Goal: Task Accomplishment & Management: Manage account settings

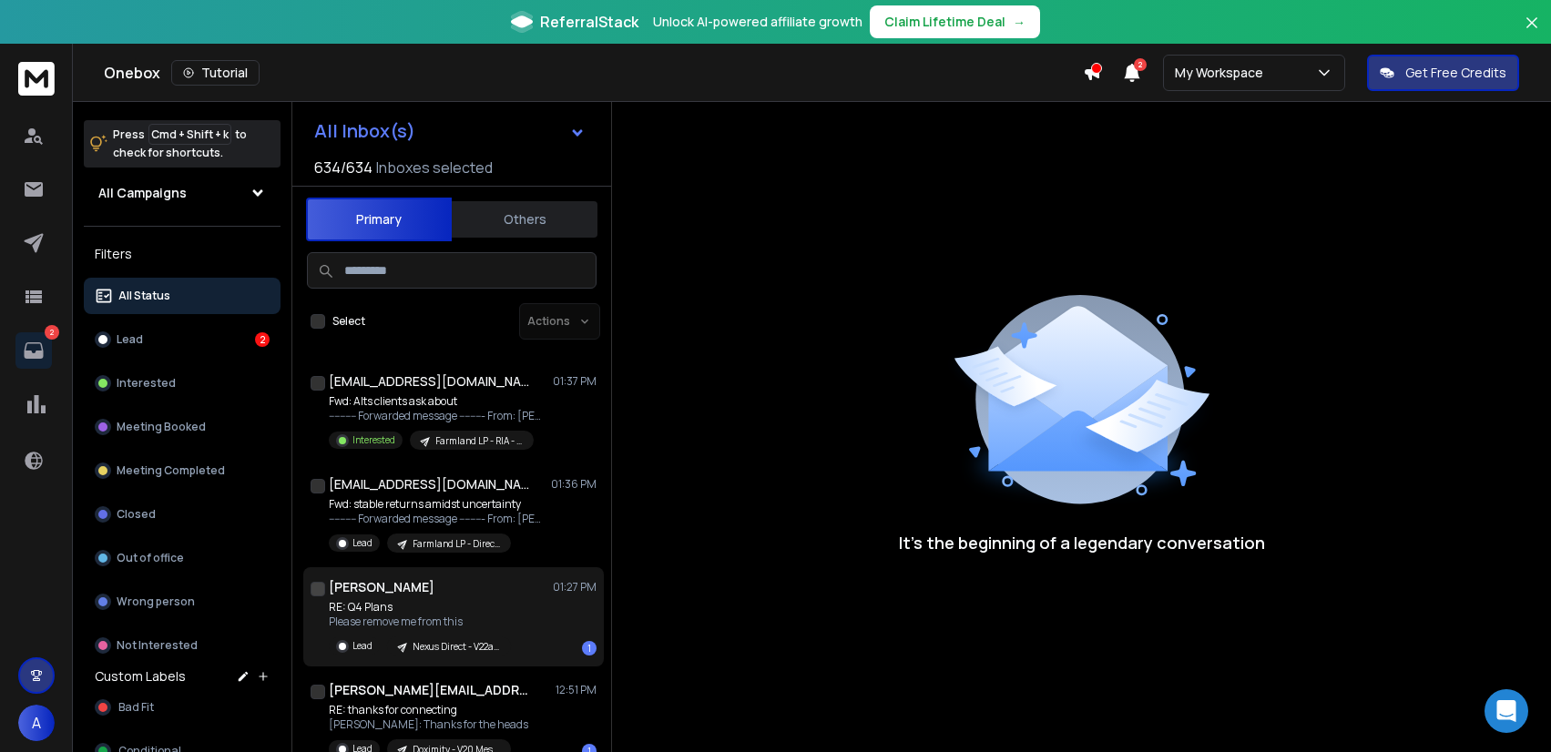
click at [468, 603] on p "RE: Q4 Plans" at bounding box center [420, 607] width 182 height 15
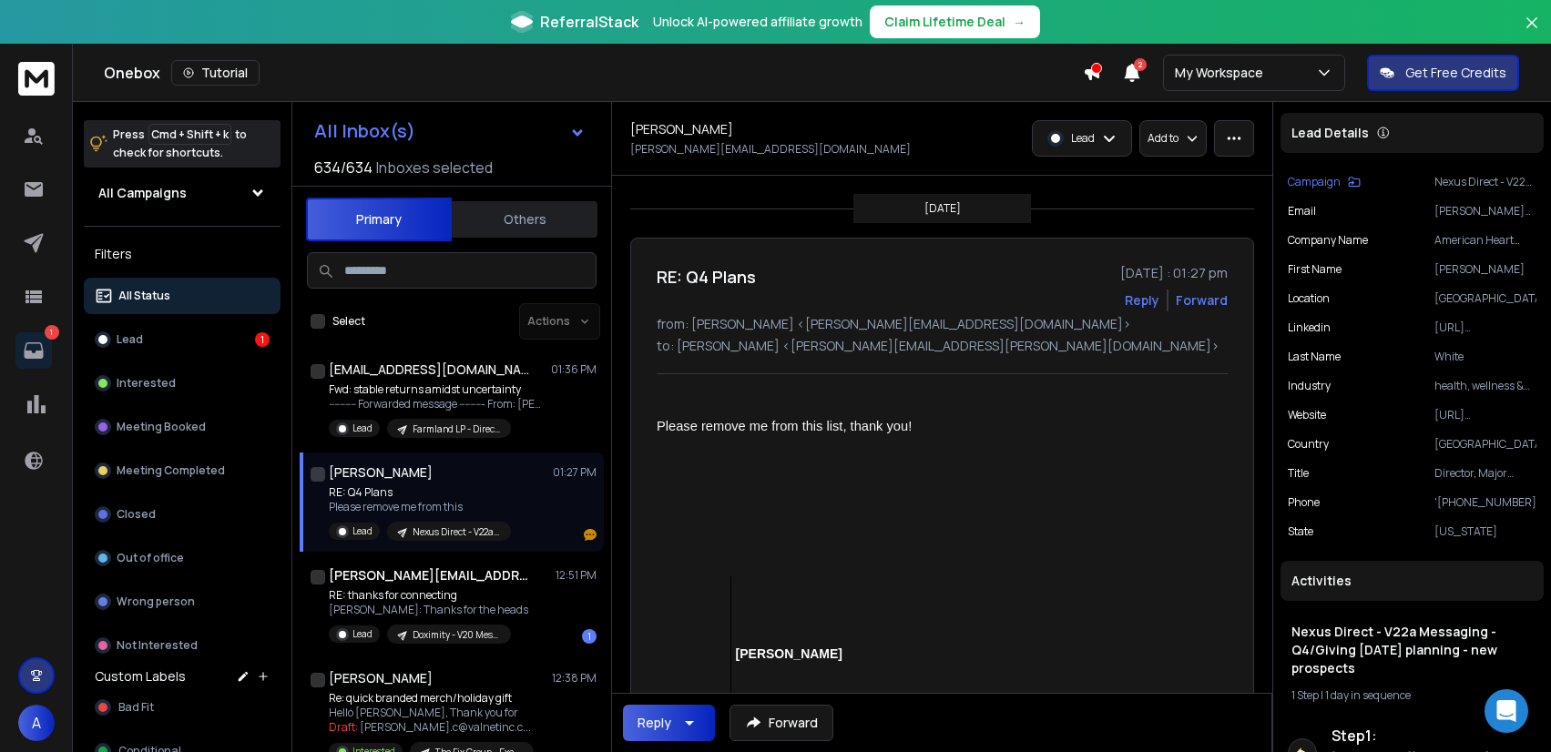
scroll to position [202, 0]
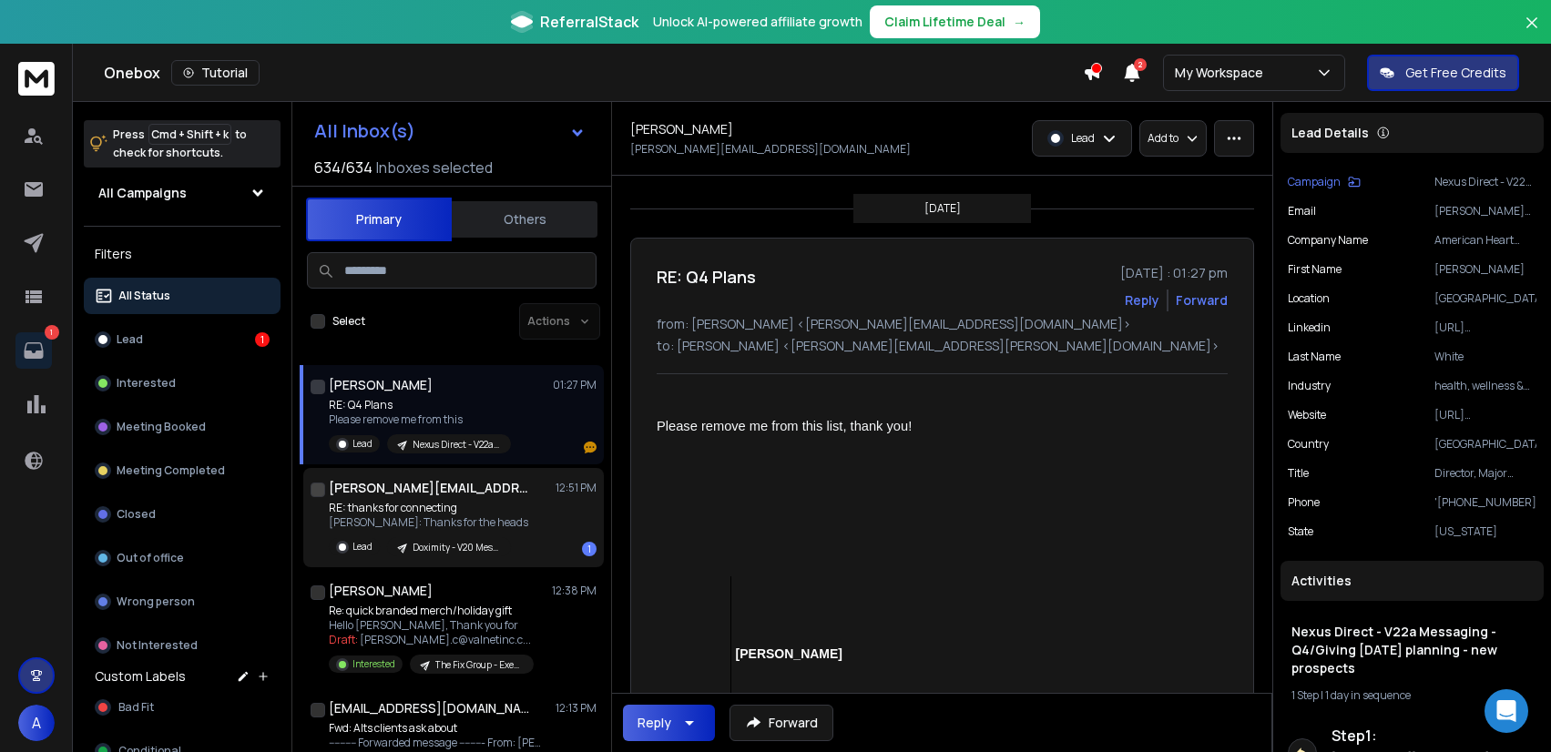
click at [433, 508] on p "RE: thanks for connecting" at bounding box center [428, 508] width 199 height 15
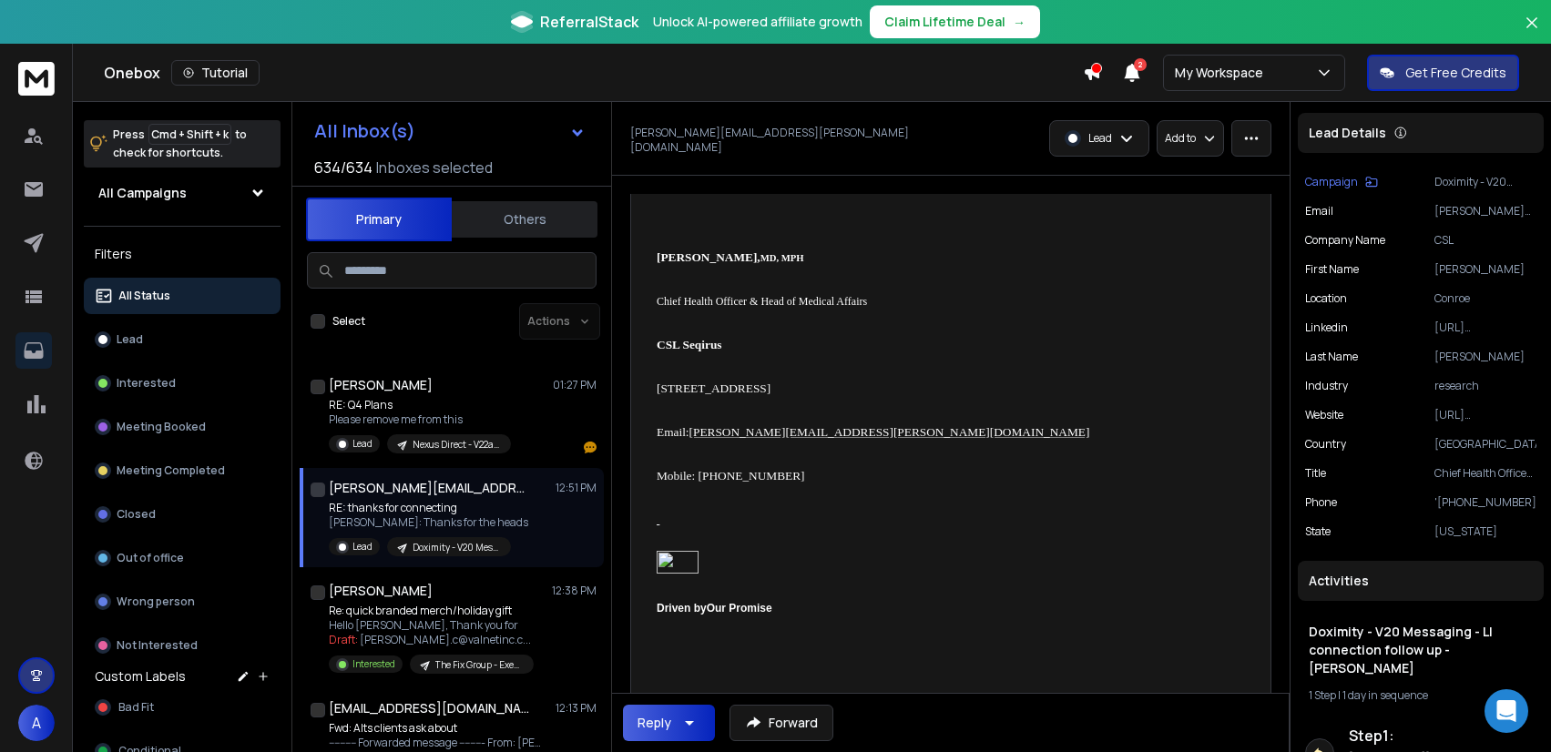
scroll to position [712, 0]
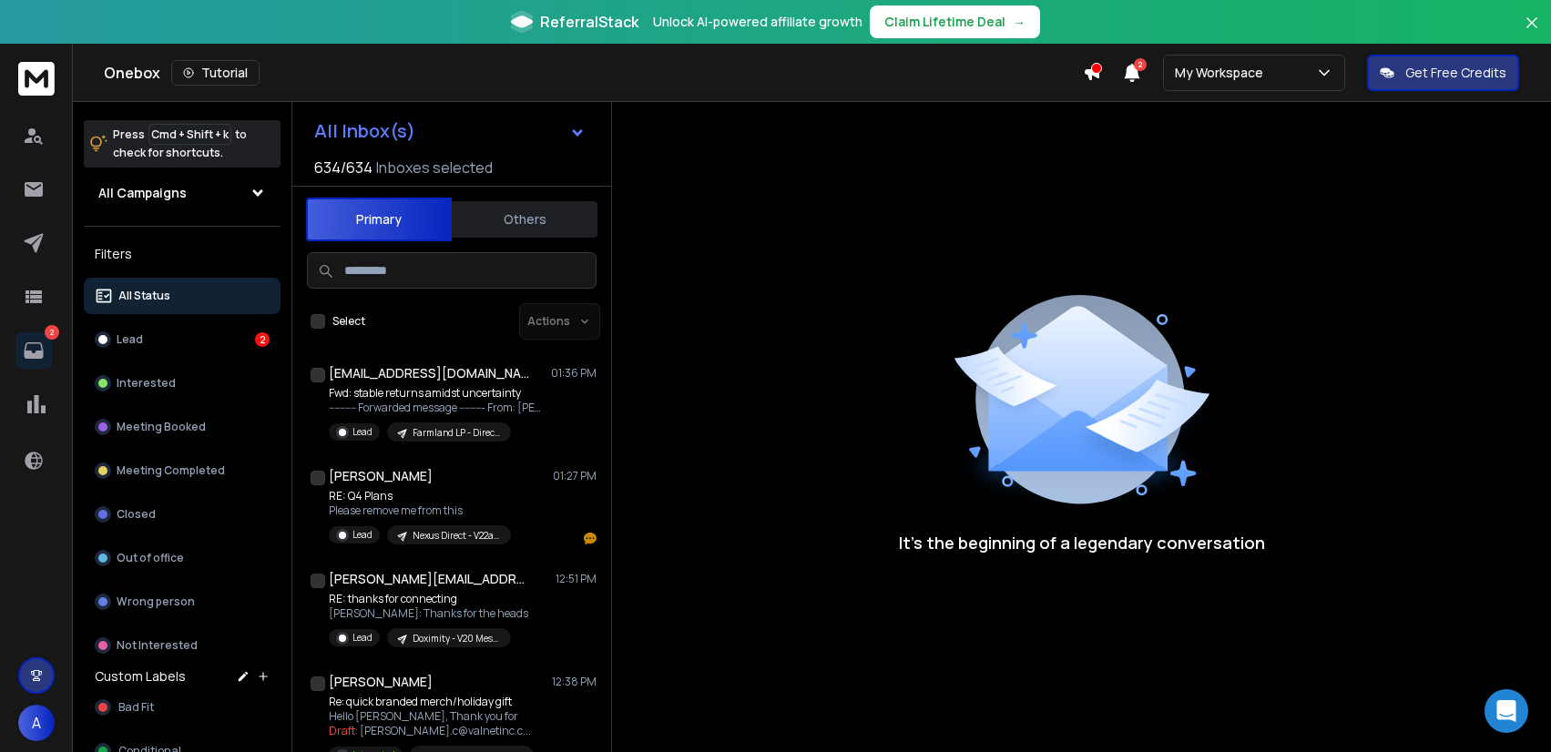
scroll to position [369, 0]
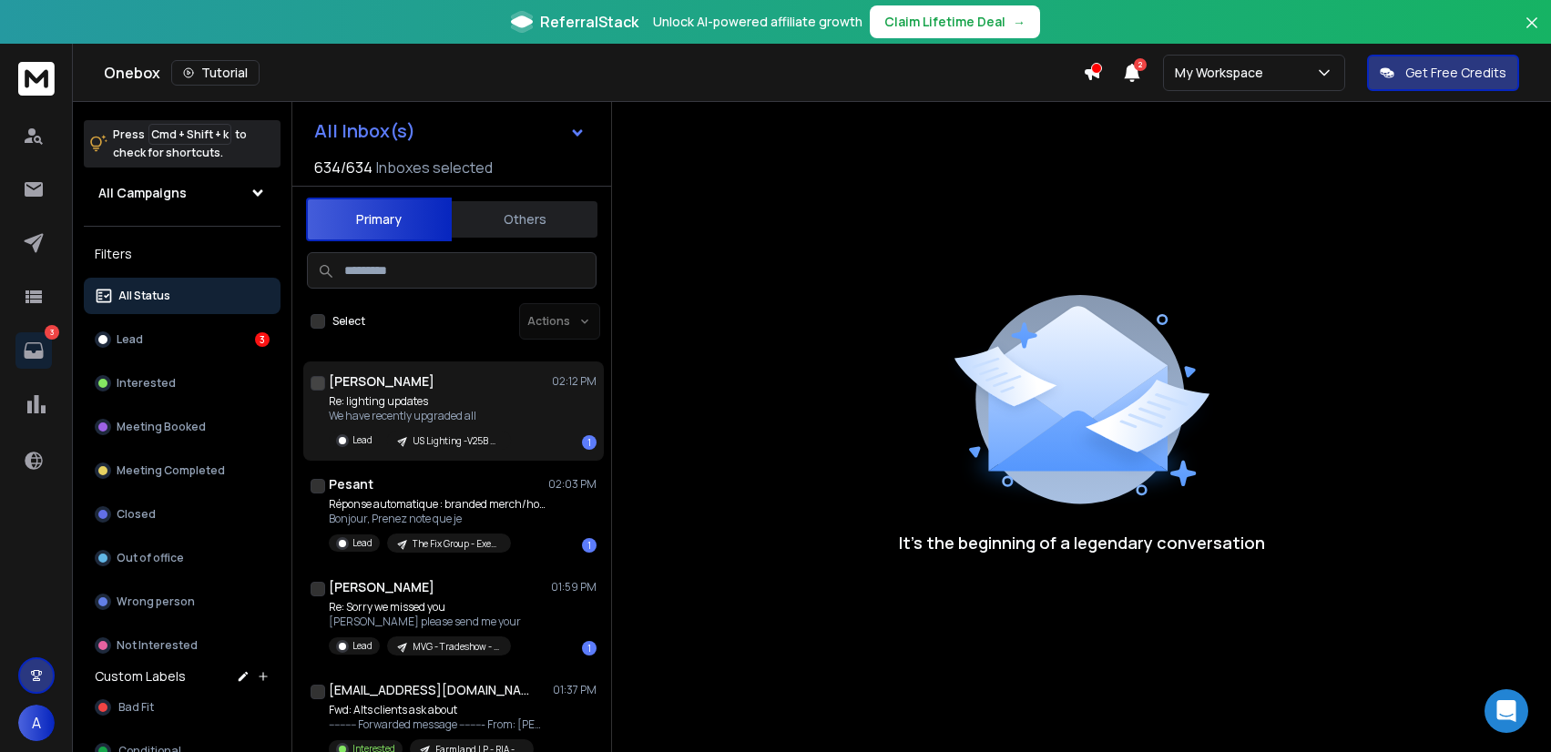
click at [452, 420] on p "We have recently upgraded all" at bounding box center [420, 416] width 182 height 15
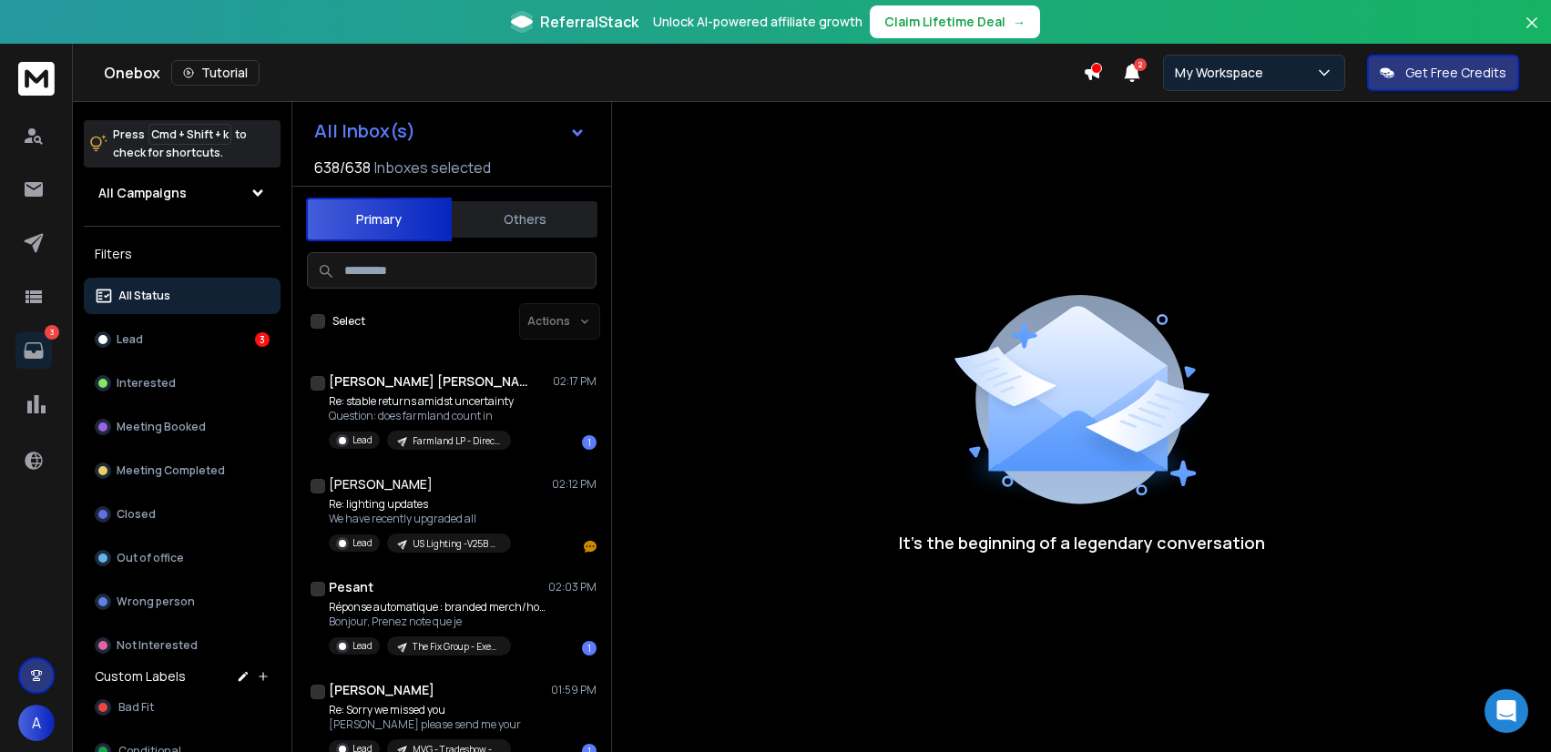
click at [1279, 74] on div "My Workspace" at bounding box center [1254, 73] width 158 height 18
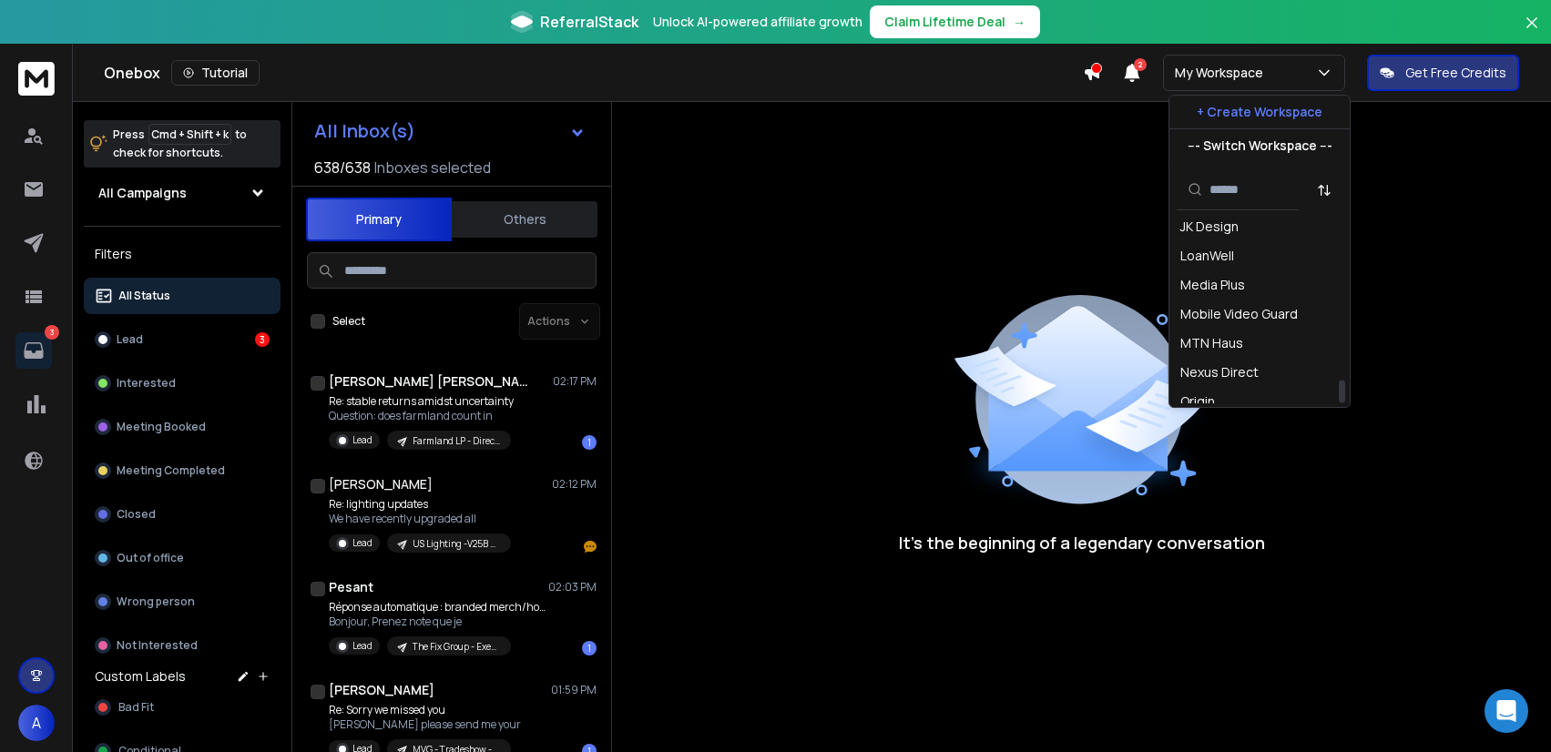
scroll to position [1289, 0]
drag, startPoint x: 1341, startPoint y: 240, endPoint x: 1365, endPoint y: 479, distance: 240.7
click at [1345, 403] on div at bounding box center [1342, 391] width 6 height 23
click at [1220, 398] on div "VeraData" at bounding box center [1208, 407] width 56 height 18
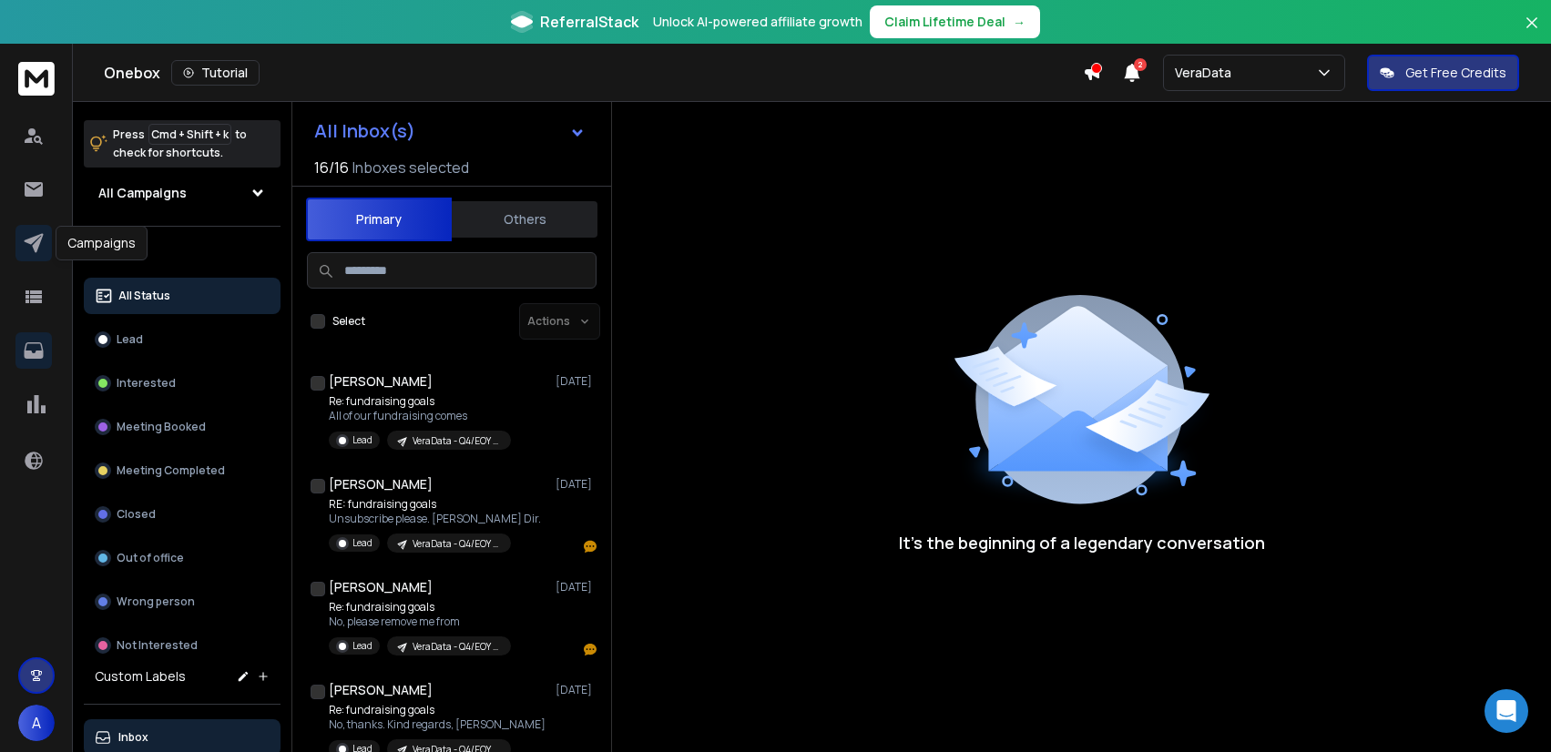
click at [31, 245] on icon at bounding box center [34, 243] width 22 height 22
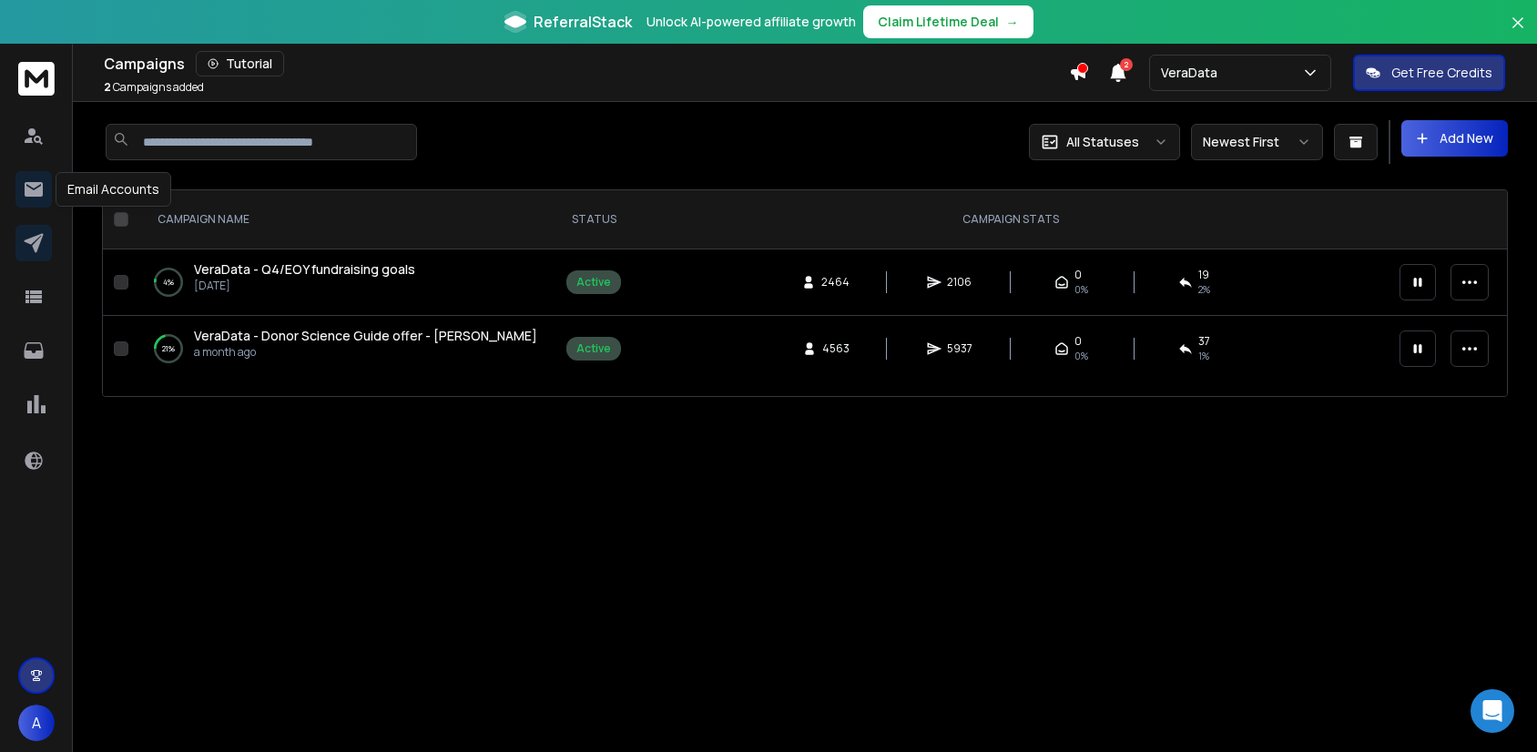
click at [25, 197] on icon at bounding box center [34, 189] width 22 height 22
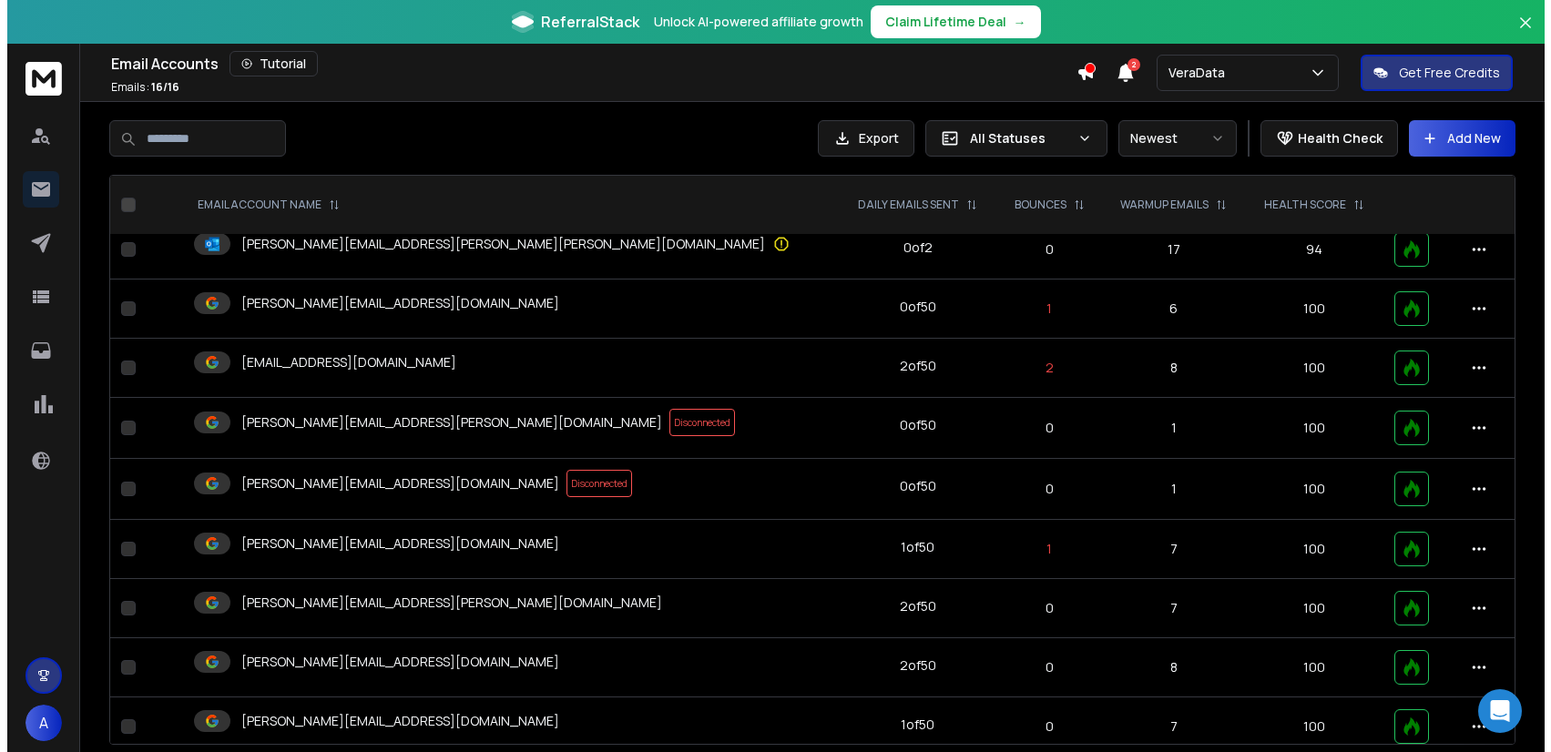
scroll to position [317, 0]
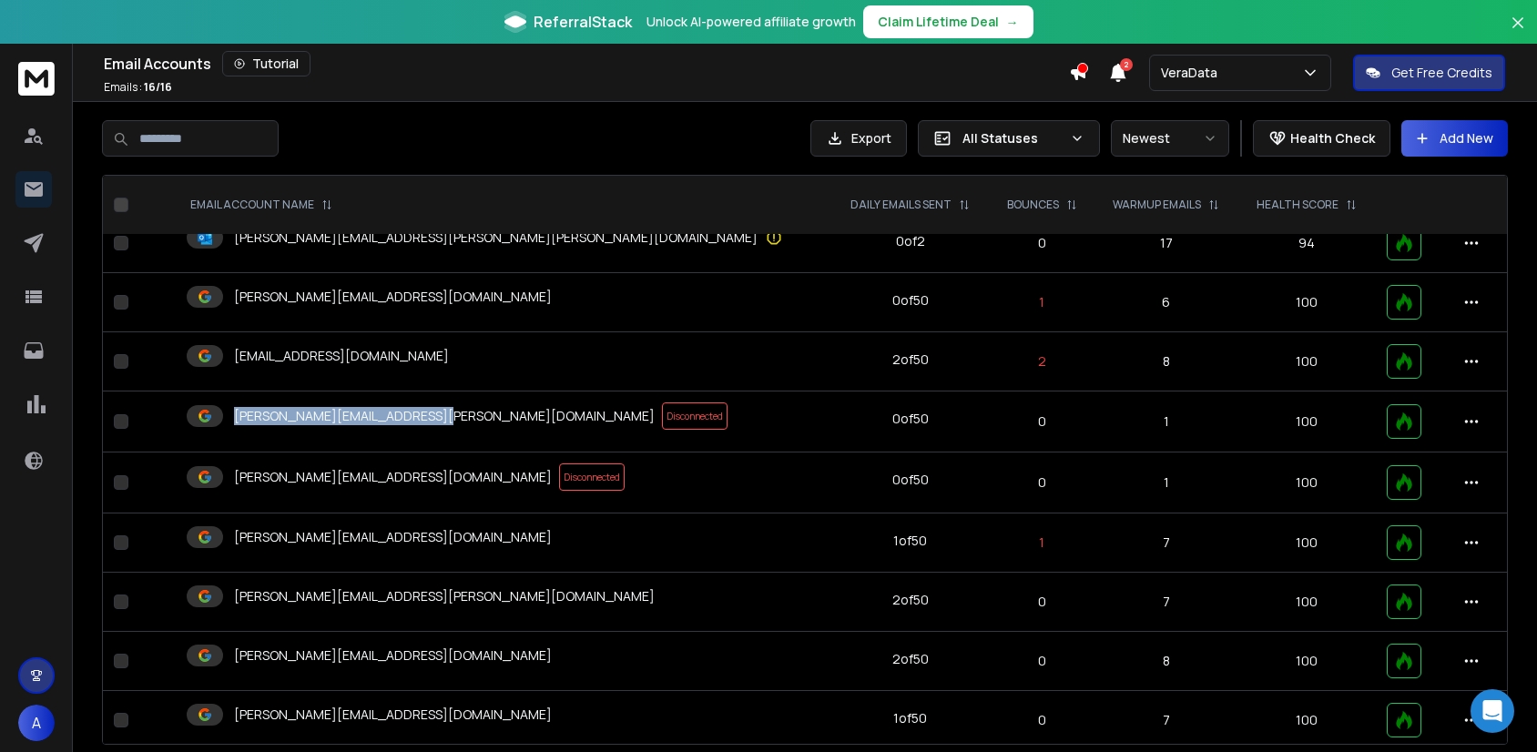
drag, startPoint x: 425, startPoint y: 421, endPoint x: 234, endPoint y: 413, distance: 191.4
click at [233, 415] on div "todd.schulte@veradatamail.com Disconnected" at bounding box center [504, 416] width 634 height 27
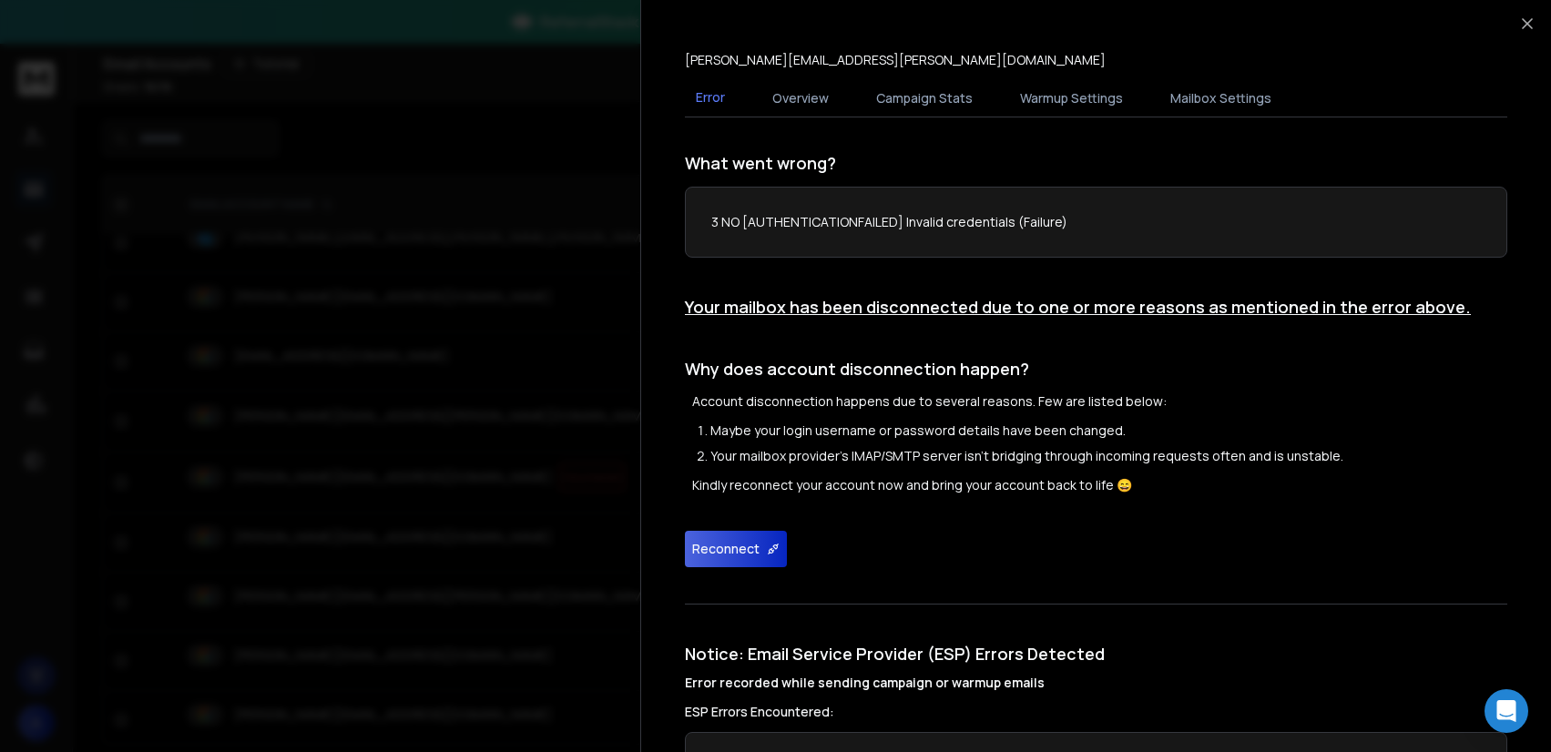
drag, startPoint x: 269, startPoint y: 420, endPoint x: 742, endPoint y: 58, distance: 595.8
click at [742, 58] on body "ReferralStack Unlock AI-powered affiliate growth Lifetime Deals available! Clai…" at bounding box center [768, 376] width 1537 height 752
drag, startPoint x: 889, startPoint y: 66, endPoint x: 675, endPoint y: 66, distance: 214.0
click at [675, 66] on div "todd.schulte@veradatamail.com Error Overview Campaign Stats Warmup Settings Mai…" at bounding box center [1096, 578] width 866 height 1113
copy p "todd.schulte@veradatamail.com"
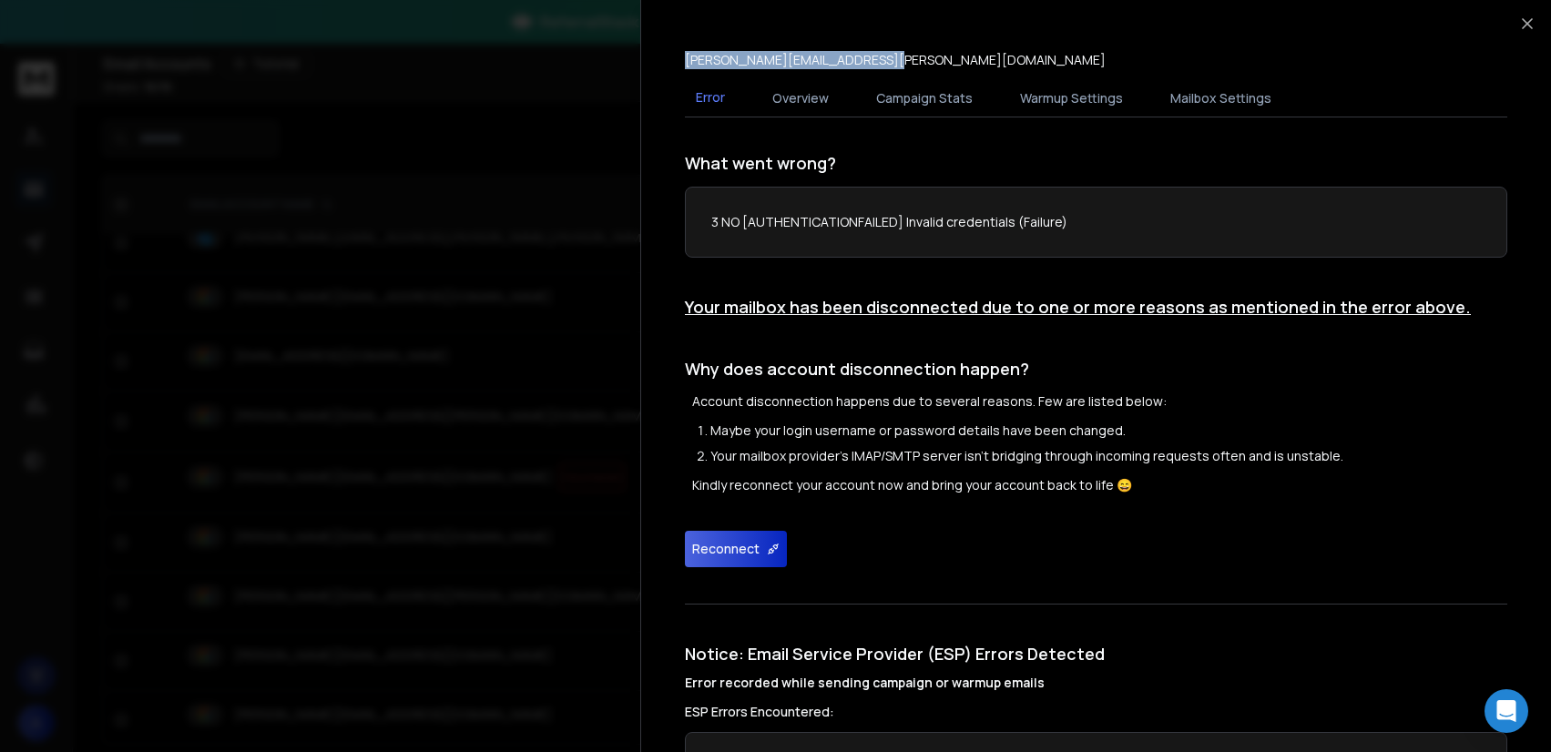
click at [719, 546] on button "Reconnect" at bounding box center [736, 549] width 102 height 36
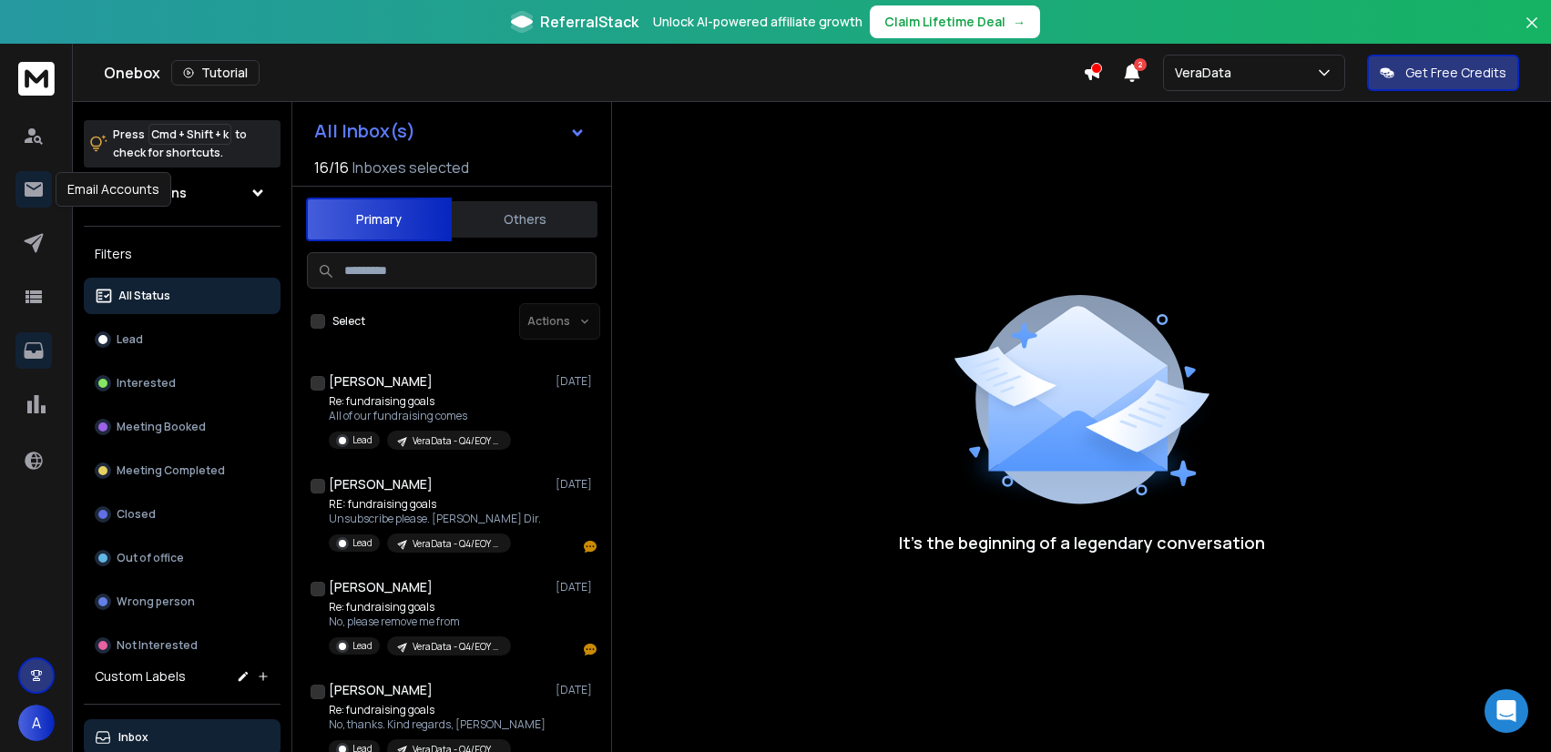
click at [30, 184] on icon at bounding box center [34, 189] width 18 height 15
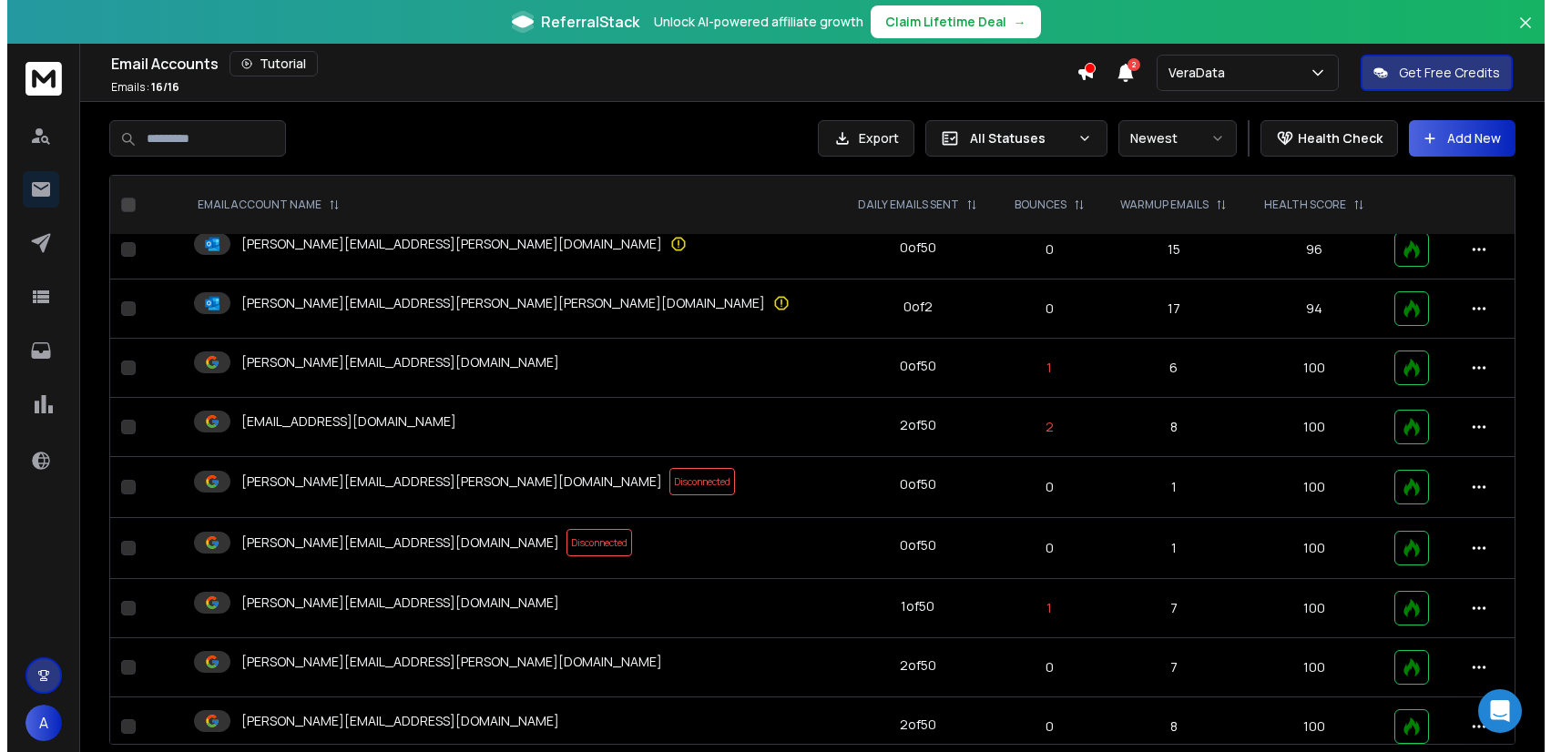
scroll to position [255, 0]
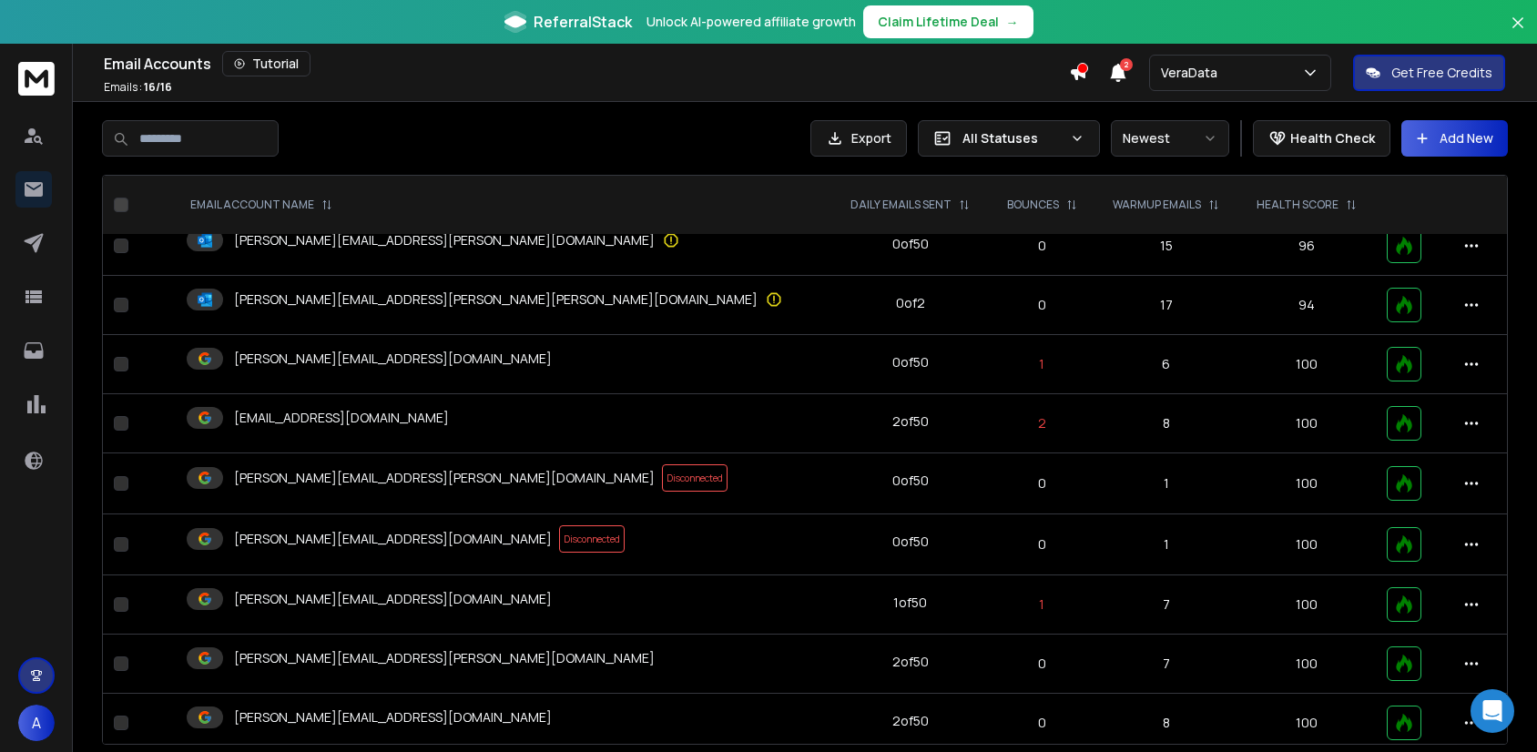
click at [363, 545] on p "[PERSON_NAME][EMAIL_ADDRESS][DOMAIN_NAME]" at bounding box center [393, 539] width 318 height 18
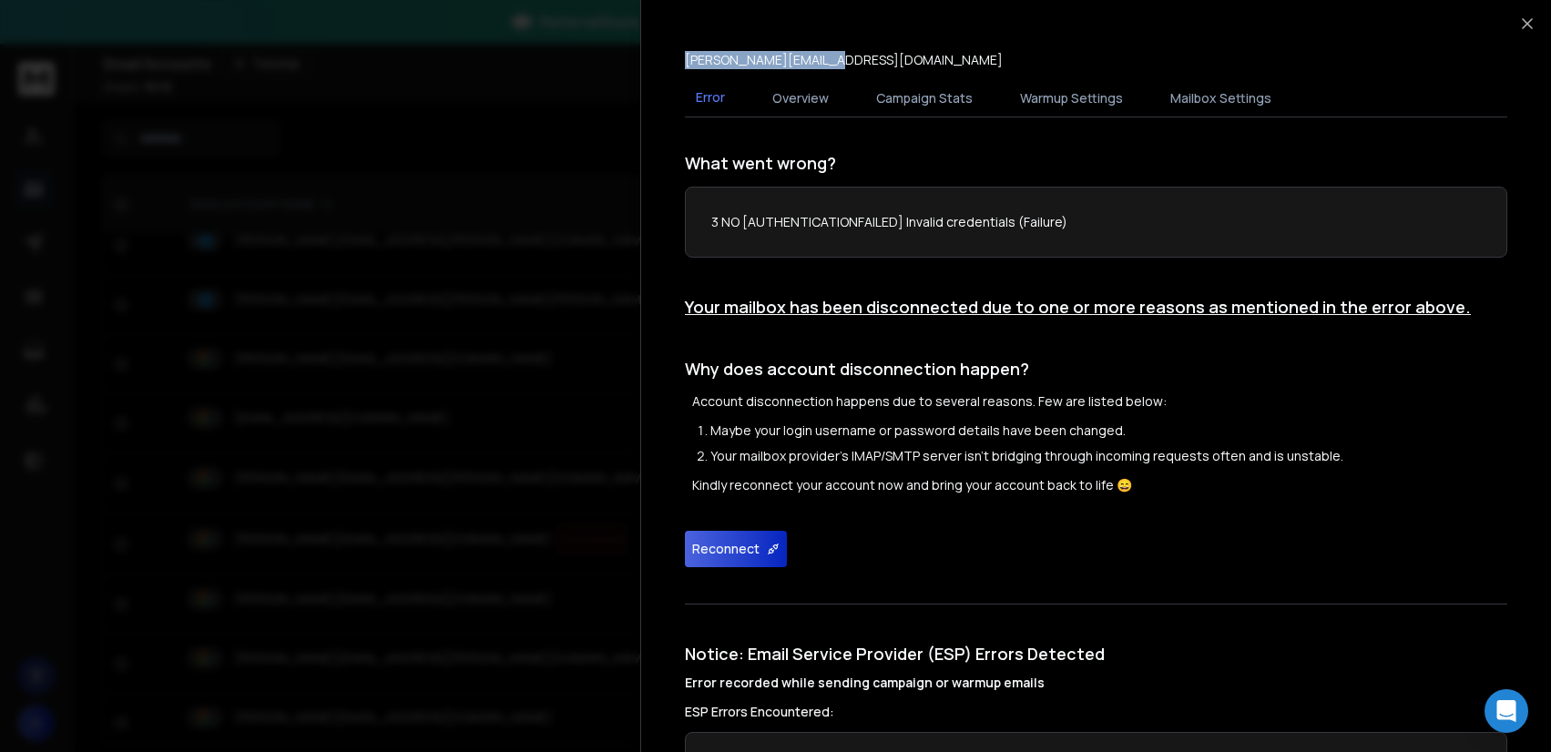
drag, startPoint x: 844, startPoint y: 49, endPoint x: 834, endPoint y: 59, distance: 14.2
click at [831, 60] on div "todd@veradatamail.com Error Overview Campaign Stats Warmup Settings Mailbox Set…" at bounding box center [1096, 578] width 866 height 1113
copy p "[PERSON_NAME][EMAIL_ADDRESS][DOMAIN_NAME]"
click at [733, 551] on button "Reconnect" at bounding box center [736, 549] width 102 height 36
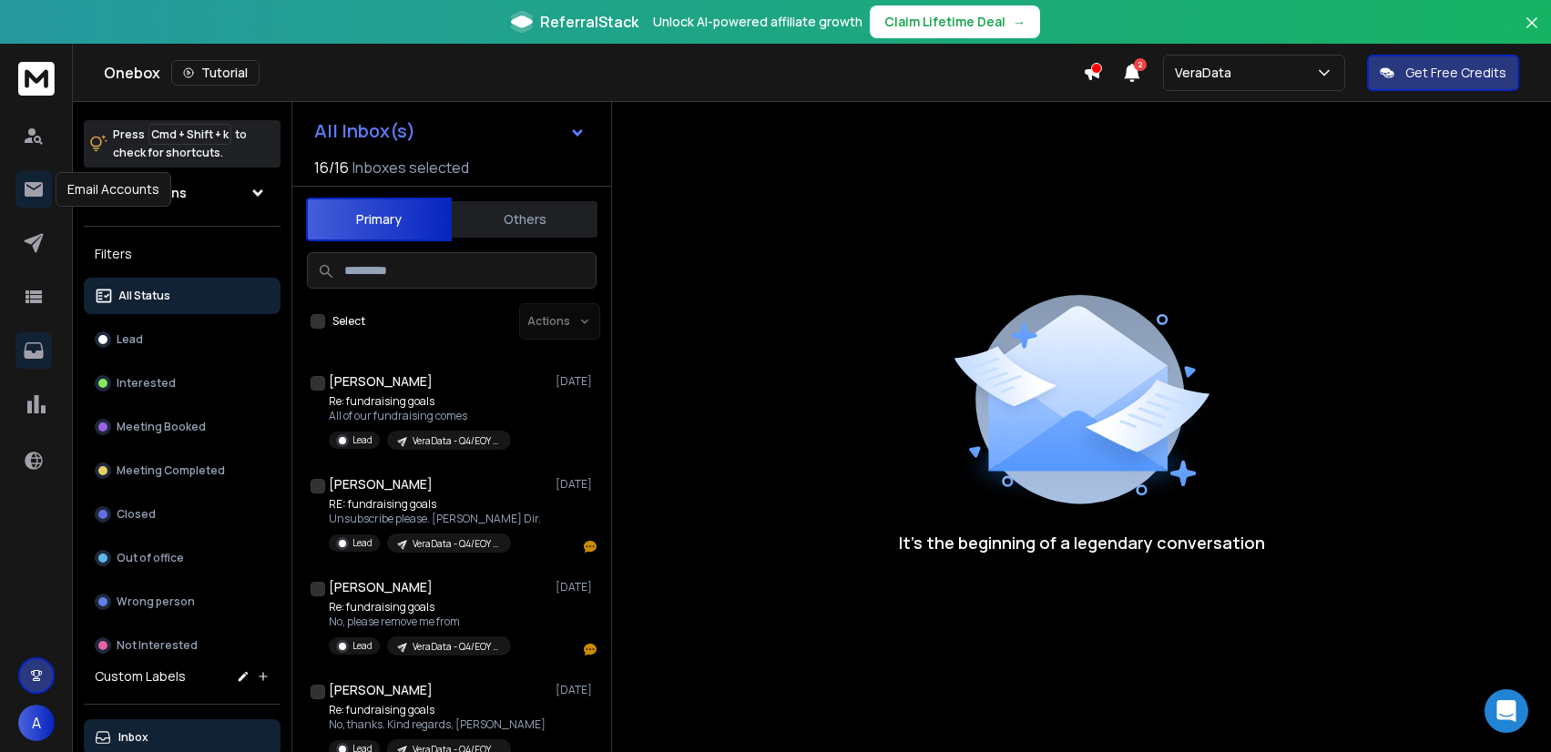
click at [32, 189] on icon at bounding box center [34, 189] width 22 height 22
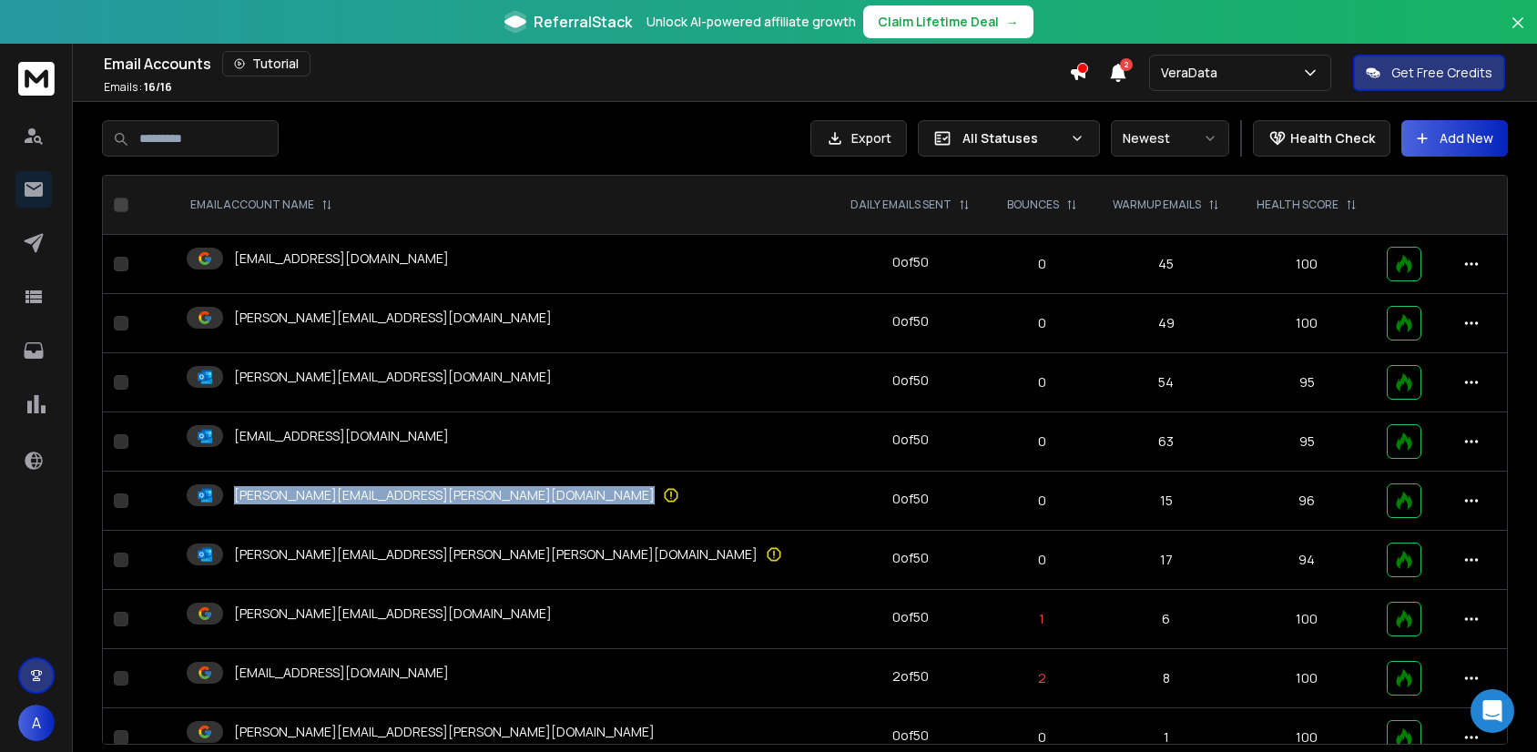
drag, startPoint x: 358, startPoint y: 488, endPoint x: 235, endPoint y: 494, distance: 123.1
click at [235, 494] on div "[PERSON_NAME][EMAIL_ADDRESS][PERSON_NAME][DOMAIN_NAME]" at bounding box center [504, 495] width 634 height 22
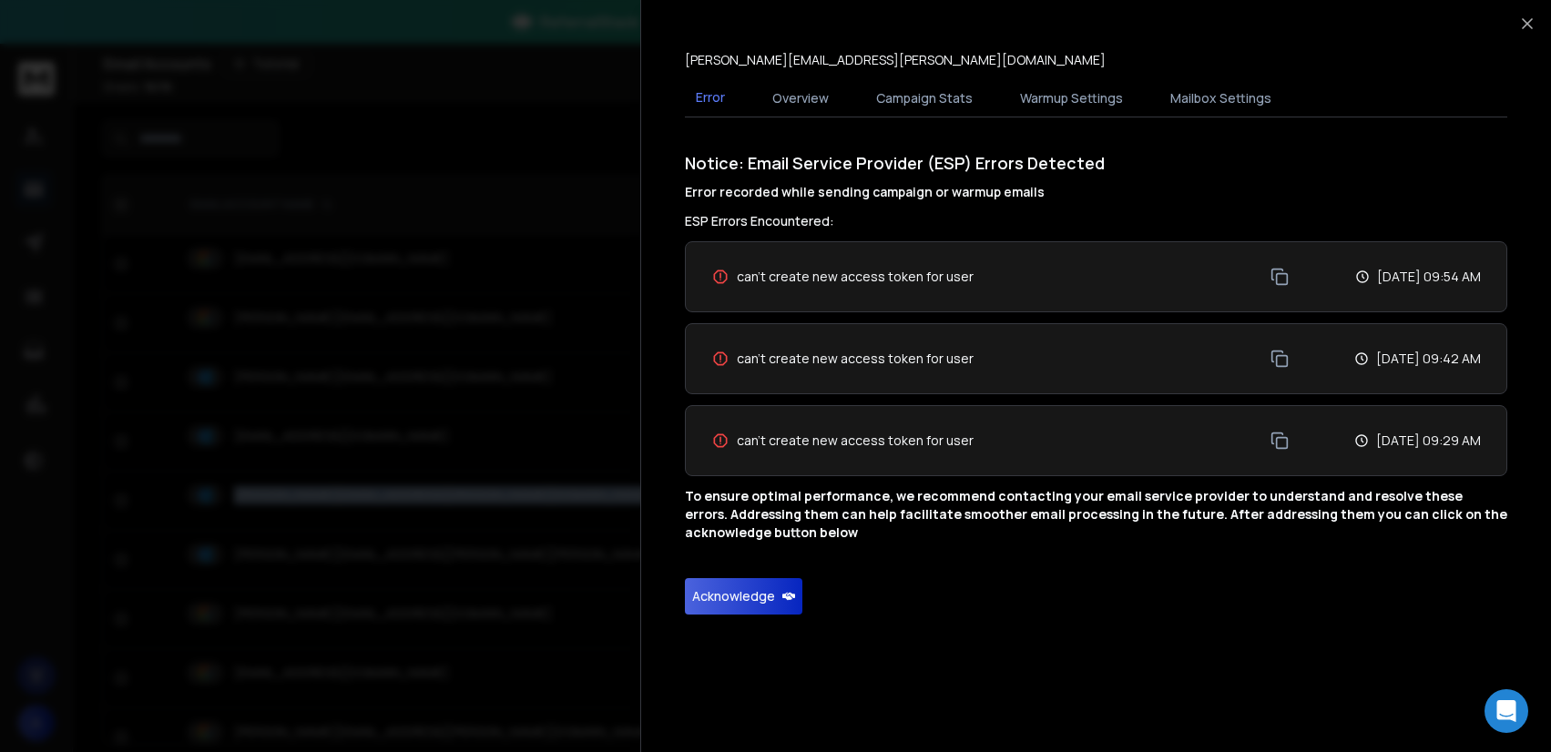
click at [1238, 95] on button "Mailbox Settings" at bounding box center [1220, 98] width 123 height 40
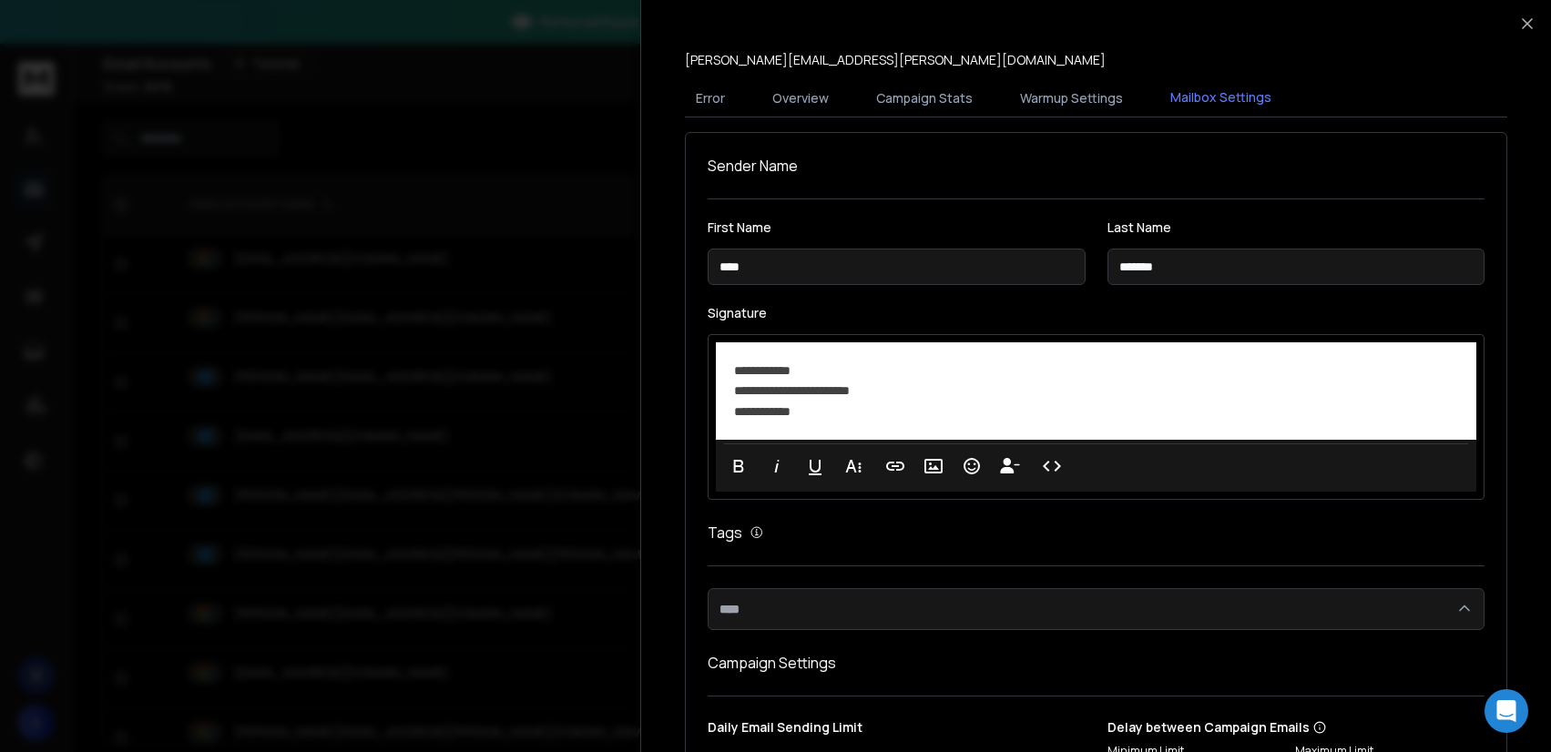
click at [461, 117] on div at bounding box center [775, 376] width 1551 height 752
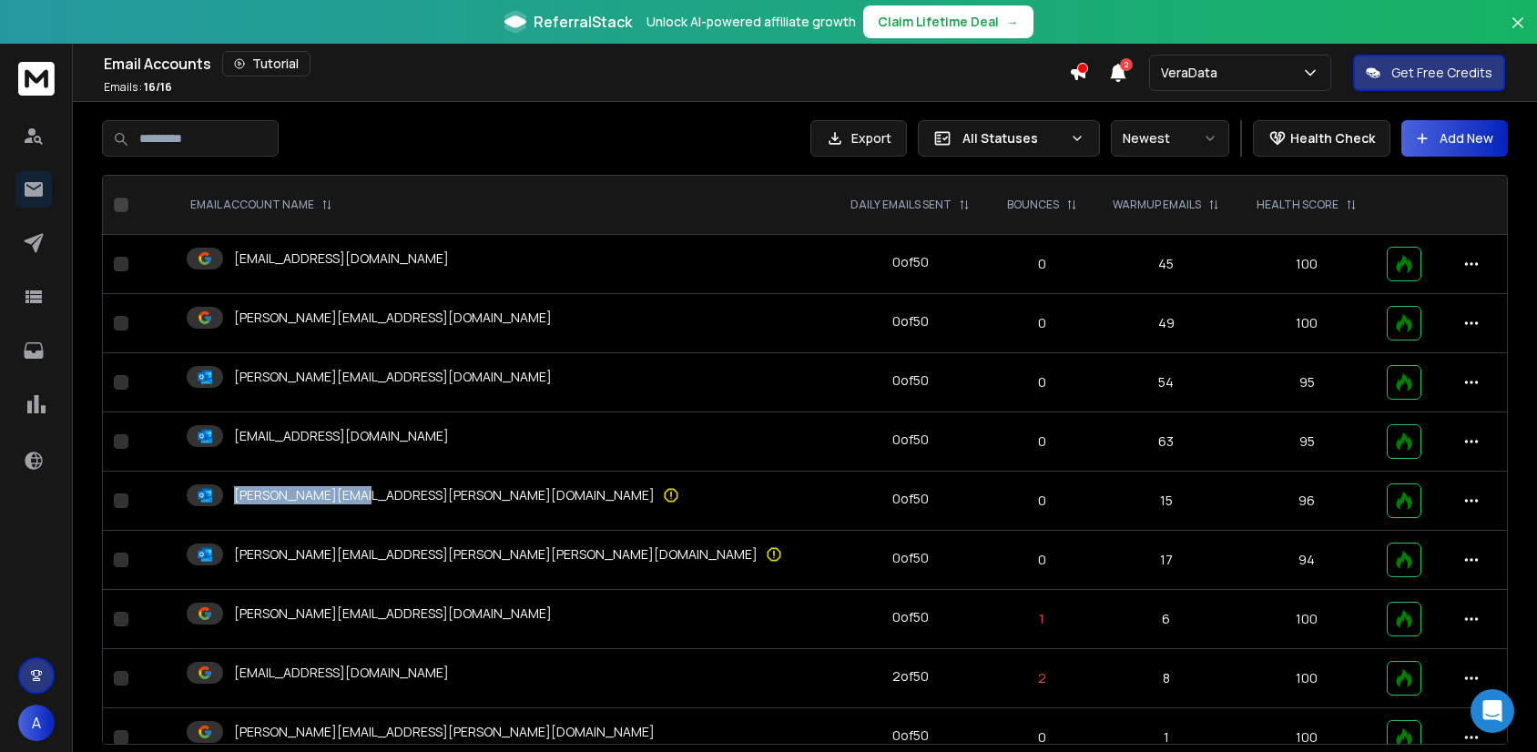
drag, startPoint x: 355, startPoint y: 497, endPoint x: 236, endPoint y: 500, distance: 119.3
click at [236, 500] on div "[PERSON_NAME][EMAIL_ADDRESS][PERSON_NAME][DOMAIN_NAME]" at bounding box center [504, 495] width 634 height 22
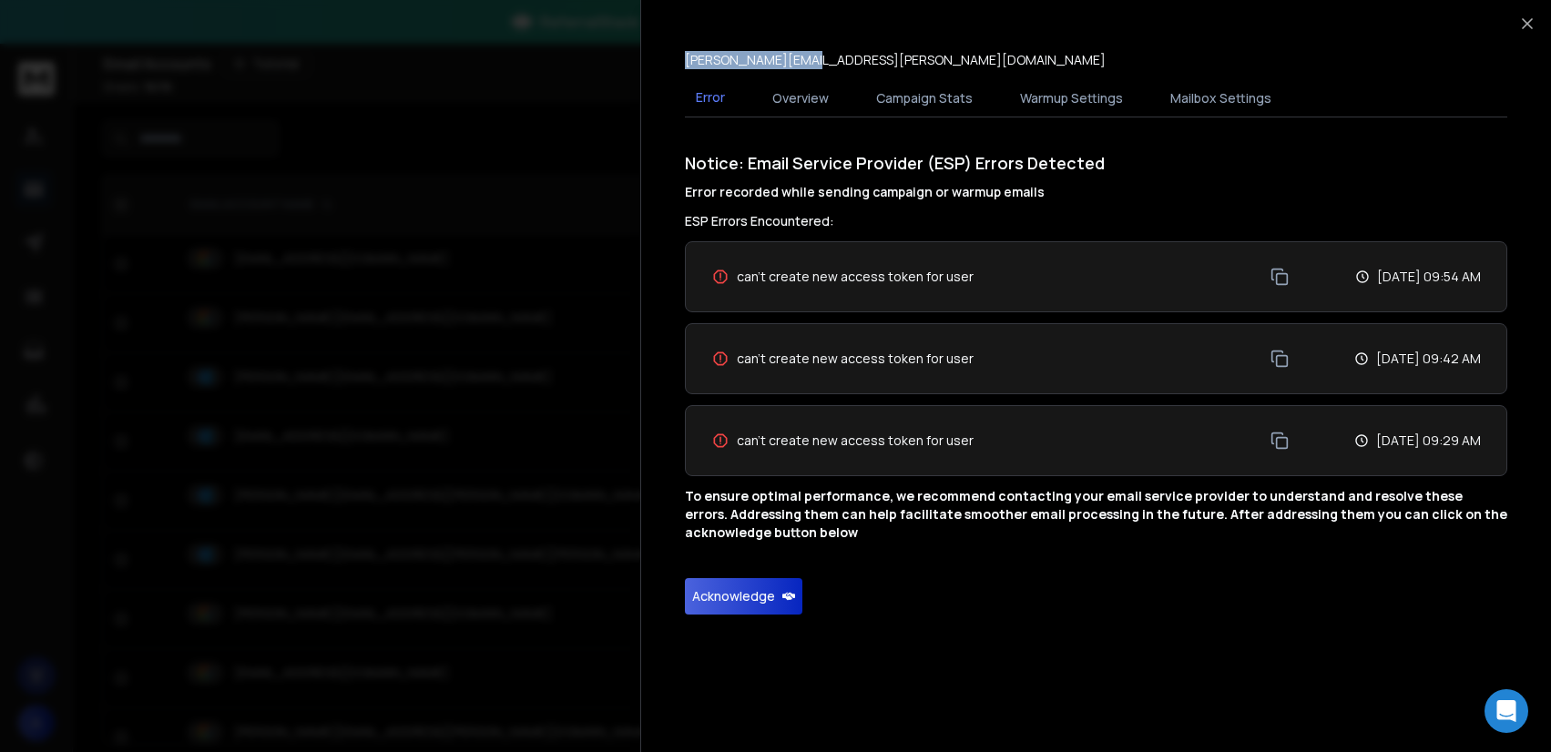
drag, startPoint x: 830, startPoint y: 59, endPoint x: 652, endPoint y: 54, distance: 177.7
click at [652, 54] on div "Multi Select Table Sheet [PERSON_NAME][EMAIL_ADDRESS][PERSON_NAME][DOMAIN_NAME]…" at bounding box center [1095, 376] width 911 height 752
copy p "[PERSON_NAME][EMAIL_ADDRESS][PERSON_NAME][DOMAIN_NAME]"
click at [457, 149] on div at bounding box center [775, 376] width 1551 height 752
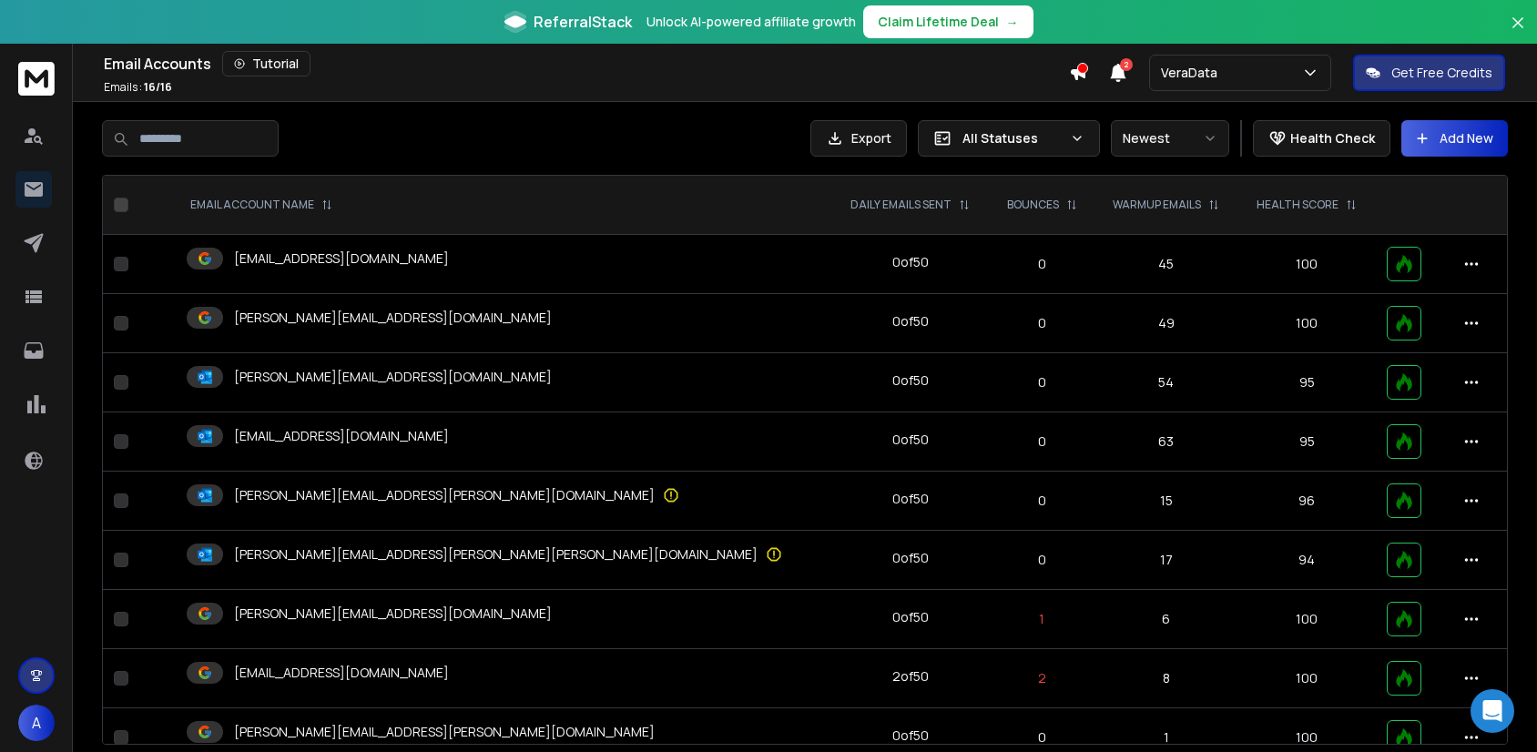
scroll to position [452, 0]
click at [1213, 56] on button "VeraData" at bounding box center [1240, 73] width 182 height 36
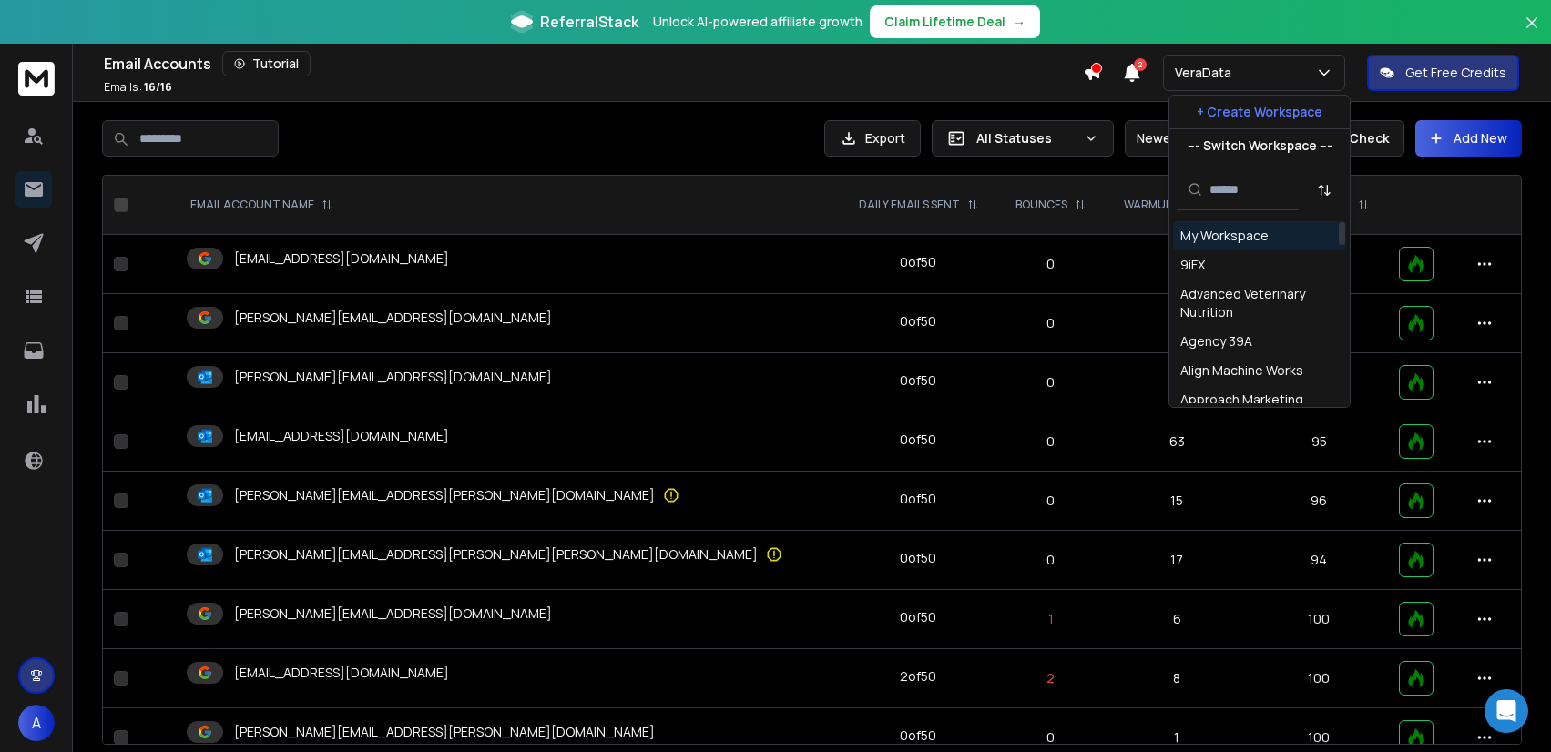
click at [1202, 236] on div "My Workspace" at bounding box center [1224, 236] width 88 height 18
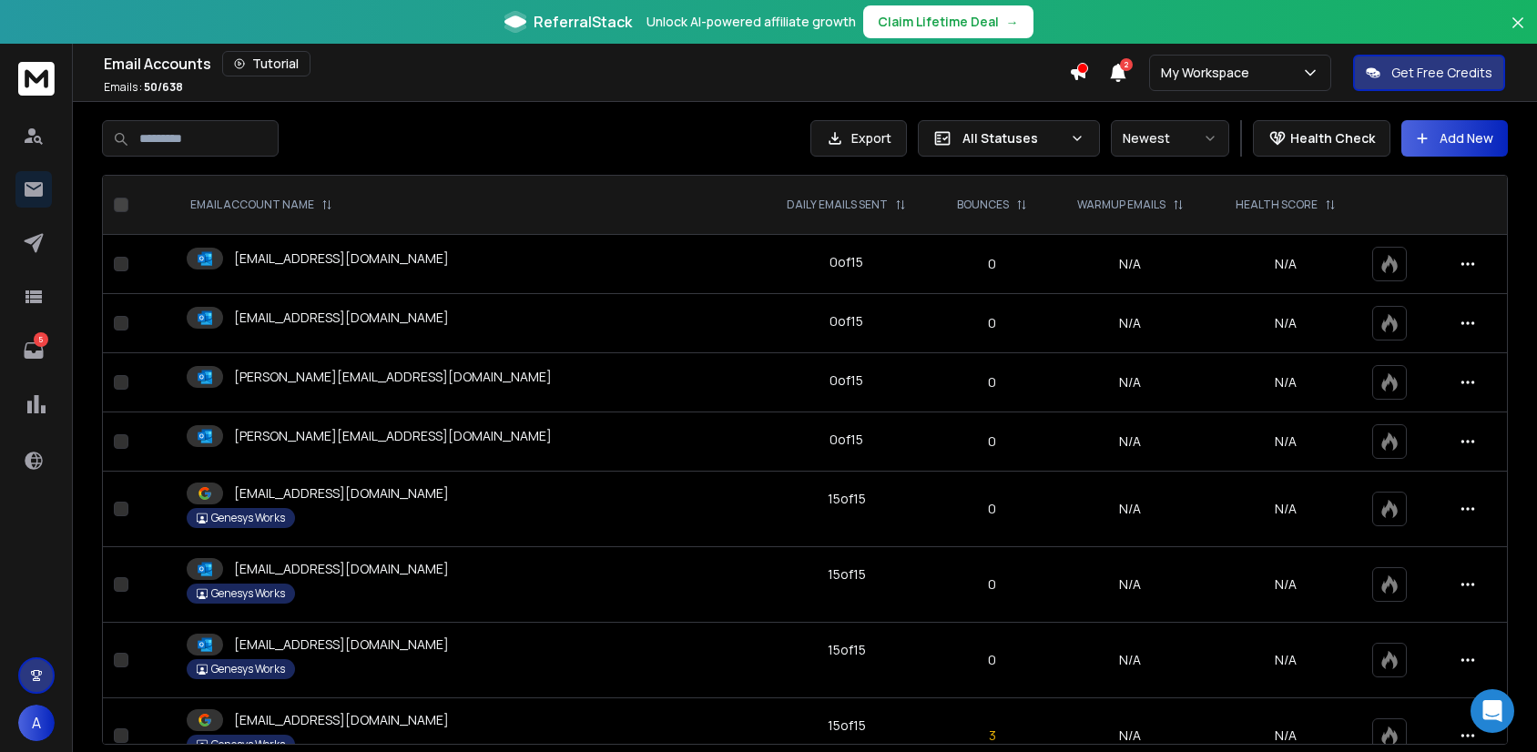
click at [1045, 148] on div "All Statuses" at bounding box center [1009, 138] width 182 height 36
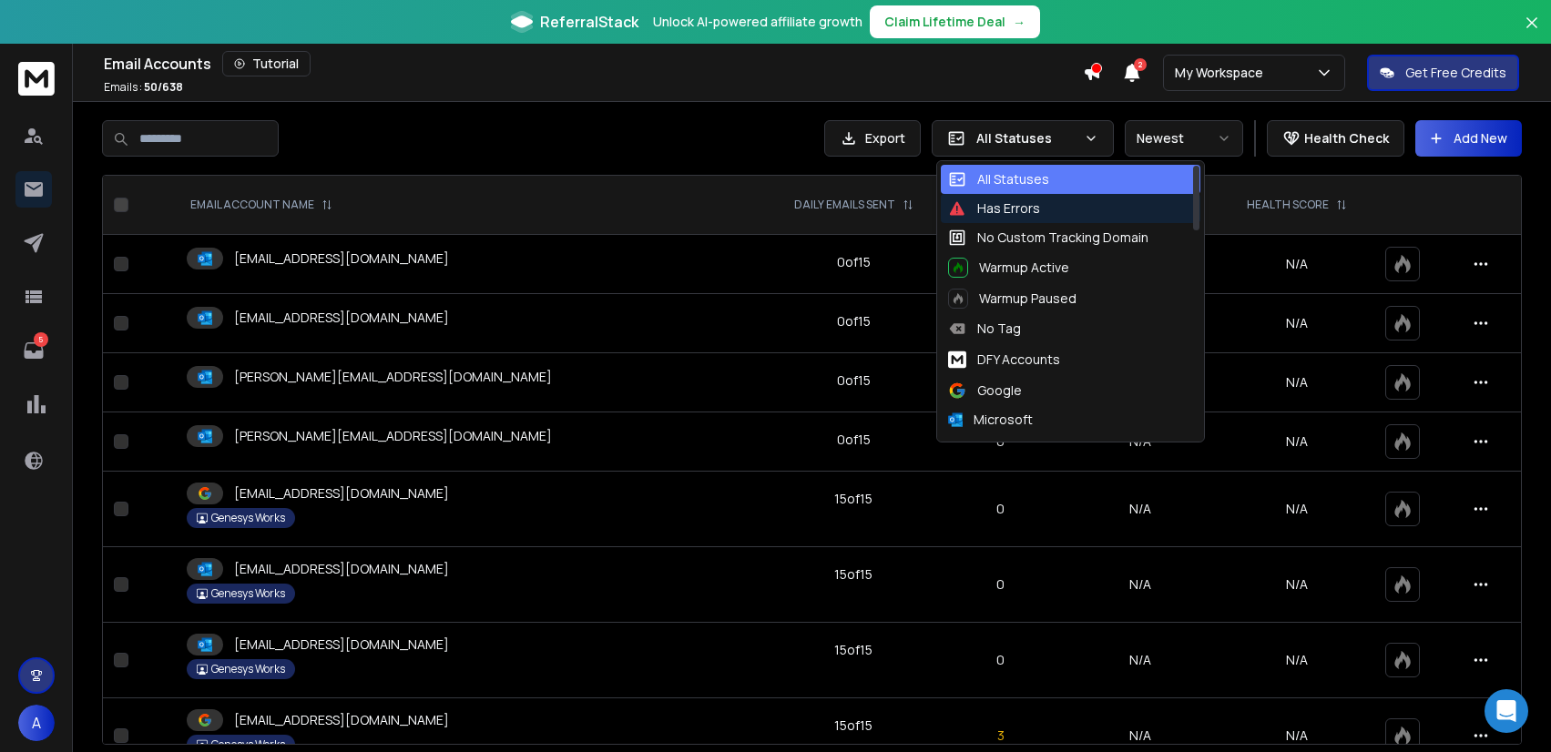
click at [1003, 214] on div "Has Errors" at bounding box center [994, 208] width 92 height 18
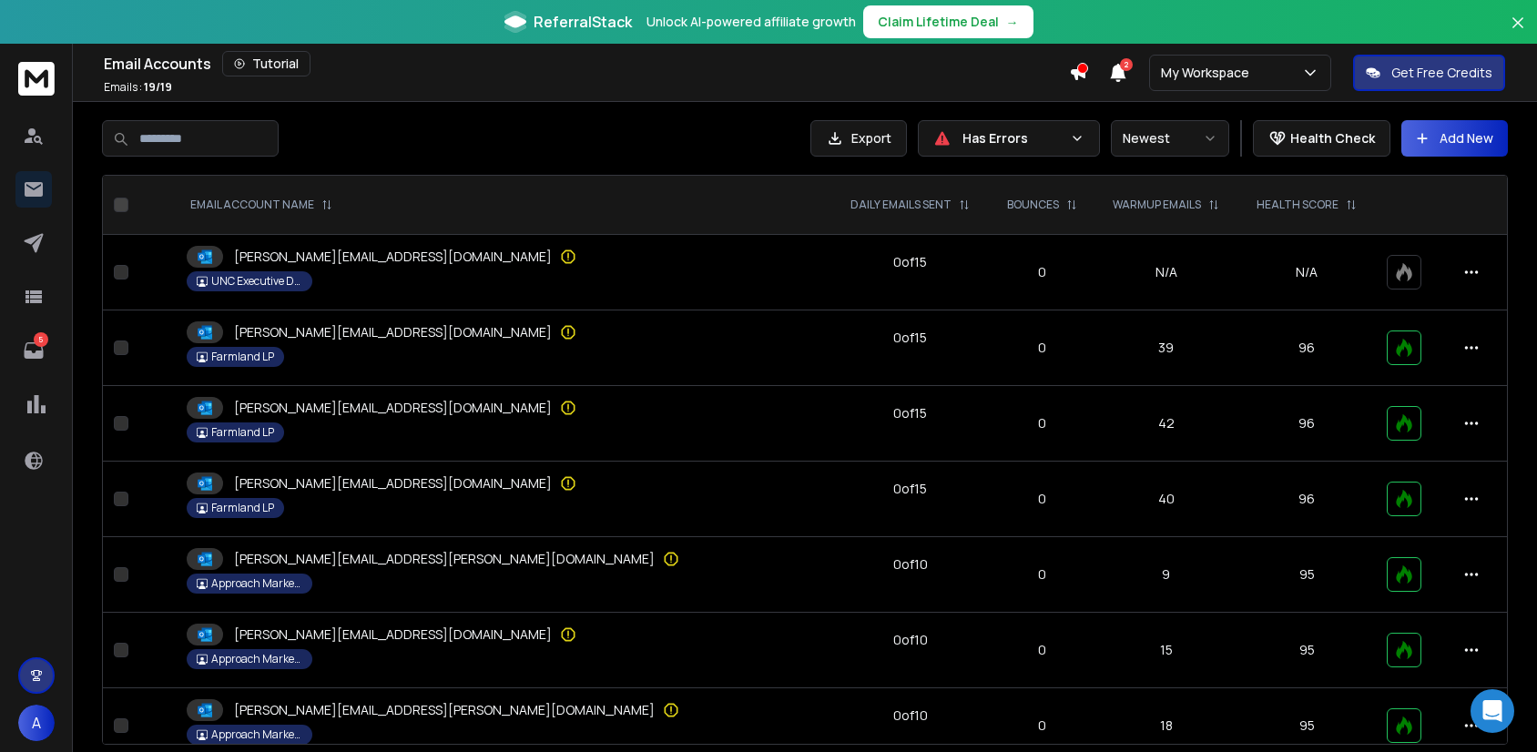
click at [1042, 136] on p "Has Errors" at bounding box center [1013, 138] width 100 height 18
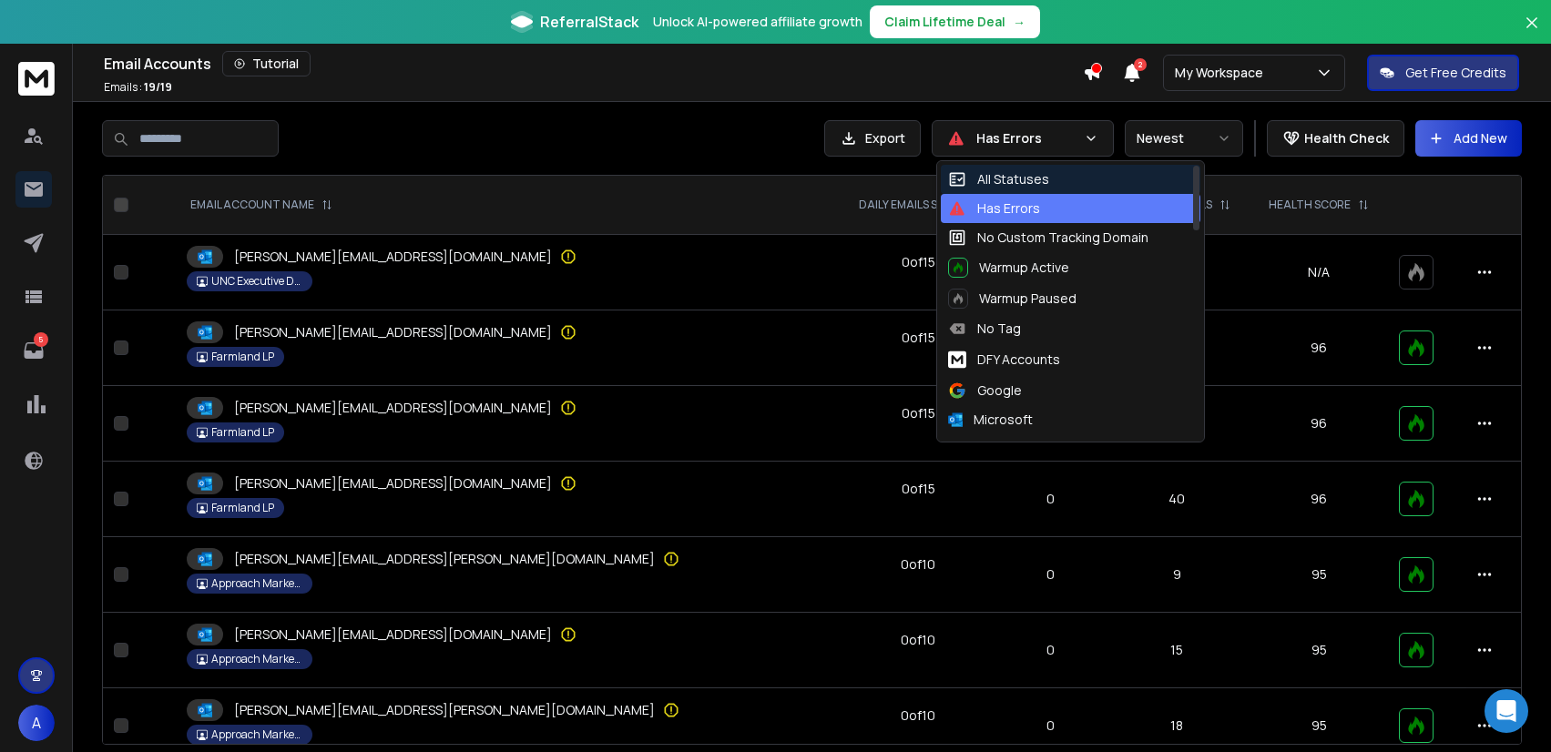
click at [1032, 172] on div "All Statuses" at bounding box center [998, 179] width 101 height 18
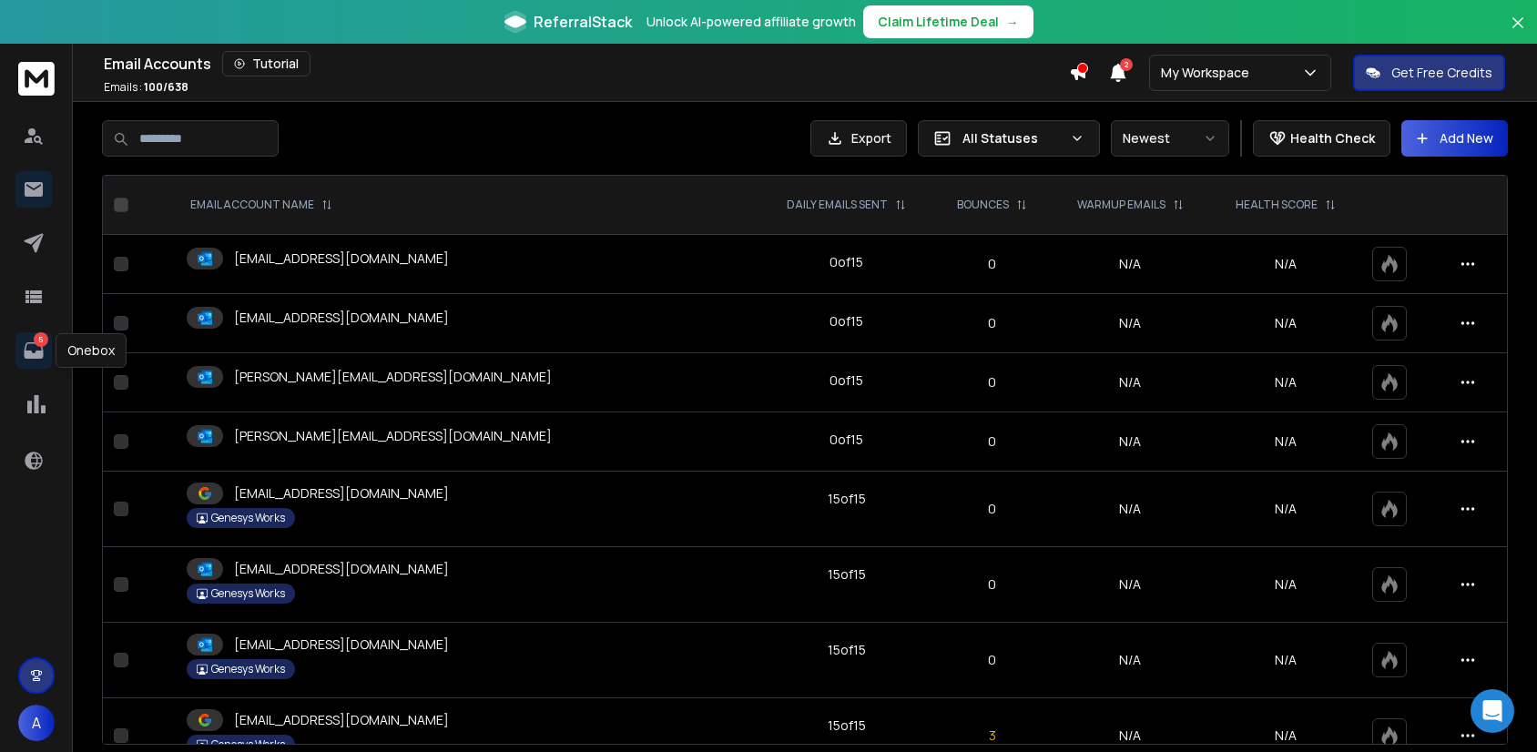
click at [42, 344] on p "5" at bounding box center [41, 339] width 15 height 15
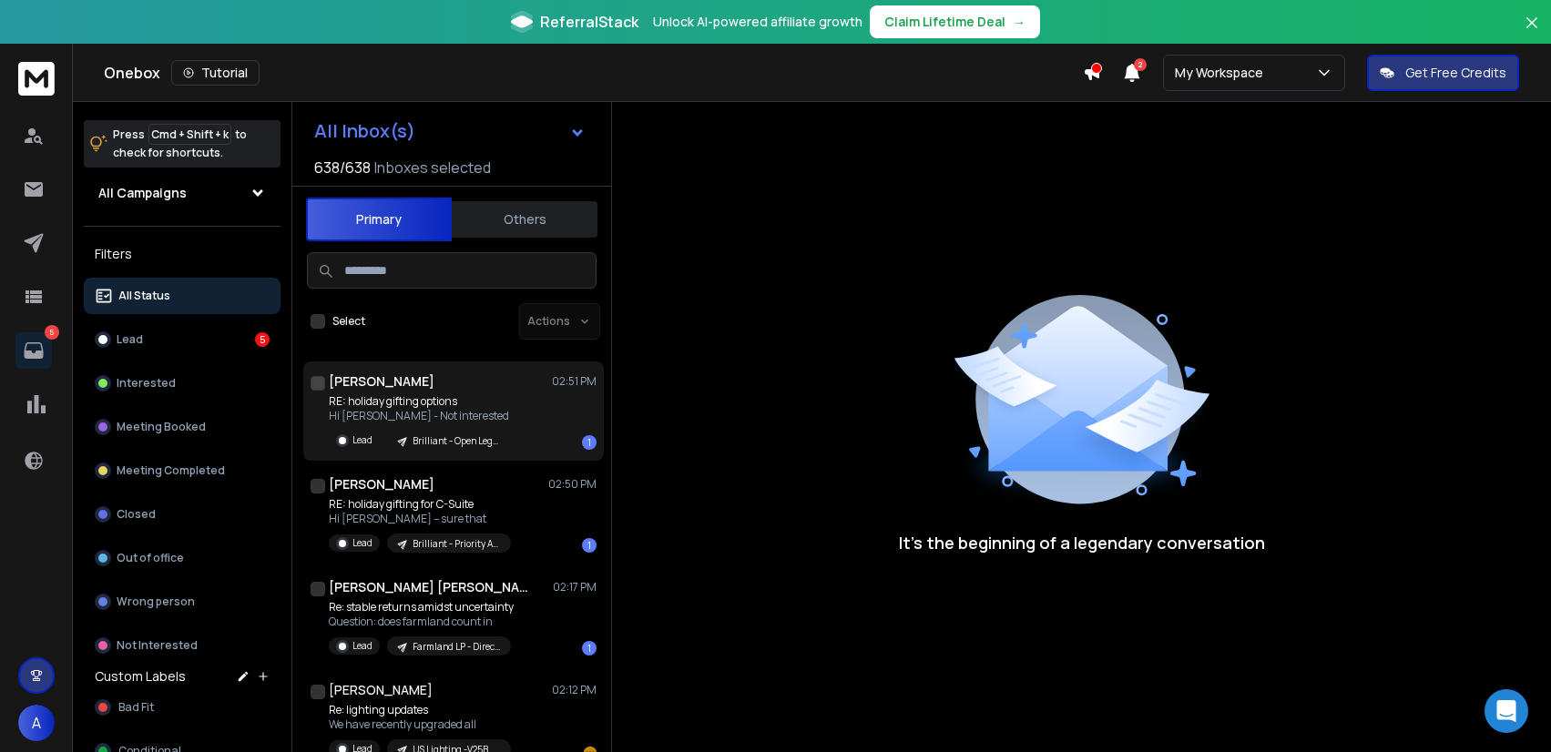
click at [427, 387] on div "Rutledge 02:51 PM" at bounding box center [463, 381] width 268 height 18
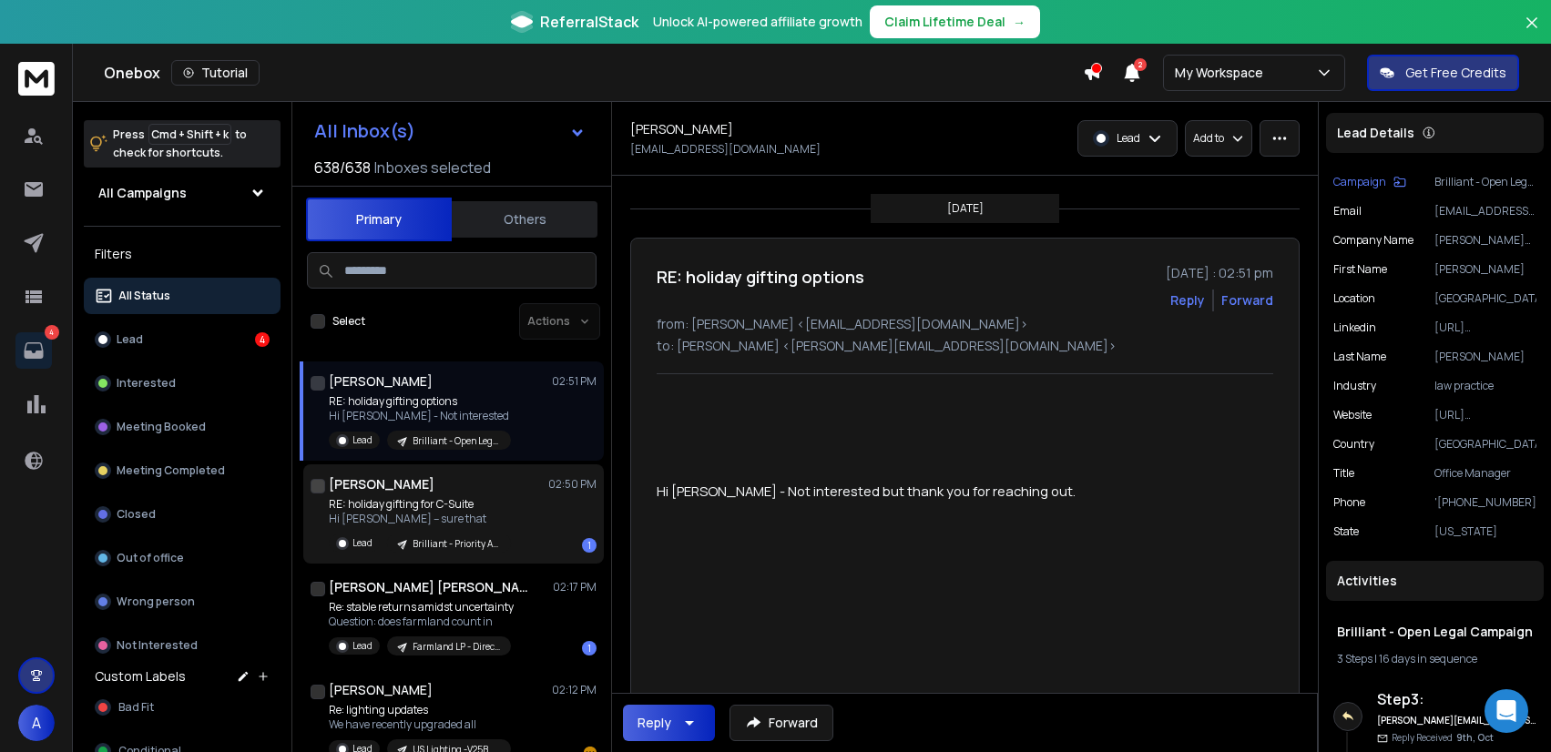
click at [441, 517] on p "Hi Nick – sure that" at bounding box center [420, 519] width 182 height 15
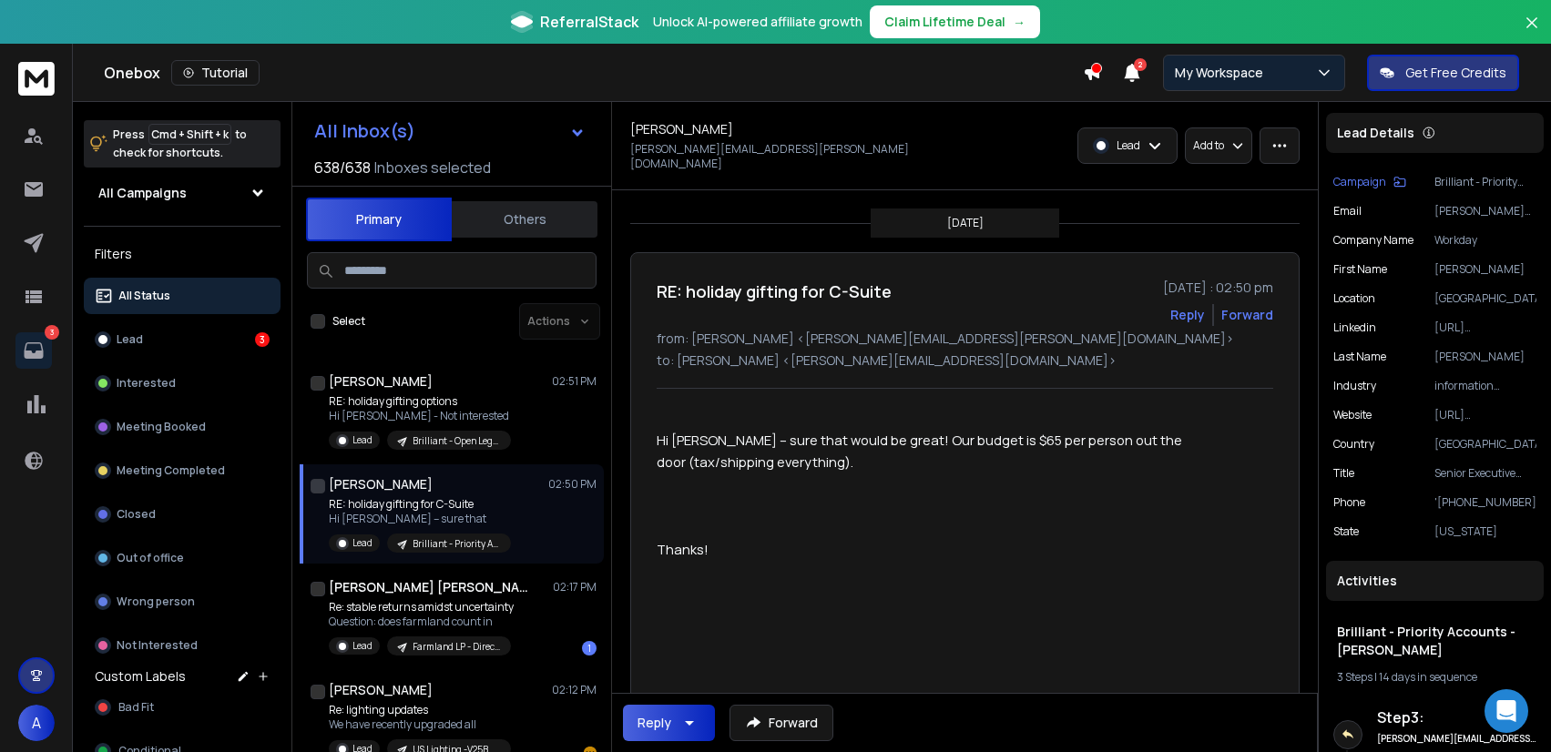
click at [1217, 77] on p "My Workspace" at bounding box center [1223, 73] width 96 height 18
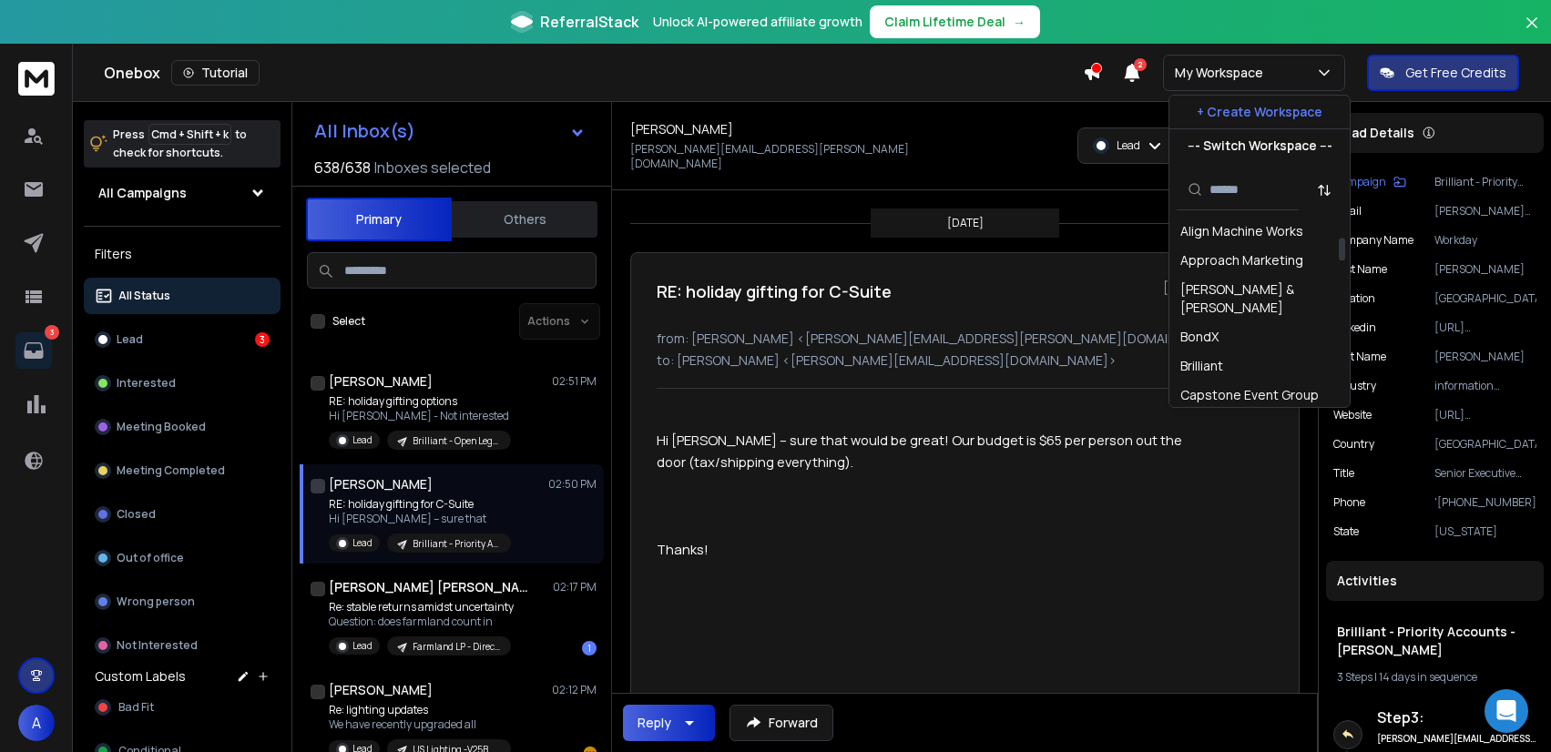
scroll to position [168, 0]
drag, startPoint x: 1340, startPoint y: 240, endPoint x: 1353, endPoint y: 260, distance: 24.5
click at [1345, 260] on div at bounding box center [1342, 254] width 6 height 23
click at [1212, 328] on div "Brilliant" at bounding box center [1201, 337] width 43 height 18
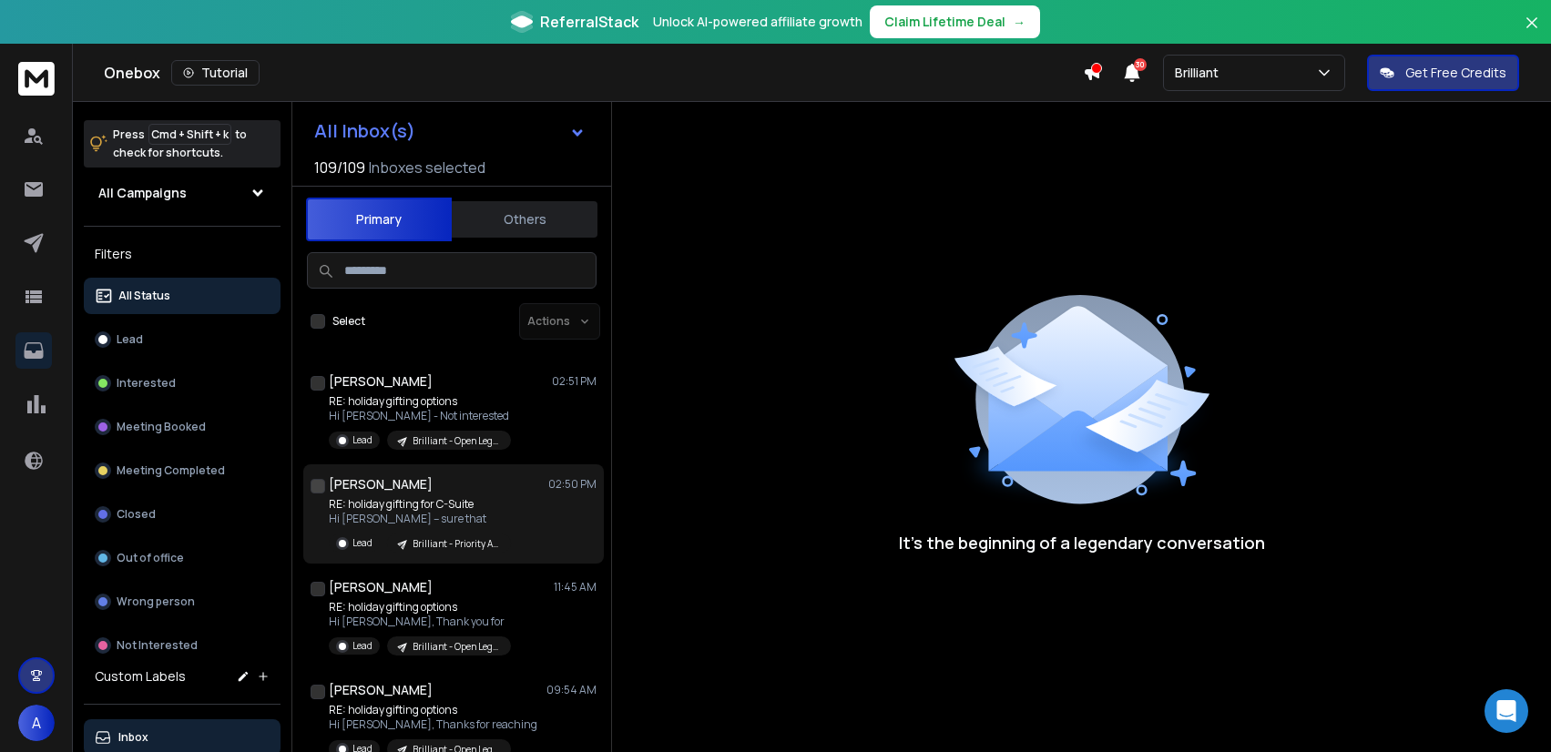
click at [500, 504] on p "RE: holiday gifting for C-Suite" at bounding box center [420, 504] width 182 height 15
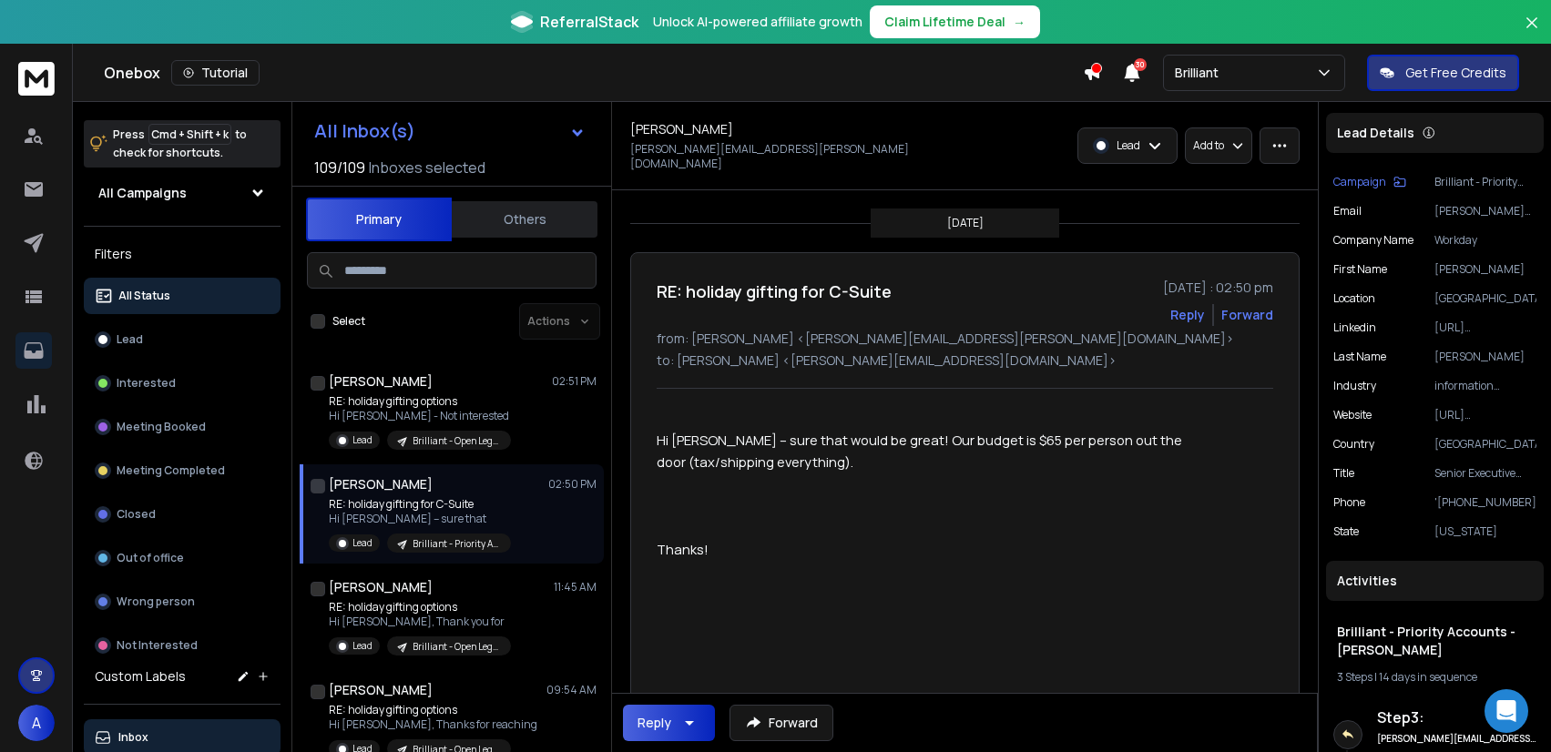
click at [1134, 138] on p "Lead" at bounding box center [1128, 145] width 24 height 15
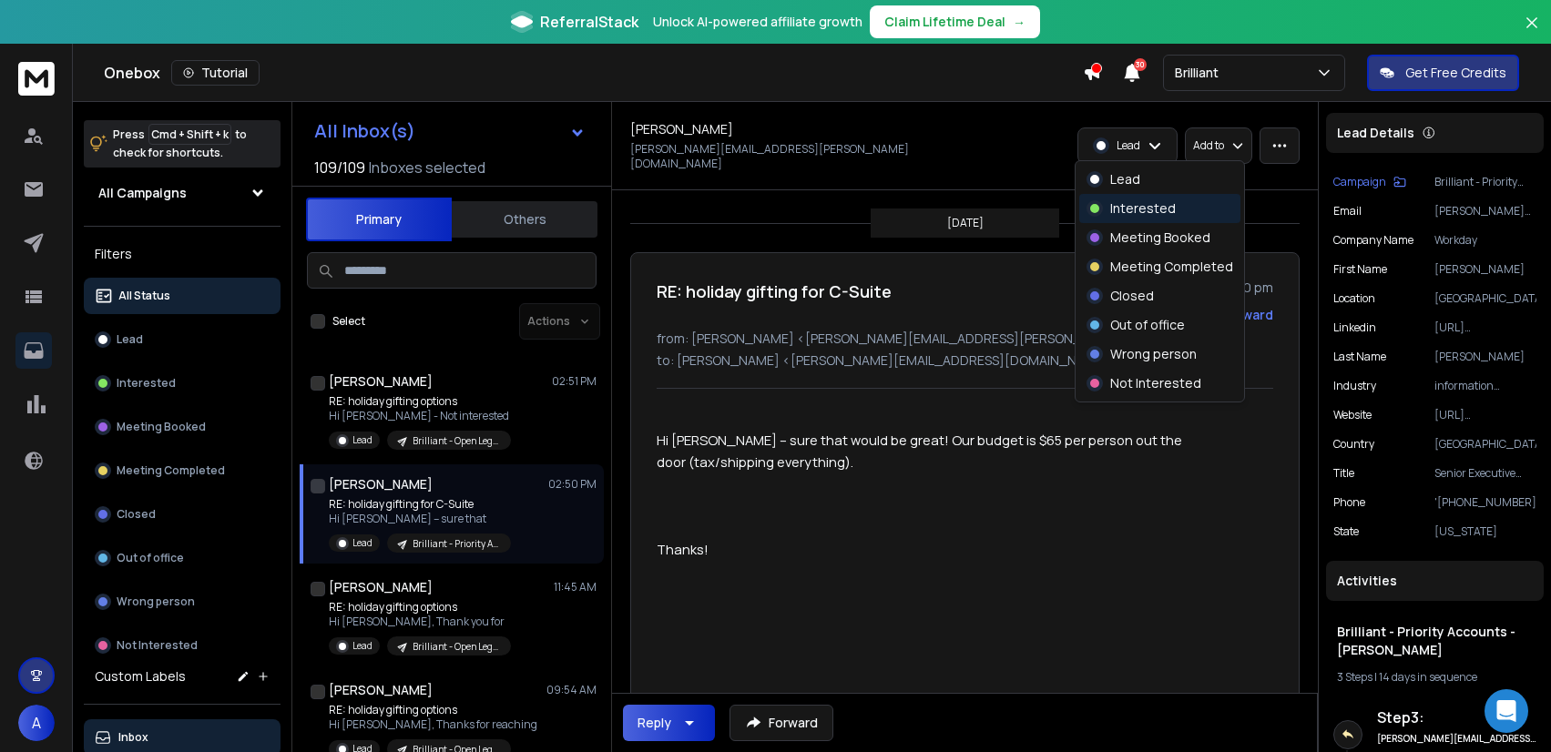
click at [1136, 206] on p "Interested" at bounding box center [1143, 208] width 66 height 18
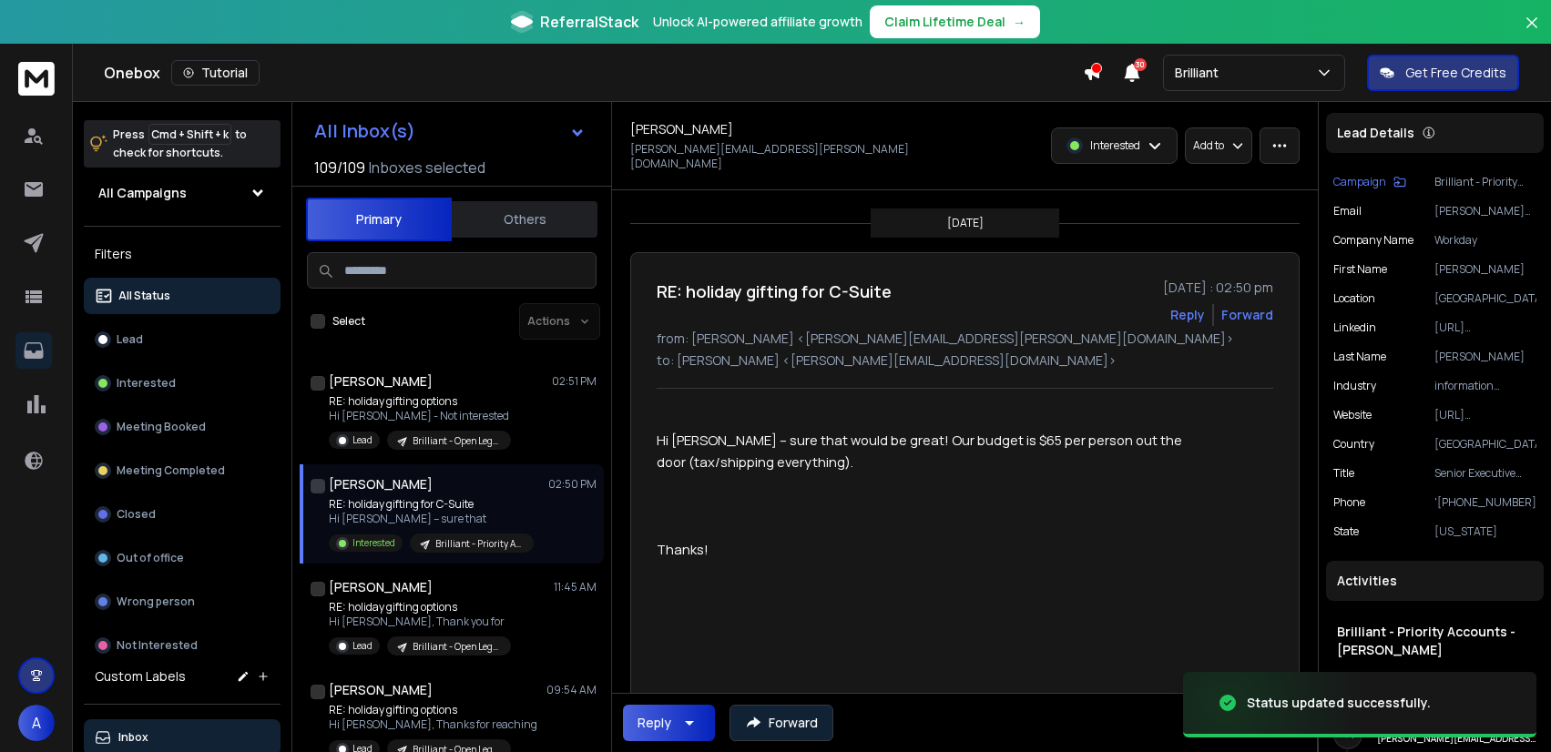
click at [787, 729] on button "Forward" at bounding box center [781, 723] width 104 height 36
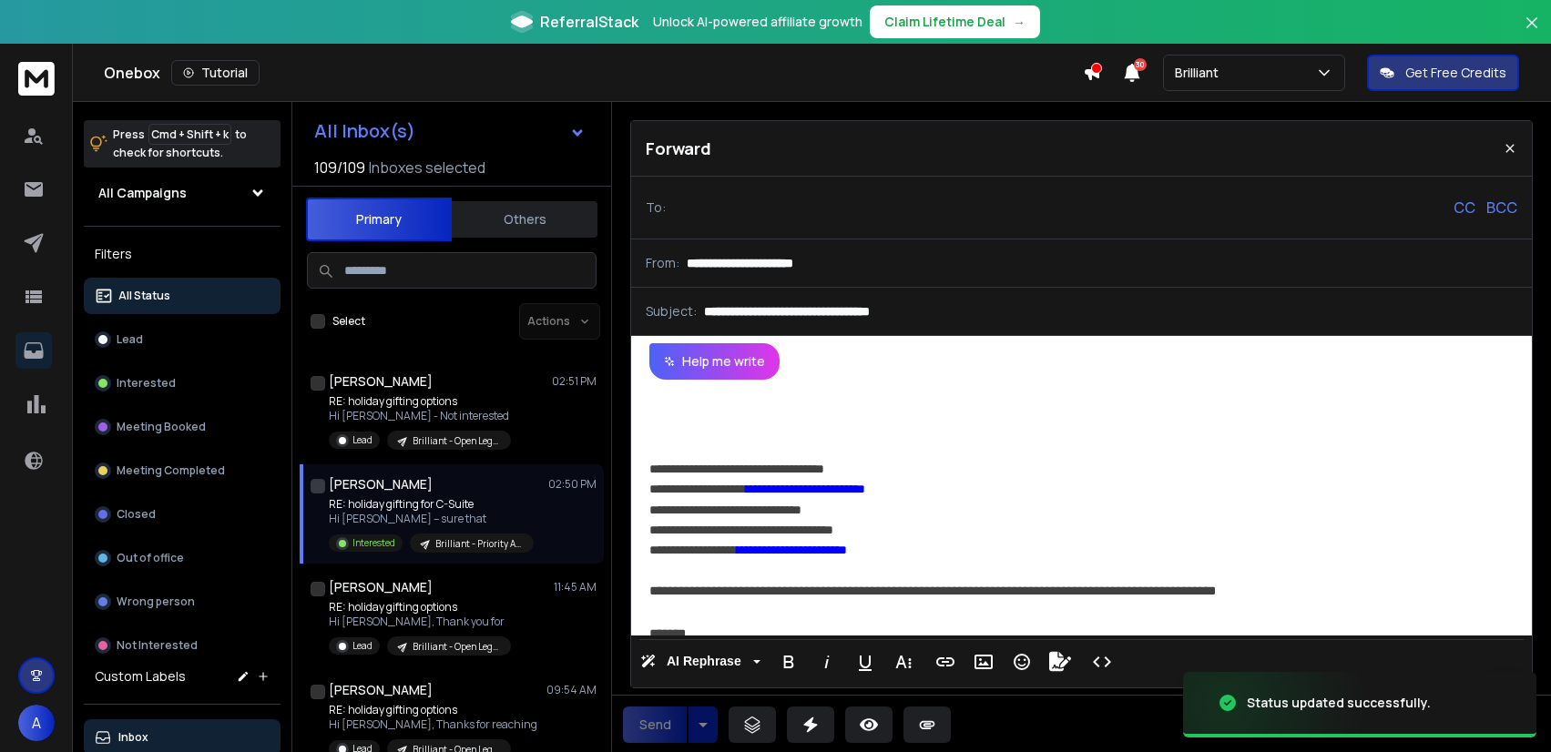
click at [790, 210] on input at bounding box center [736, 207] width 127 height 33
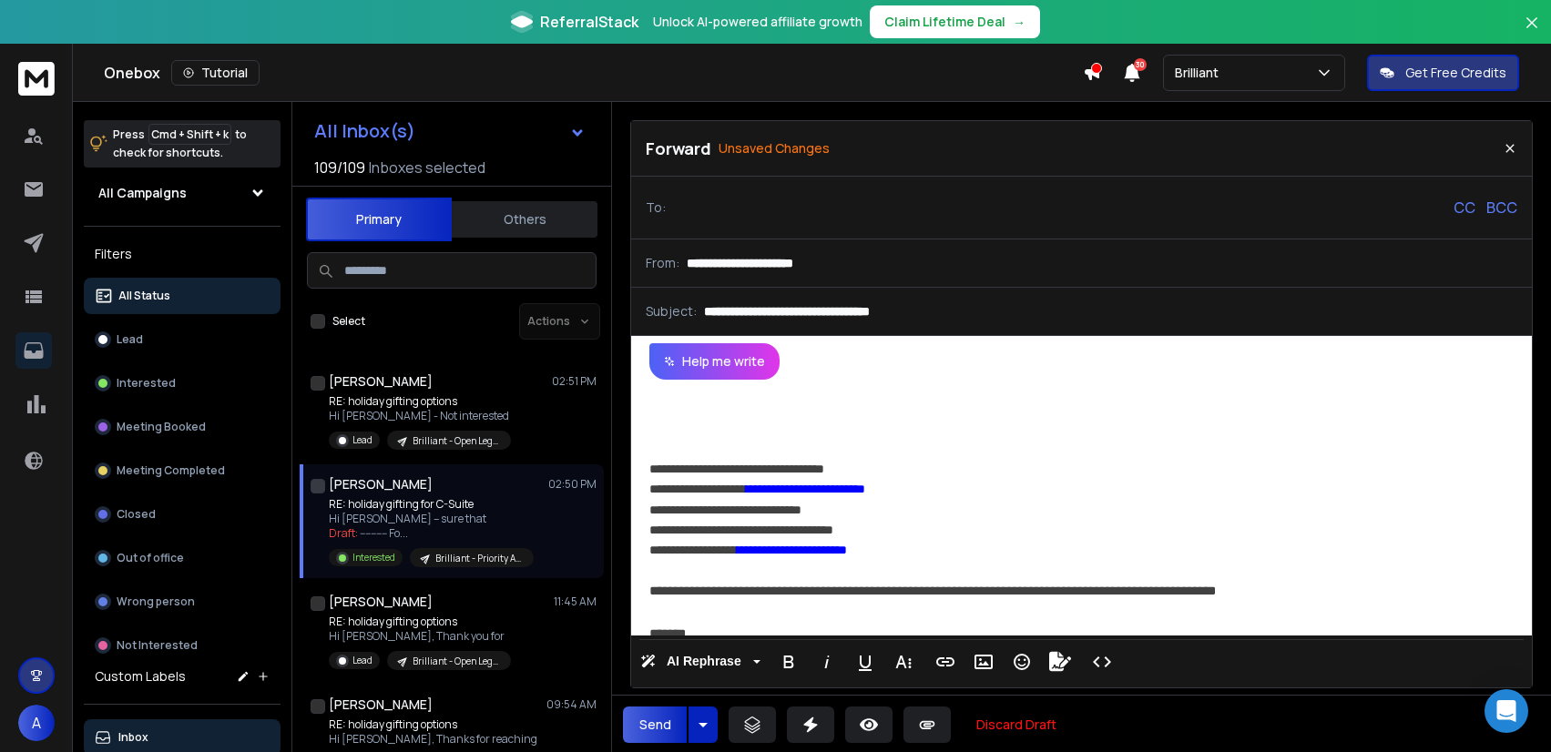
type input "**********"
click at [775, 426] on div at bounding box center [1081, 428] width 864 height 20
click at [637, 729] on button "Send" at bounding box center [655, 725] width 64 height 36
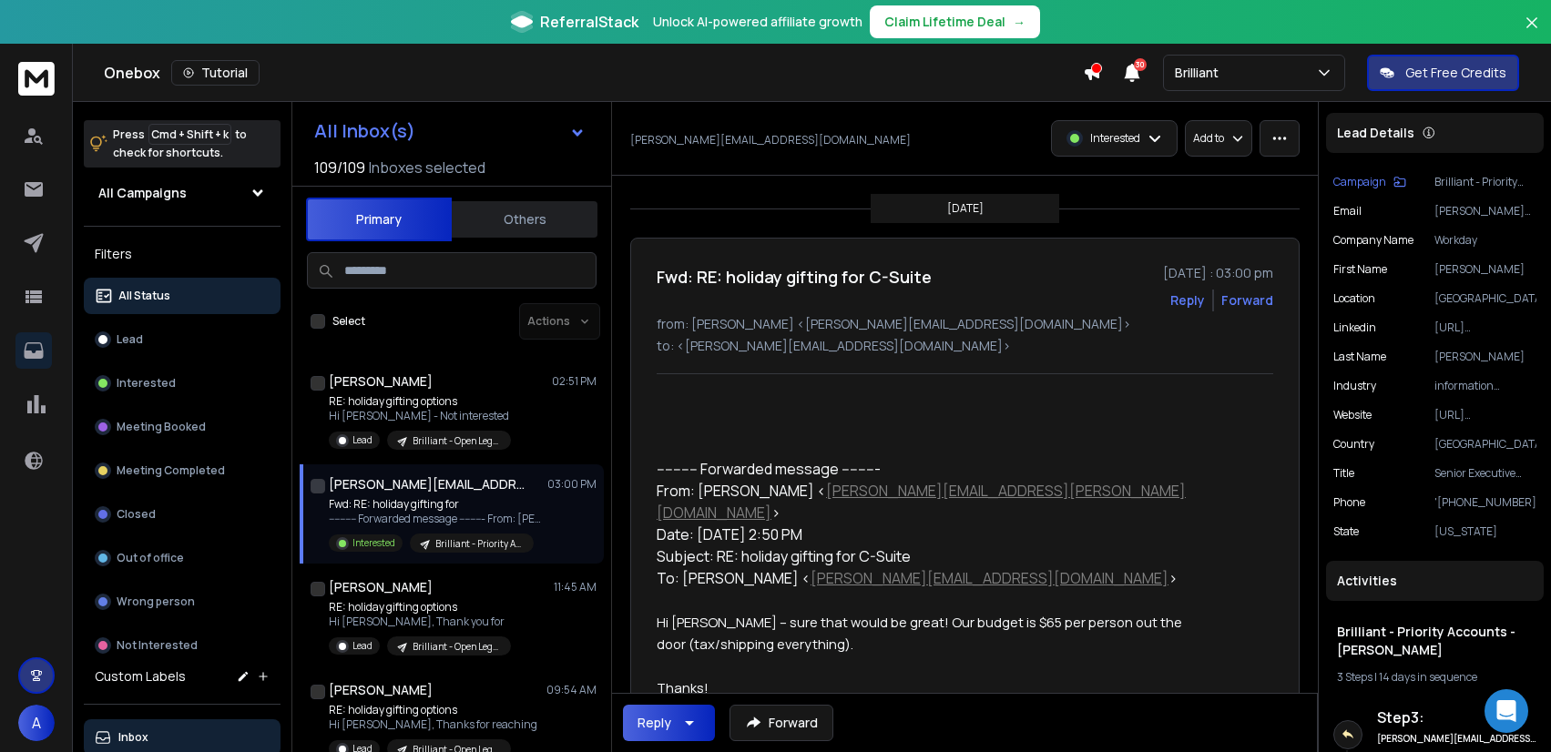
click at [1489, 209] on p "kelsey.willes@workday.com" at bounding box center [1485, 211] width 102 height 15
click at [36, 725] on span "A" at bounding box center [36, 723] width 36 height 36
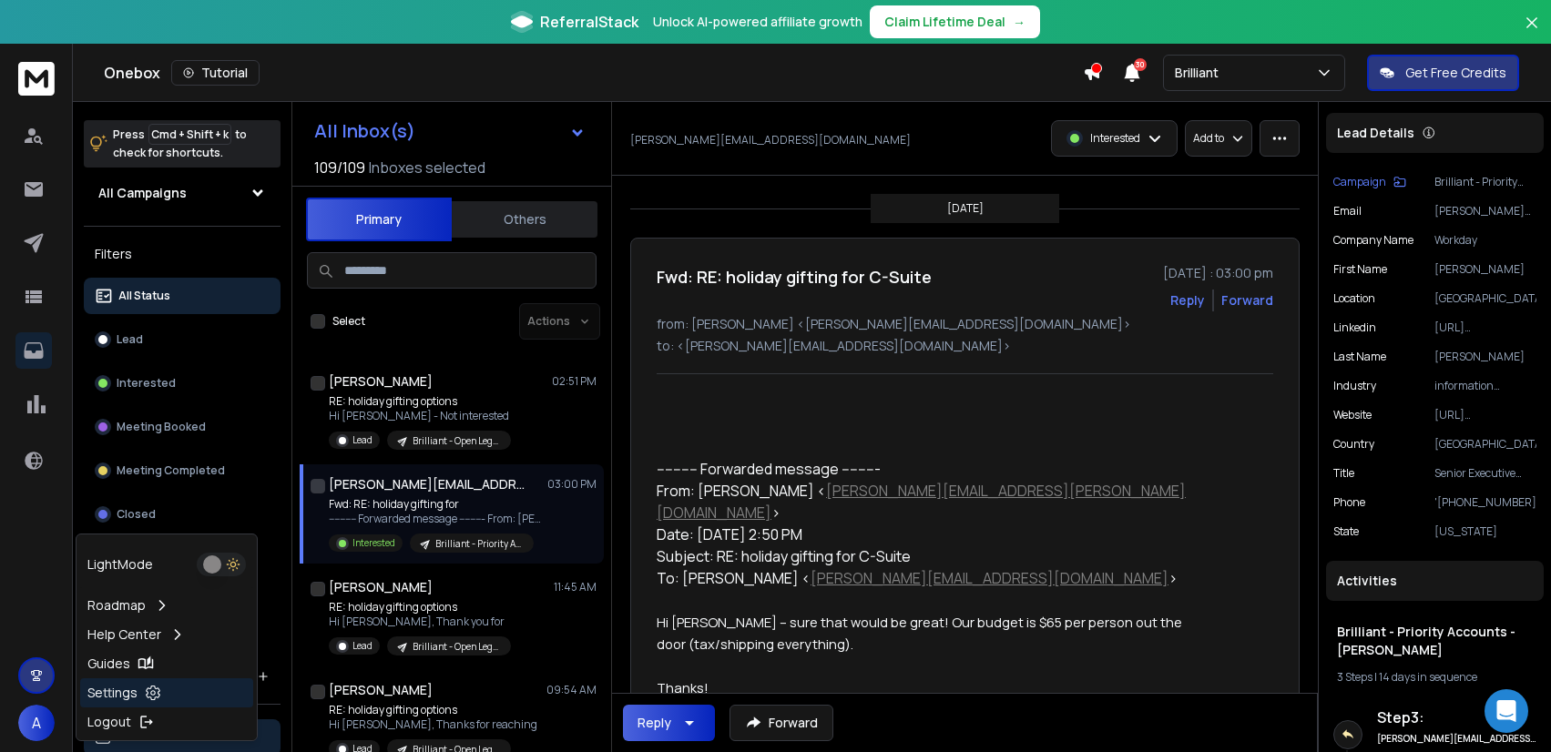
click at [141, 692] on div "Settings" at bounding box center [166, 692] width 173 height 29
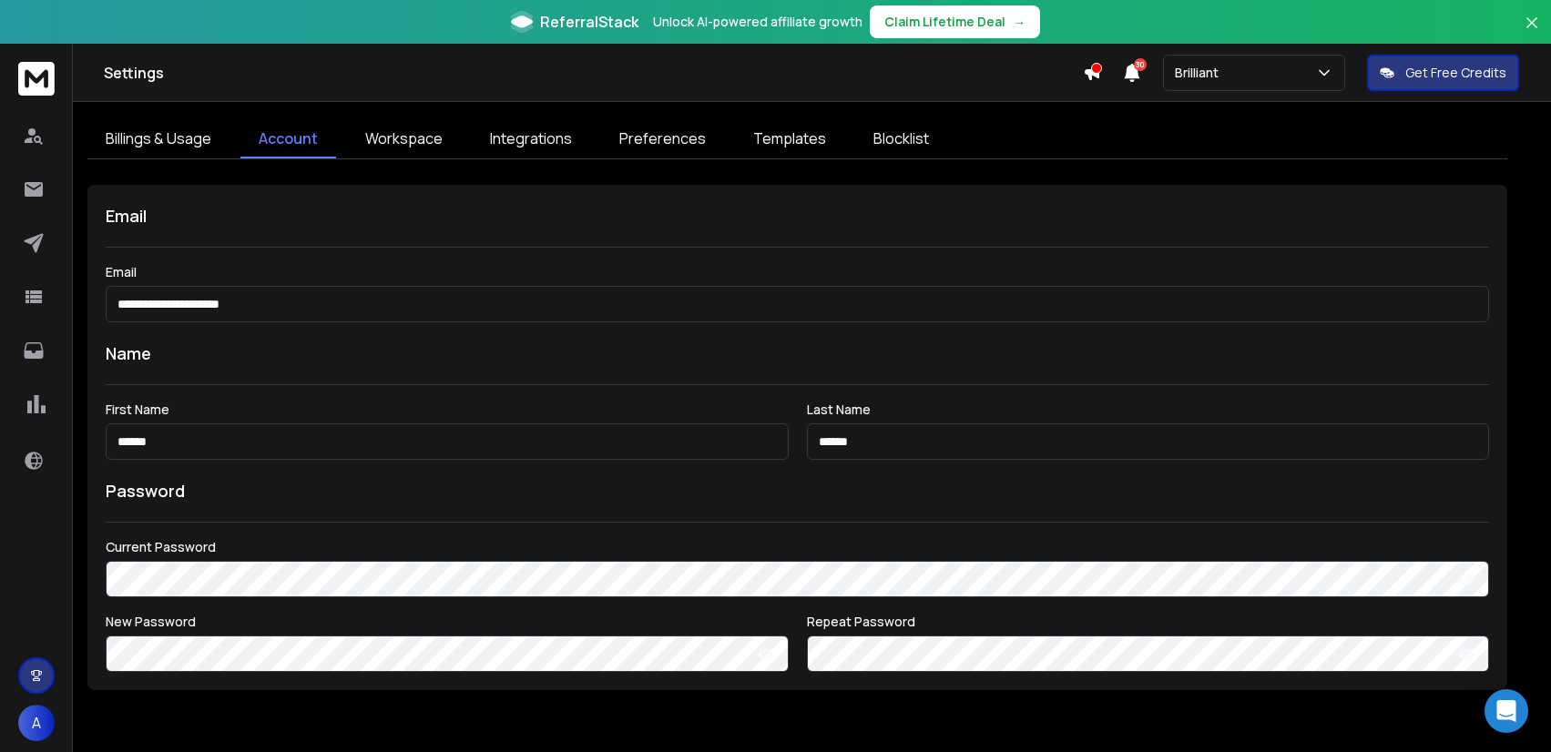
click at [877, 134] on link "Blocklist" at bounding box center [901, 139] width 92 height 38
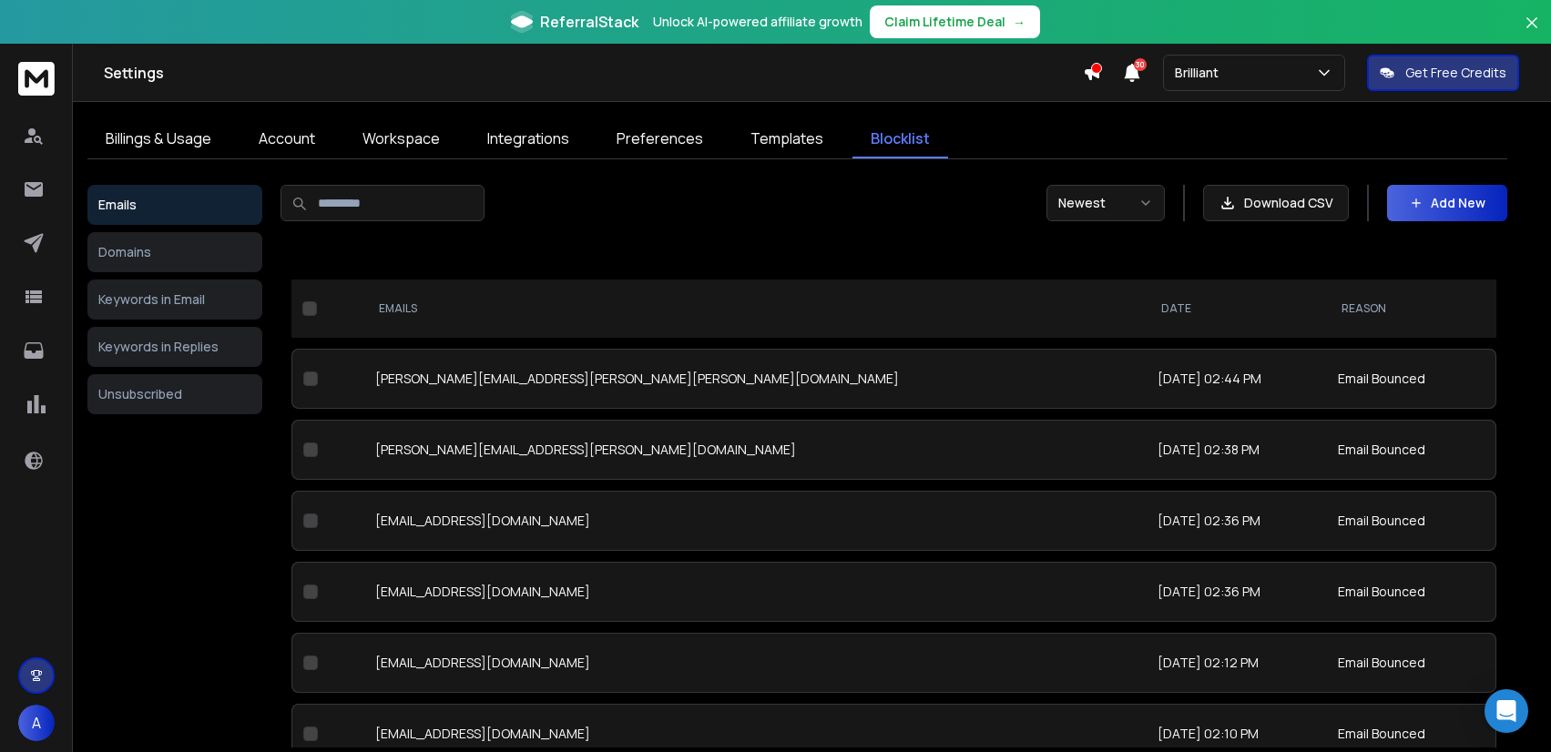
click at [1449, 204] on p "Add New" at bounding box center [1458, 203] width 55 height 18
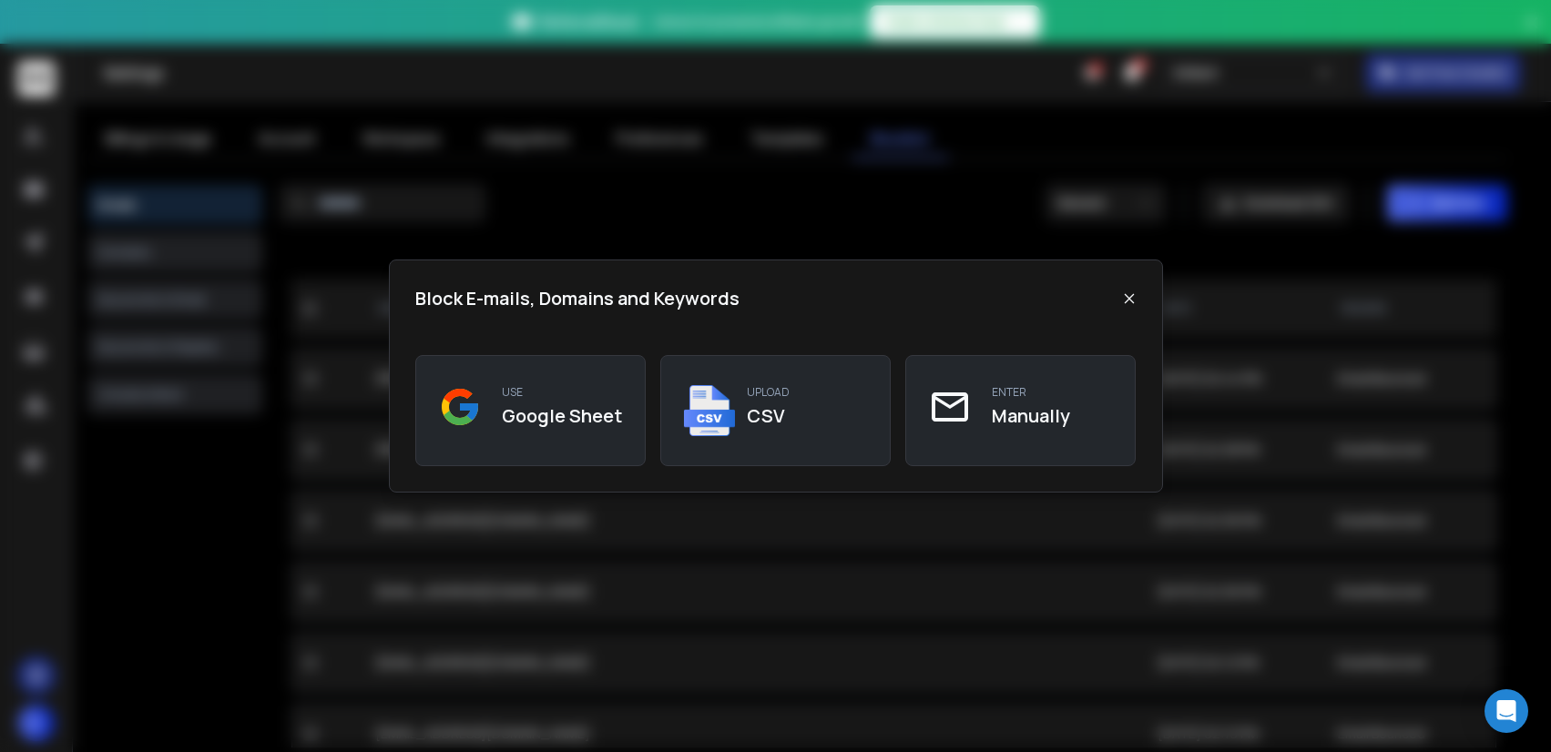
click at [1047, 383] on div "enter Manually" at bounding box center [1020, 410] width 230 height 111
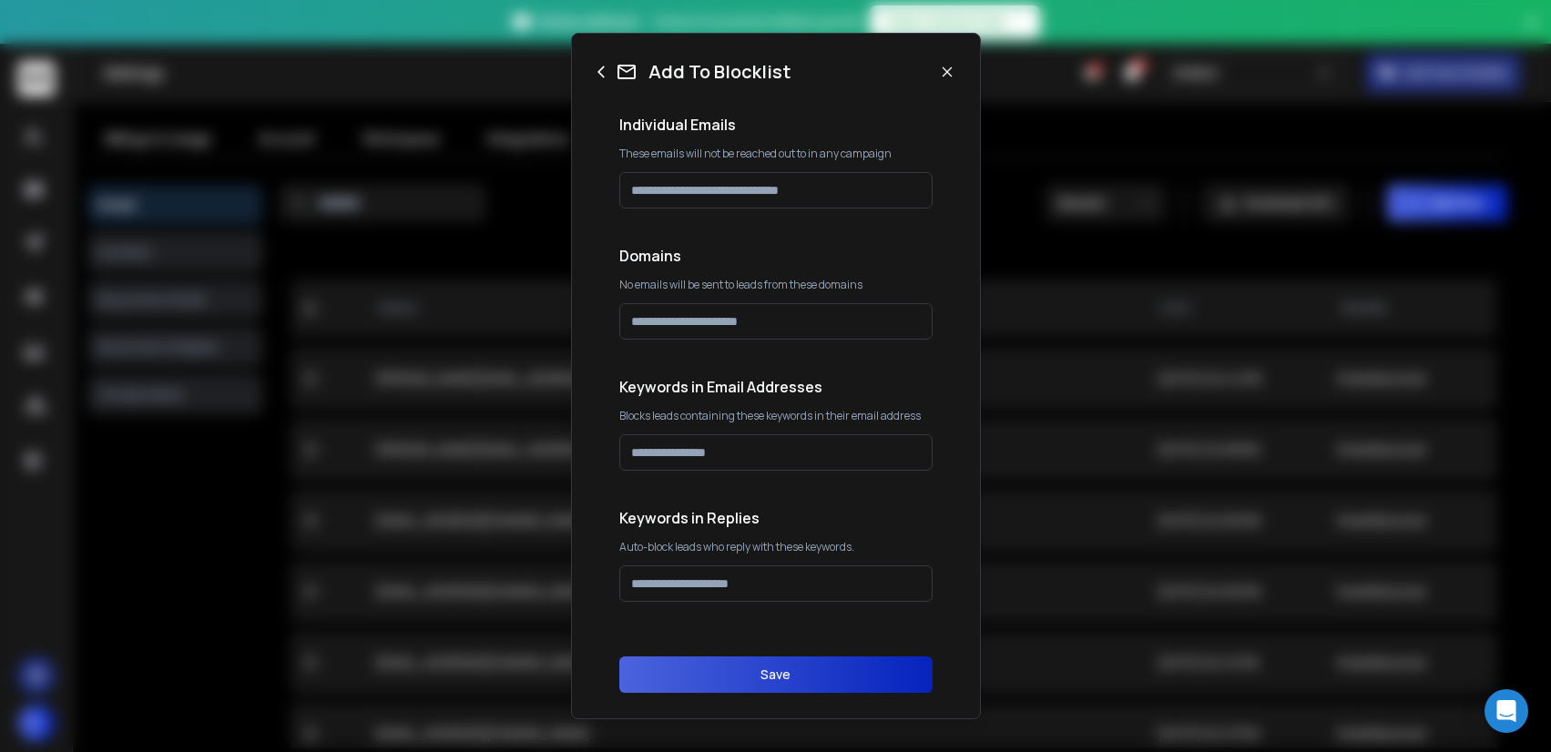
paste input "**********"
type input "**********"
click at [761, 686] on button "Save" at bounding box center [775, 675] width 313 height 36
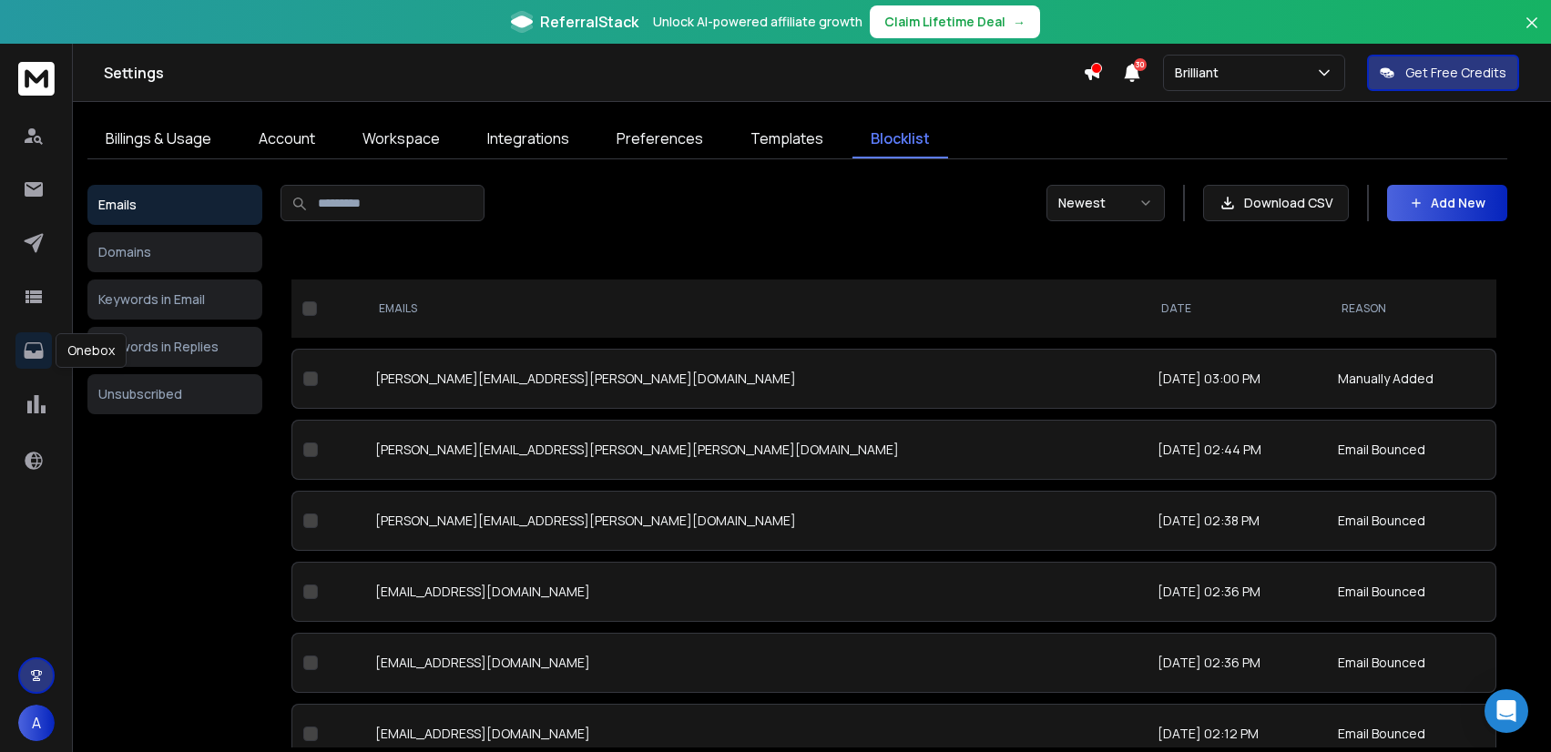
click at [35, 350] on icon at bounding box center [34, 351] width 22 height 22
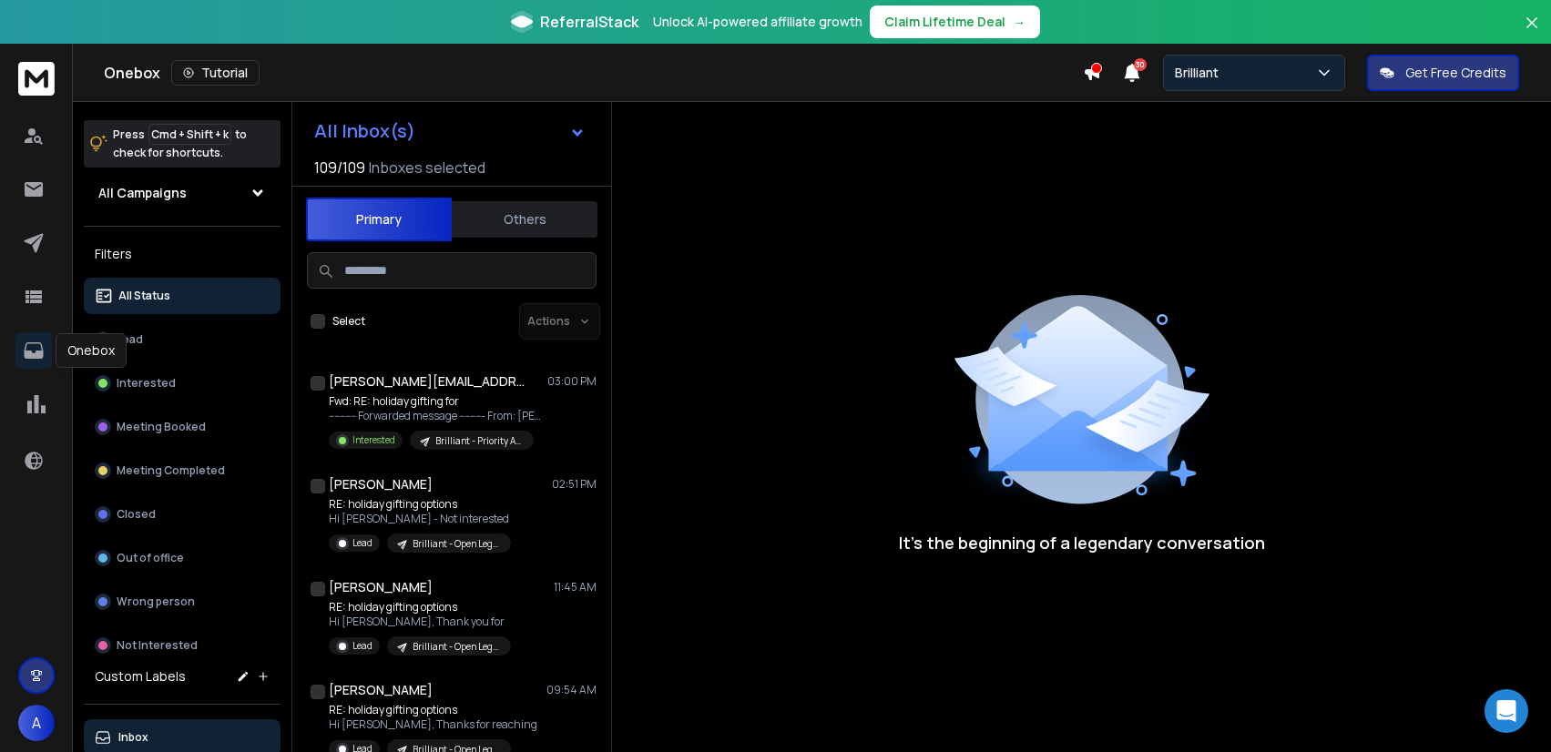
click at [1226, 69] on p "Brilliant" at bounding box center [1200, 73] width 51 height 18
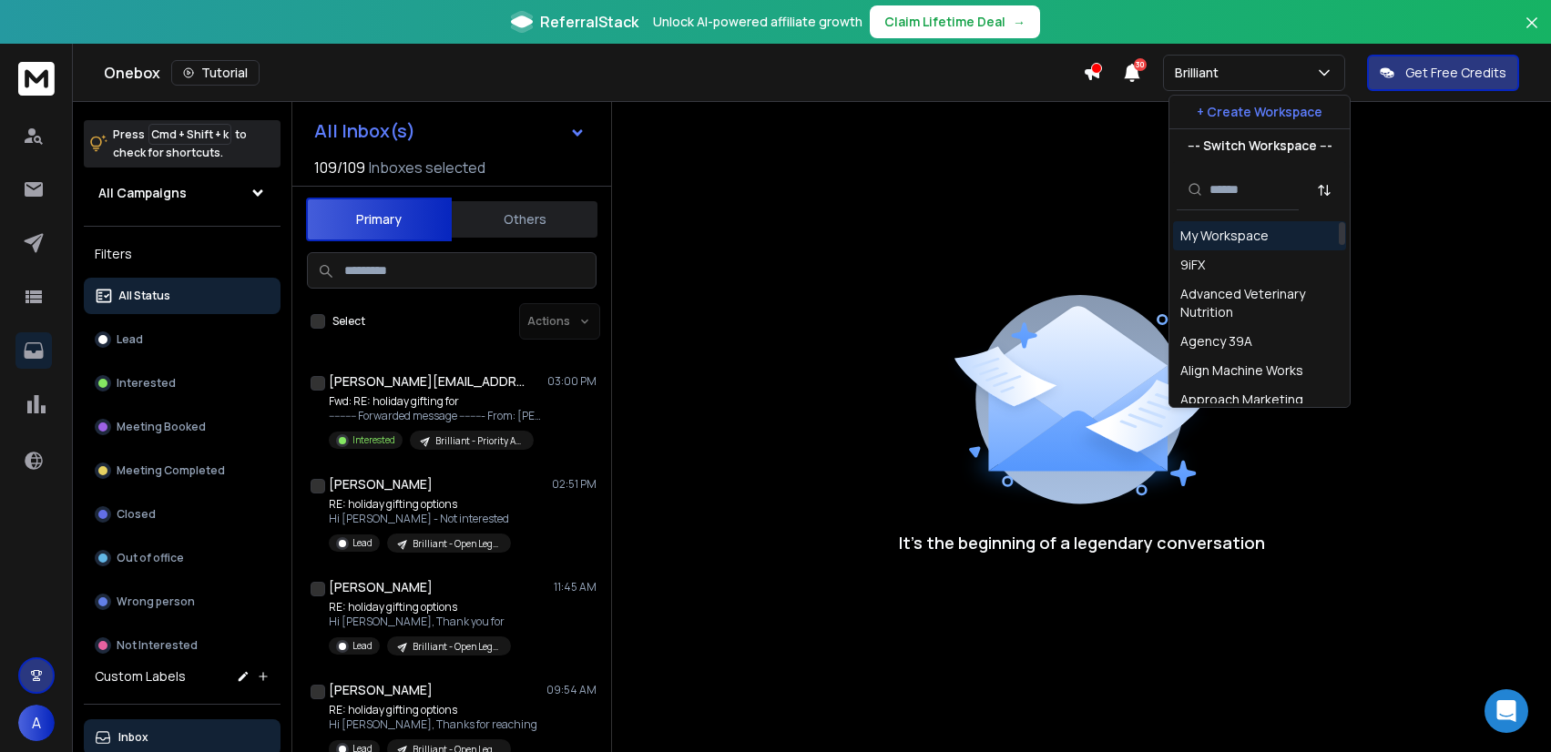
click at [1254, 228] on div "My Workspace" at bounding box center [1224, 236] width 88 height 18
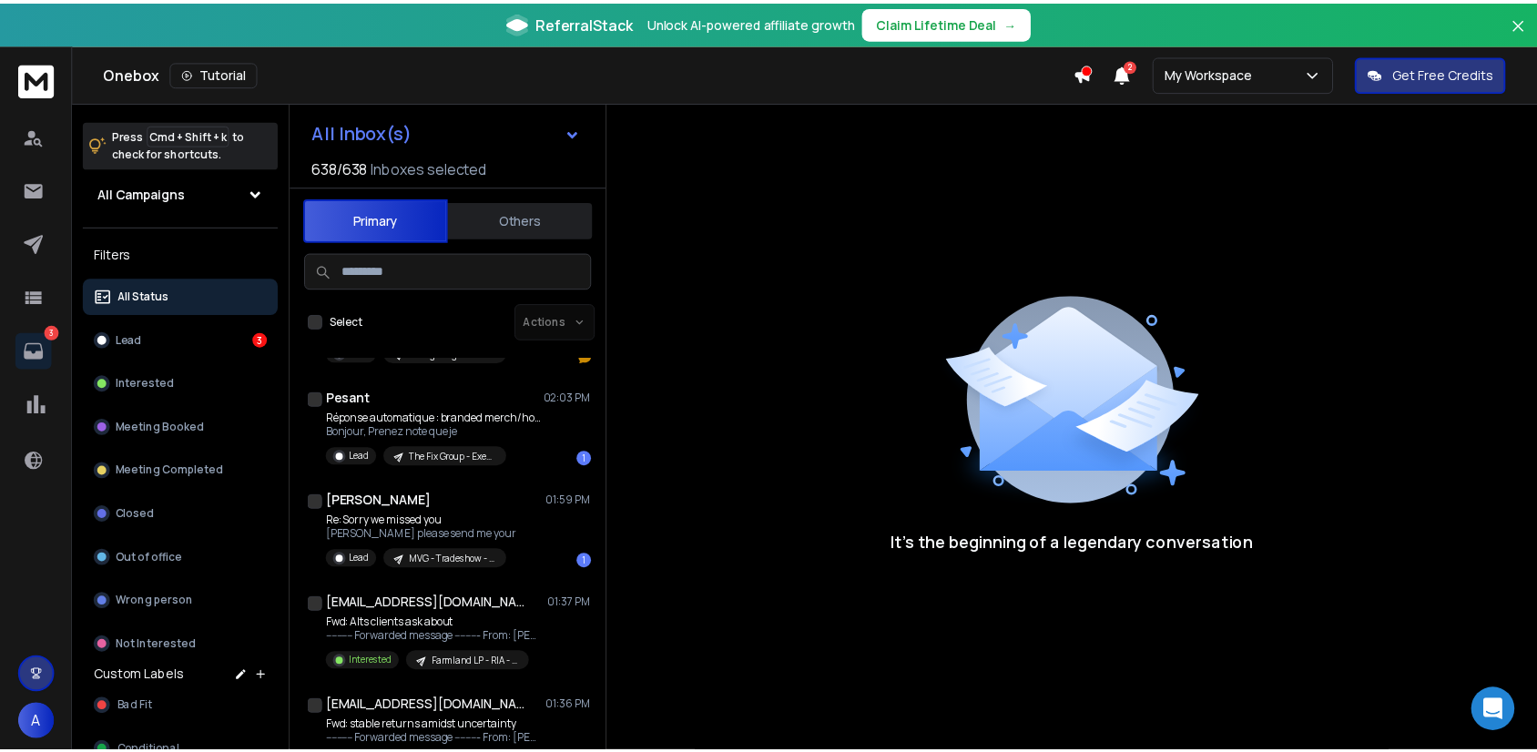
scroll to position [457, 0]
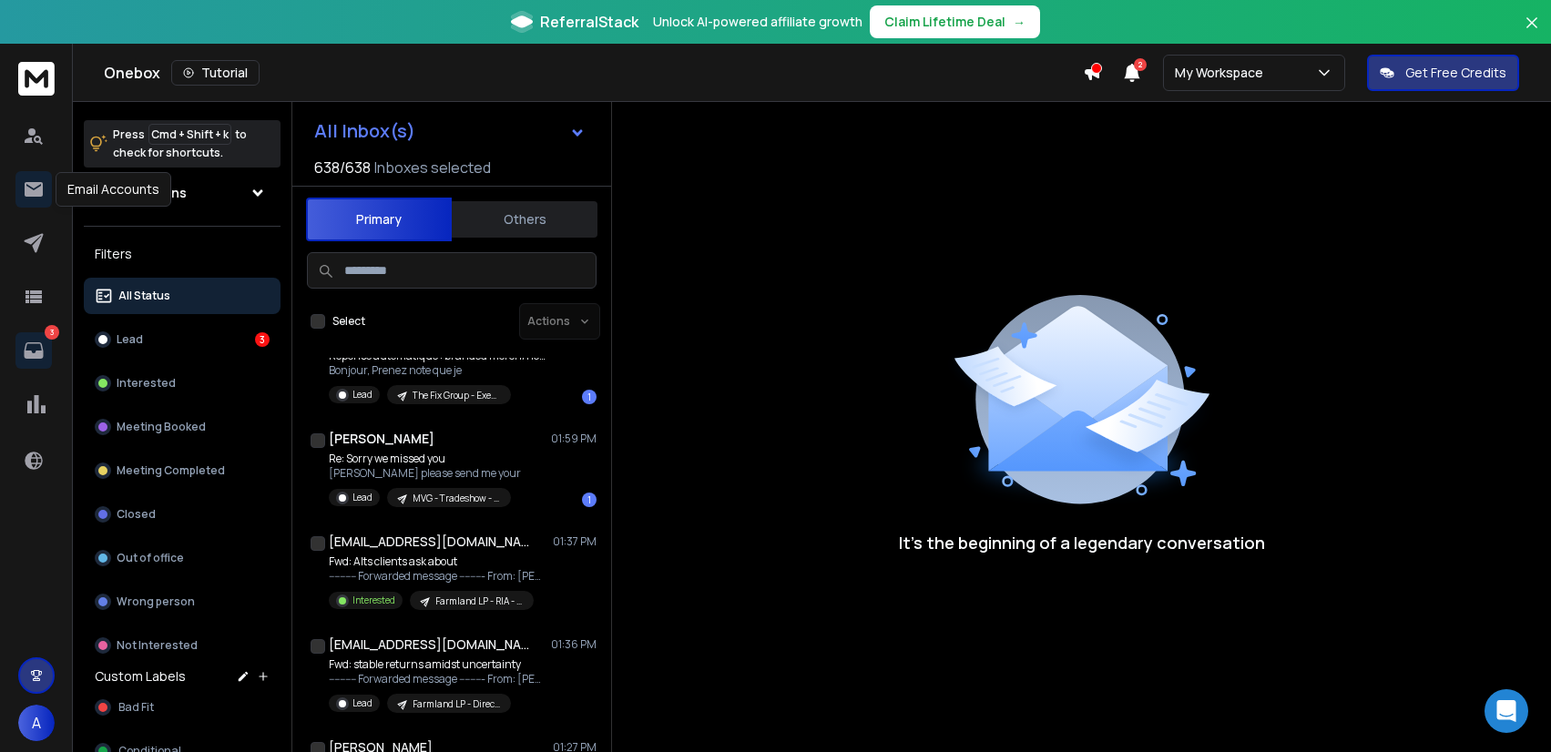
click at [28, 183] on icon at bounding box center [34, 189] width 18 height 15
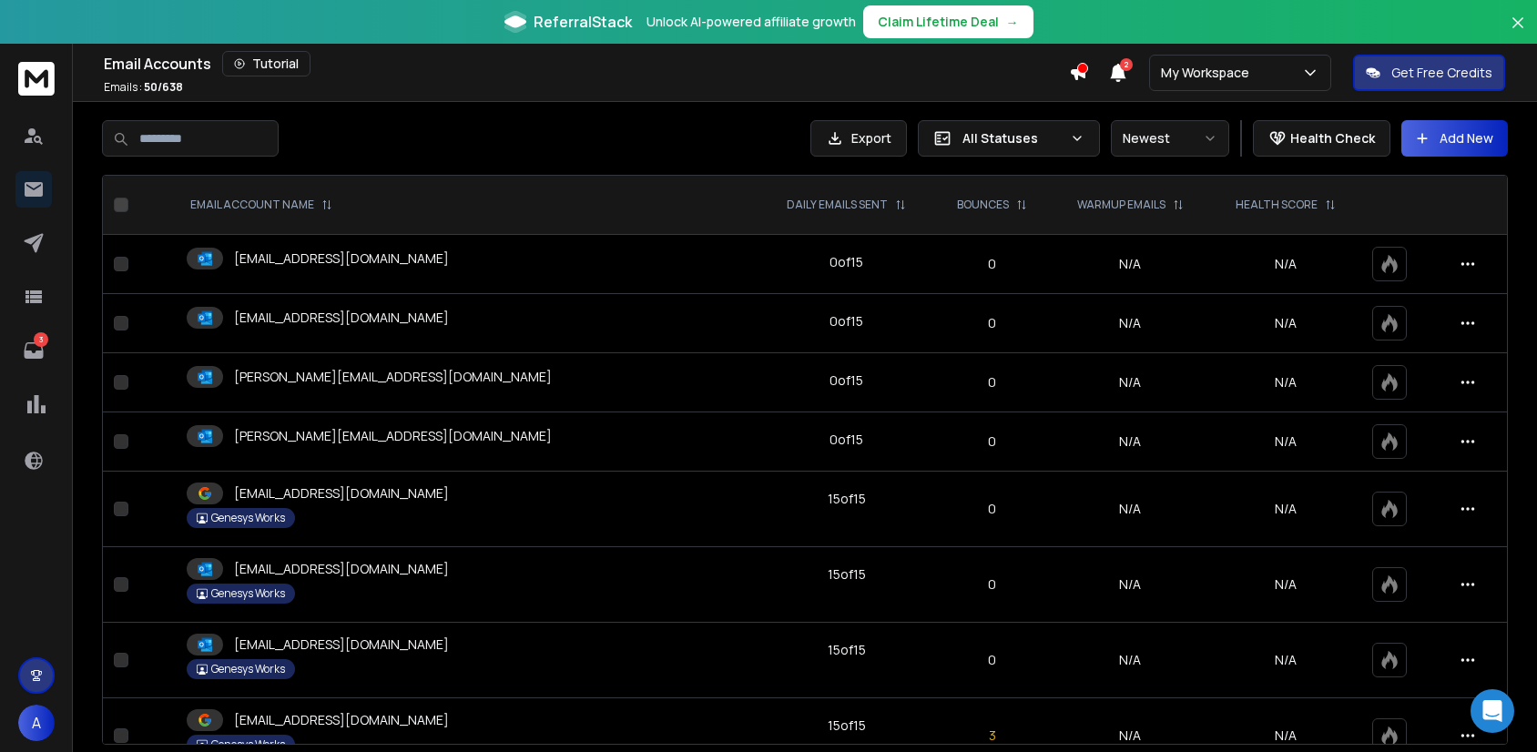
click at [1006, 145] on p "All Statuses" at bounding box center [1013, 138] width 100 height 18
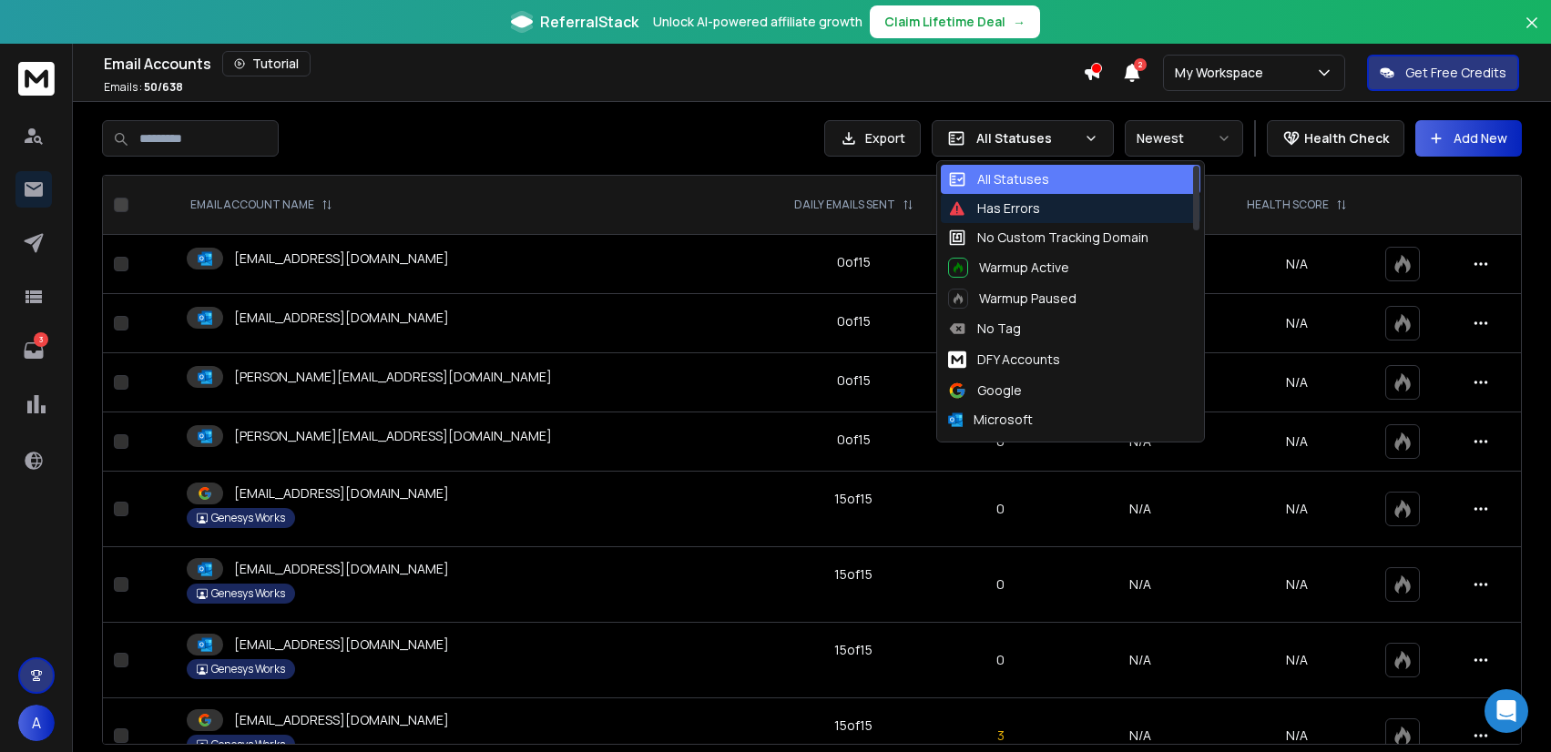
click at [1005, 202] on div "Has Errors" at bounding box center [994, 208] width 92 height 18
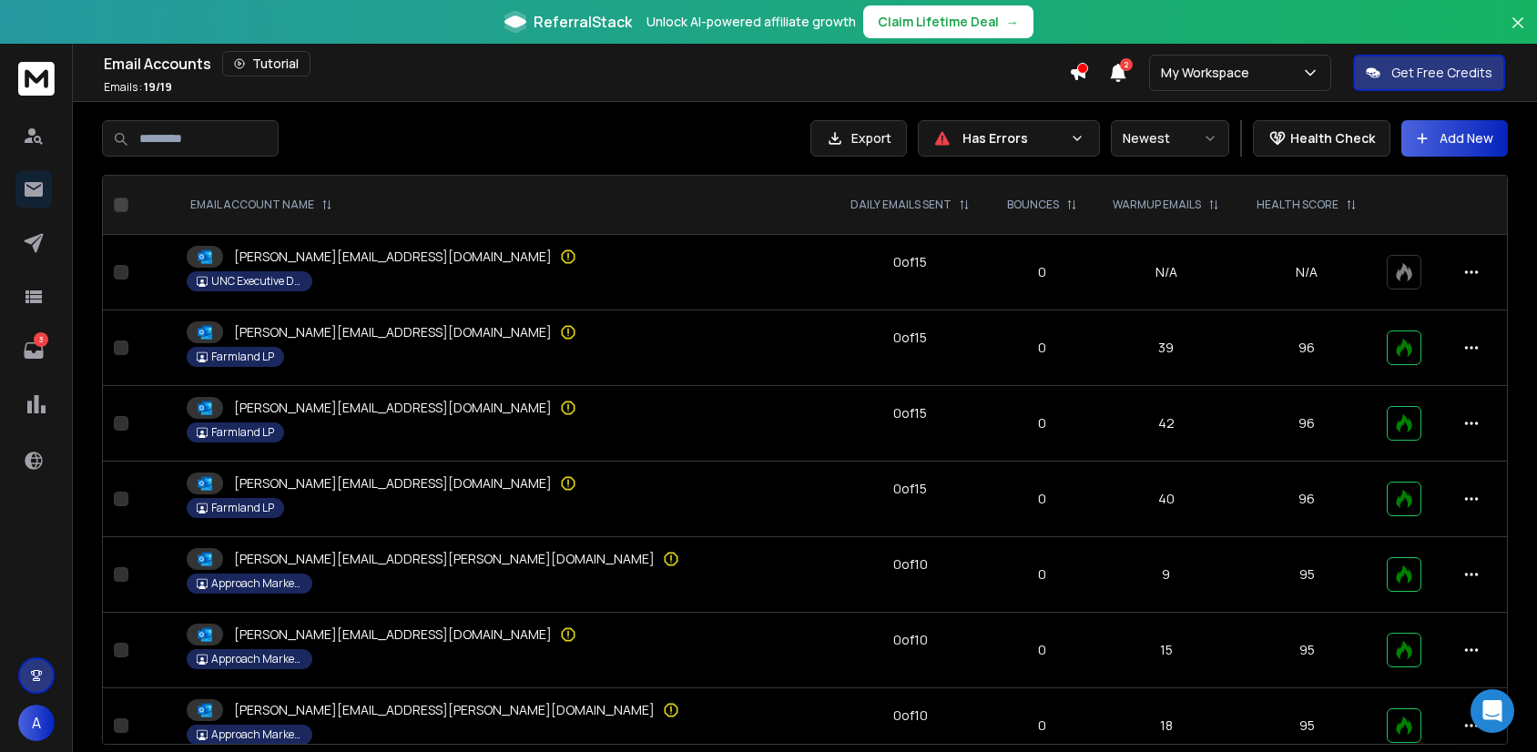
click at [1024, 148] on div "Has Errors" at bounding box center [1009, 138] width 182 height 36
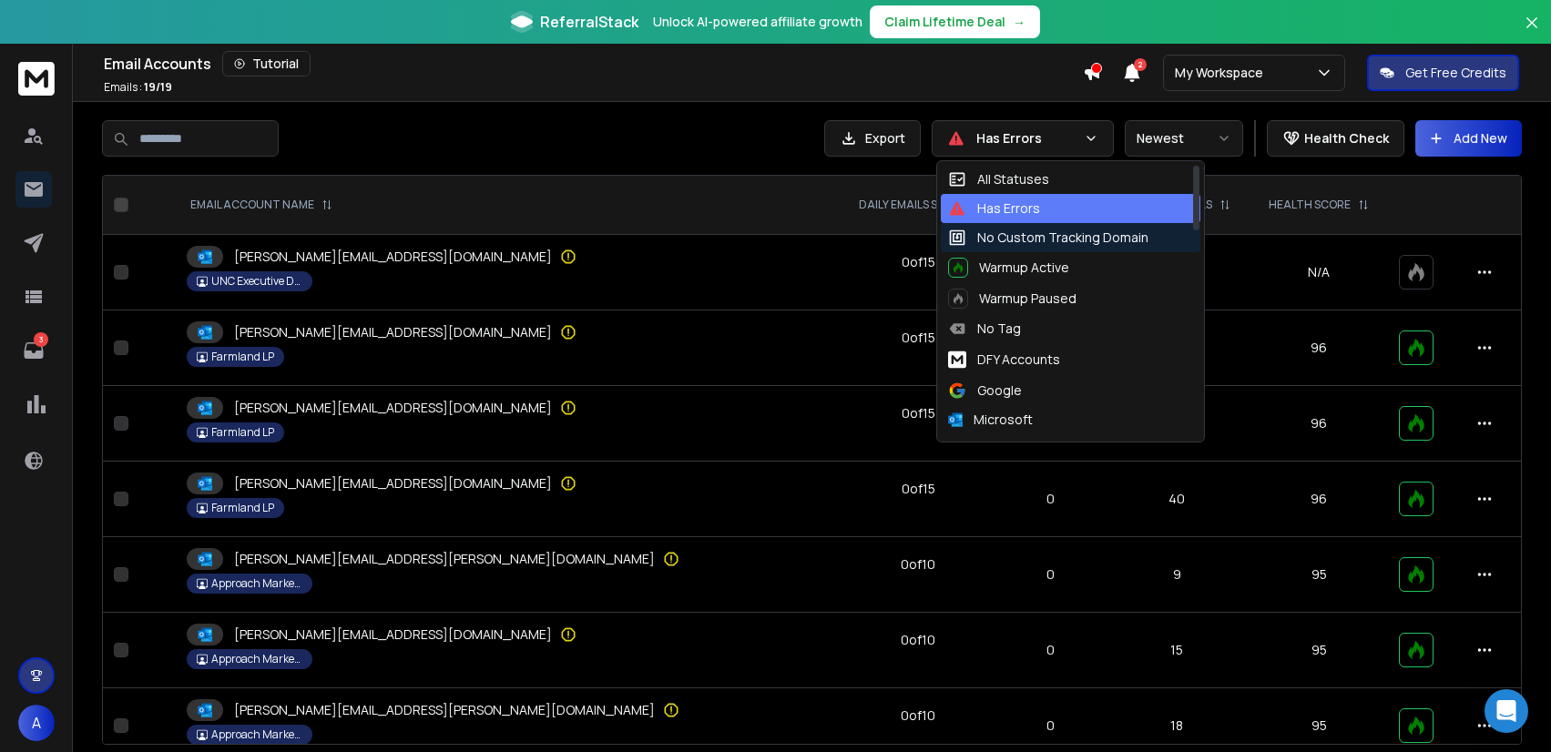
drag, startPoint x: 1144, startPoint y: 209, endPoint x: 1140, endPoint y: 191, distance: 17.7
click at [1193, 191] on div at bounding box center [1196, 198] width 6 height 65
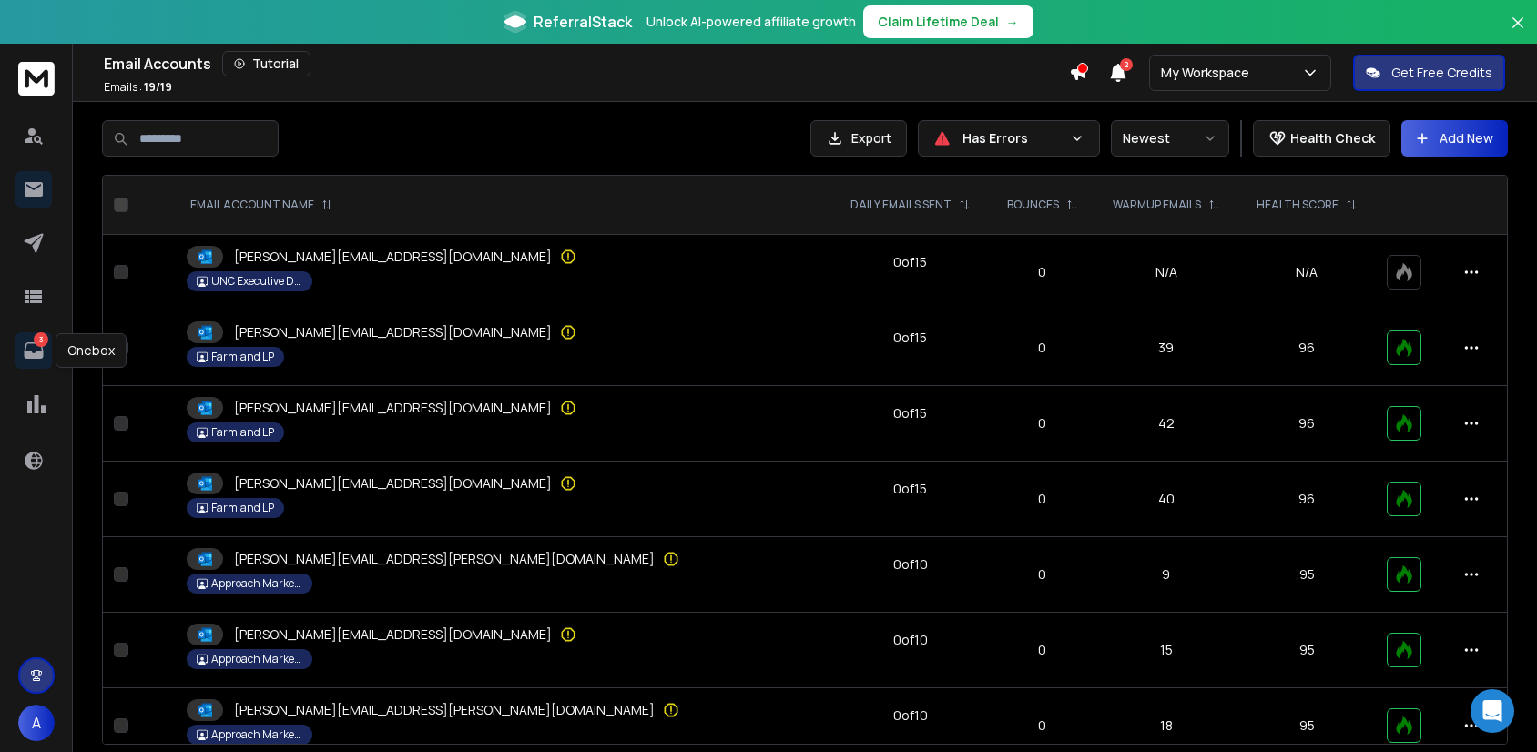
click at [36, 344] on p "3" at bounding box center [41, 339] width 15 height 15
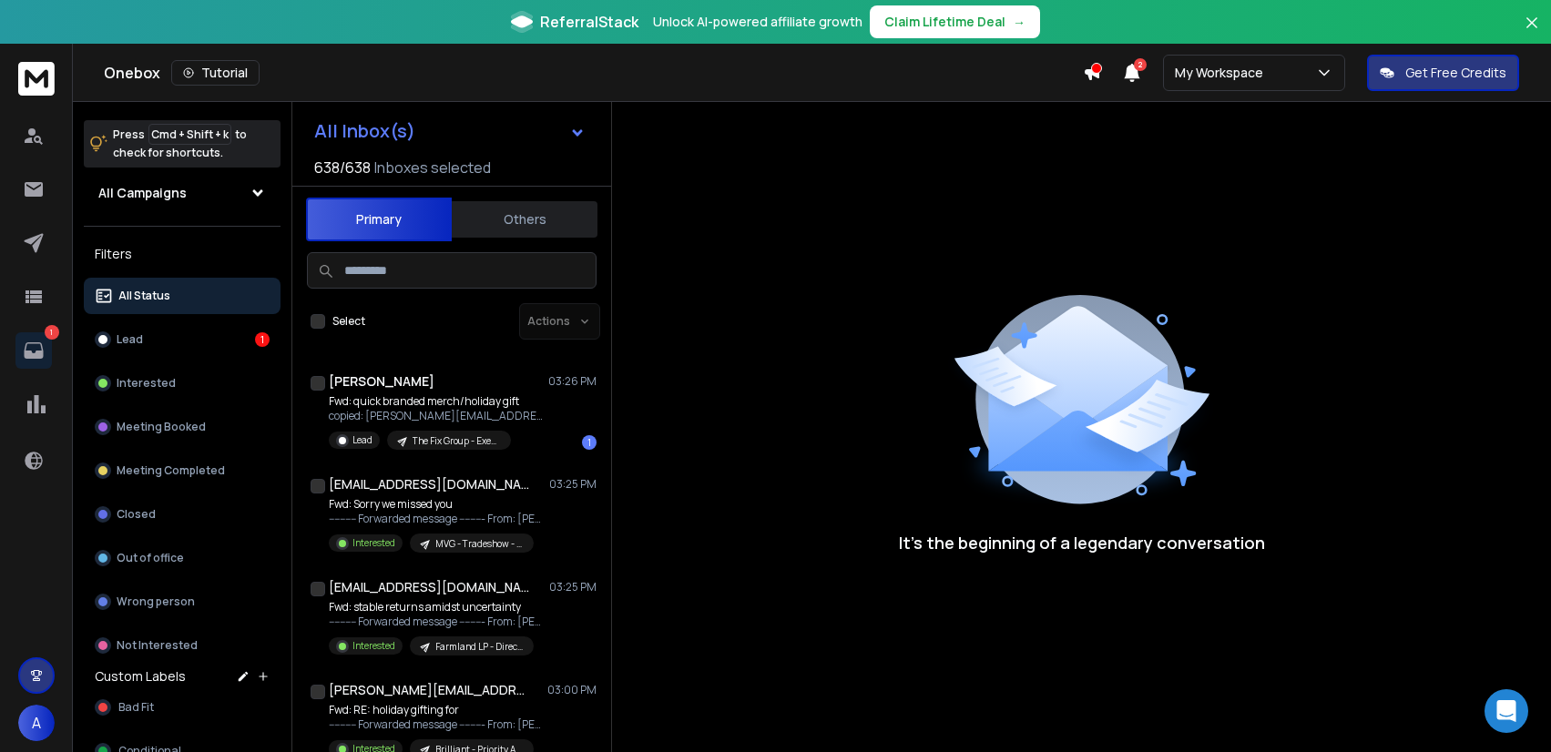
drag, startPoint x: 611, startPoint y: 406, endPoint x: 601, endPoint y: 406, distance: 10.0
click at [609, 410] on div "All Inbox(s) 638 / 638 Inboxes selected Primary Others Select Actions [PERSON_N…" at bounding box center [920, 478] width 1259 height 752
click at [1258, 66] on p "My Workspace" at bounding box center [1223, 73] width 96 height 18
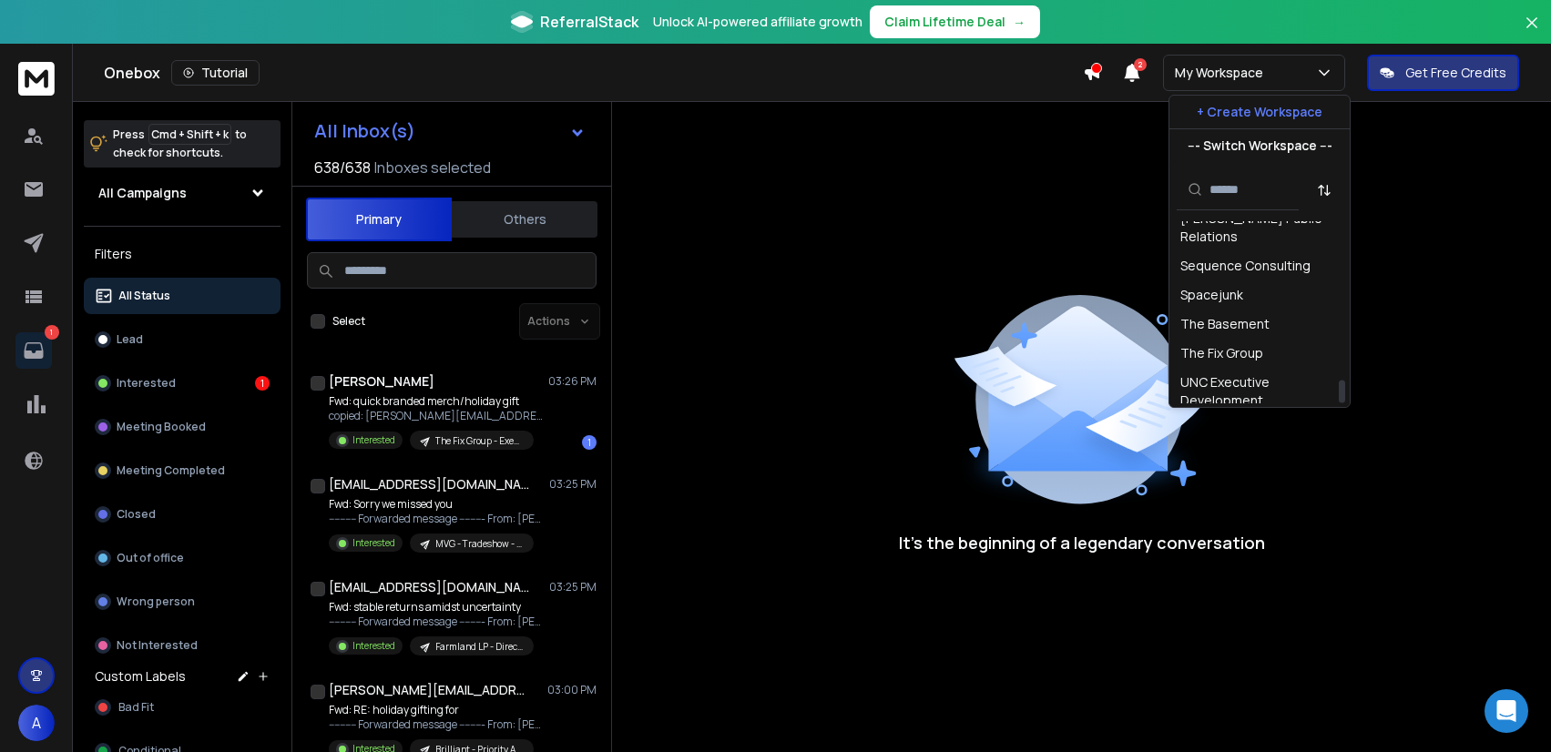
scroll to position [1289, 0]
drag, startPoint x: 1341, startPoint y: 239, endPoint x: 1330, endPoint y: 461, distance: 222.5
click at [1339, 403] on div at bounding box center [1342, 391] width 6 height 23
click at [1217, 398] on div "VeraData" at bounding box center [1208, 407] width 56 height 18
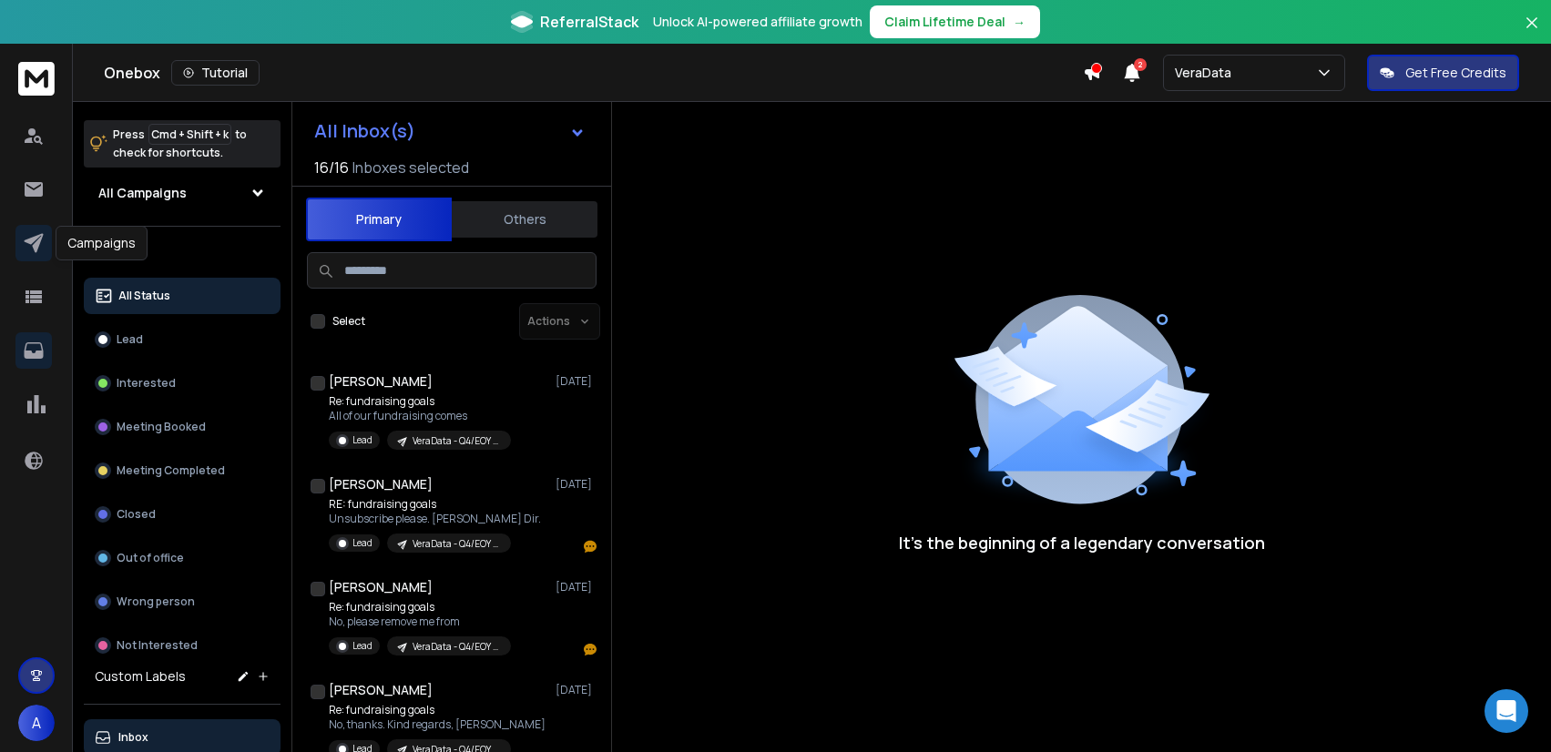
click at [35, 243] on icon at bounding box center [33, 243] width 19 height 19
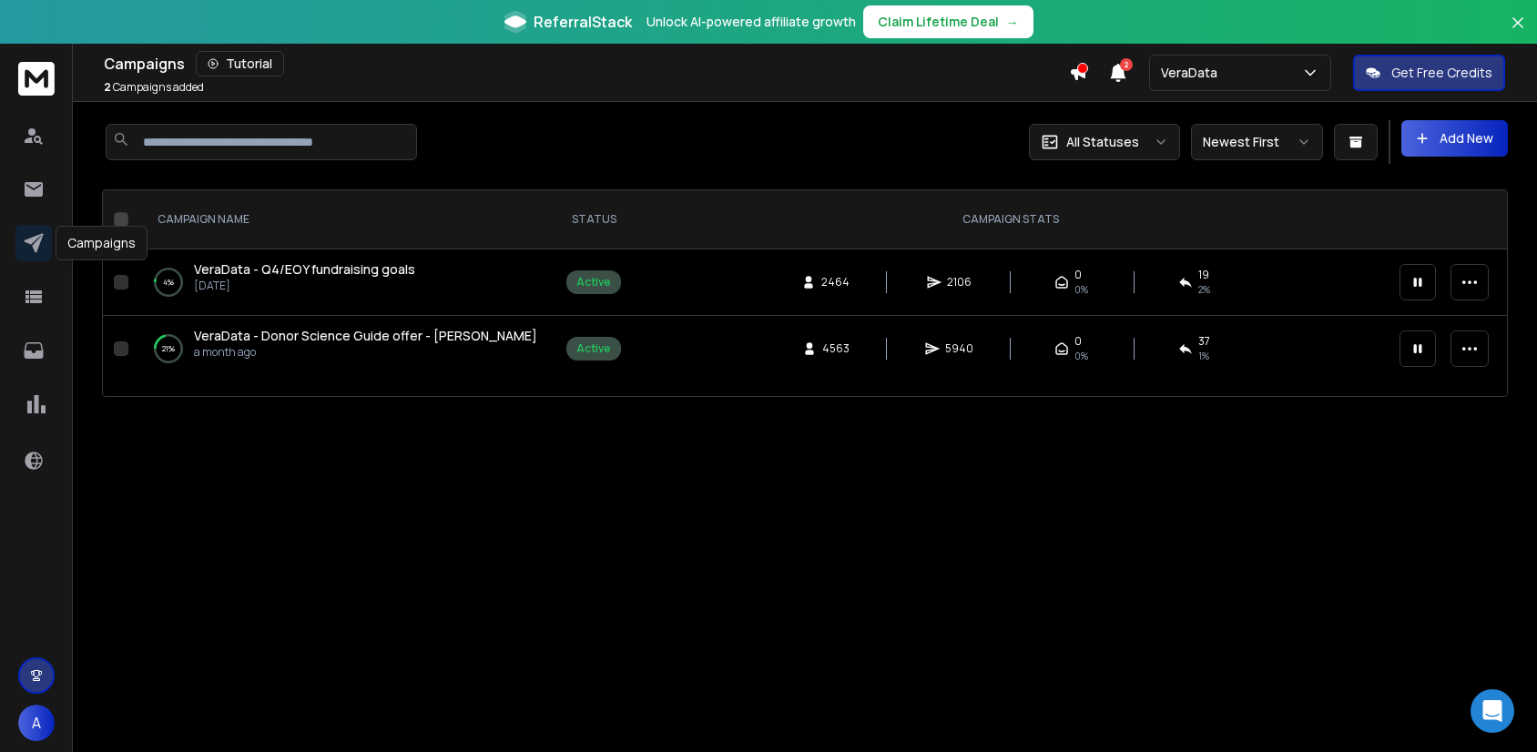
click at [281, 344] on link "VeraData - Donor Science Guide offer - [PERSON_NAME]" at bounding box center [365, 336] width 343 height 18
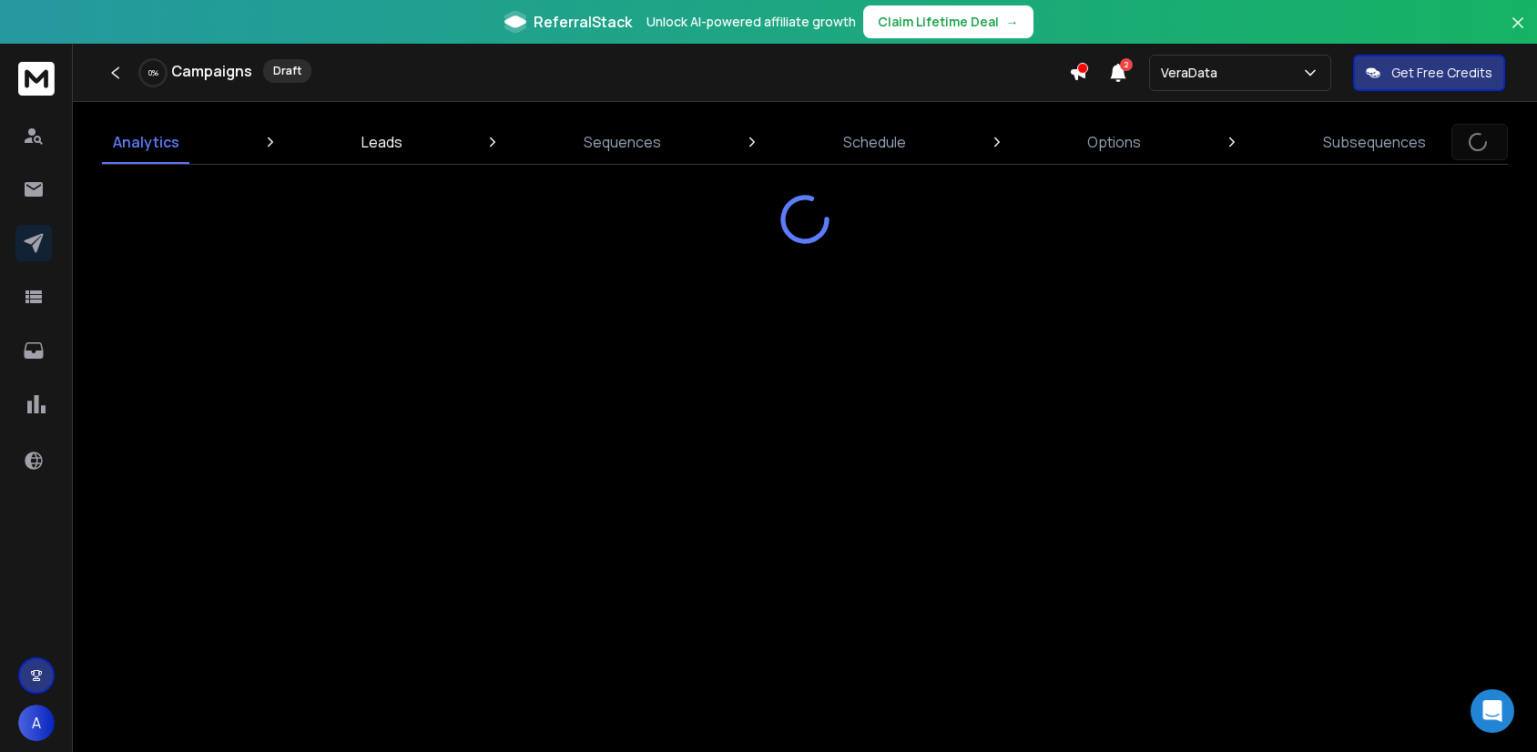
click at [400, 152] on p "Leads" at bounding box center [382, 142] width 41 height 22
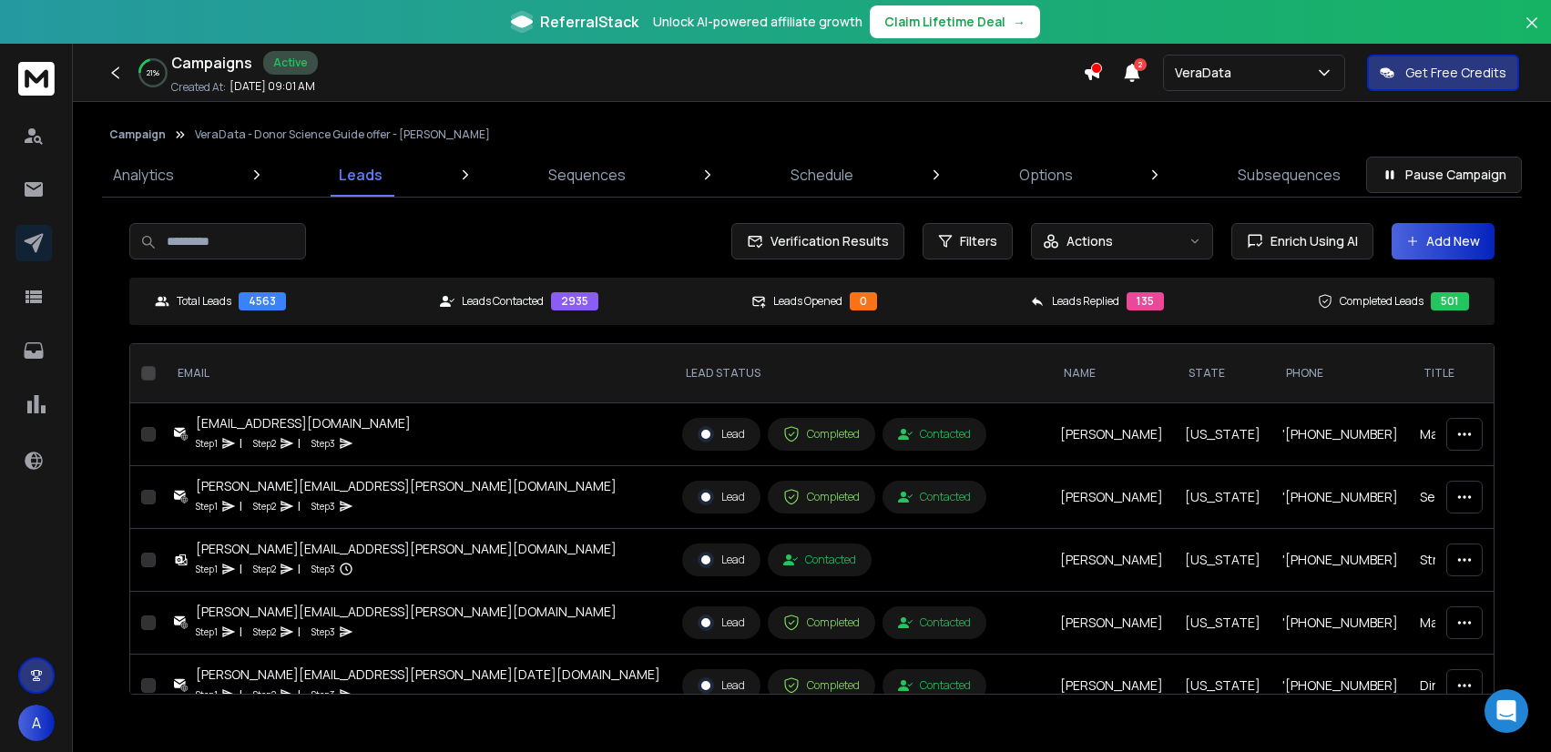
click at [1467, 239] on button "Add New" at bounding box center [1442, 241] width 103 height 36
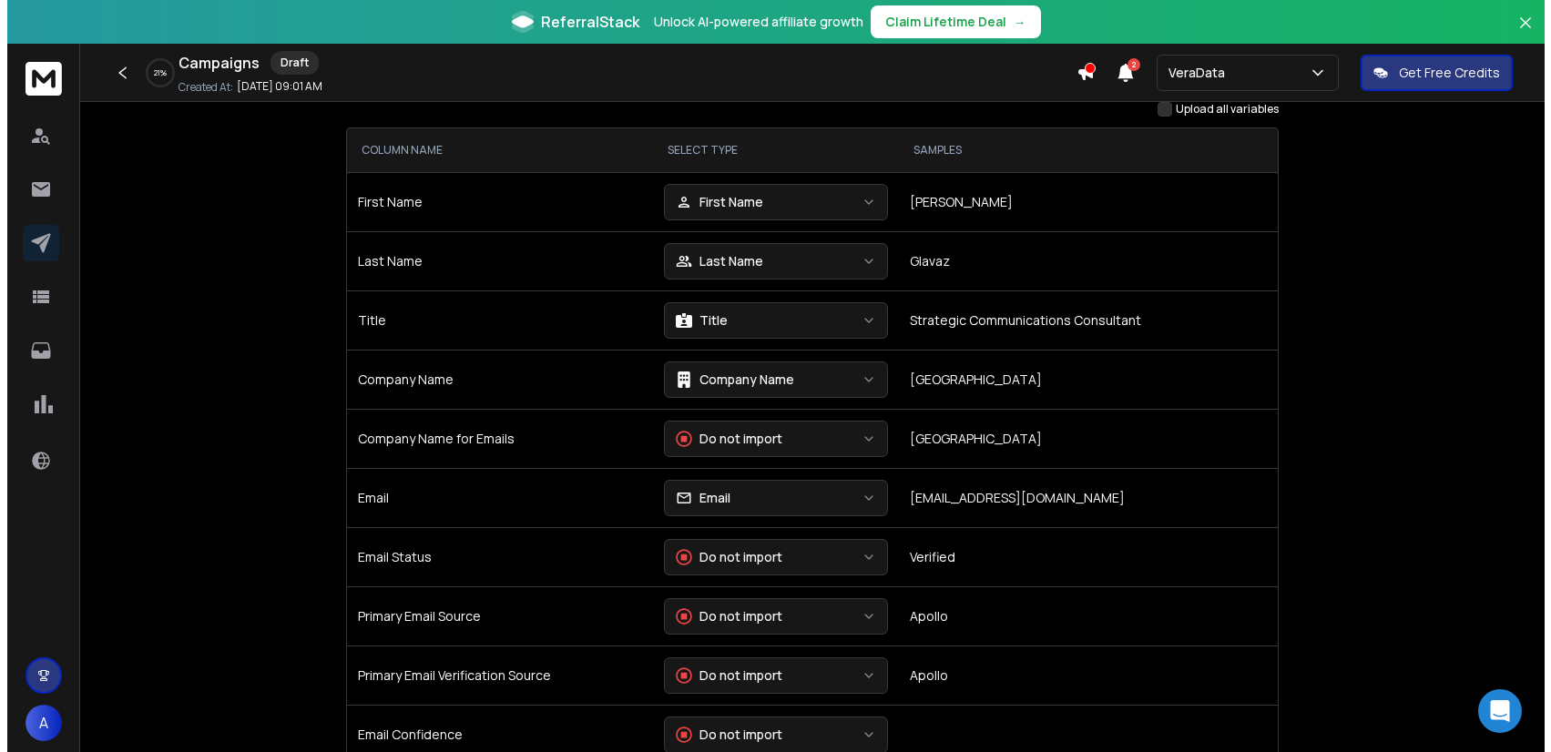
scroll to position [281, 0]
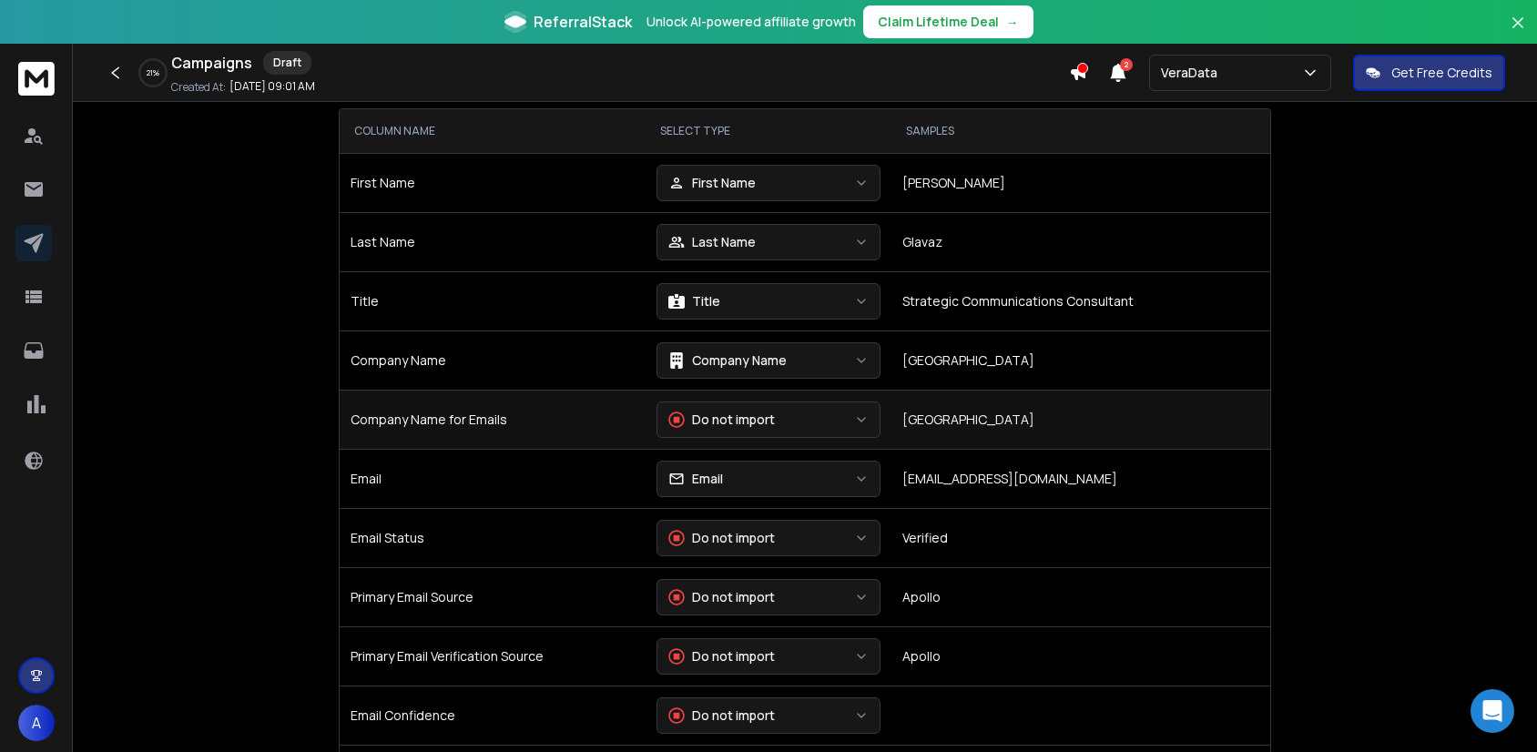
click at [738, 429] on button "Do not import" at bounding box center [769, 420] width 224 height 36
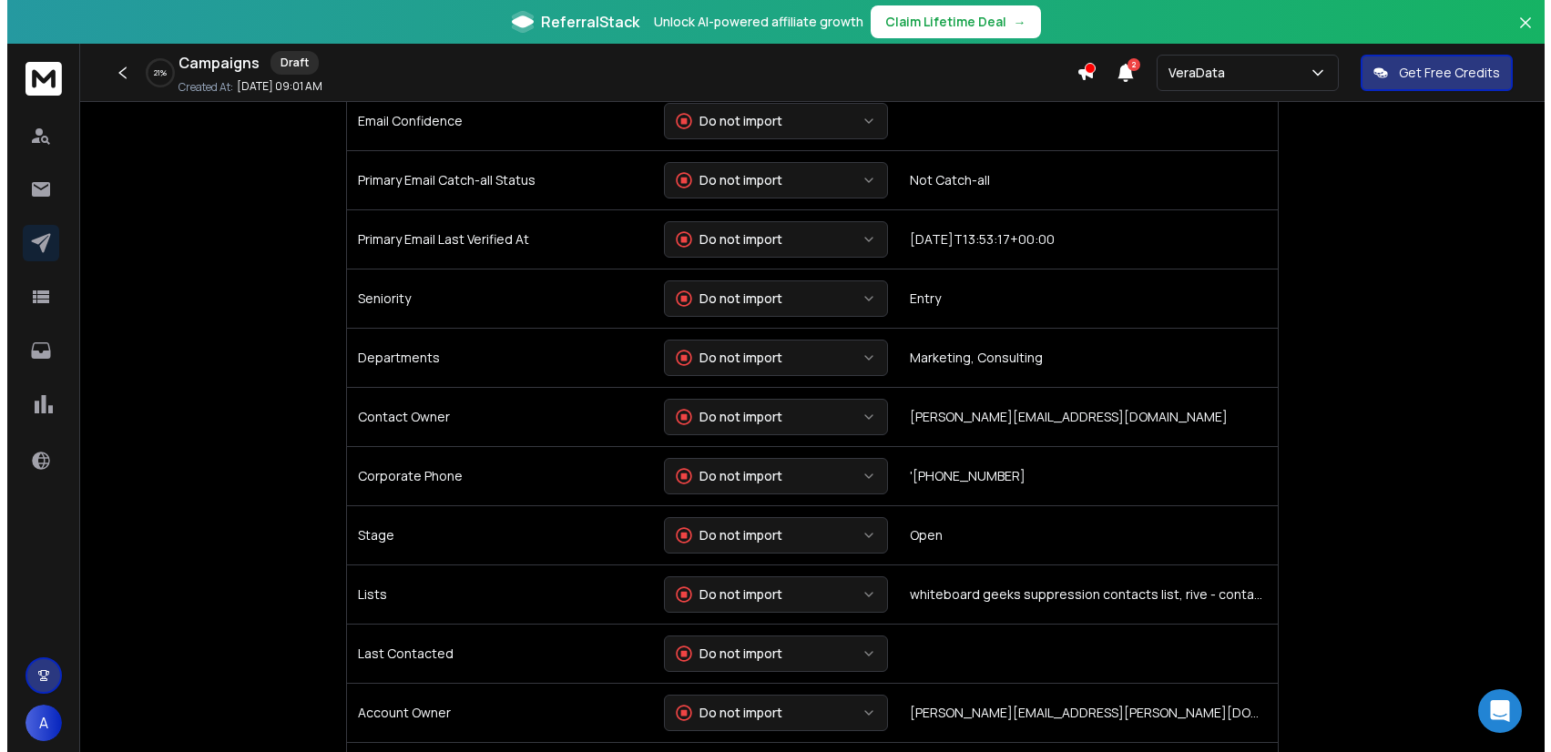
scroll to position [952, 0]
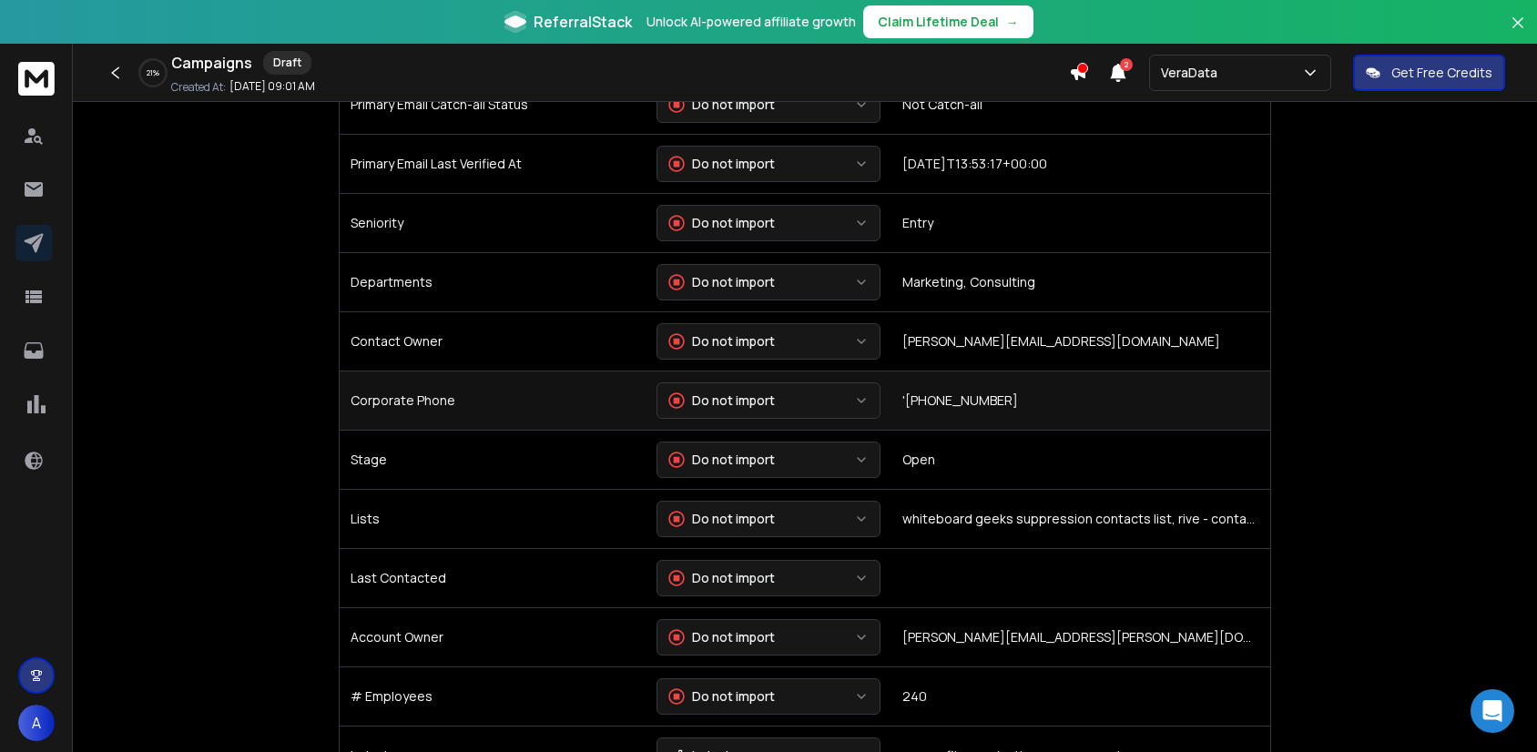
click at [828, 416] on button "Do not import" at bounding box center [769, 400] width 224 height 36
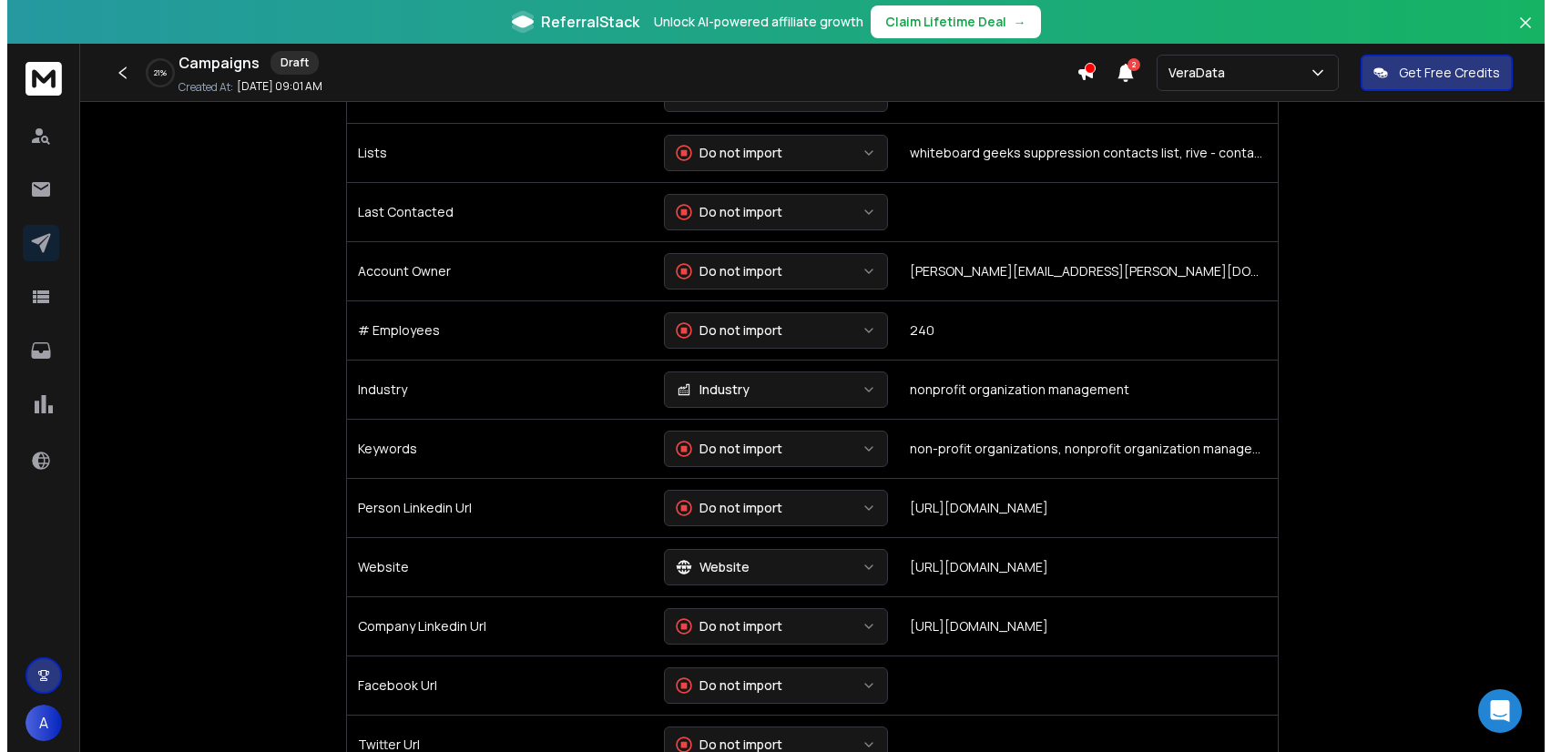
scroll to position [1323, 0]
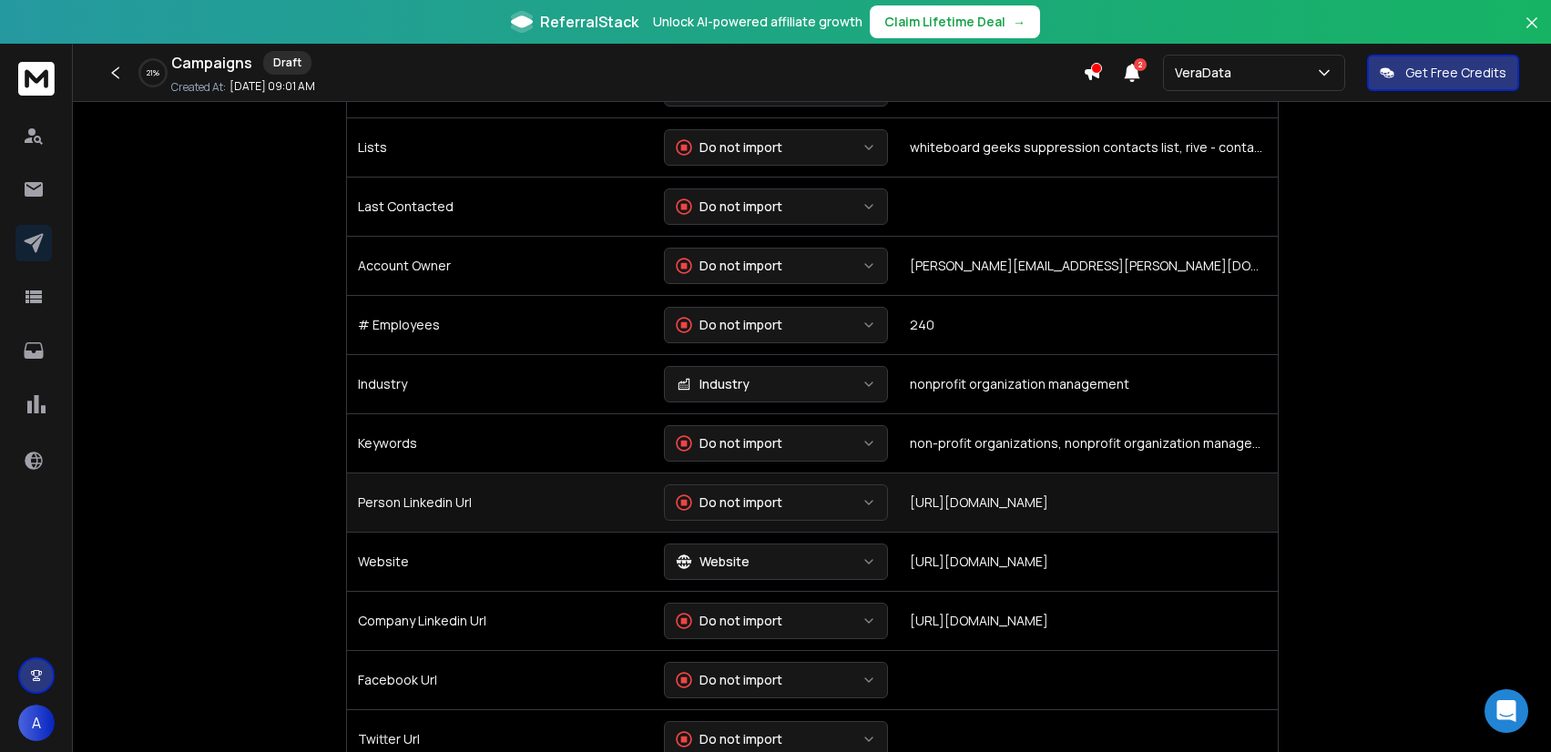
click at [805, 501] on button "Do not import" at bounding box center [776, 502] width 224 height 36
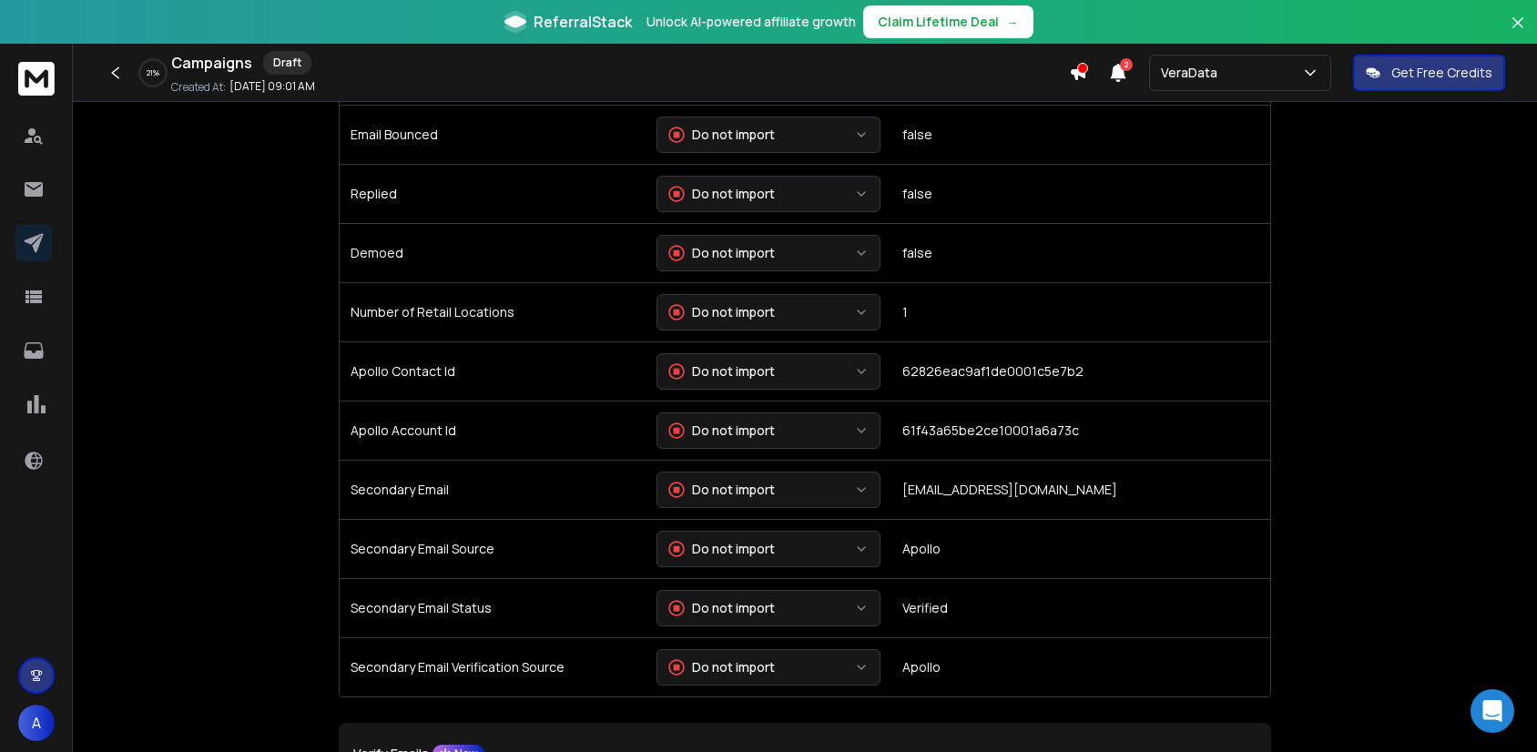
scroll to position [3155, 0]
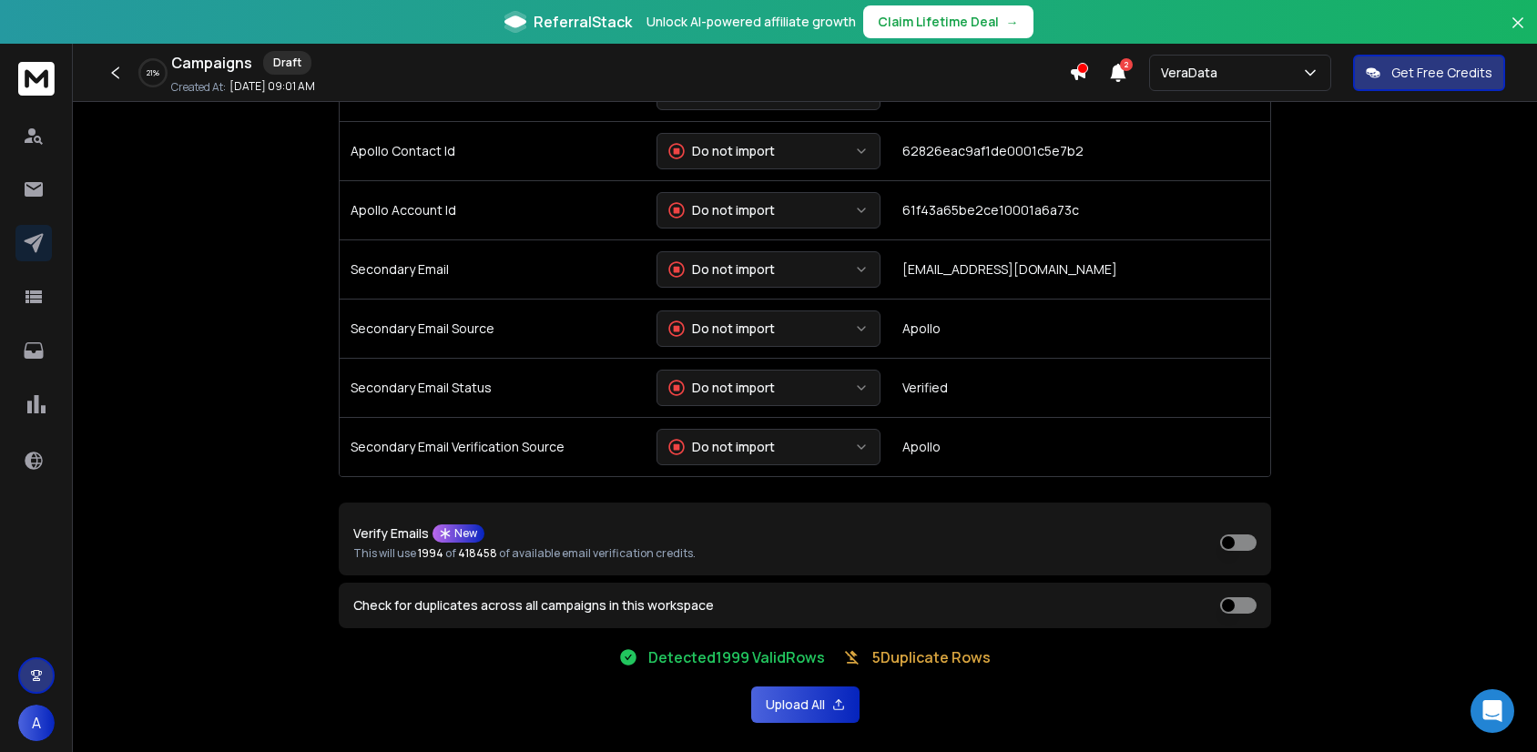
click at [796, 706] on button "Upload All" at bounding box center [805, 705] width 108 height 36
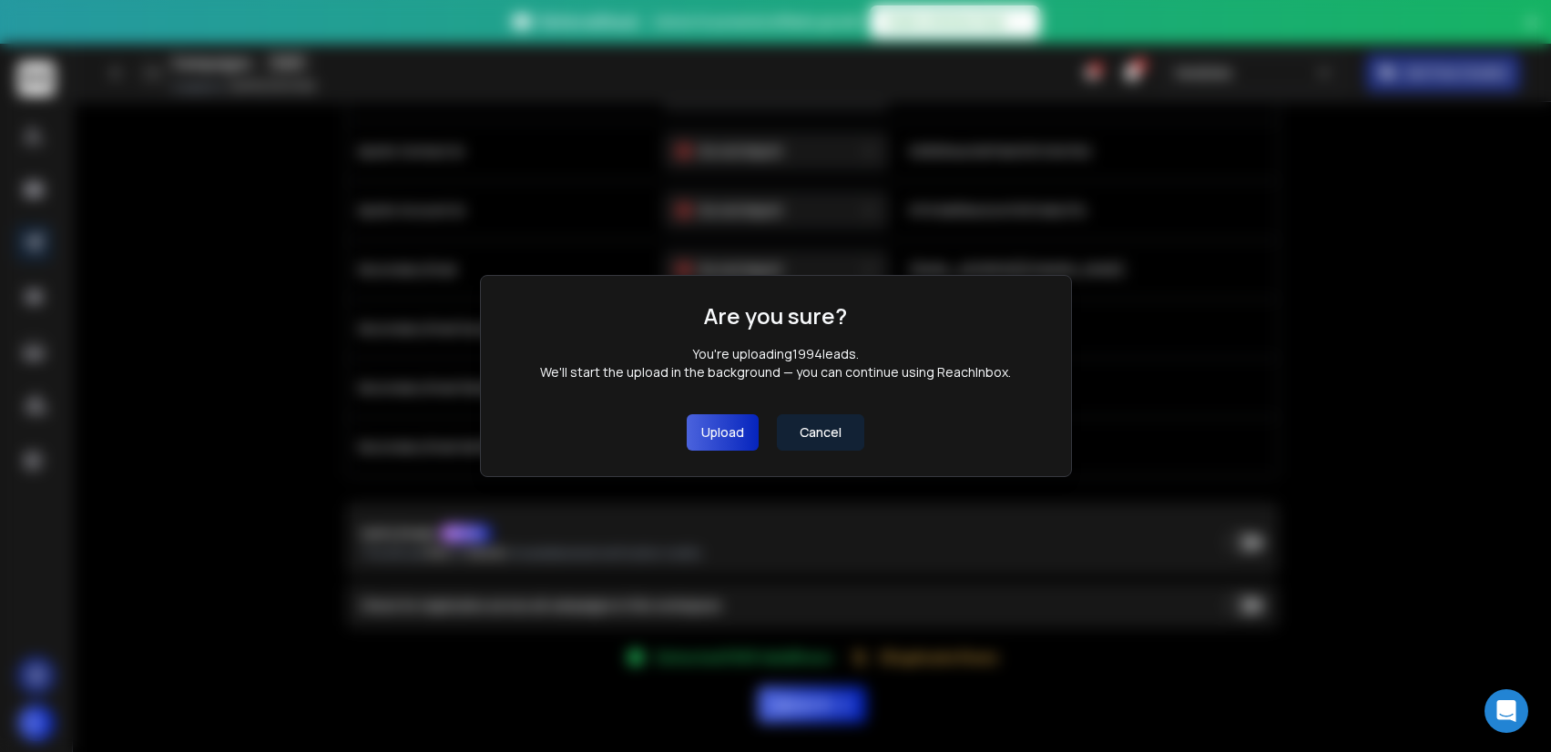
click at [708, 432] on button "Upload" at bounding box center [723, 432] width 72 height 36
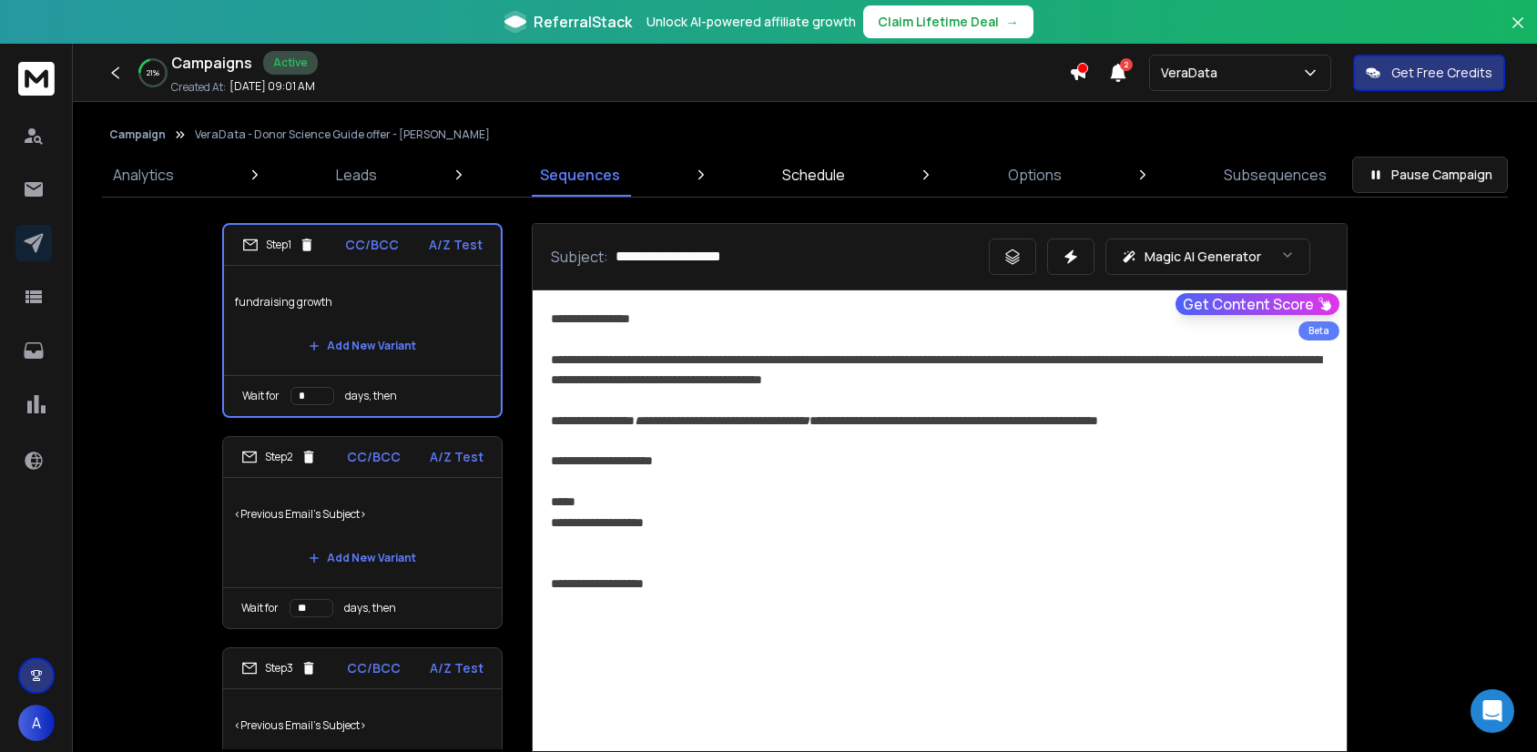
click at [849, 180] on link "Schedule" at bounding box center [813, 175] width 85 height 44
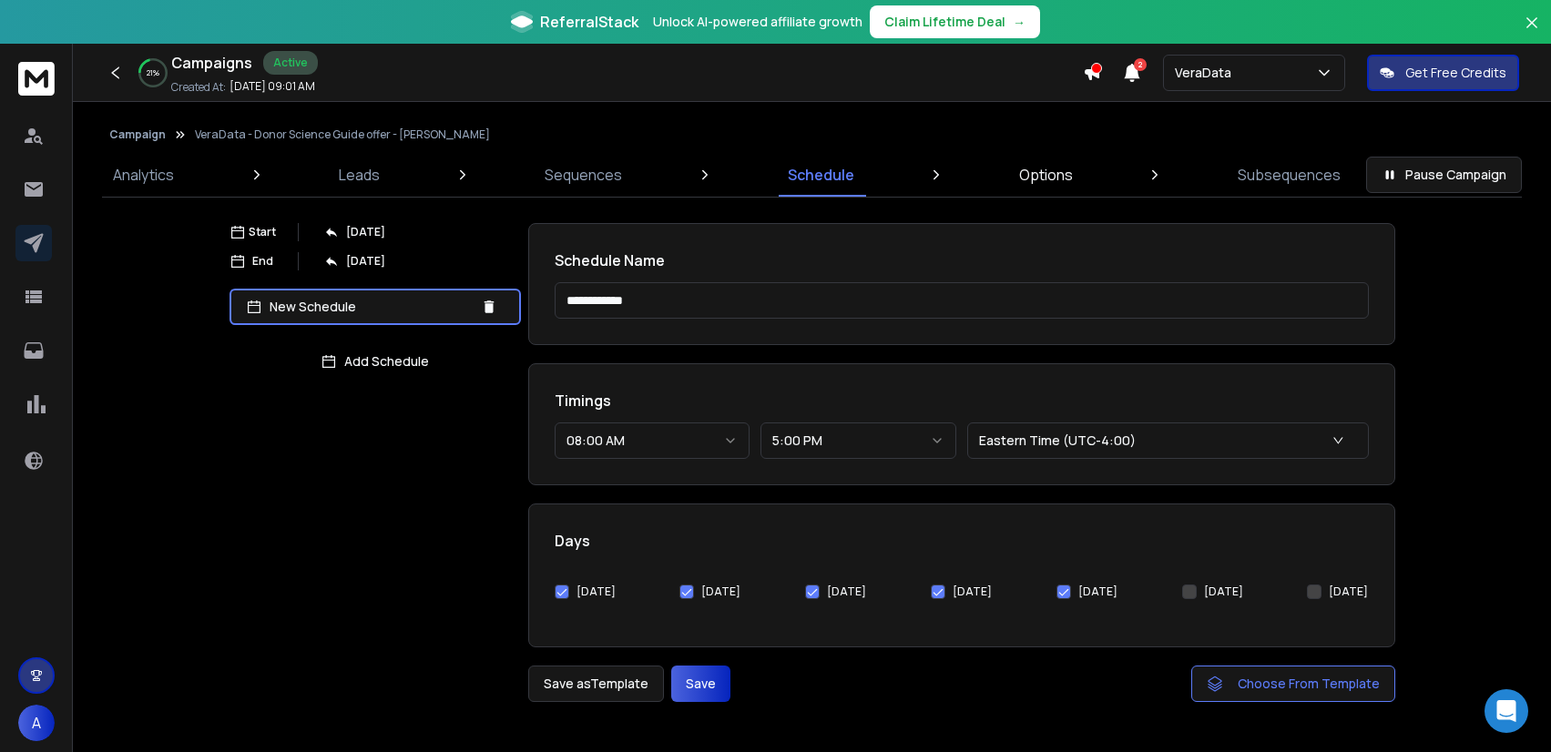
click at [1063, 168] on p "Options" at bounding box center [1046, 175] width 54 height 22
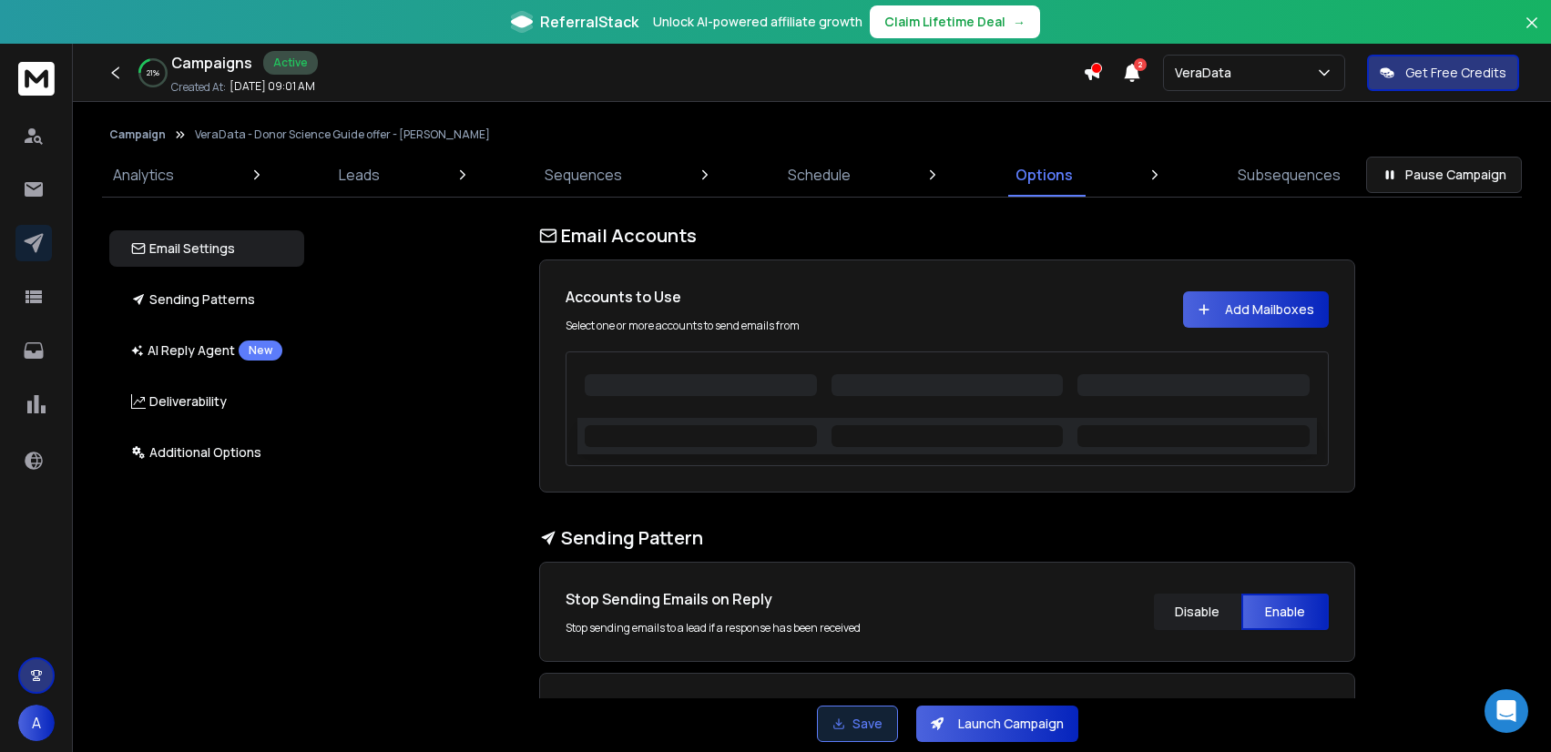
click at [872, 730] on button "Save" at bounding box center [857, 724] width 81 height 36
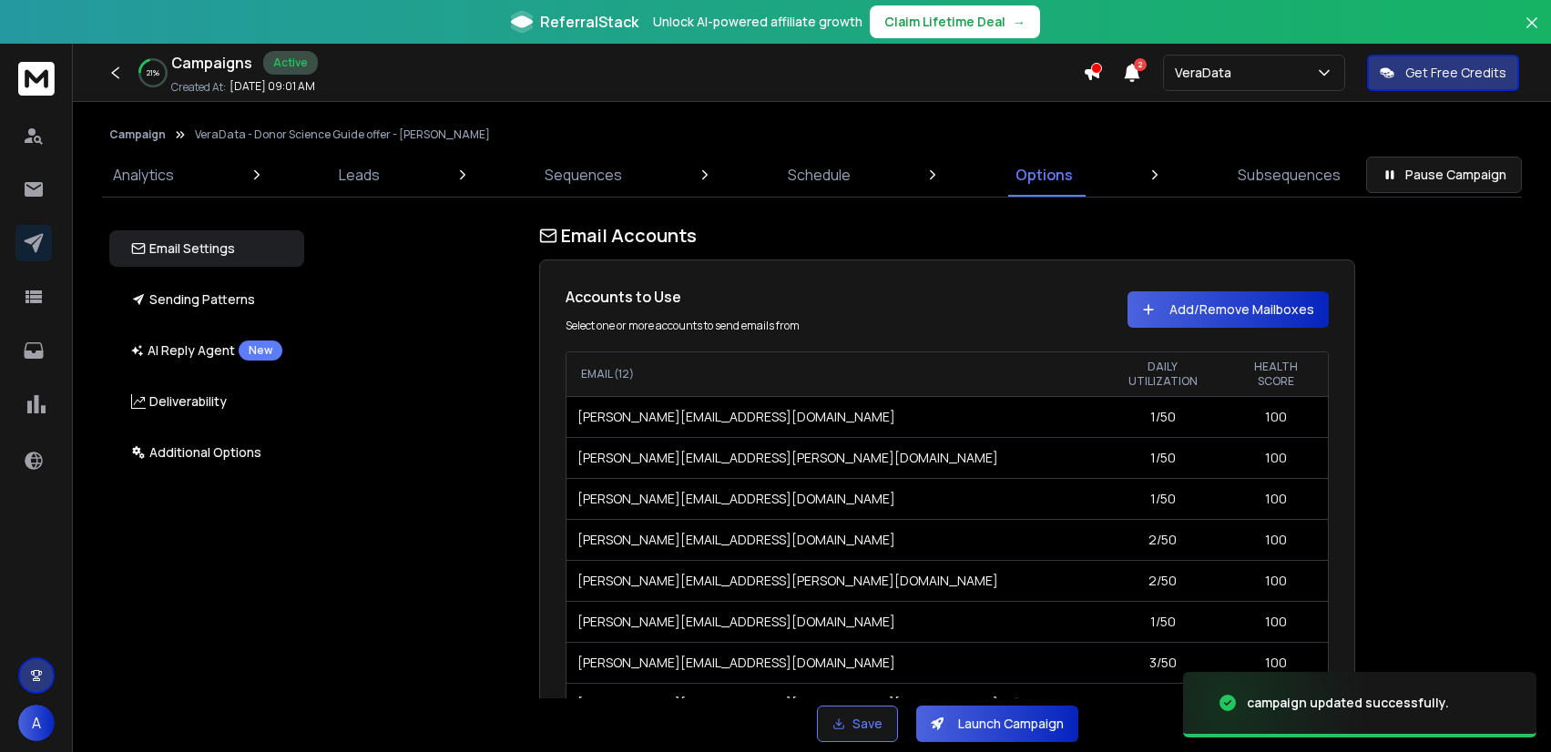
click at [1018, 727] on button "Launch Campaign" at bounding box center [997, 724] width 162 height 36
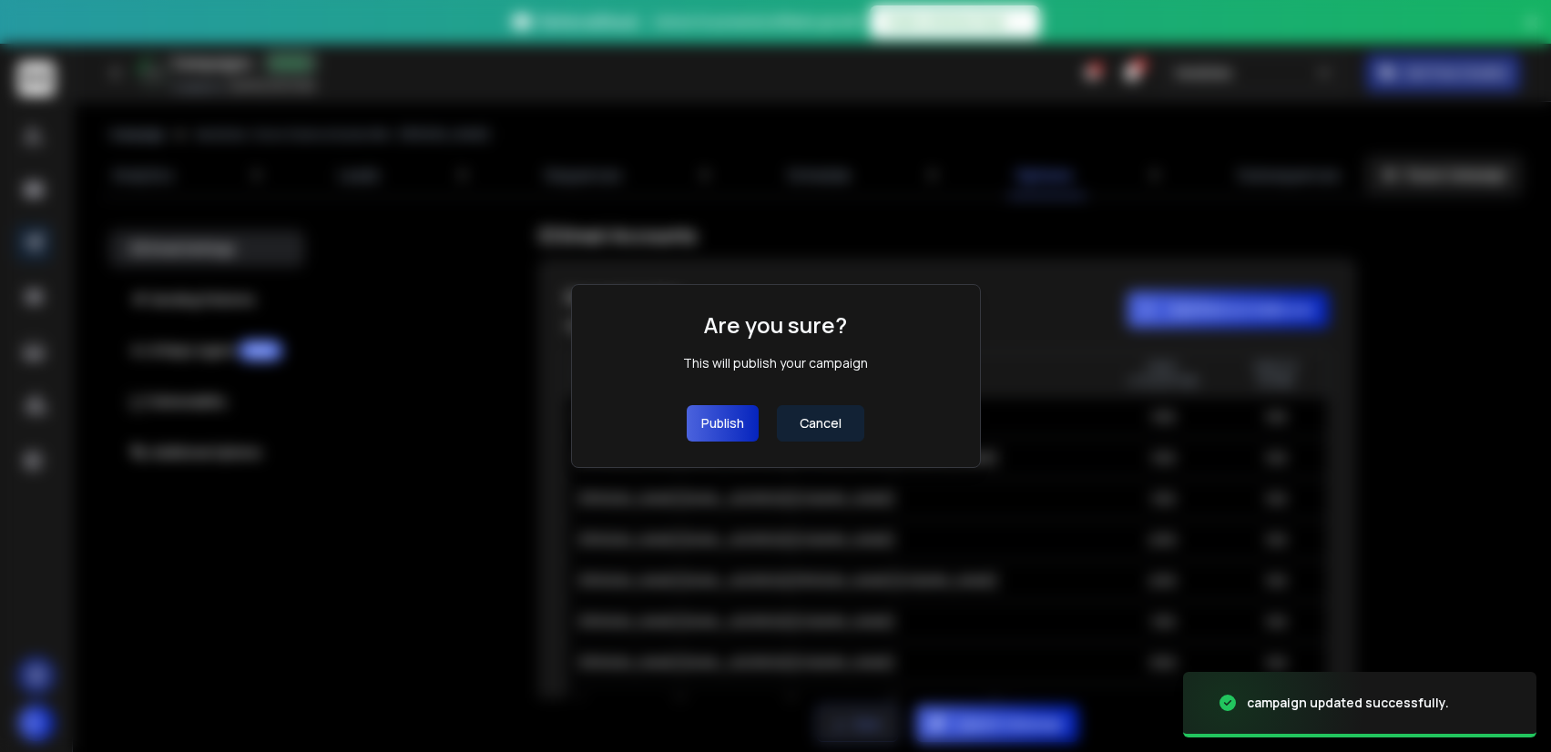
click at [722, 429] on button "Publish" at bounding box center [723, 423] width 72 height 36
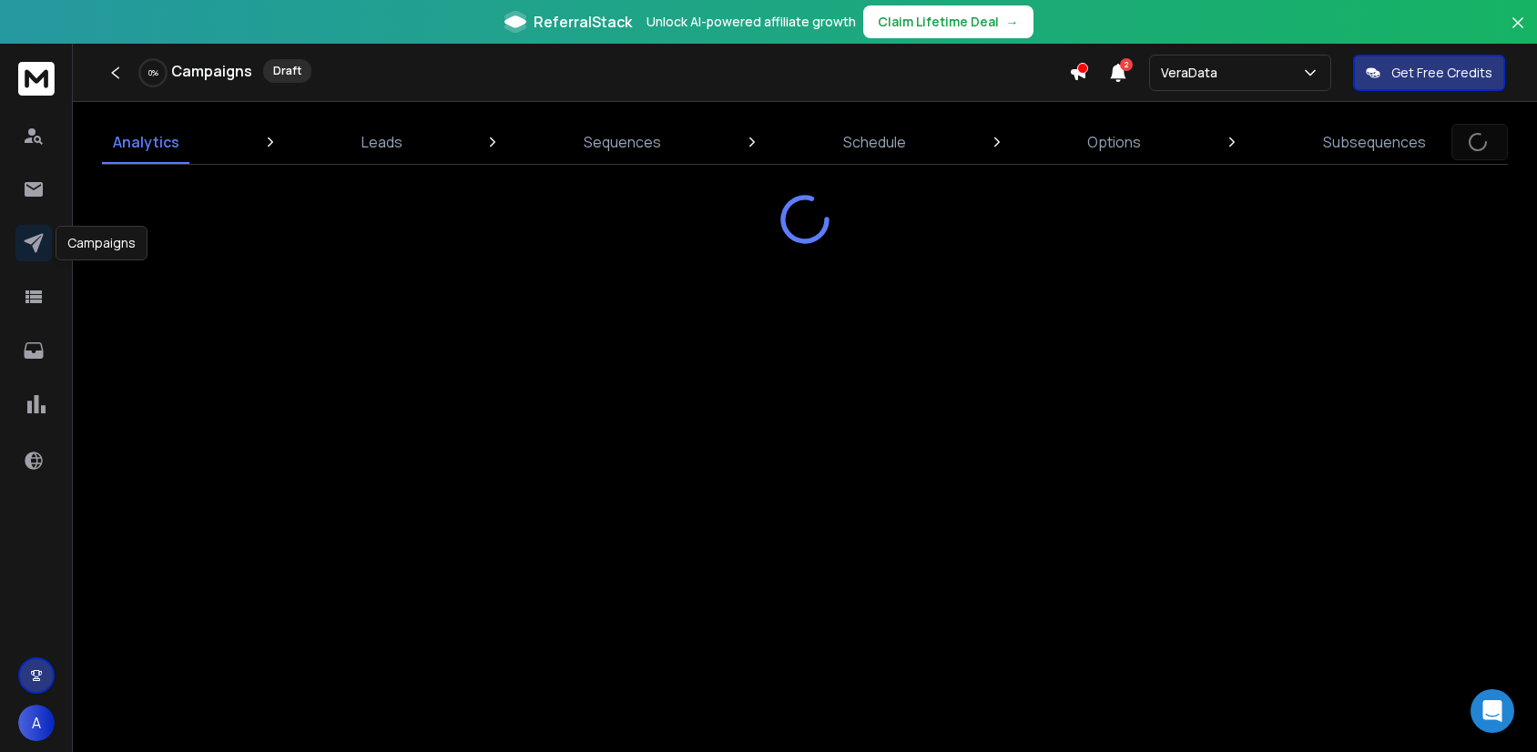
click at [31, 243] on icon at bounding box center [33, 243] width 19 height 19
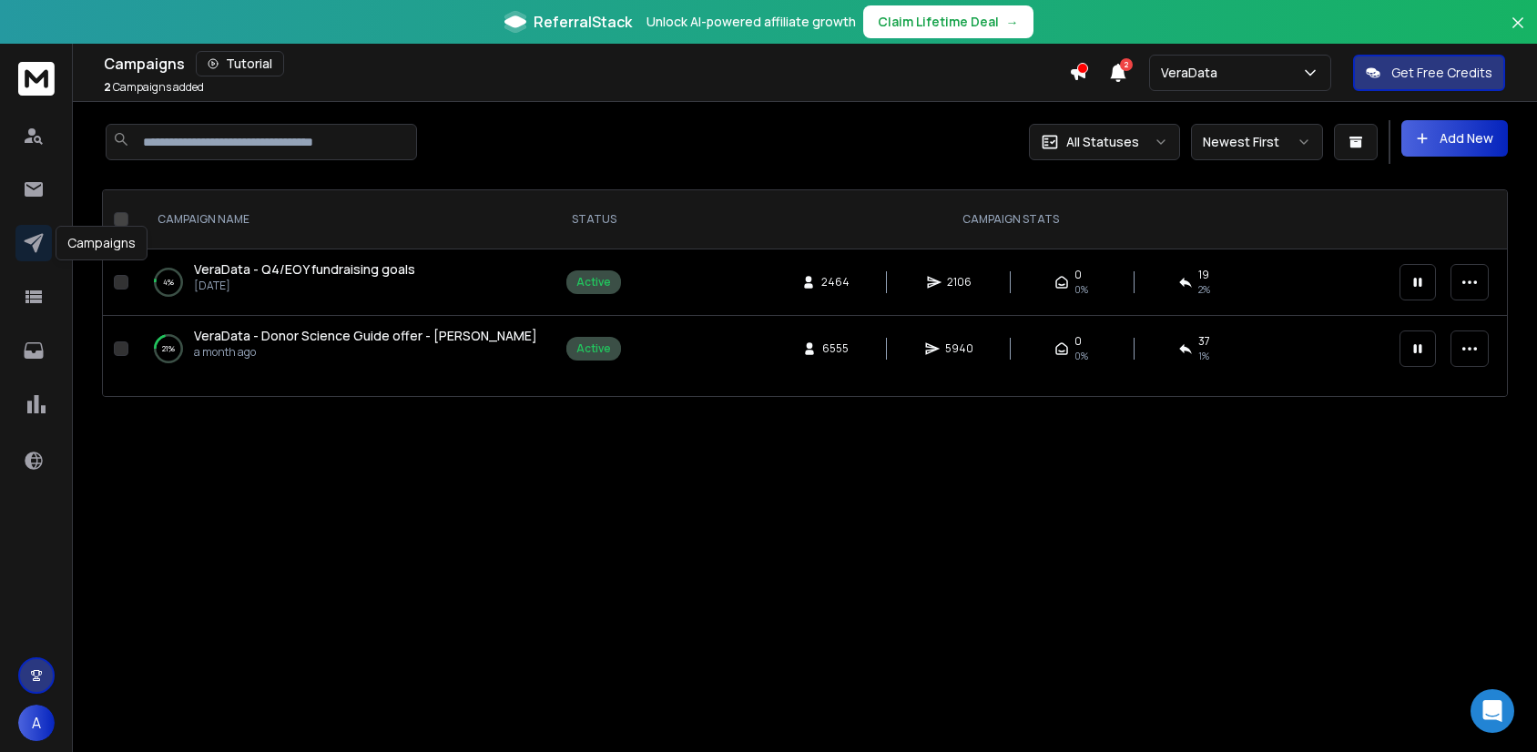
click at [331, 269] on span "VeraData - Q4/EOY fundraising goals" at bounding box center [304, 268] width 221 height 17
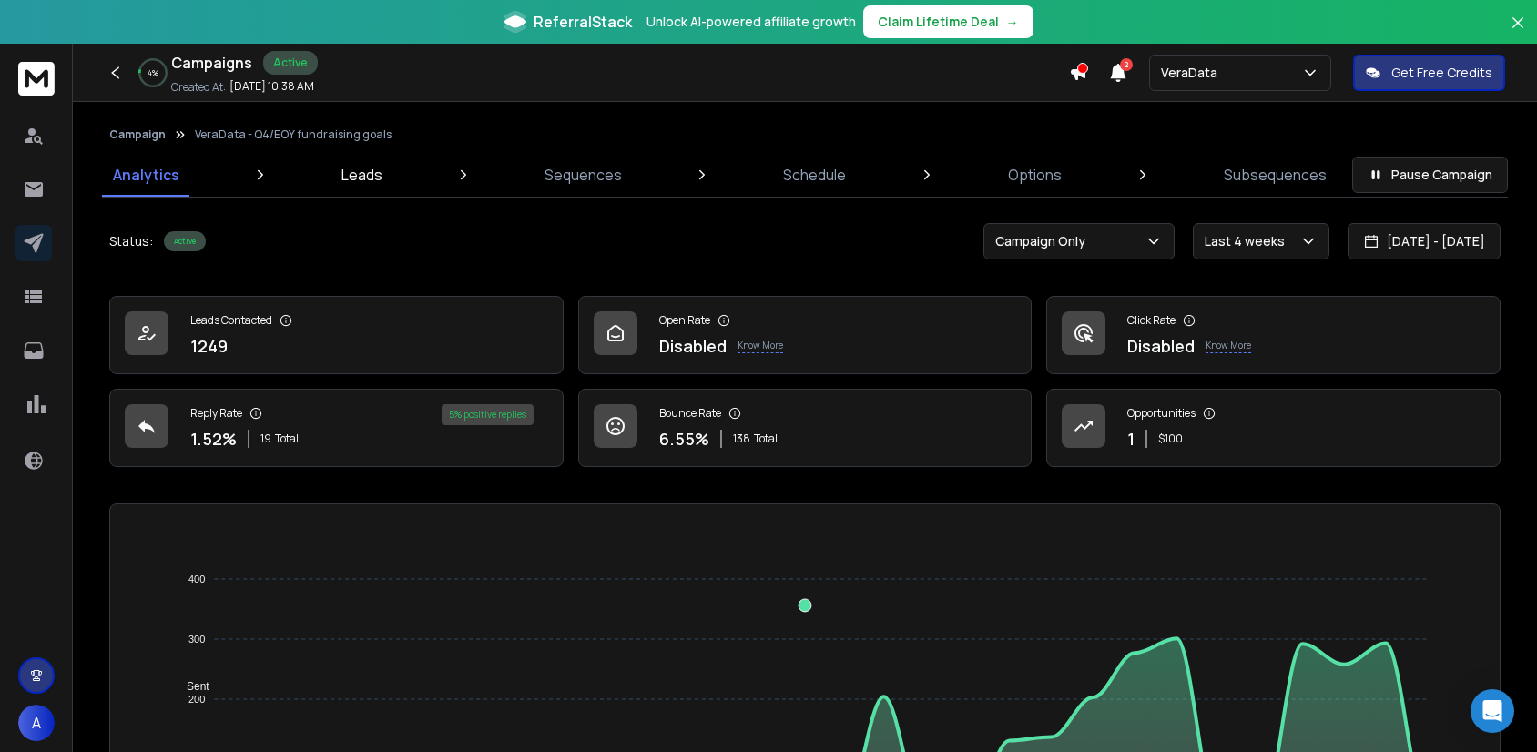
click at [372, 179] on p "Leads" at bounding box center [361, 175] width 41 height 22
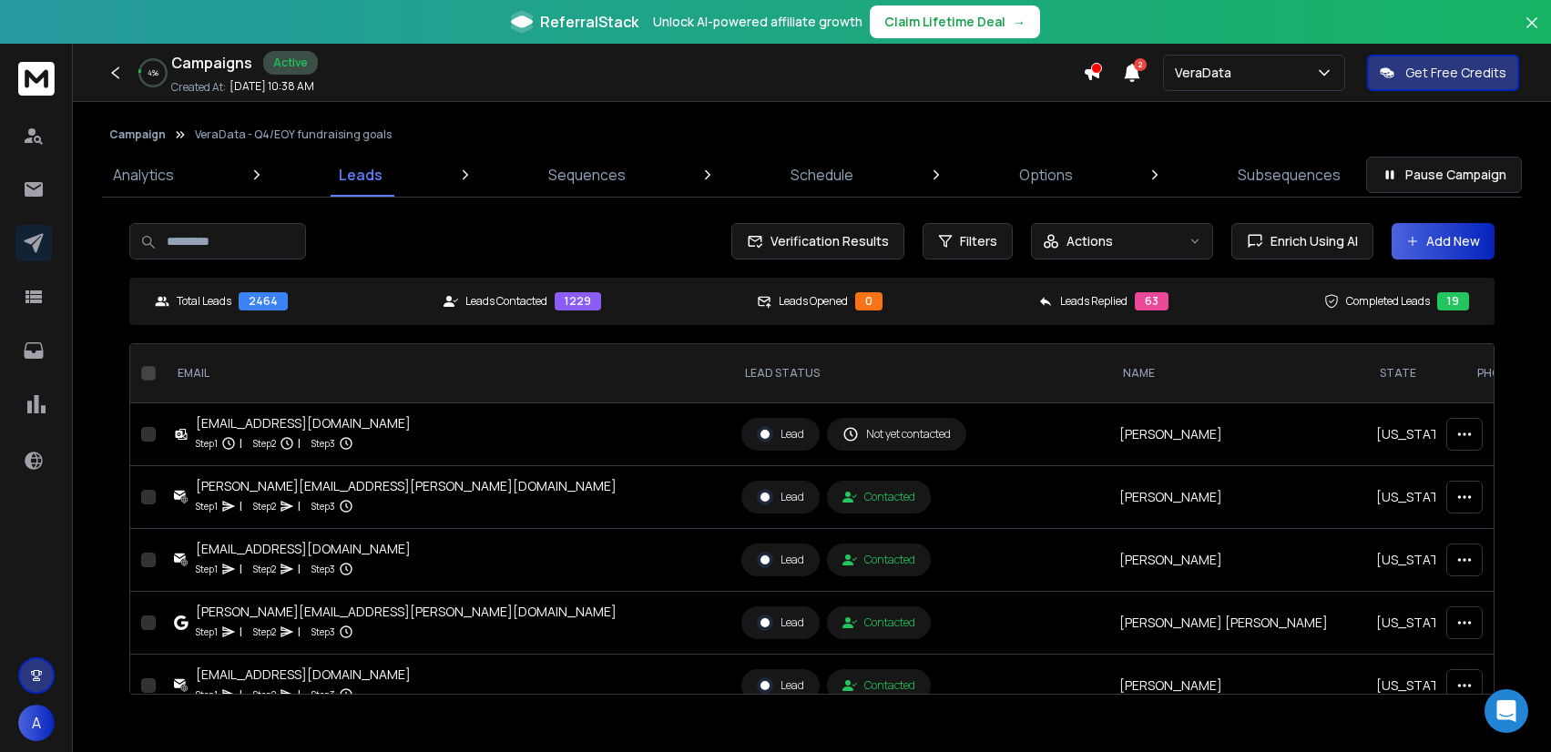
click at [1451, 243] on button "Add New" at bounding box center [1442, 241] width 103 height 36
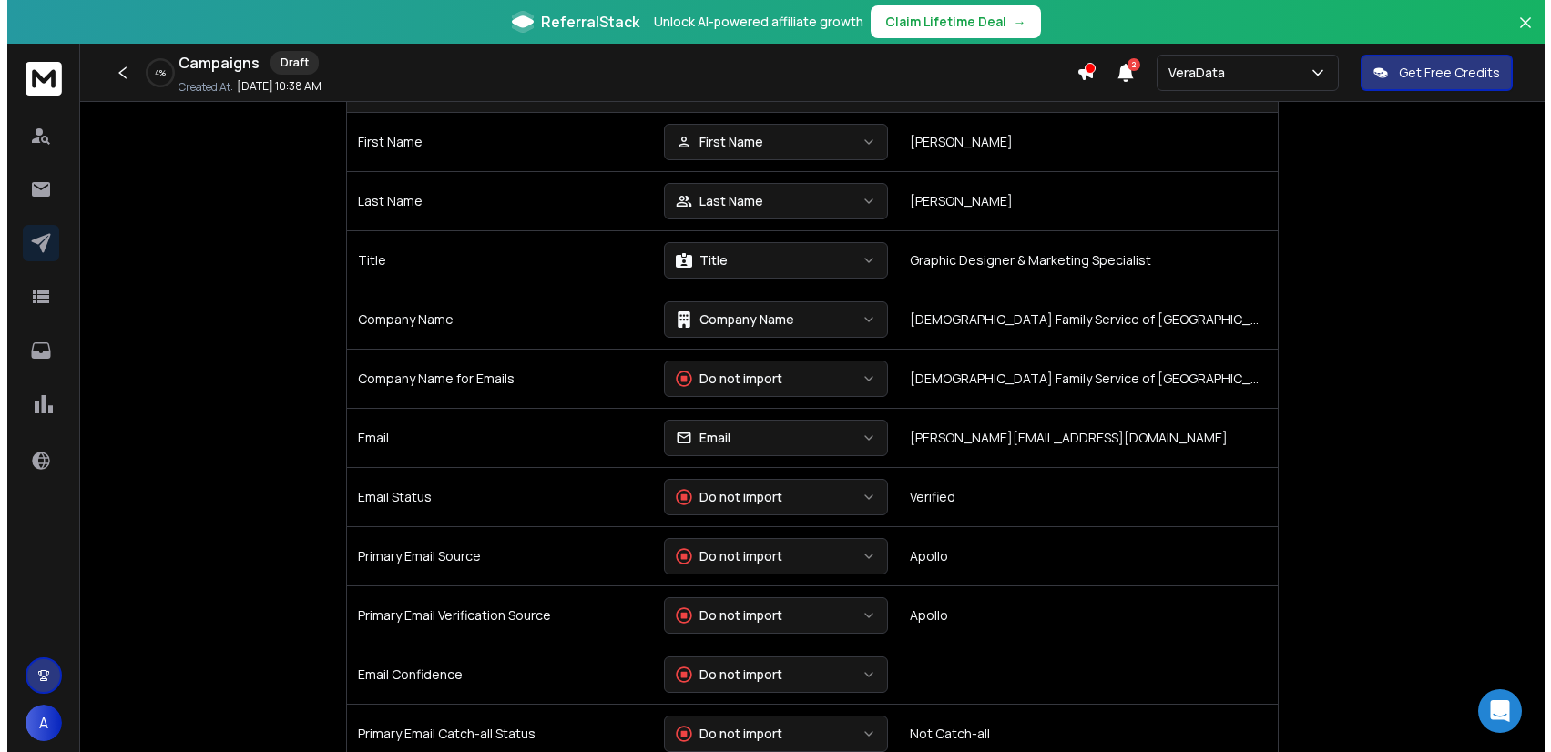
scroll to position [327, 0]
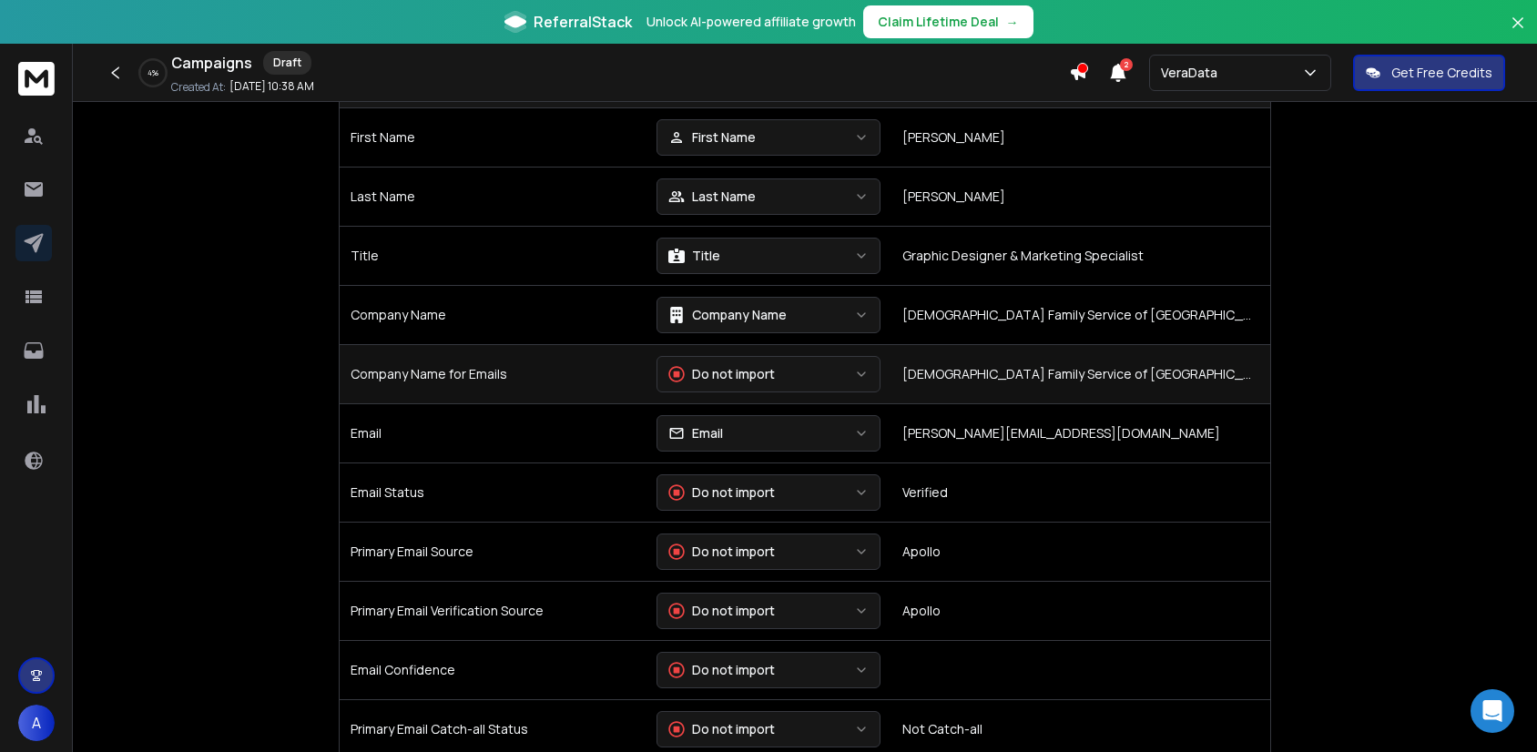
click at [779, 372] on button "Do not import" at bounding box center [769, 374] width 224 height 36
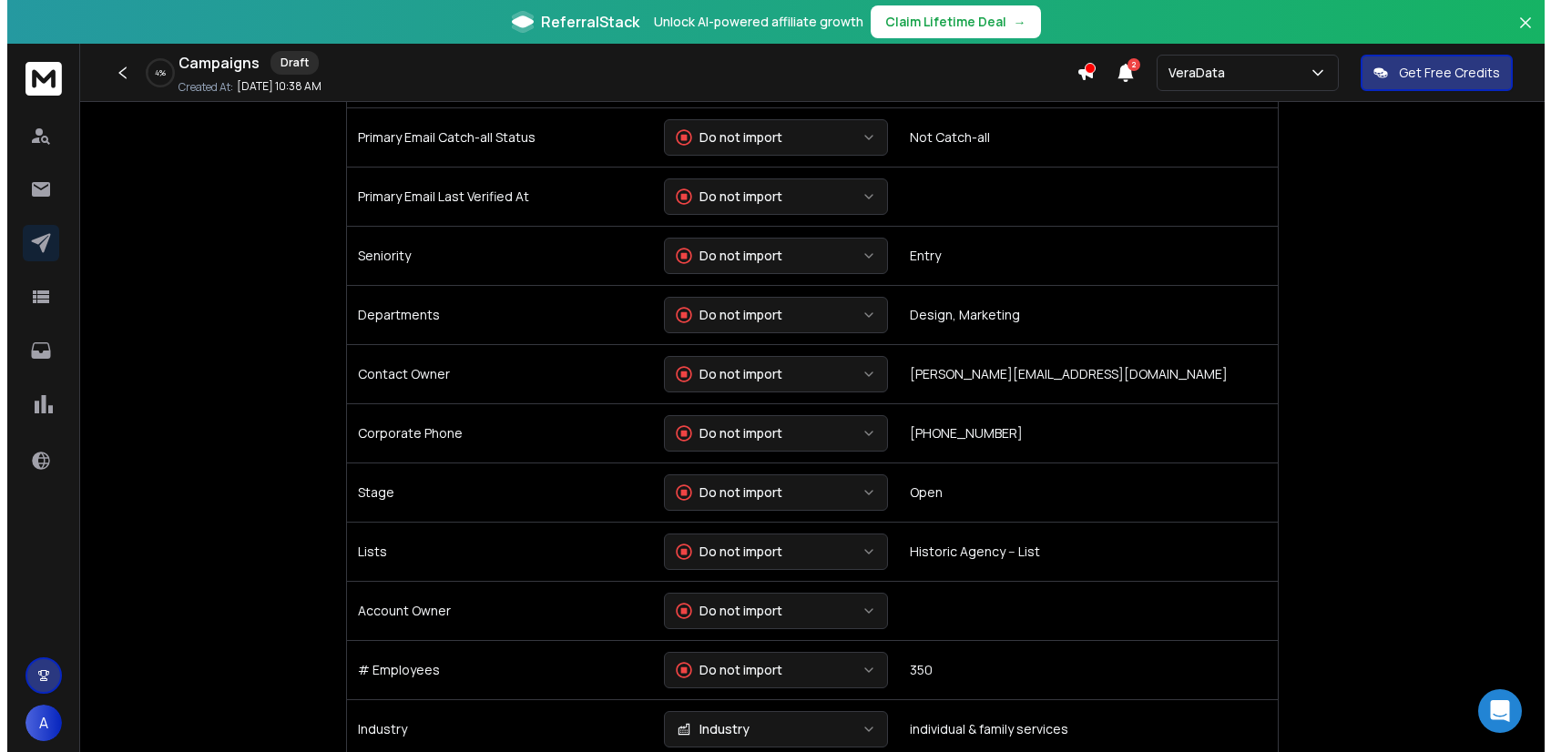
scroll to position [923, 0]
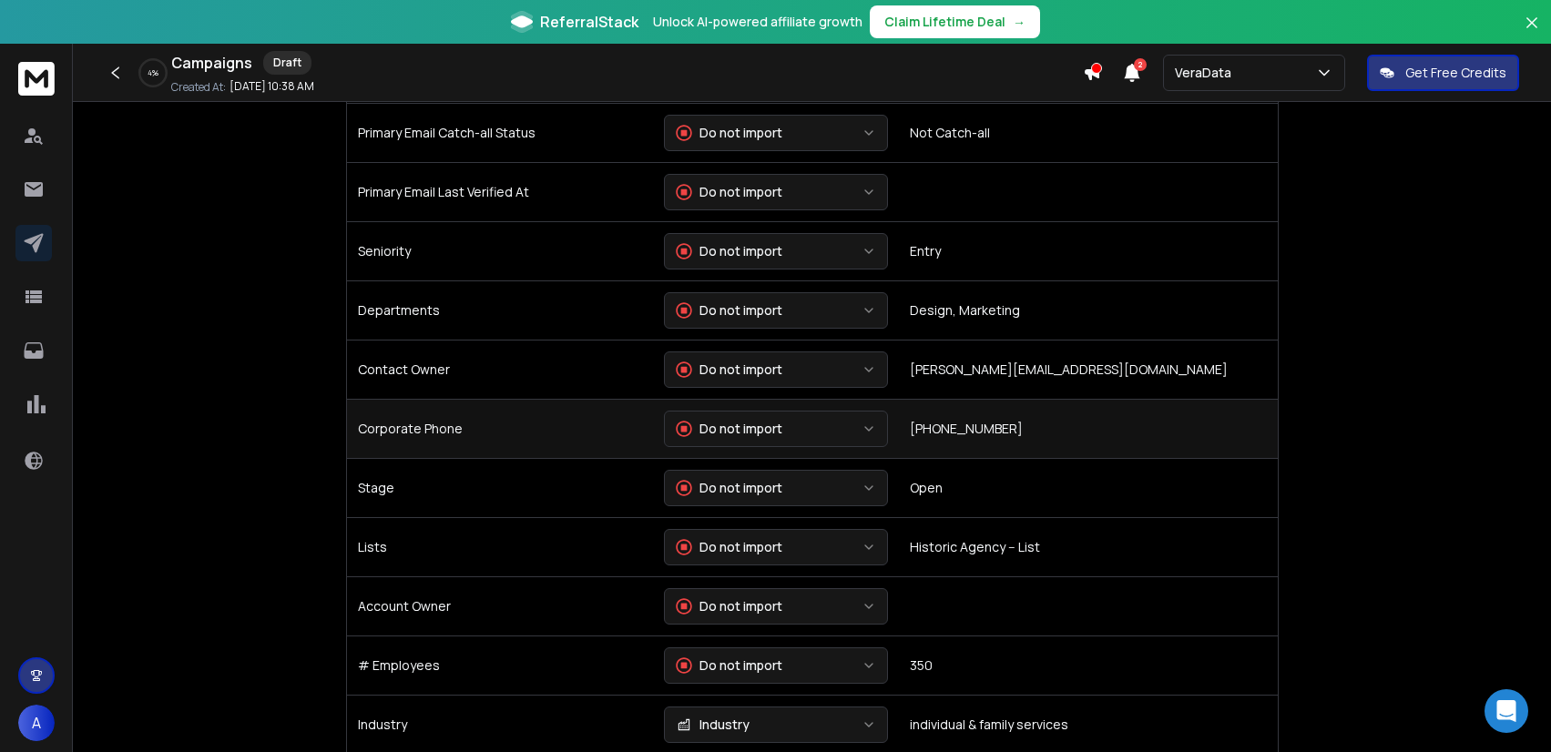
click at [730, 427] on div "Do not import" at bounding box center [729, 429] width 107 height 18
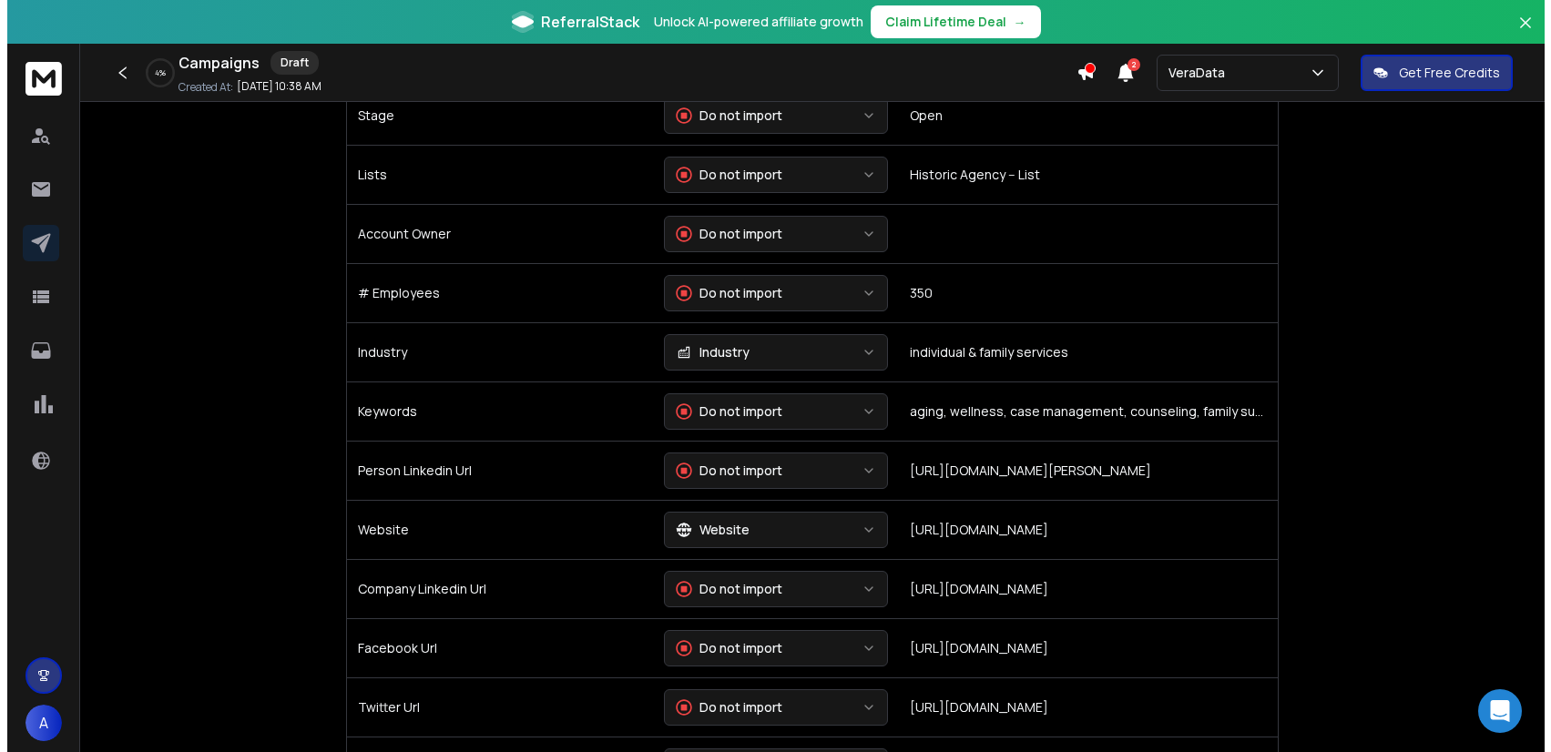
scroll to position [1305, 0]
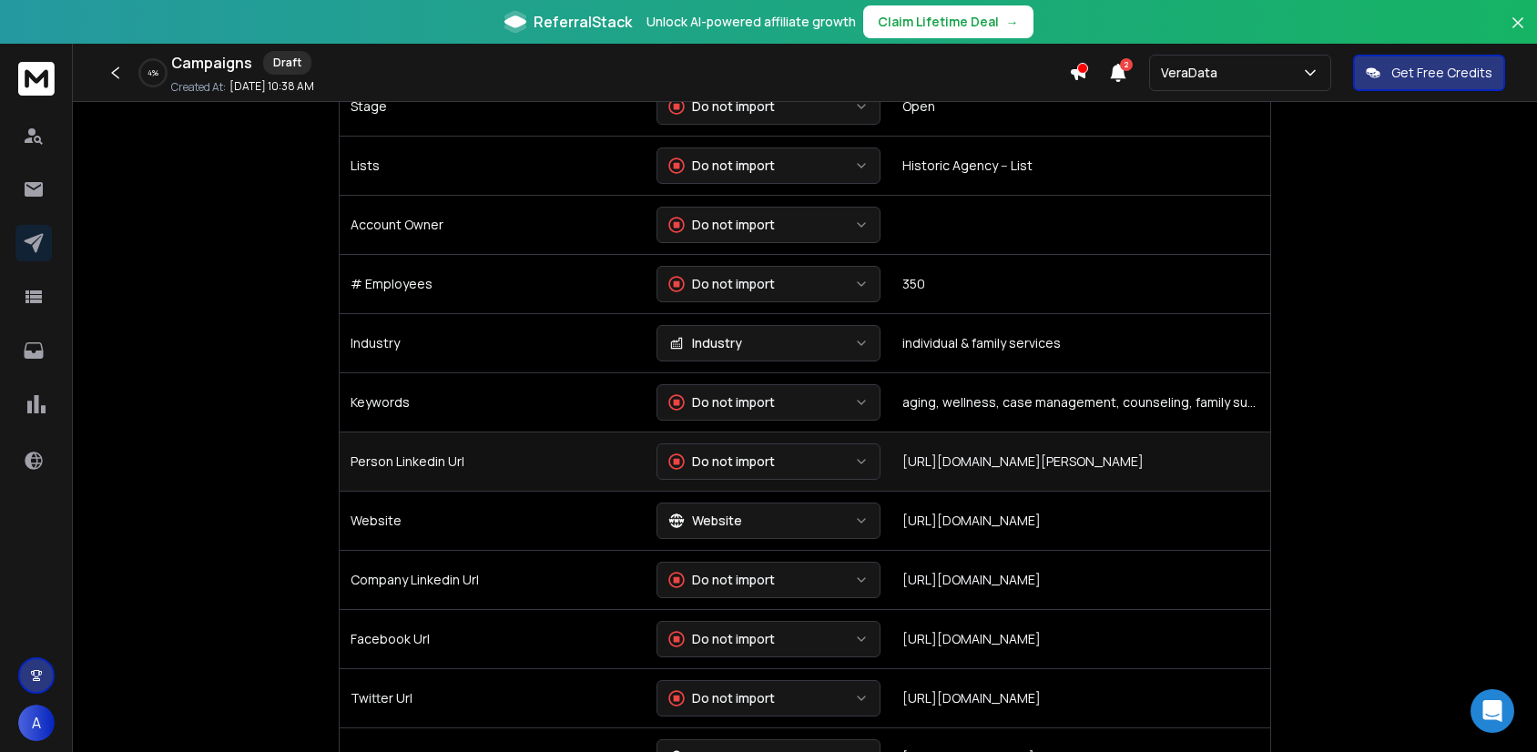
click at [741, 465] on div "Do not import" at bounding box center [721, 462] width 107 height 18
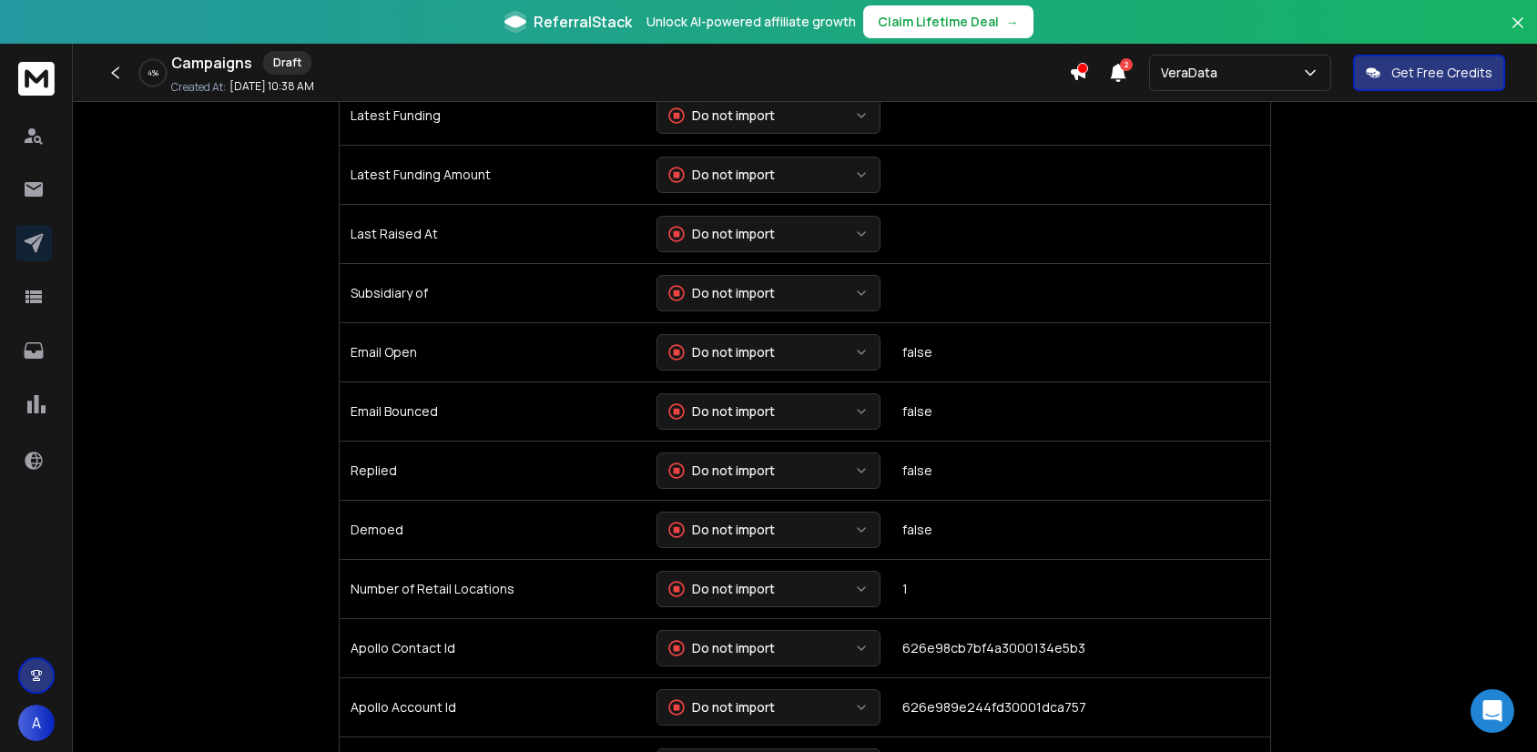
scroll to position [3095, 0]
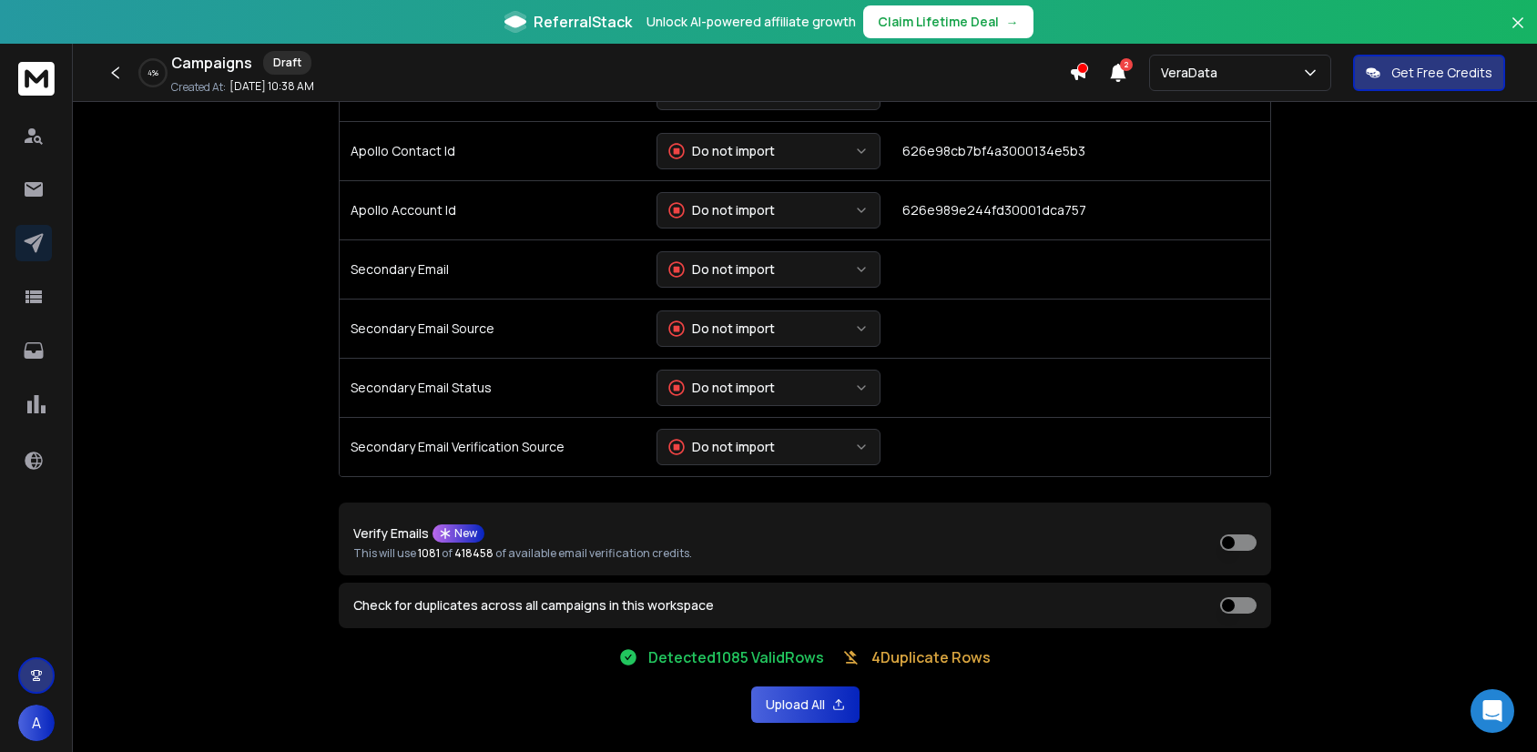
click at [818, 707] on button "Upload All" at bounding box center [805, 705] width 108 height 36
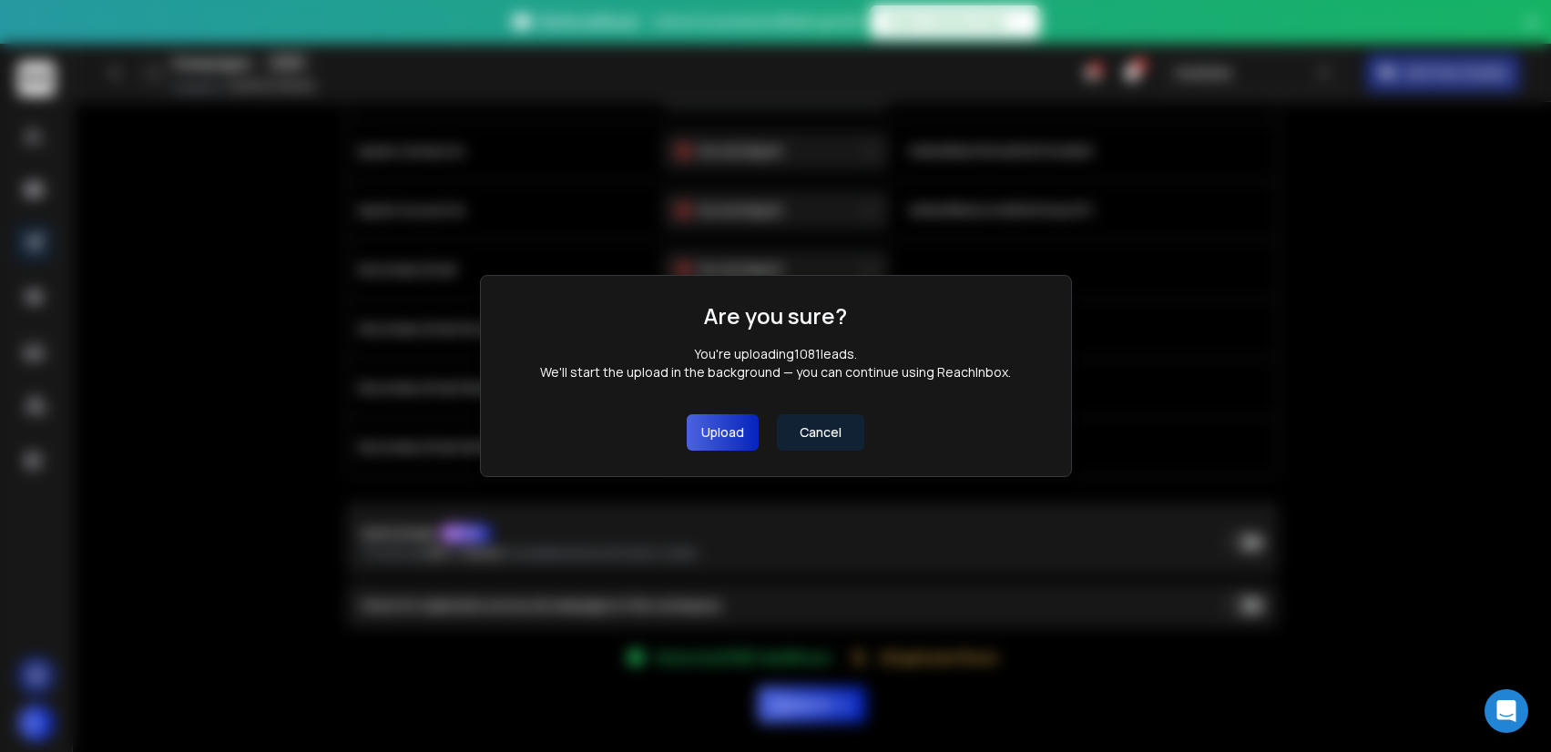
click at [730, 429] on button "Upload" at bounding box center [723, 432] width 72 height 36
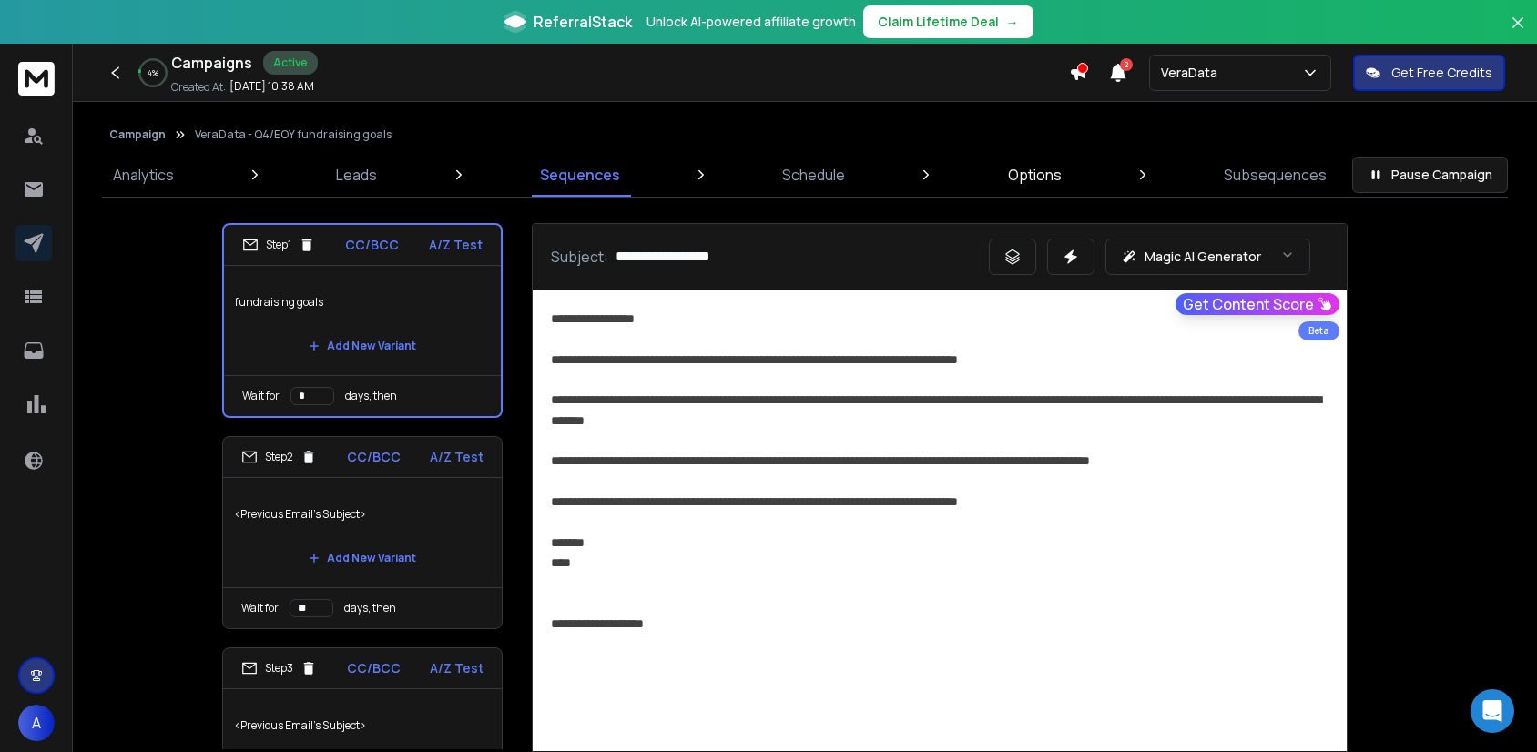
click at [1028, 177] on p "Options" at bounding box center [1035, 175] width 54 height 22
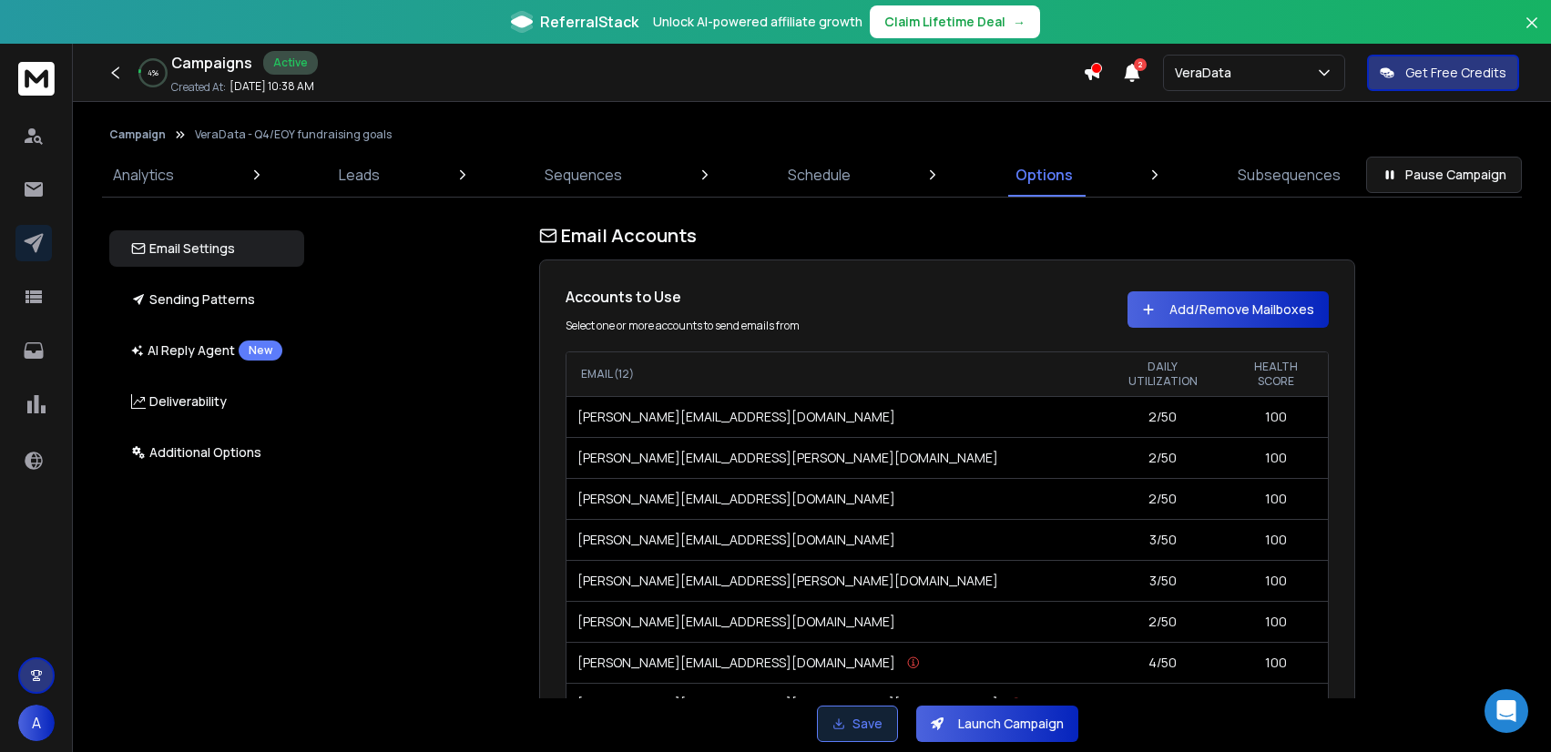
click at [861, 719] on button "Save" at bounding box center [857, 724] width 81 height 36
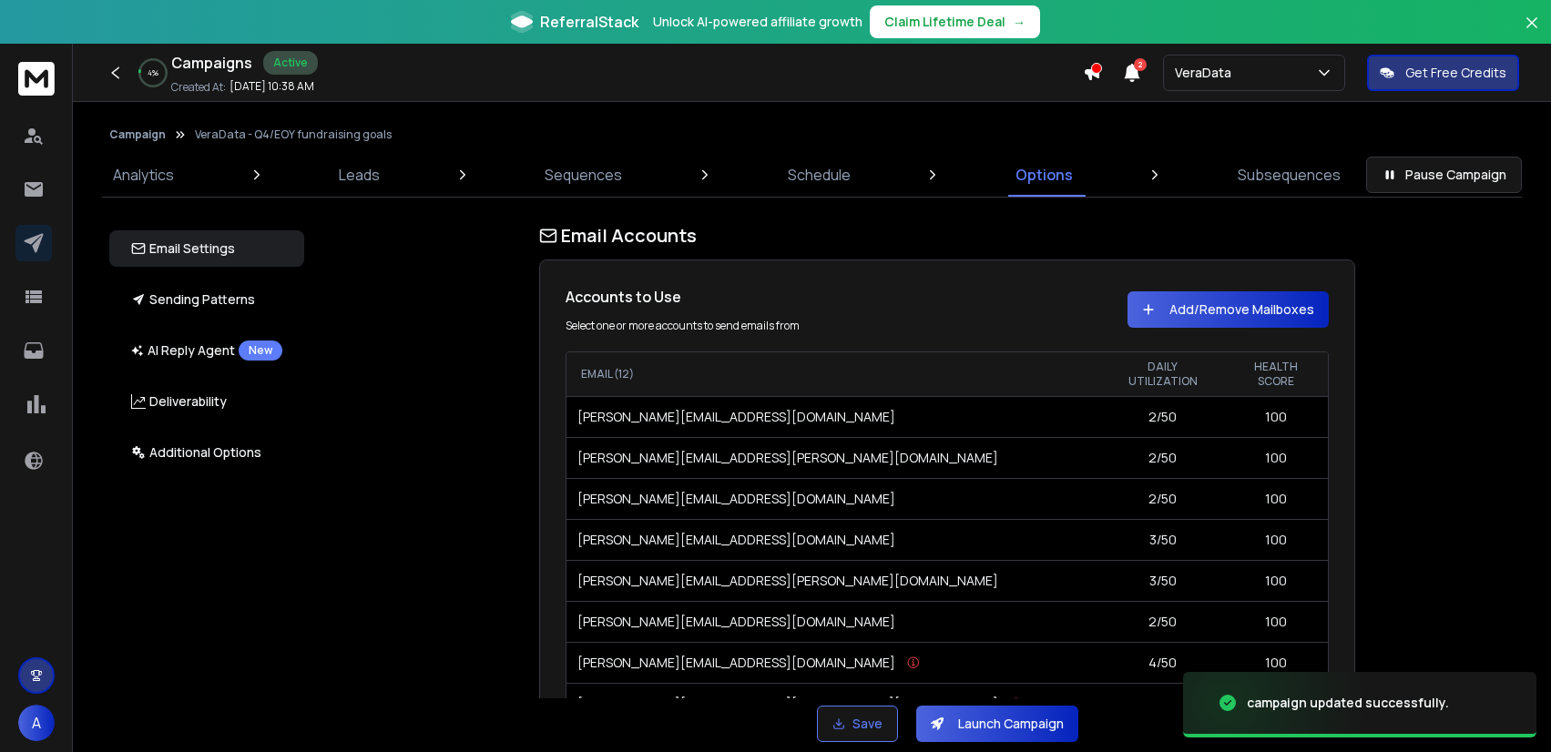
click at [963, 723] on button "Launch Campaign" at bounding box center [997, 724] width 162 height 36
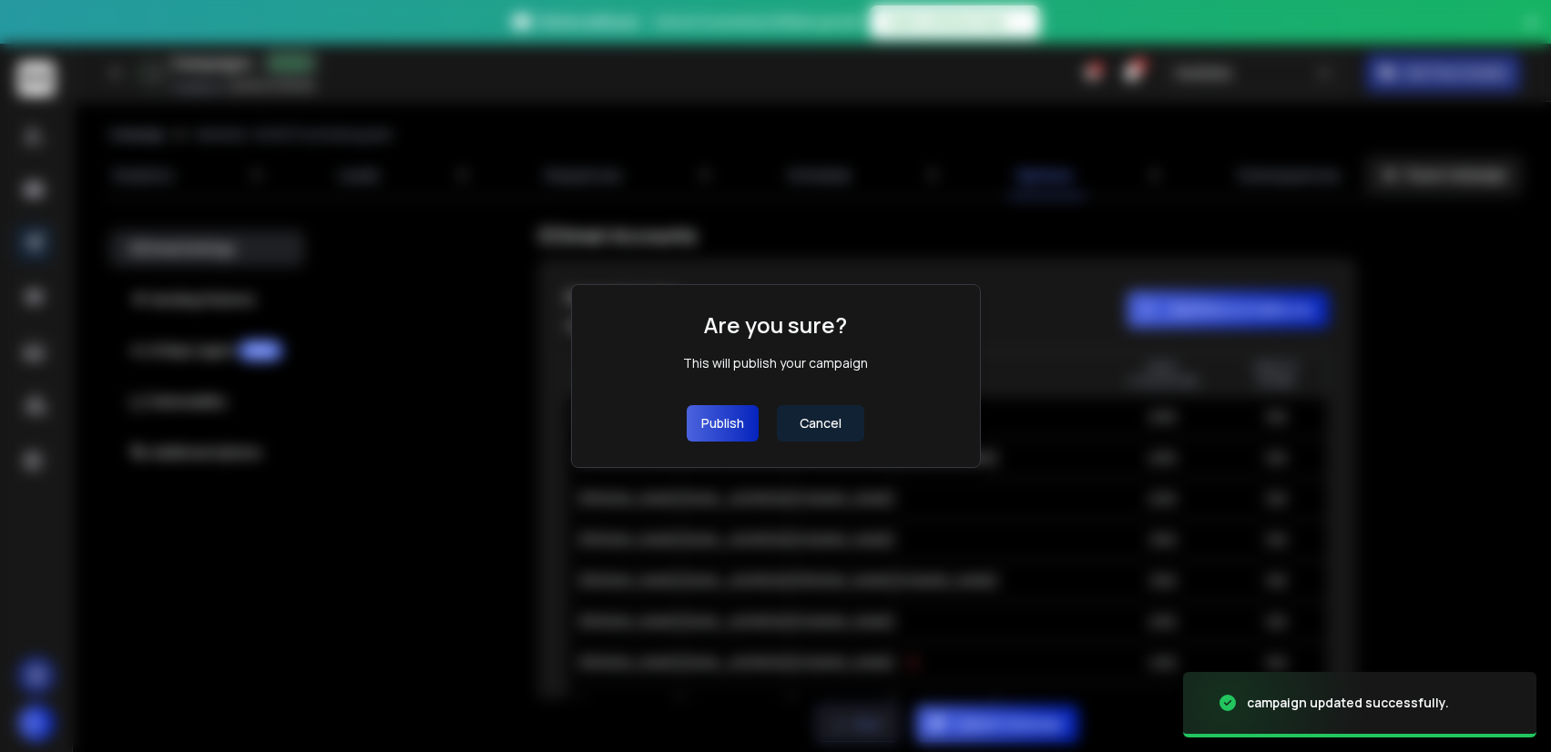
click at [740, 427] on button "Publish" at bounding box center [723, 423] width 72 height 36
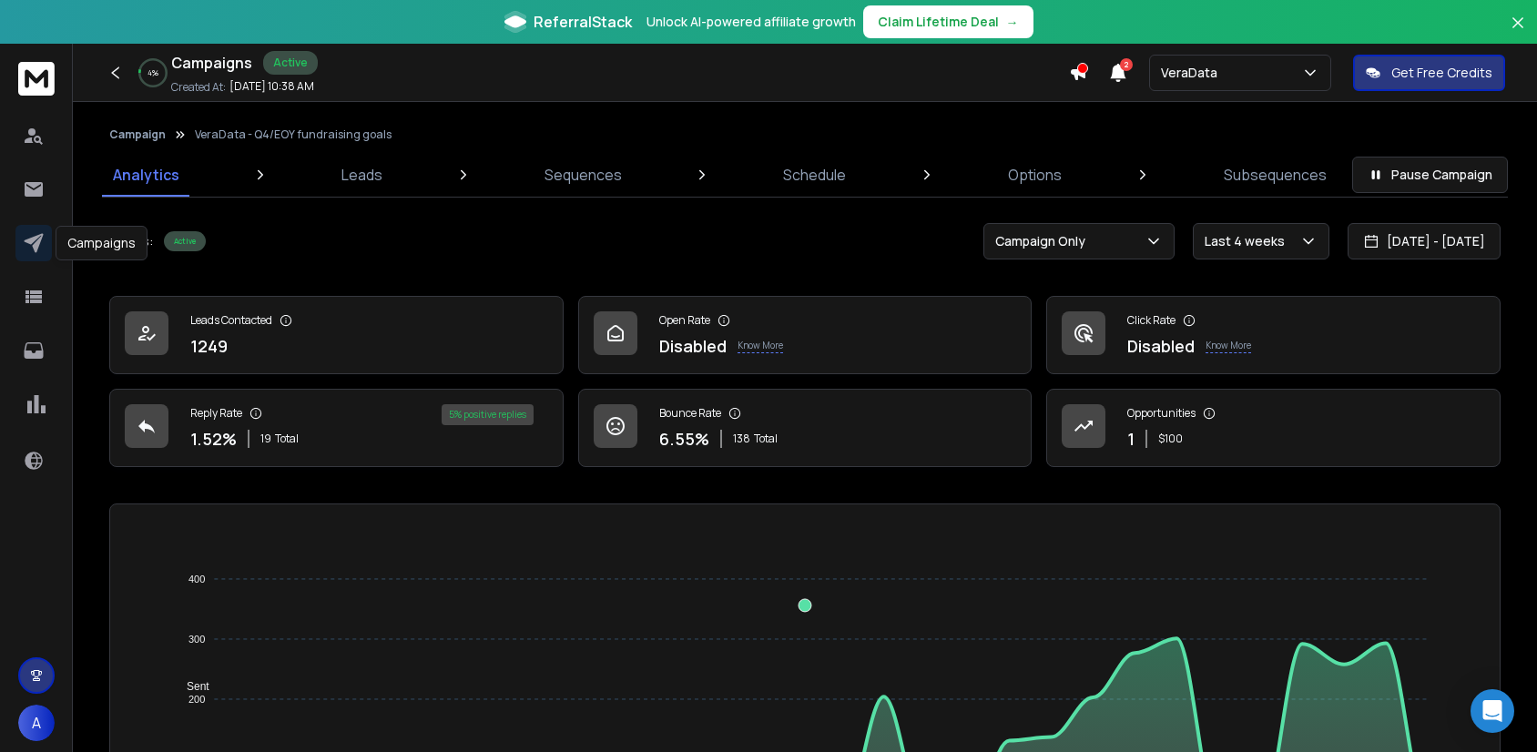
click at [37, 243] on icon at bounding box center [33, 243] width 19 height 19
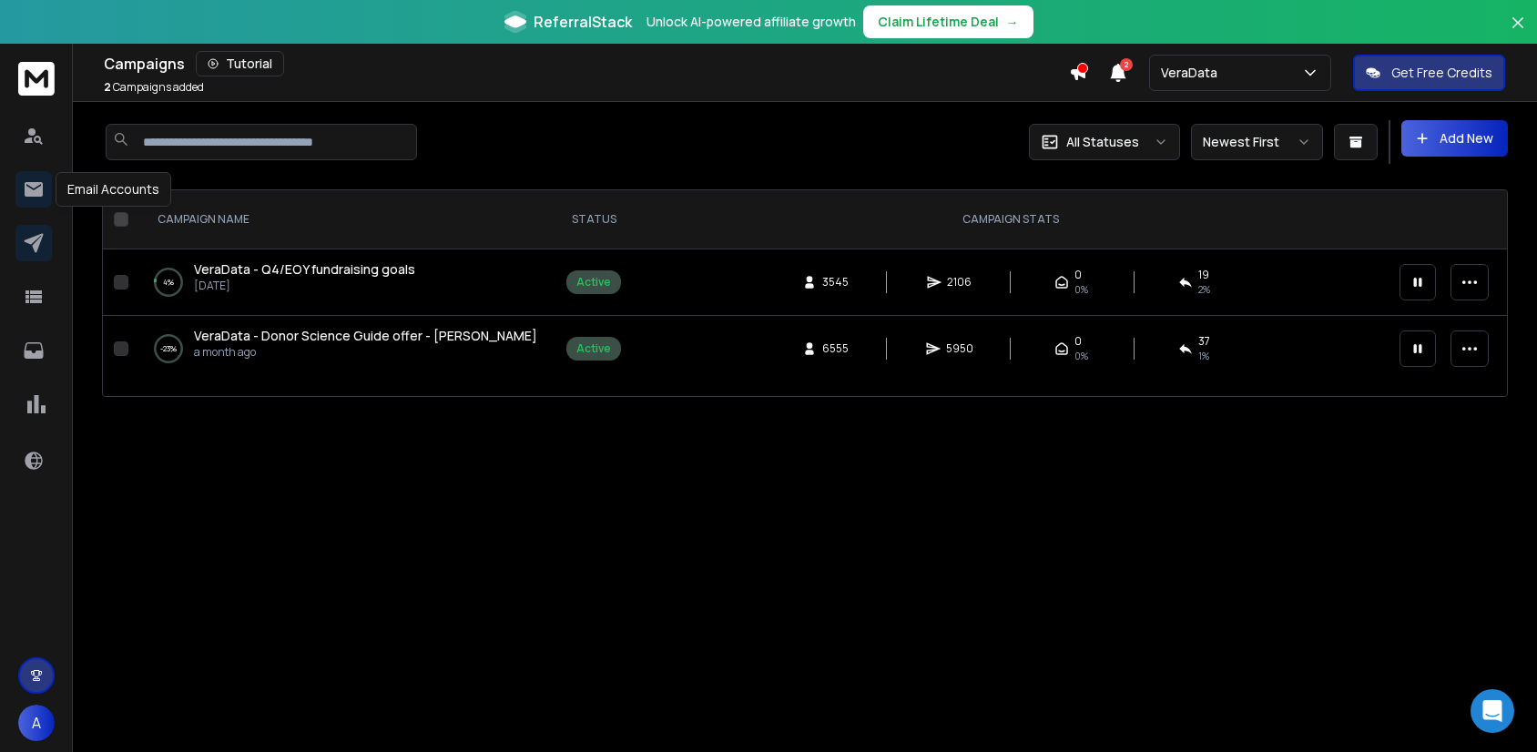
click at [36, 184] on icon at bounding box center [34, 189] width 18 height 15
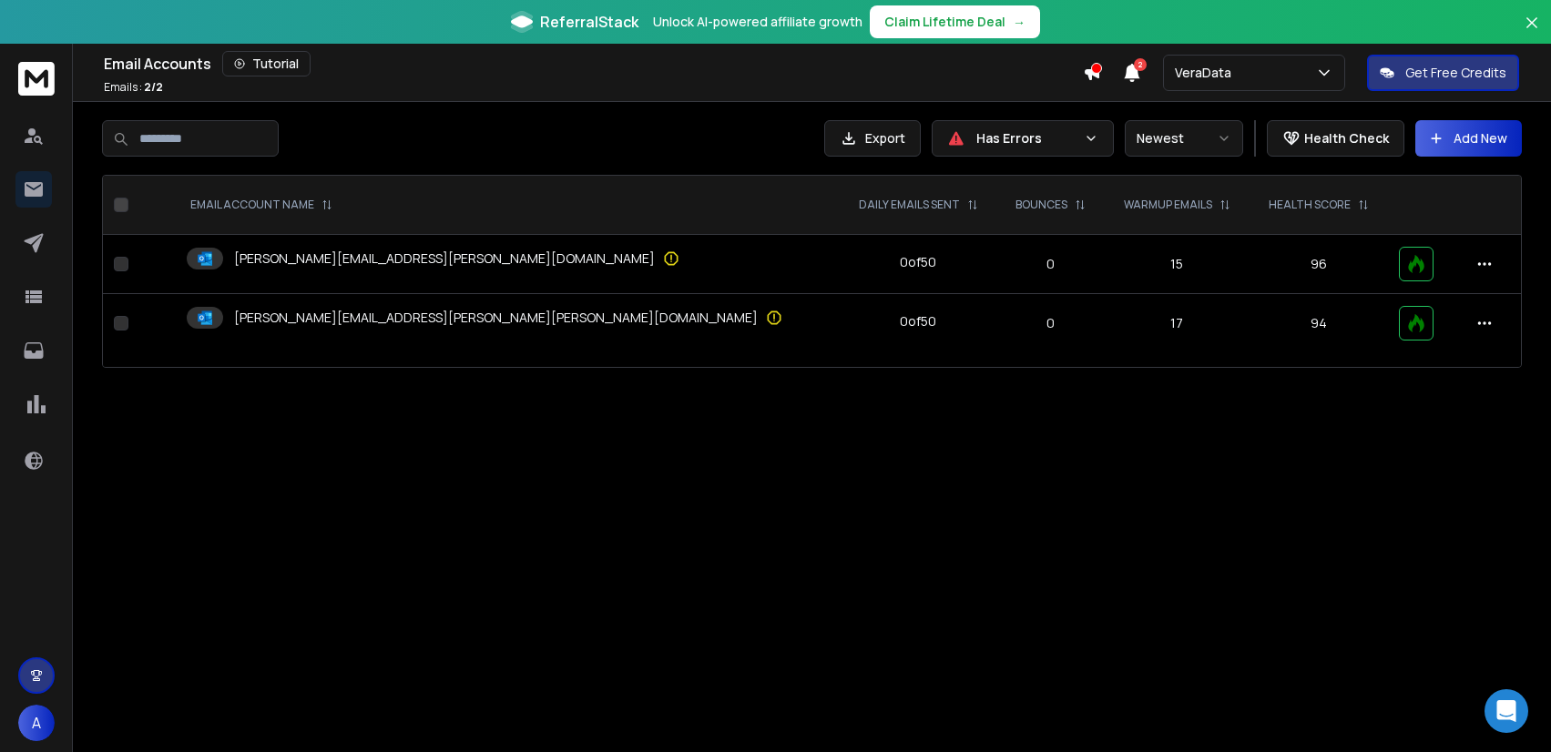
click at [998, 145] on p "Has Errors" at bounding box center [1026, 138] width 100 height 18
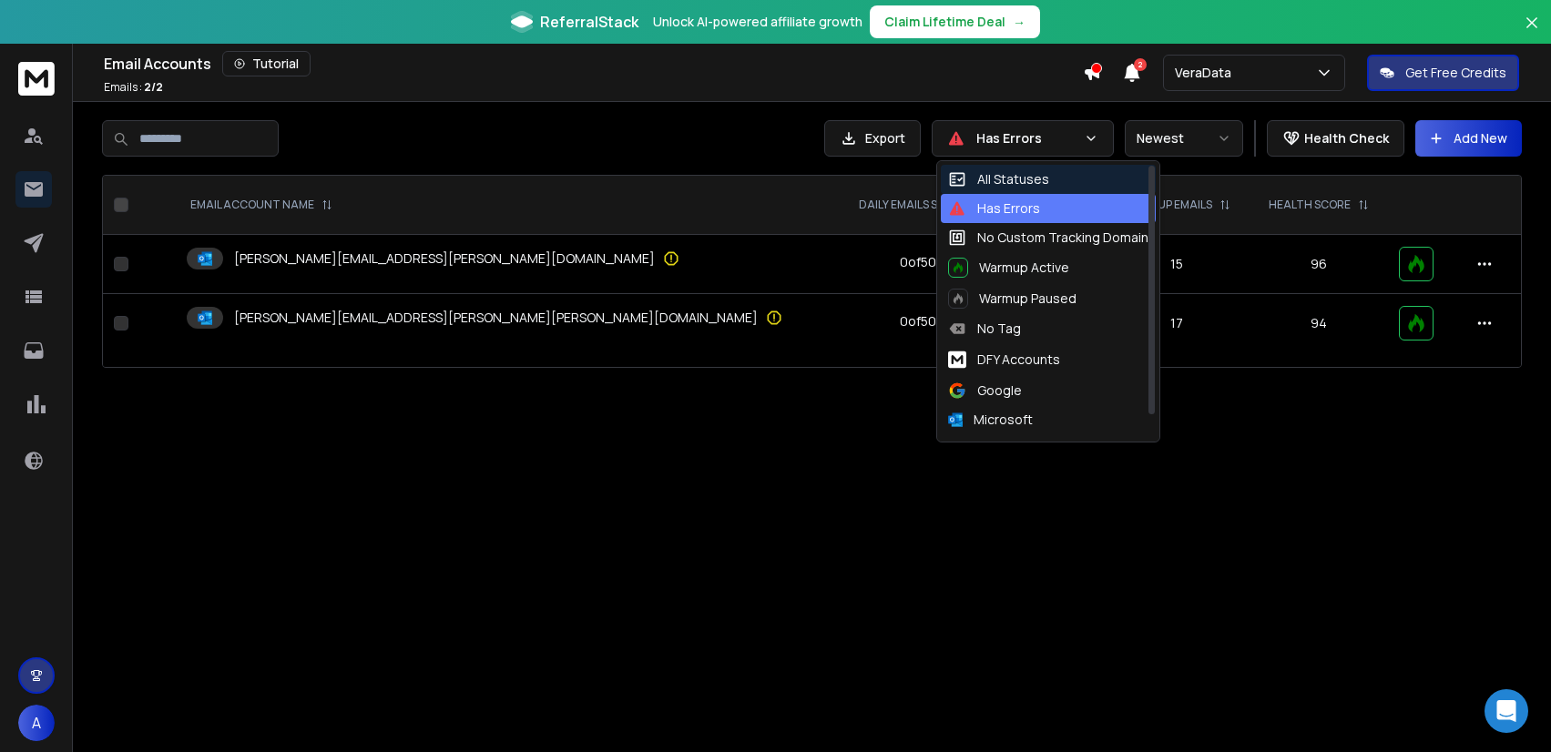
click at [1000, 175] on div "All Statuses" at bounding box center [998, 179] width 101 height 18
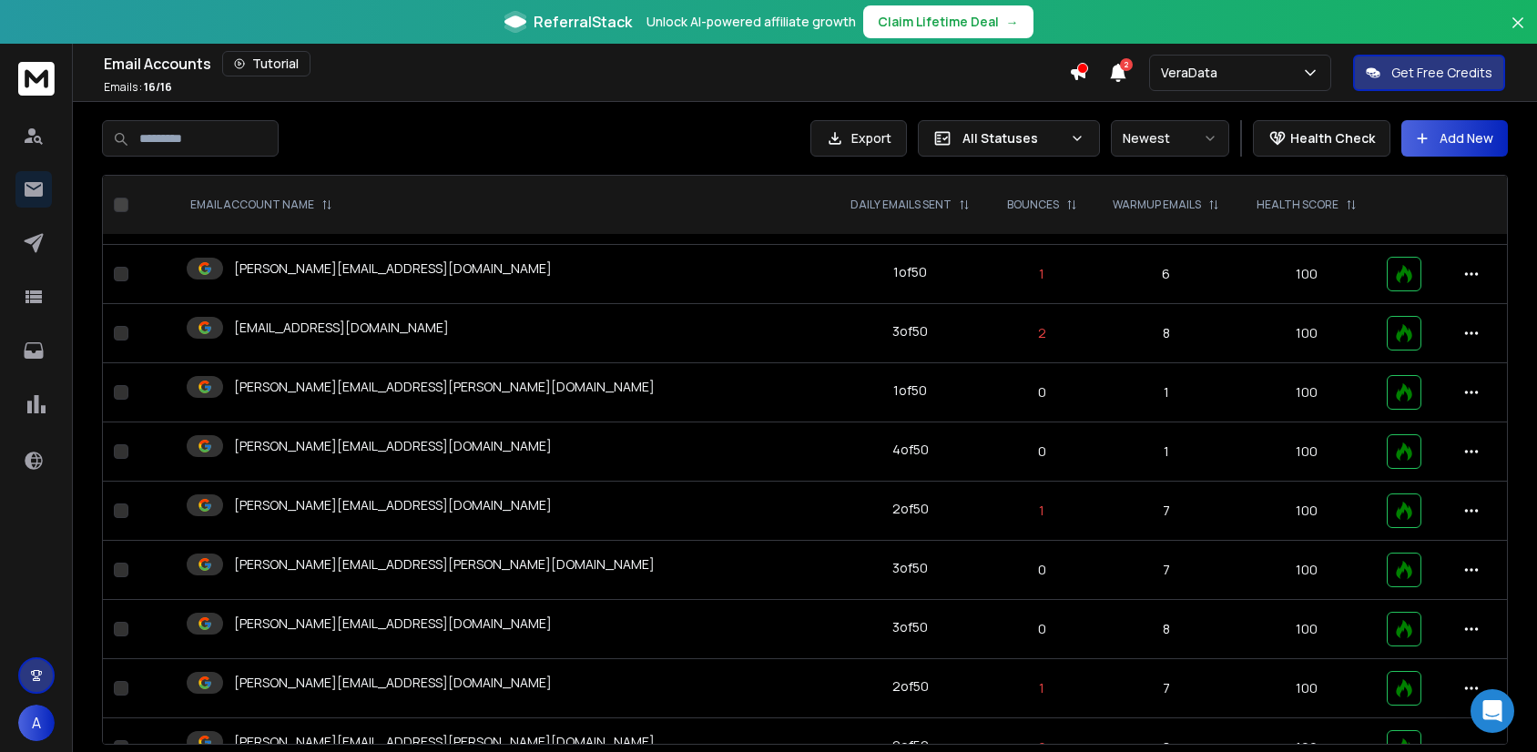
scroll to position [452, 0]
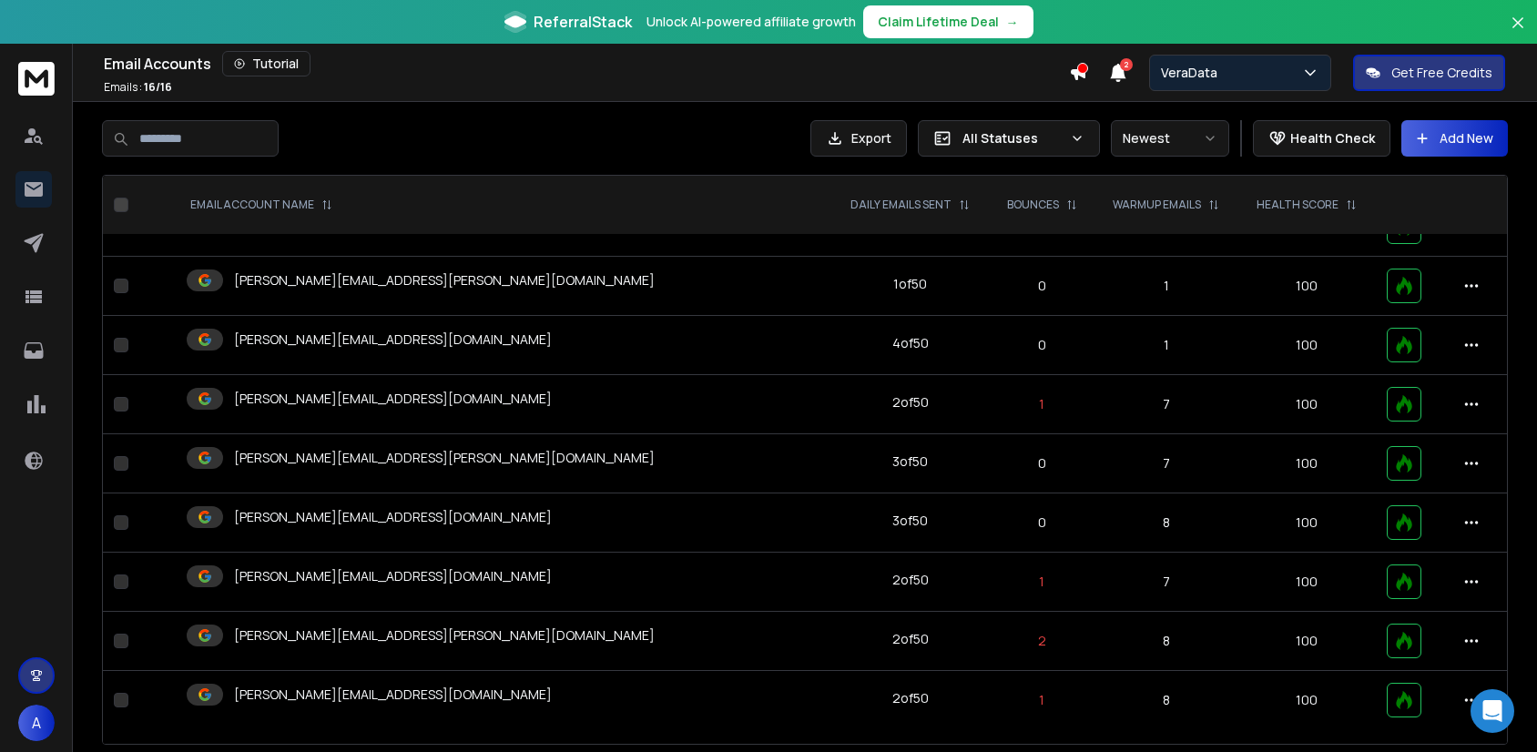
click at [1256, 77] on div "VeraData" at bounding box center [1240, 73] width 158 height 18
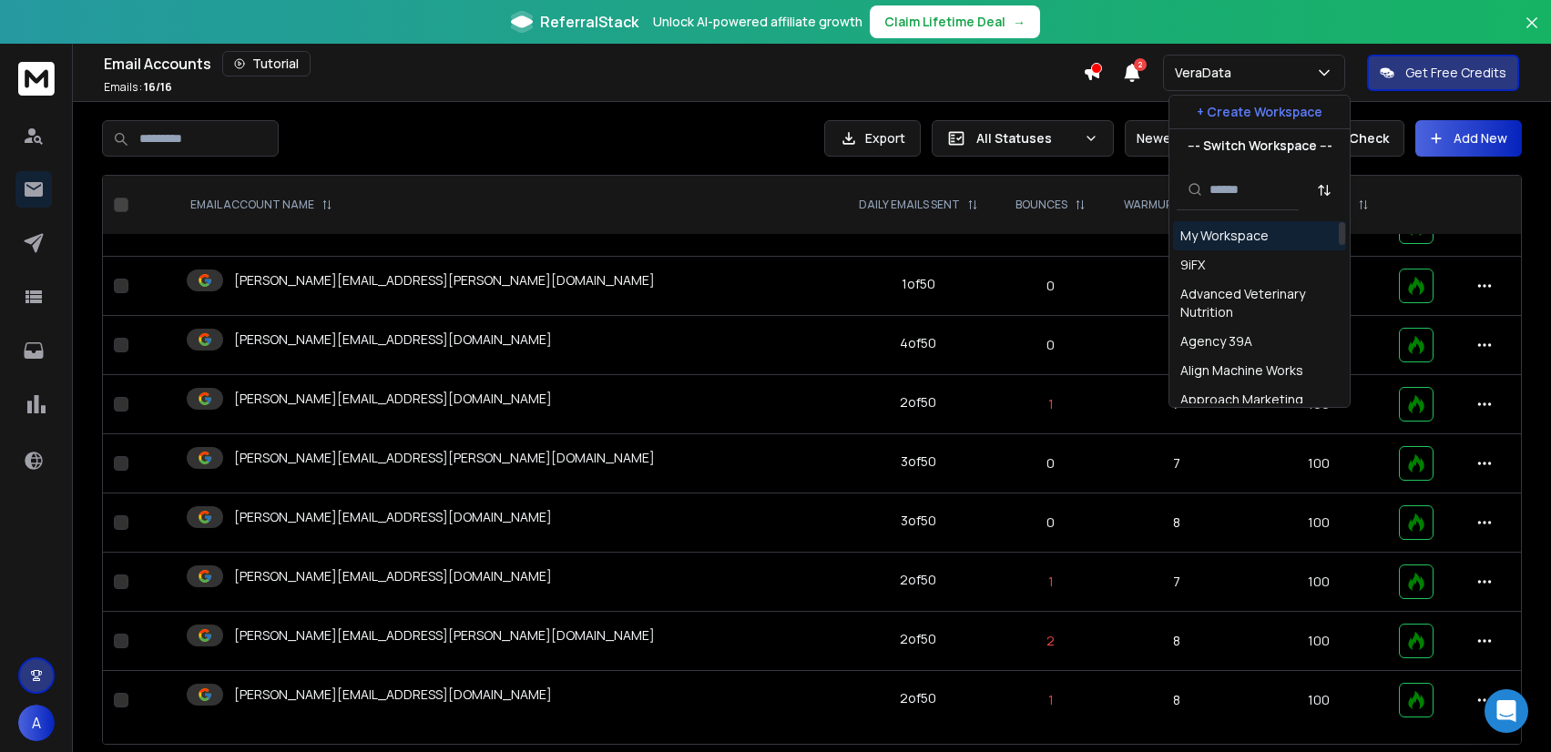
click at [1216, 240] on div "My Workspace" at bounding box center [1224, 236] width 88 height 18
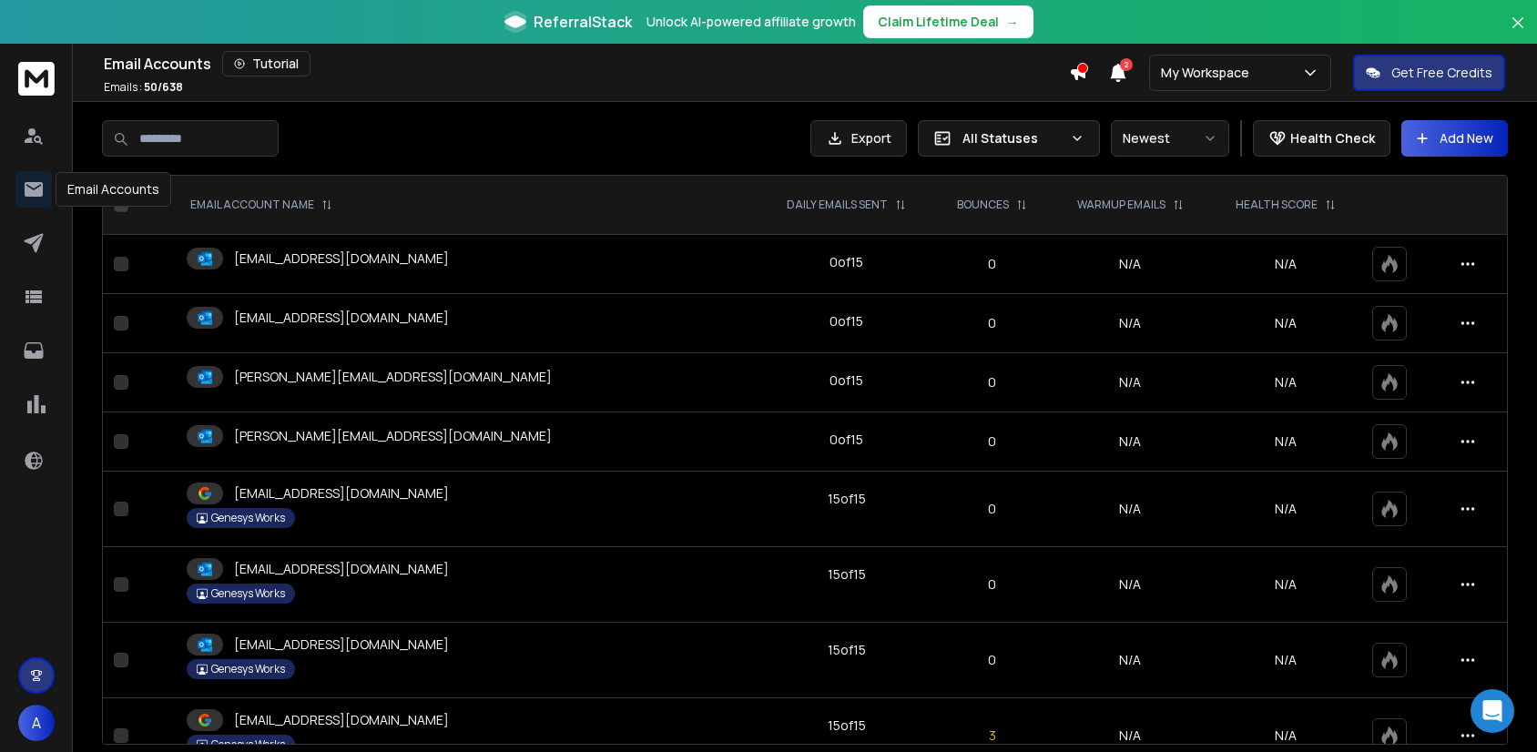
click at [37, 194] on icon at bounding box center [34, 189] width 18 height 15
click at [28, 353] on icon at bounding box center [33, 350] width 19 height 16
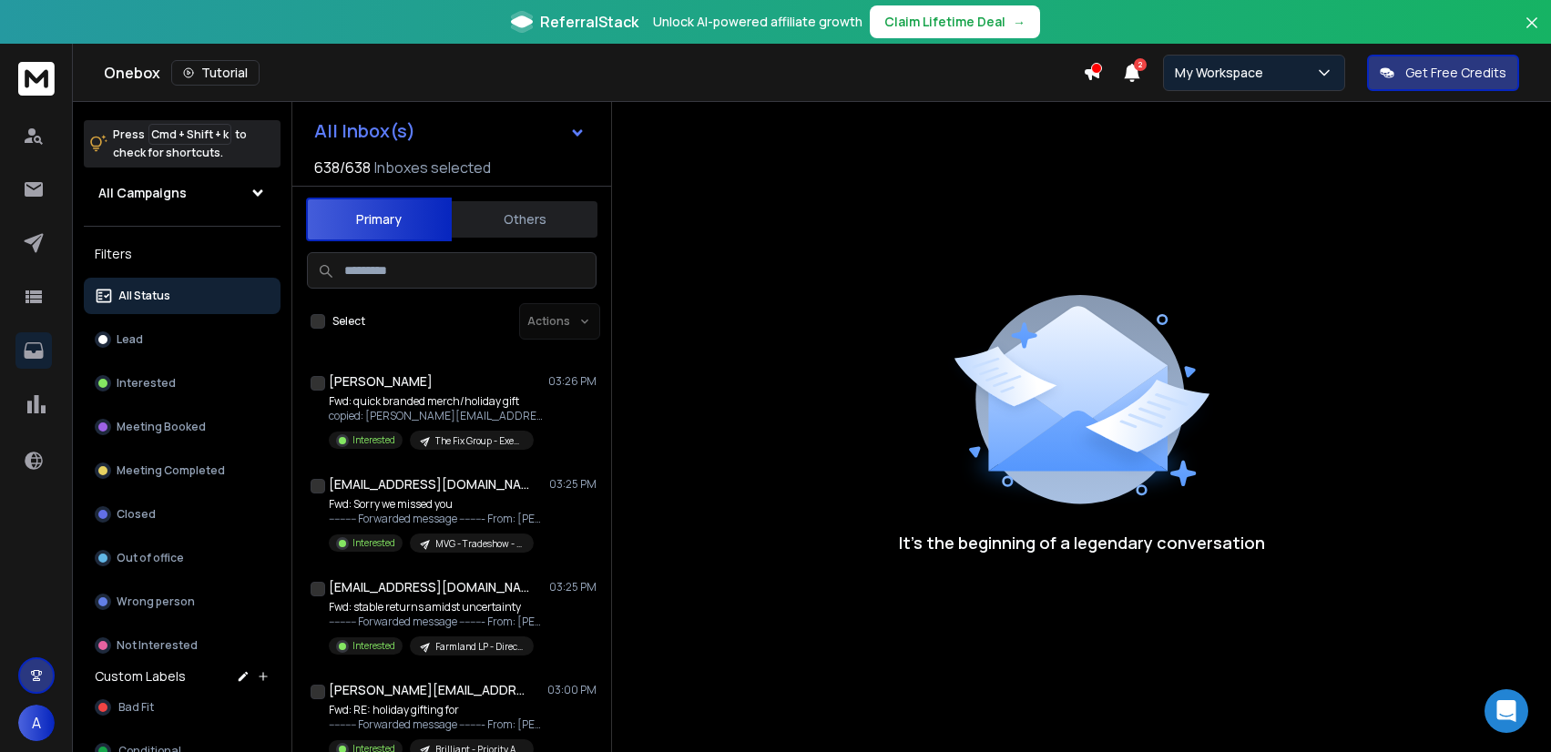
click at [1327, 78] on icon "button" at bounding box center [1324, 73] width 18 height 18
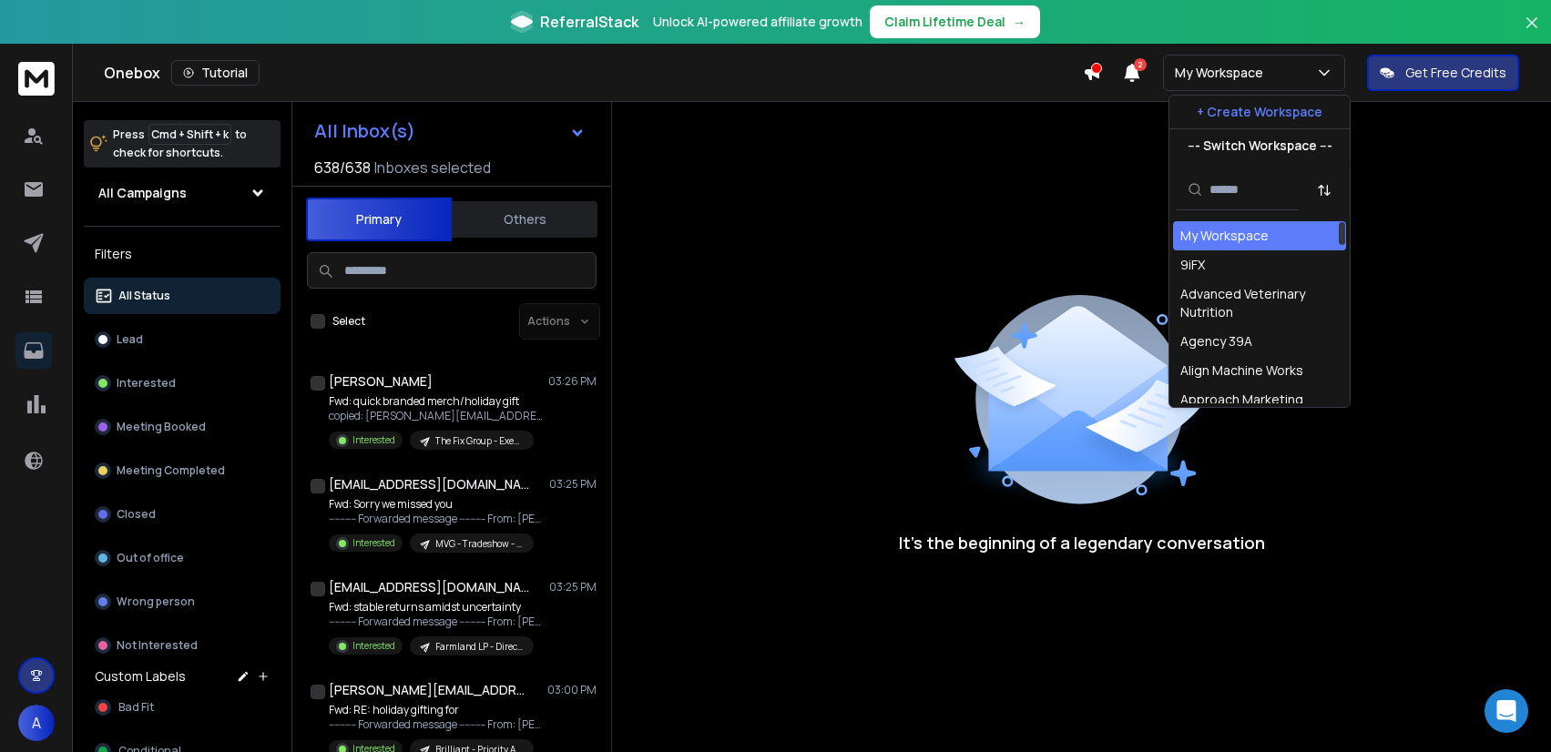
drag, startPoint x: 1340, startPoint y: 233, endPoint x: 1297, endPoint y: 159, distance: 85.7
click at [1339, 222] on div at bounding box center [1342, 233] width 6 height 23
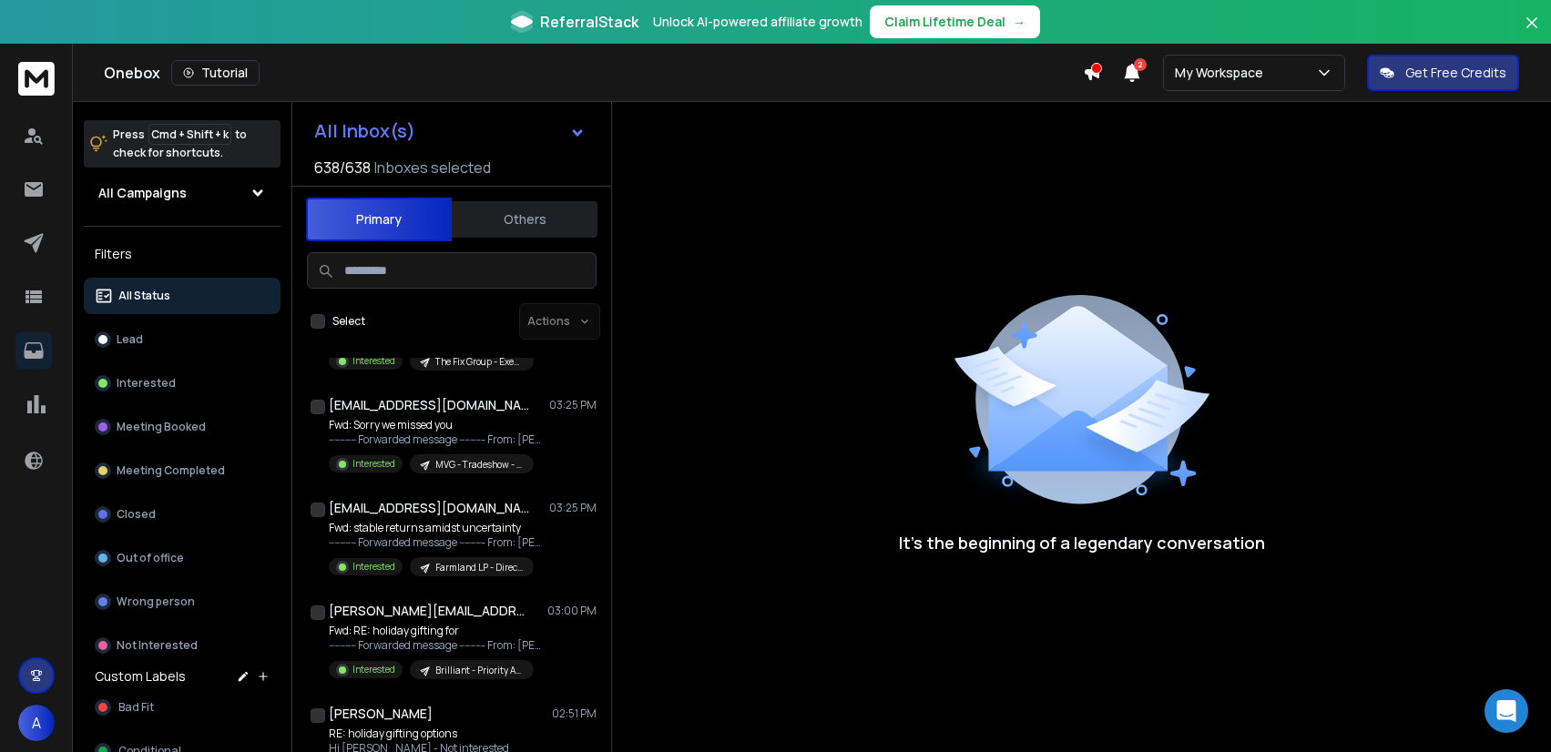
scroll to position [97, 0]
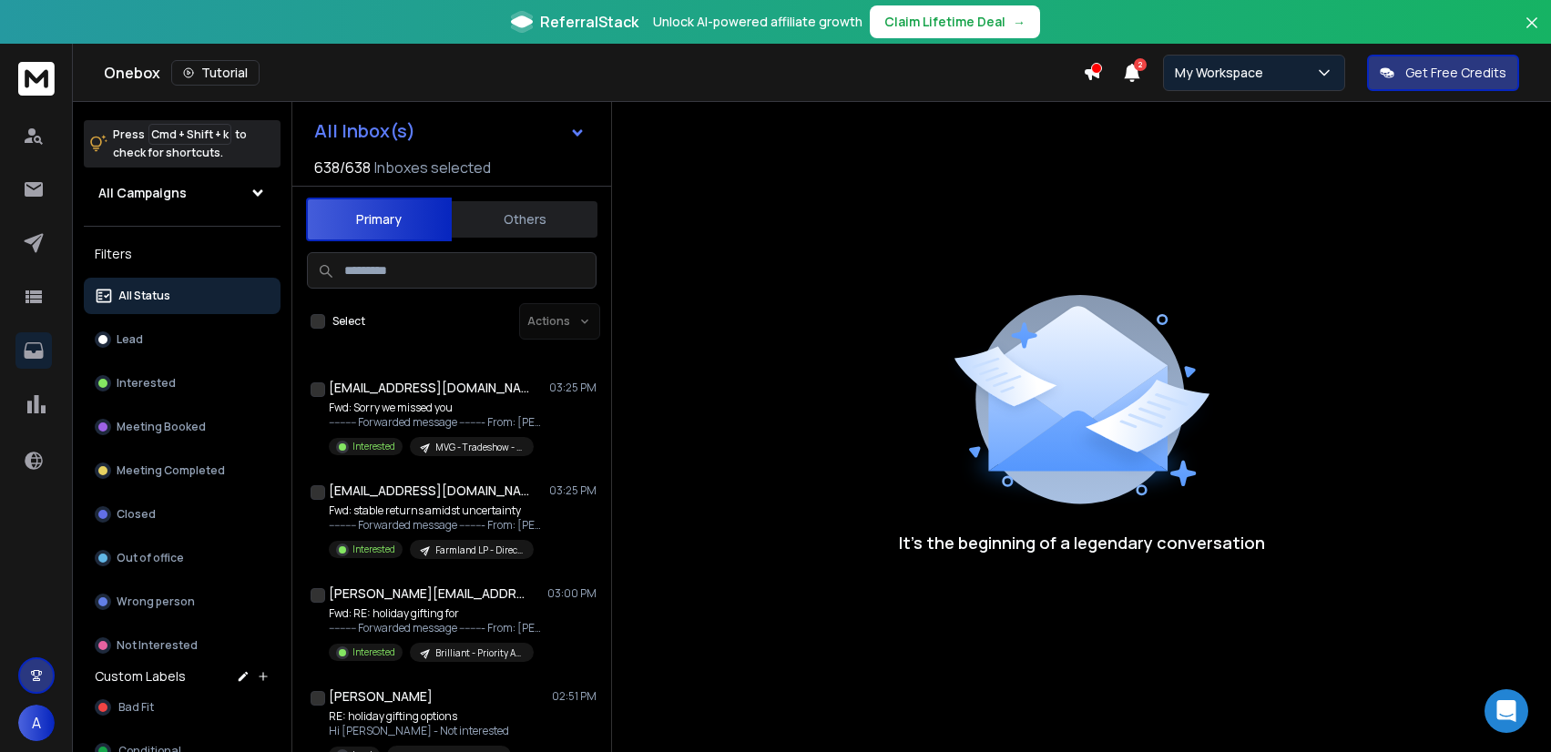
click at [1299, 64] on div "My Workspace" at bounding box center [1254, 73] width 158 height 18
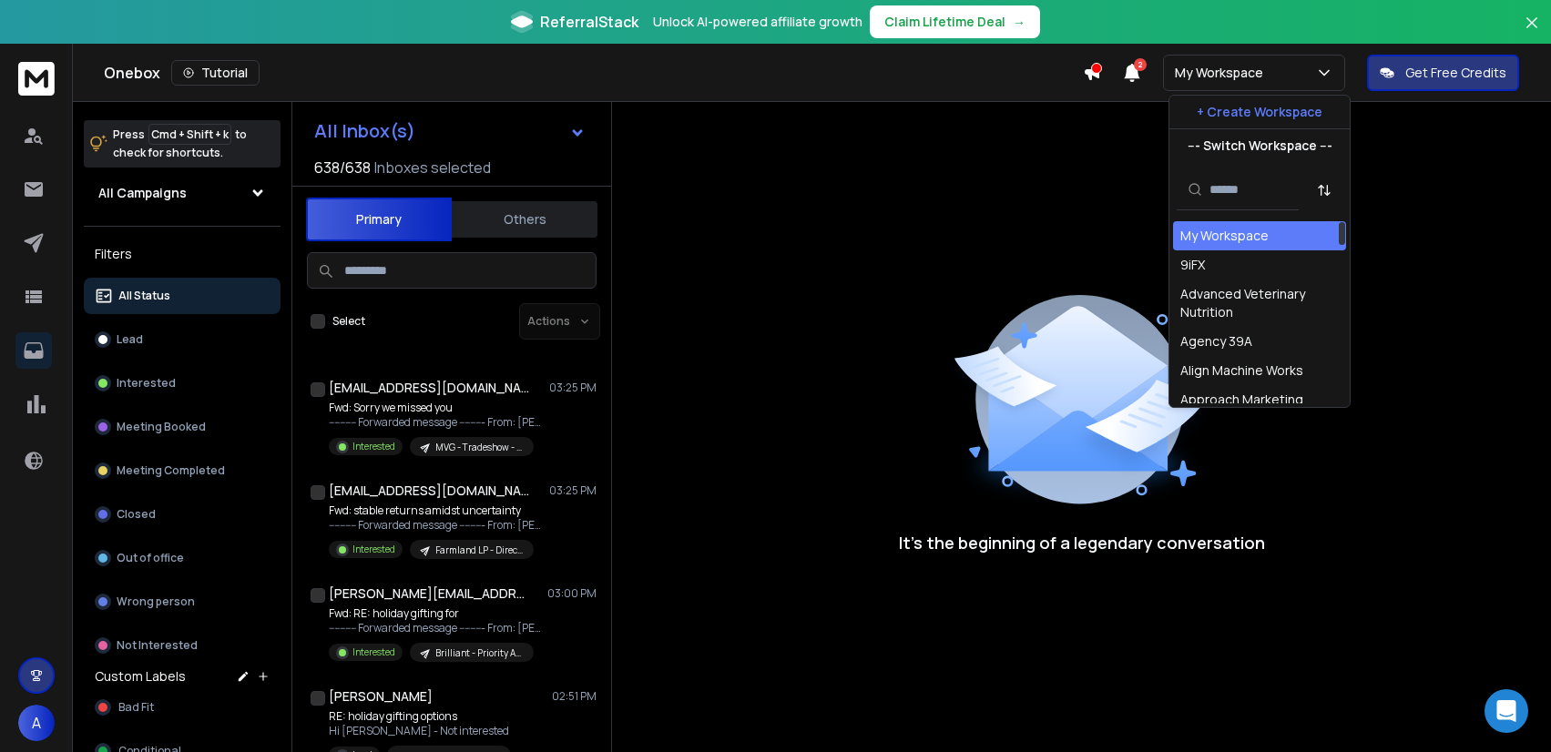
click at [1249, 231] on div "My Workspace" at bounding box center [1224, 236] width 88 height 18
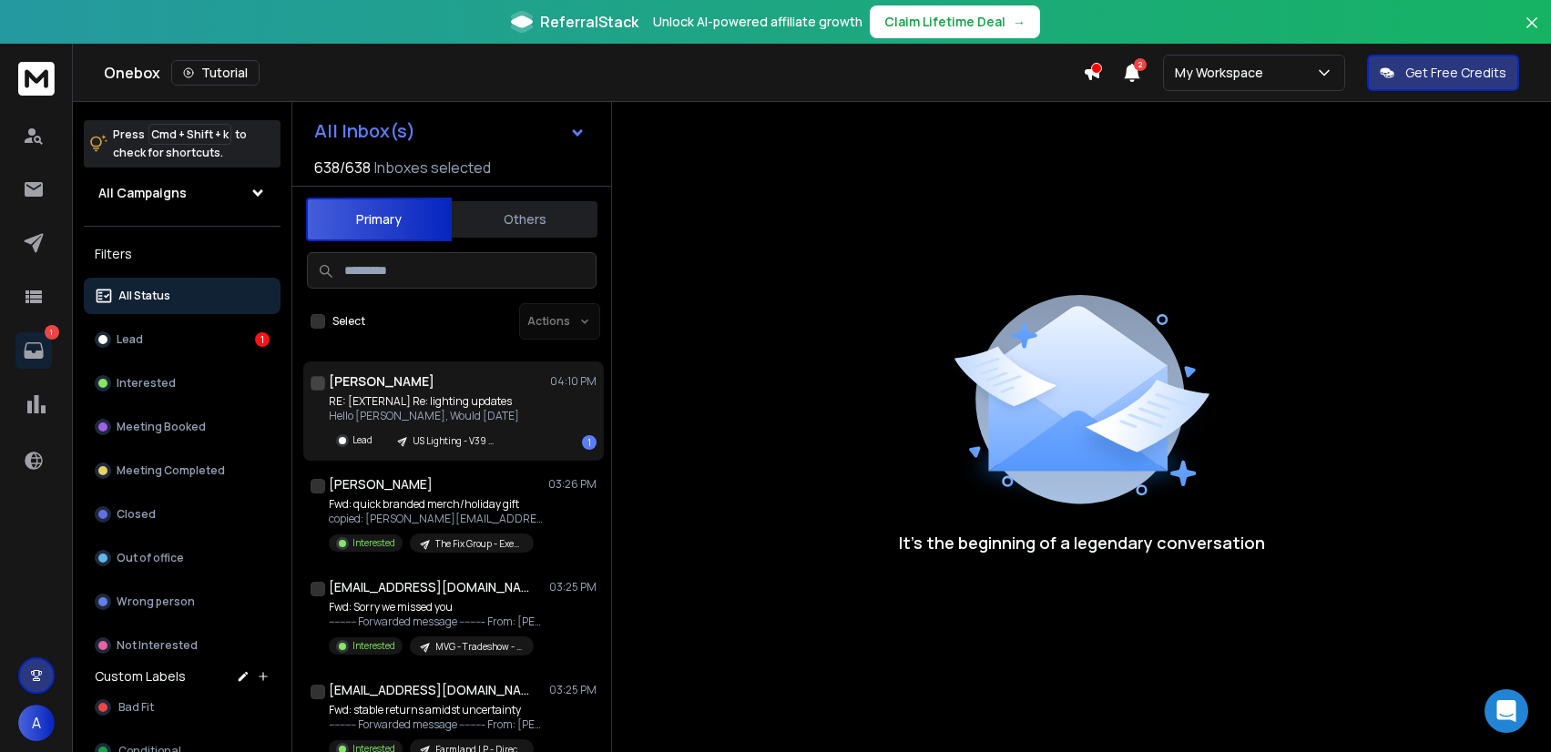
click at [410, 394] on p "RE: [EXTERNAL] Re: lighting updates" at bounding box center [424, 401] width 190 height 15
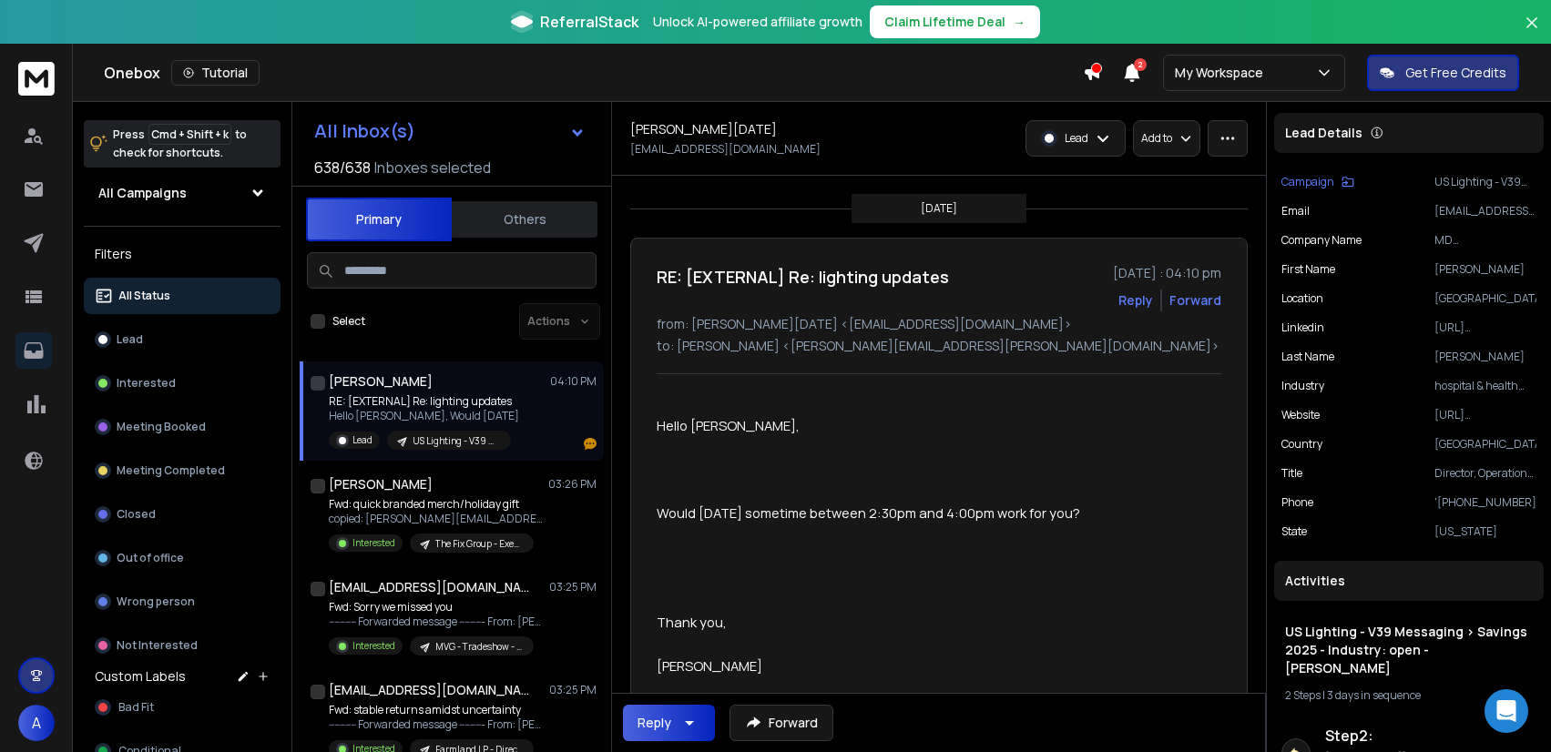
click at [1456, 418] on p "[URL][DOMAIN_NAME]" at bounding box center [1485, 415] width 102 height 15
click at [1214, 70] on p "My Workspace" at bounding box center [1223, 73] width 96 height 18
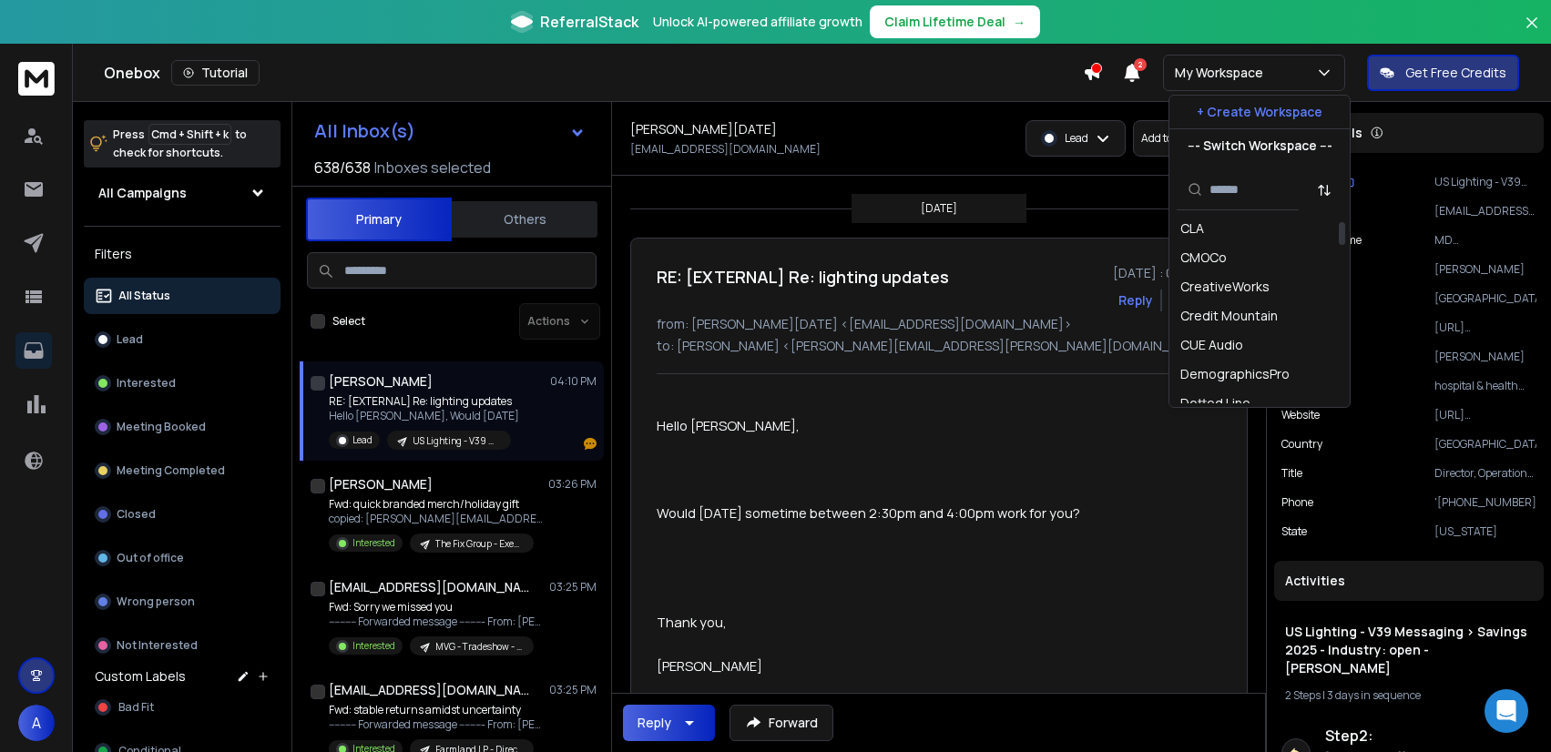
scroll to position [1289, 0]
drag, startPoint x: 1341, startPoint y: 231, endPoint x: 1338, endPoint y: 576, distance: 345.2
click at [1345, 403] on div at bounding box center [1342, 391] width 6 height 23
click at [1242, 369] on div "US Lighting Services" at bounding box center [1241, 378] width 122 height 18
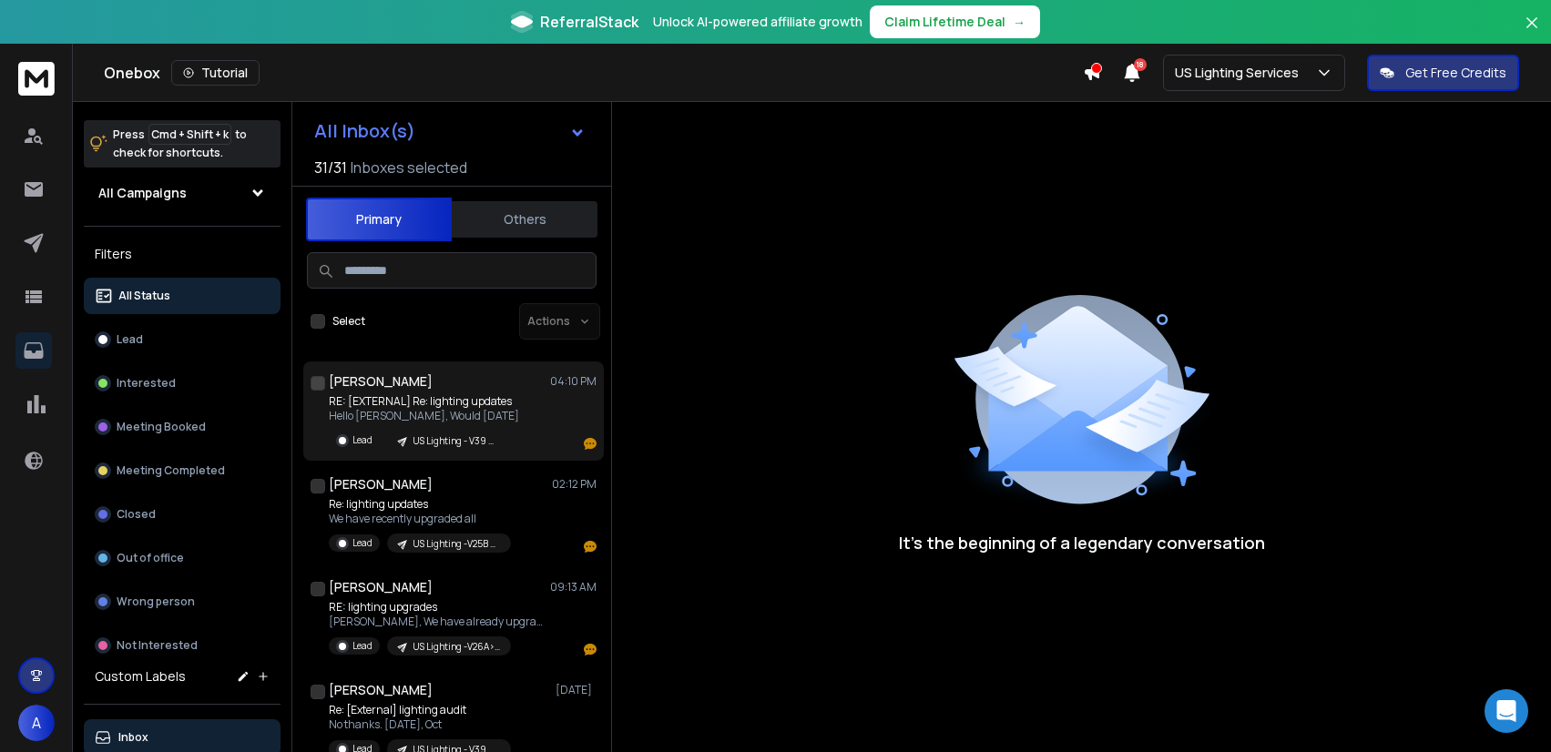
click at [464, 396] on p "RE: [EXTERNAL] Re: lighting updates" at bounding box center [424, 401] width 190 height 15
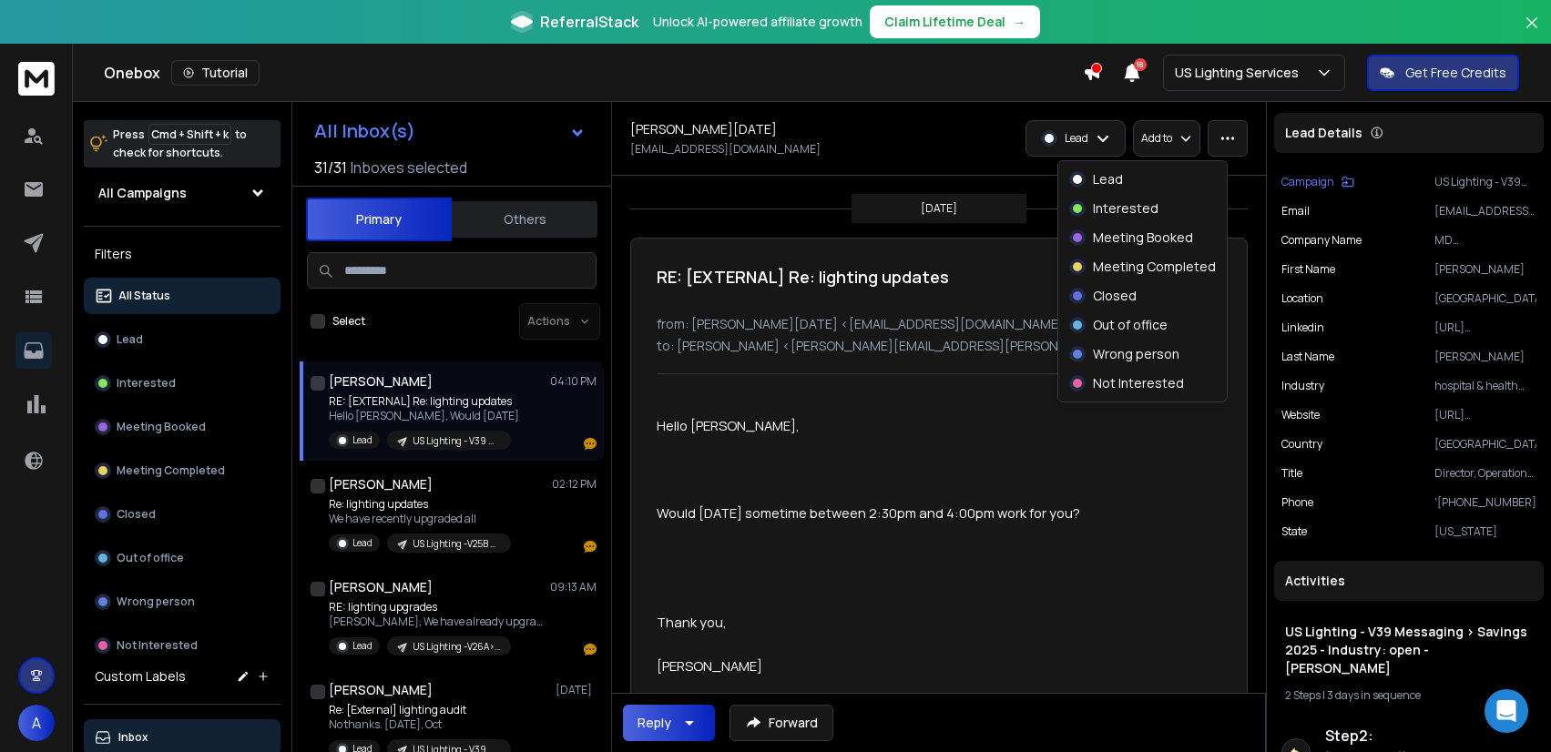
click at [1088, 145] on p "Lead" at bounding box center [1077, 138] width 24 height 15
click at [1115, 207] on p "Interested" at bounding box center [1126, 208] width 66 height 18
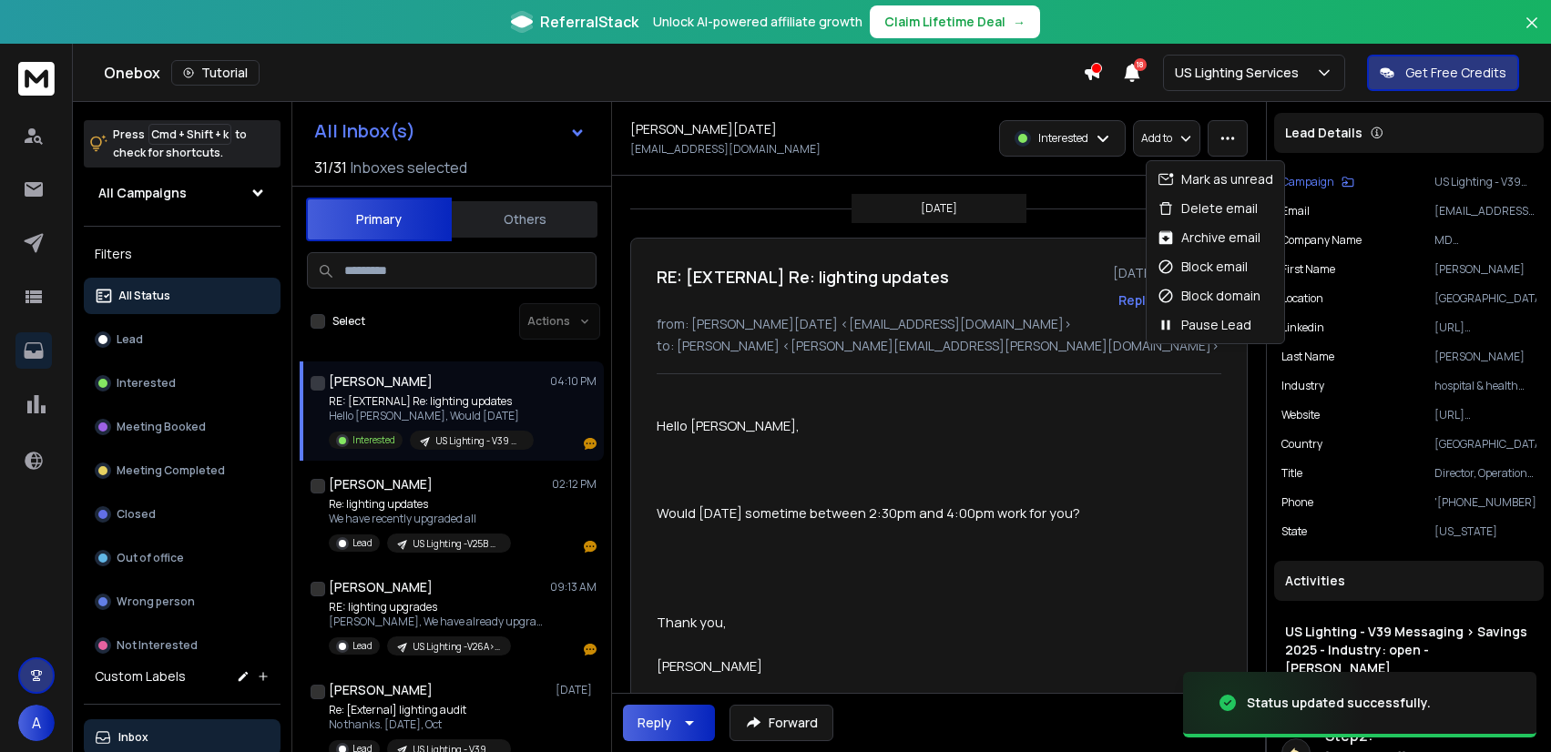
click at [1236, 132] on icon "button" at bounding box center [1227, 138] width 16 height 16
click at [1208, 294] on div "Block domain" at bounding box center [1208, 296] width 103 height 18
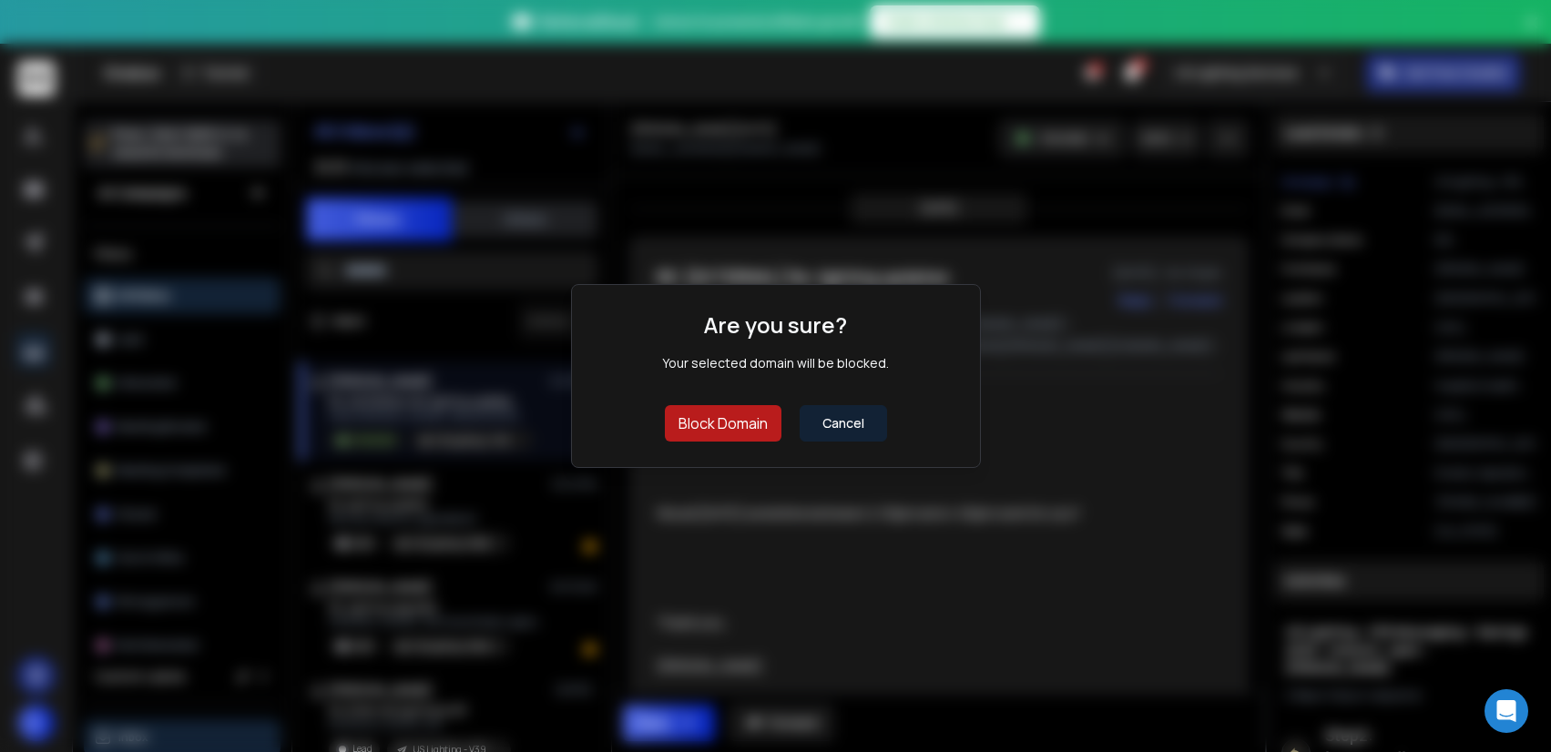
click at [746, 426] on button "Block Domain" at bounding box center [723, 423] width 117 height 36
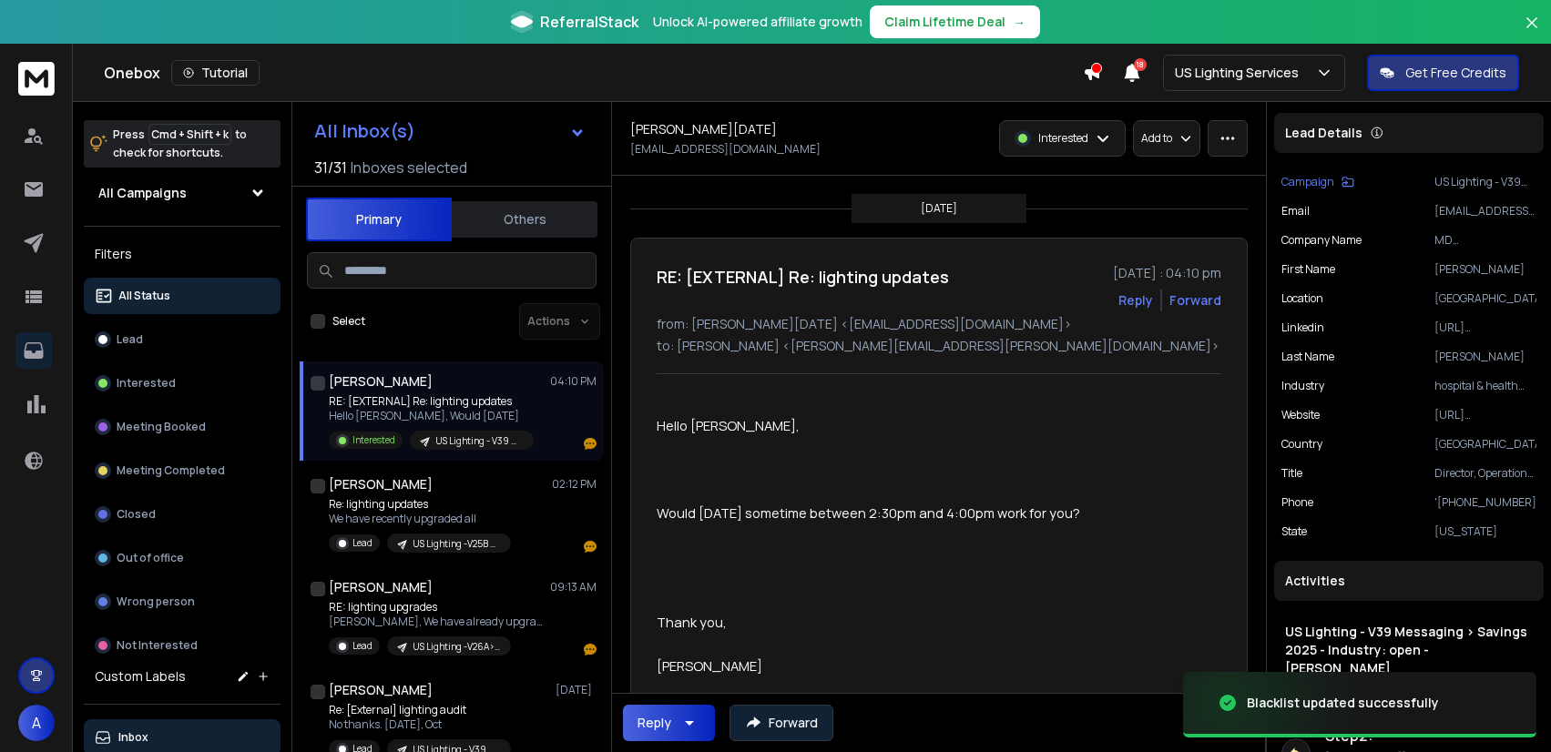
click at [787, 728] on button "Forward" at bounding box center [781, 723] width 104 height 36
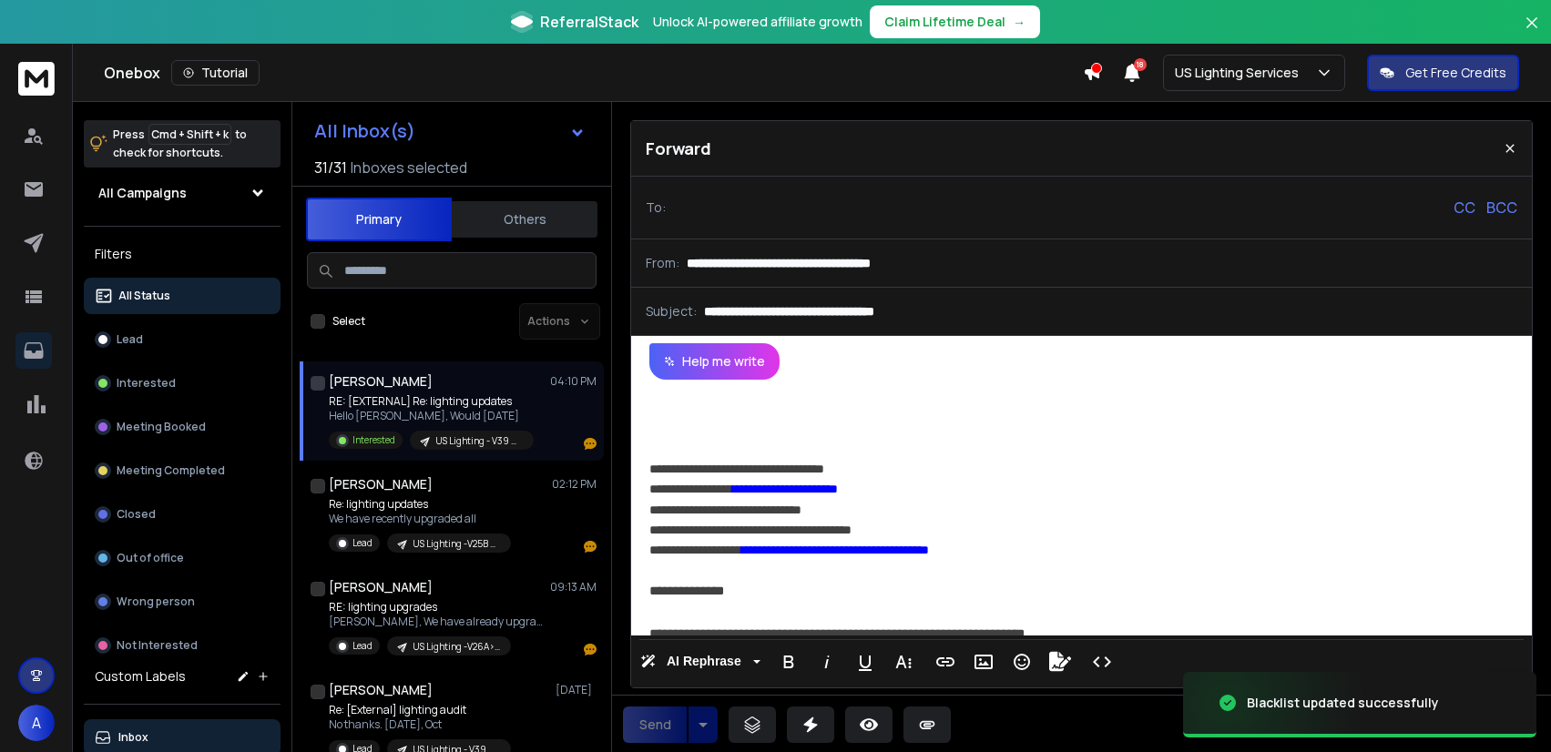
click at [780, 196] on input at bounding box center [736, 207] width 127 height 33
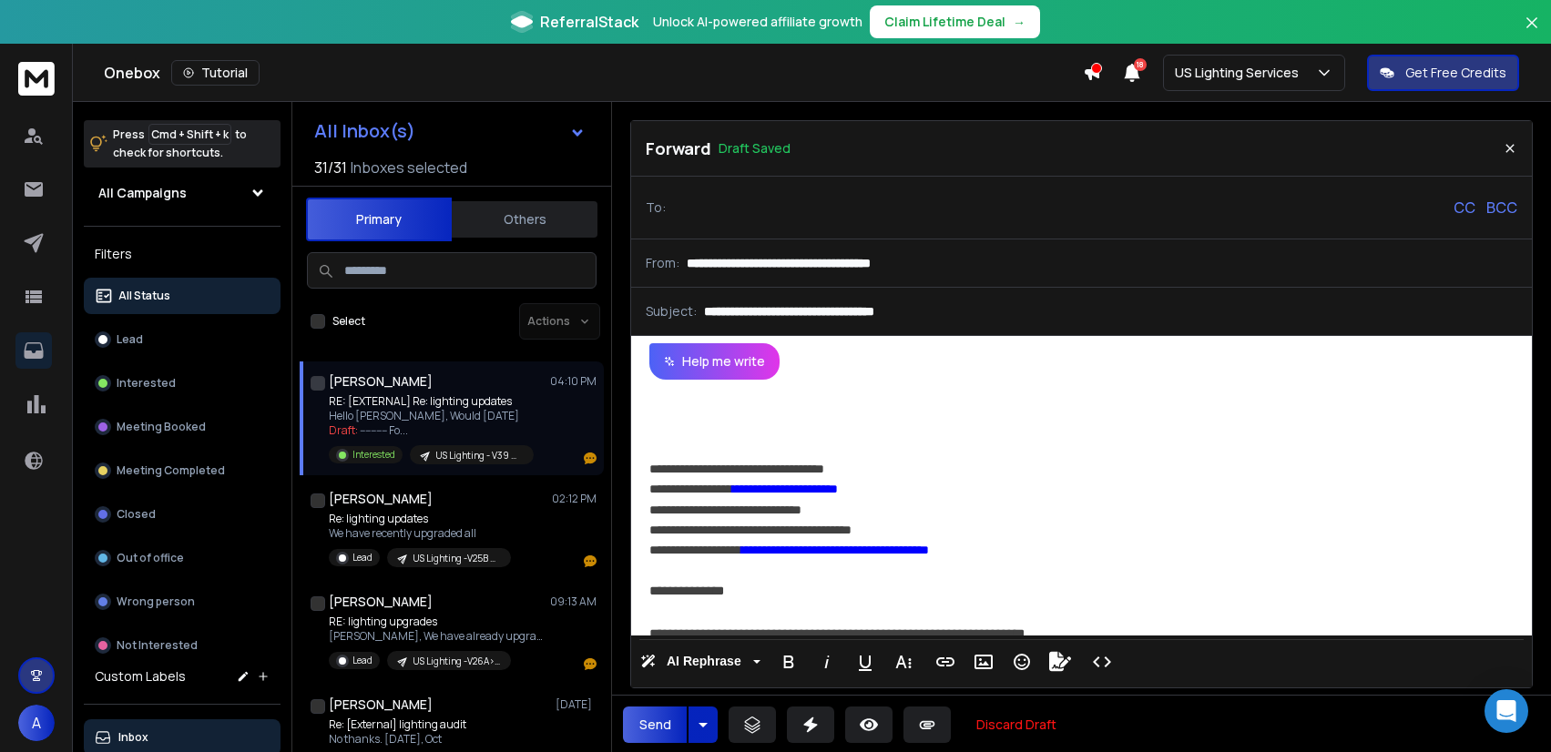
type input "**********"
click at [729, 416] on div at bounding box center [1081, 408] width 864 height 20
click at [654, 720] on button "Send" at bounding box center [655, 725] width 64 height 36
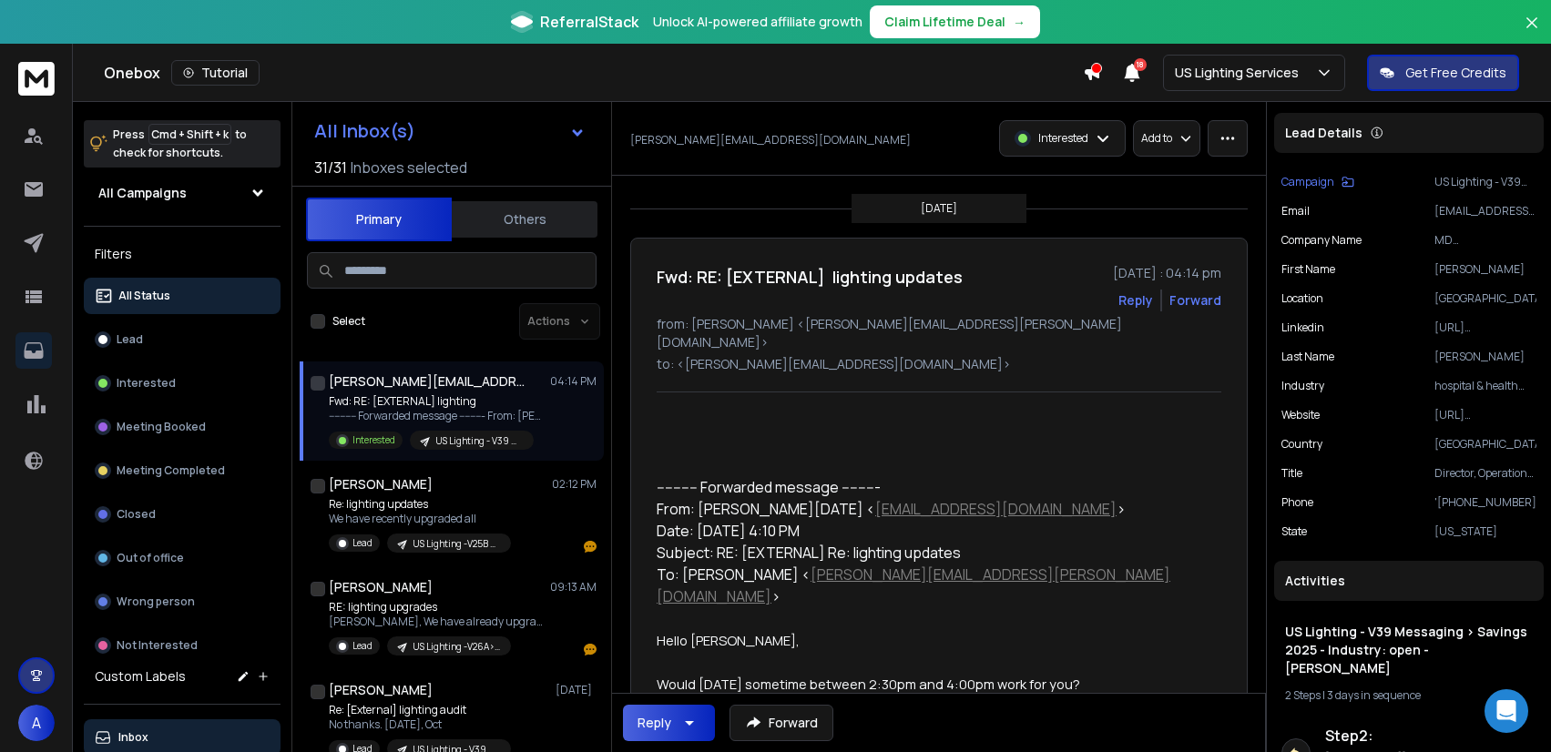
drag, startPoint x: 170, startPoint y: 378, endPoint x: 203, endPoint y: 366, distance: 34.9
click at [170, 378] on p "Interested" at bounding box center [146, 383] width 59 height 15
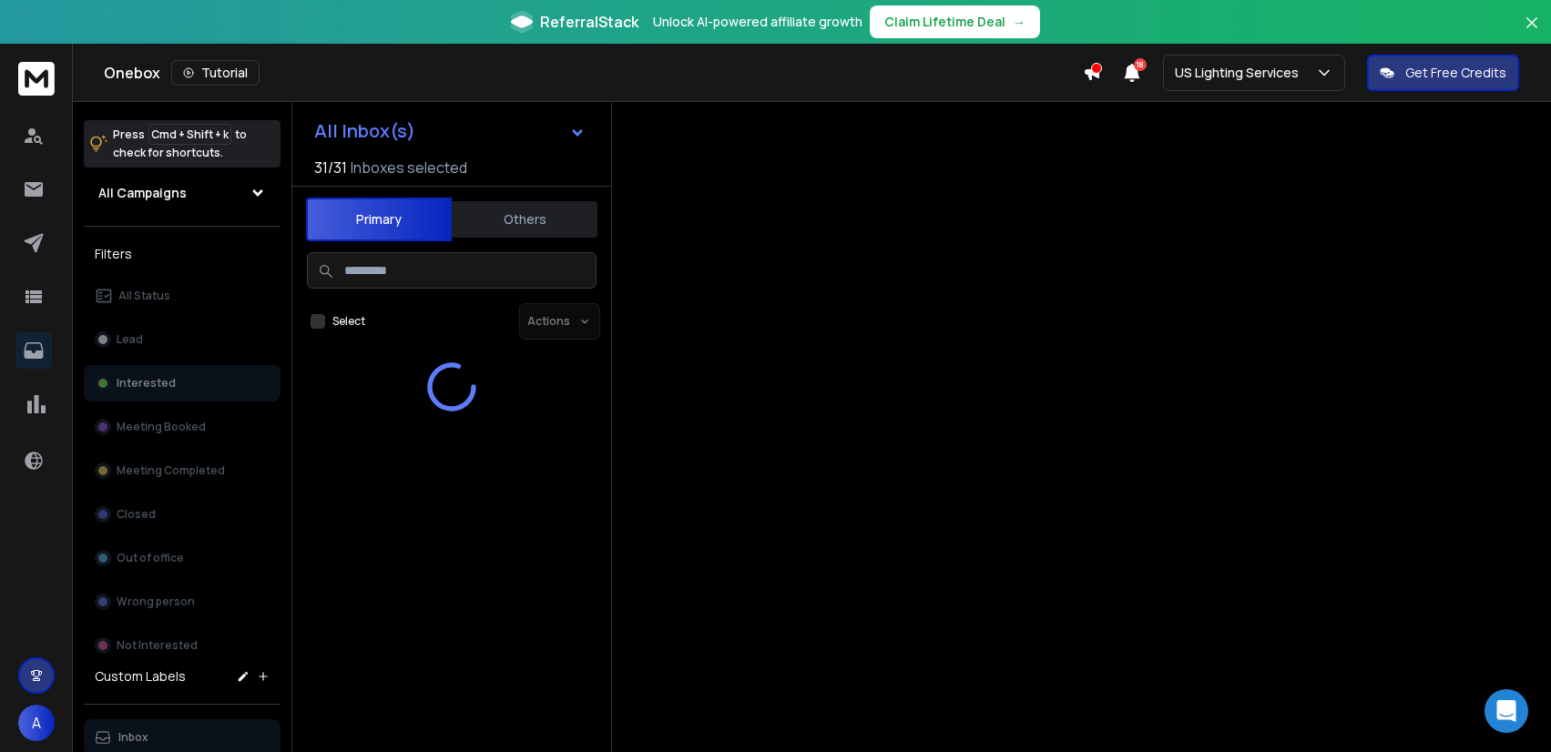
click at [372, 273] on input at bounding box center [452, 270] width 290 height 36
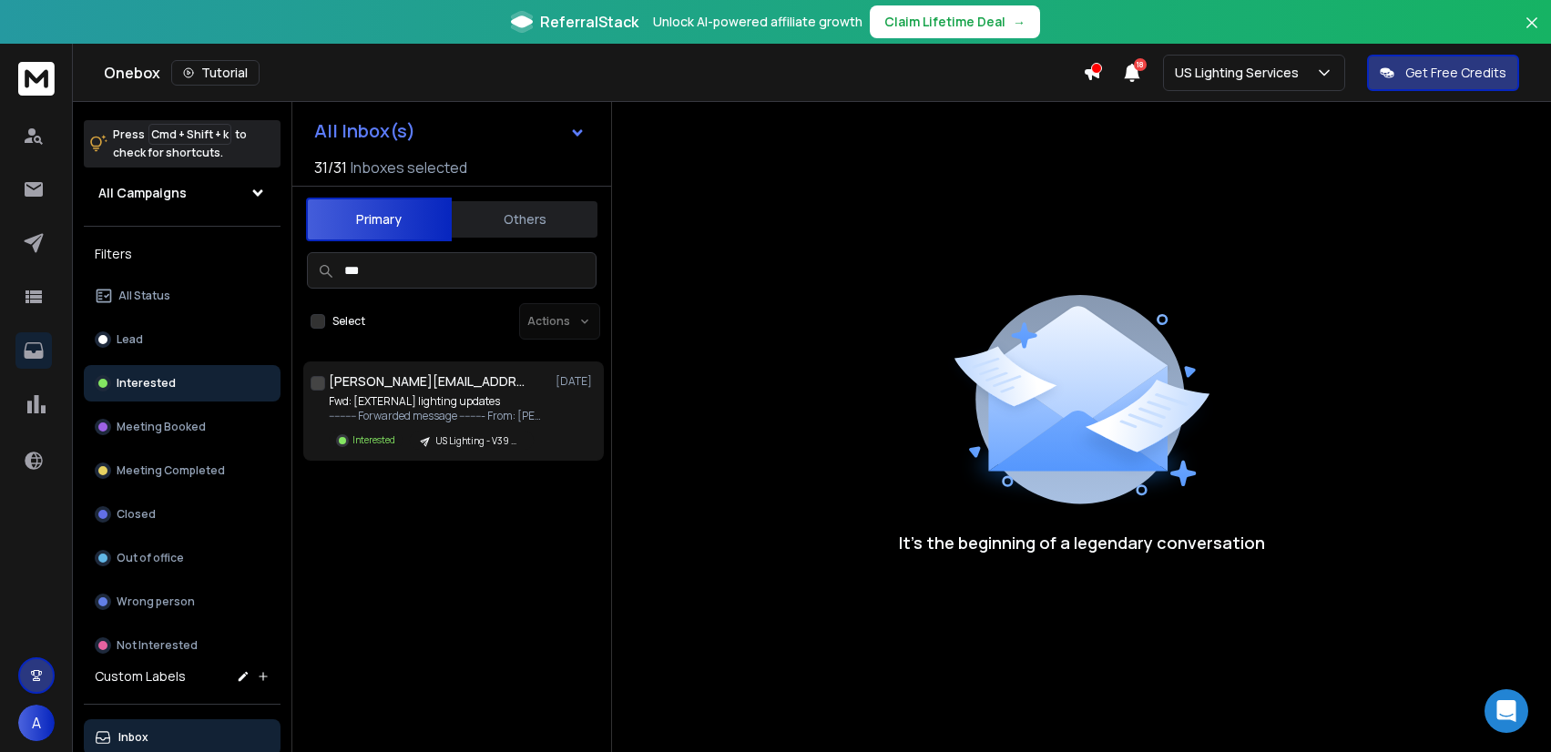
type input "***"
click at [403, 391] on div "chris@revboss.com 02 May Fwd: [EXTERNAL] lighting updates ---------- Forwarded …" at bounding box center [463, 410] width 268 height 77
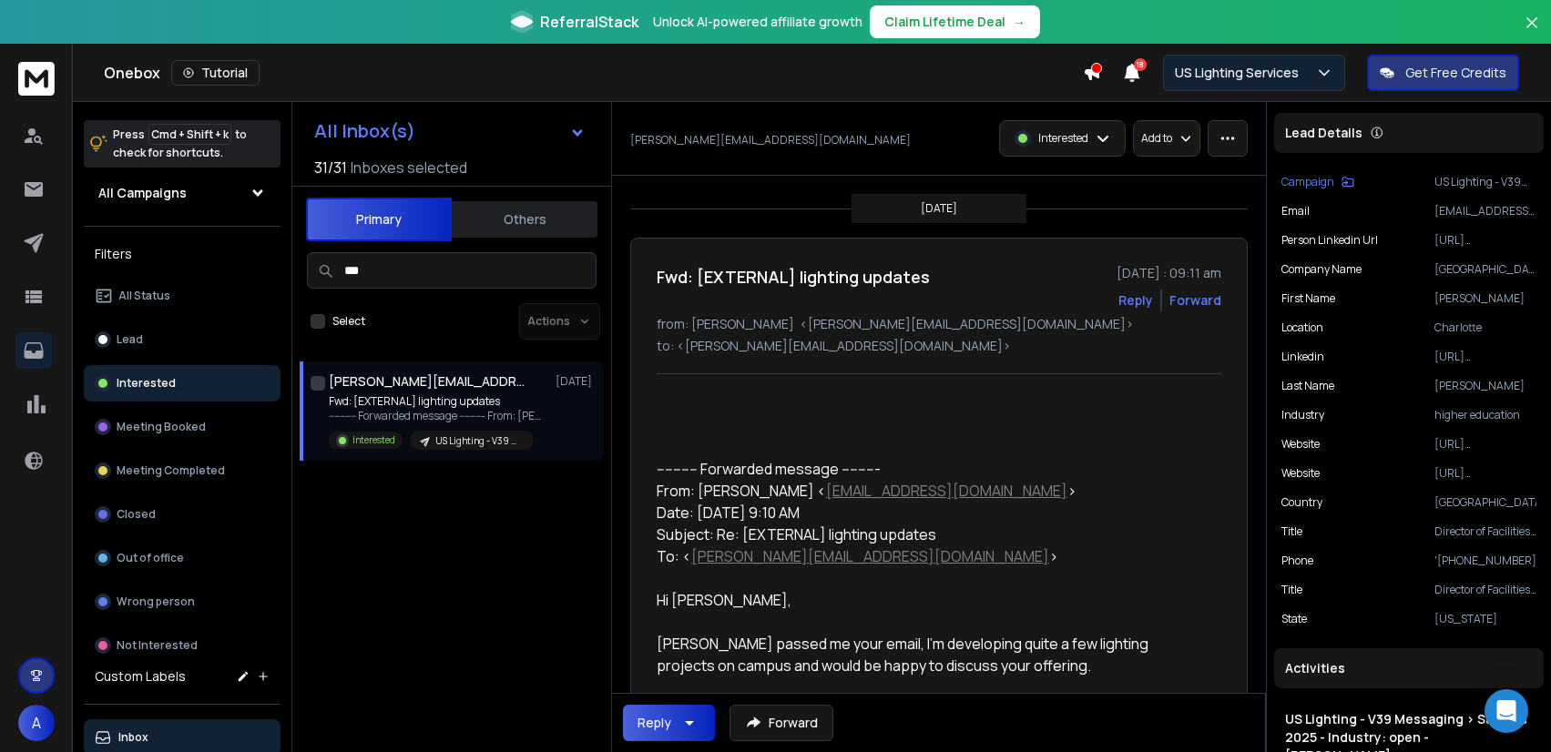
click at [1312, 85] on button "US Lighting Services" at bounding box center [1254, 73] width 182 height 36
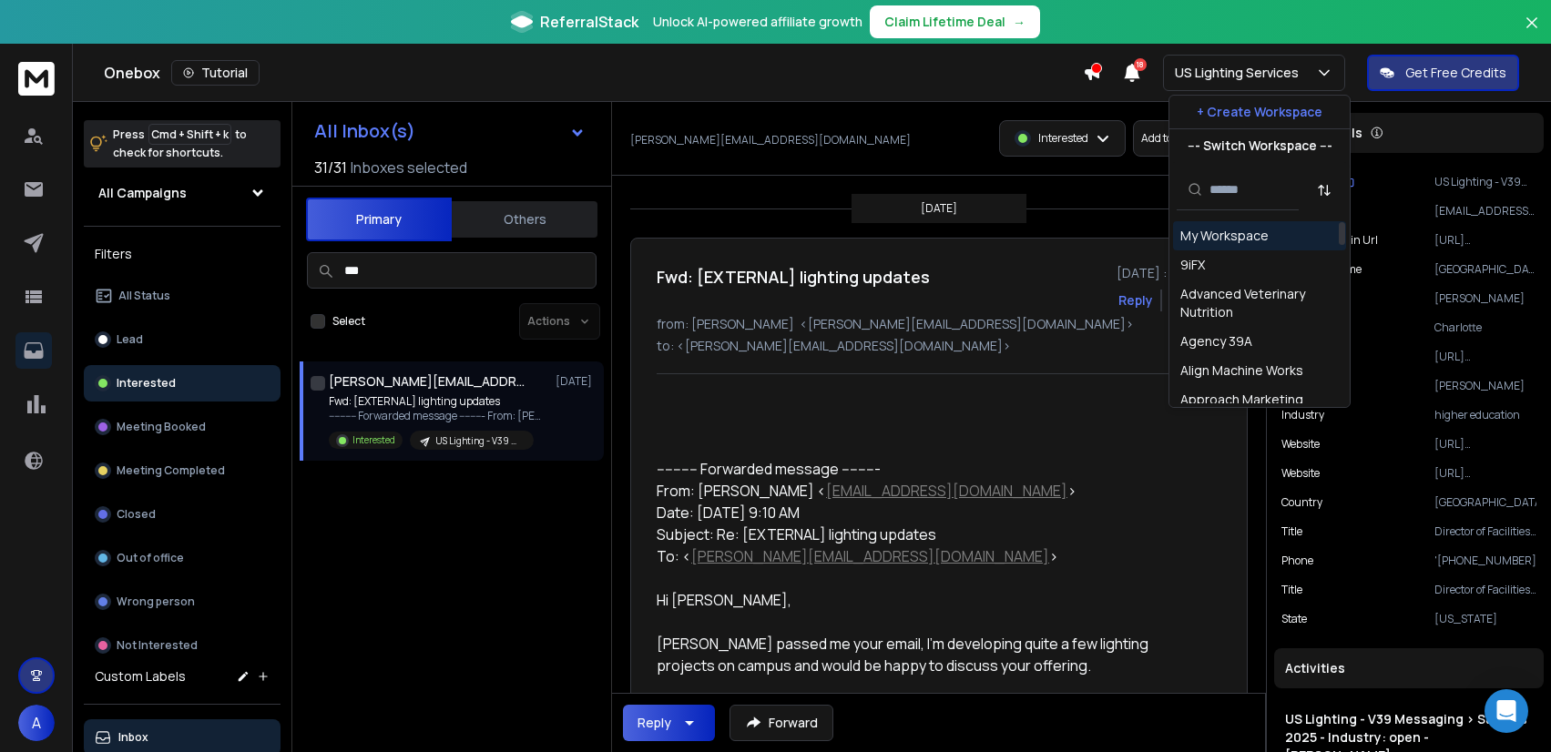
click at [1245, 234] on div "My Workspace" at bounding box center [1224, 236] width 88 height 18
